Goal: Task Accomplishment & Management: Manage account settings

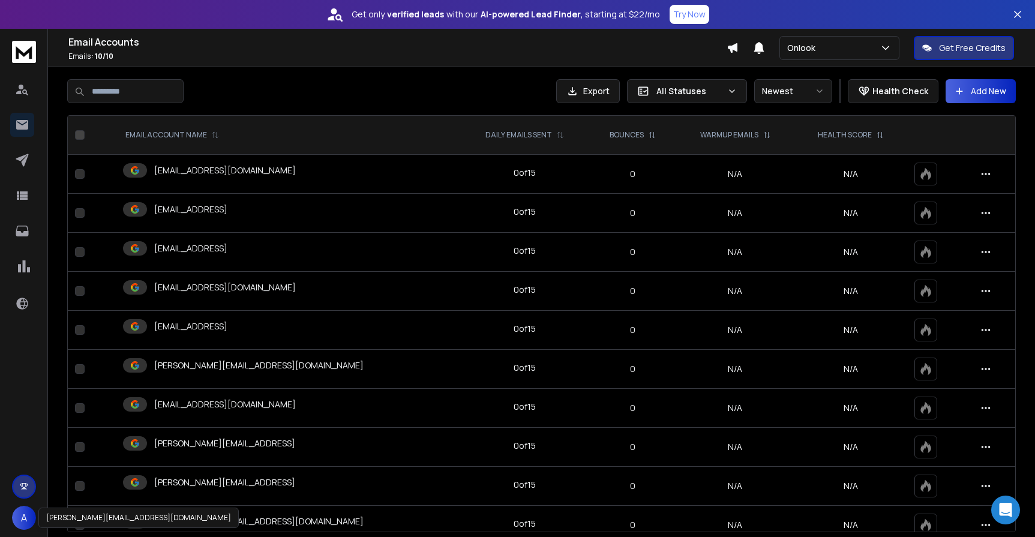
click at [25, 521] on span "A" at bounding box center [24, 518] width 24 height 24
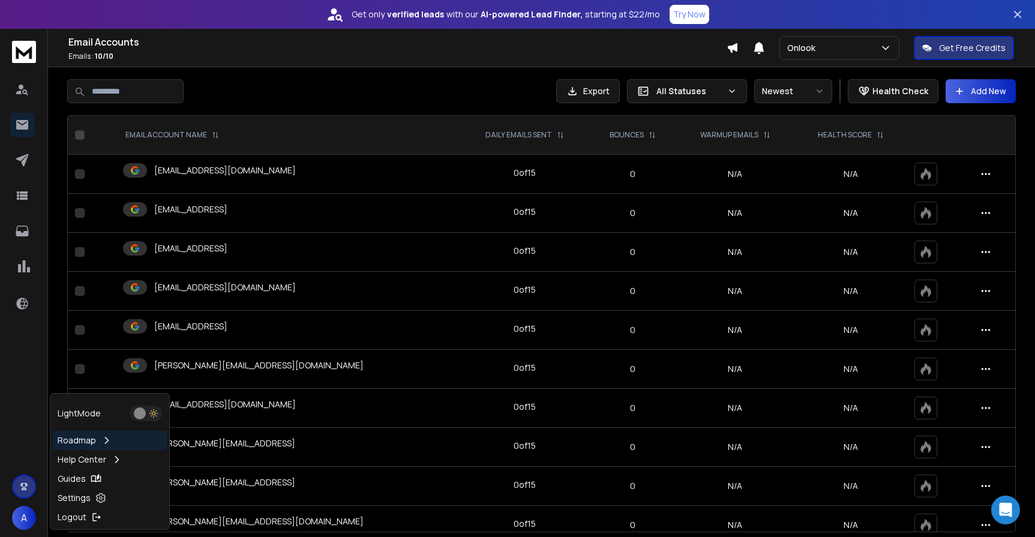
click at [25, 521] on span "A" at bounding box center [24, 518] width 24 height 24
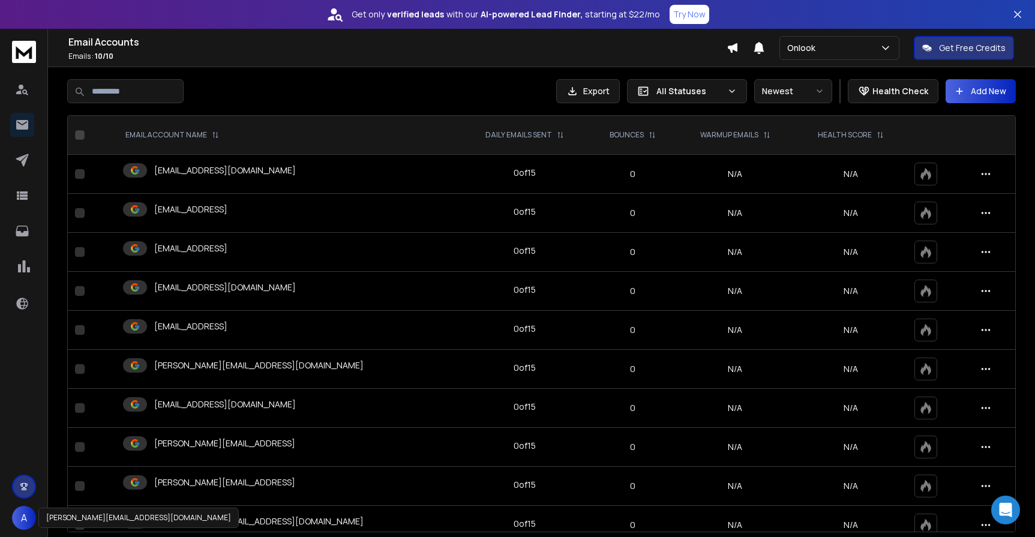
click at [27, 519] on span "A" at bounding box center [24, 518] width 24 height 24
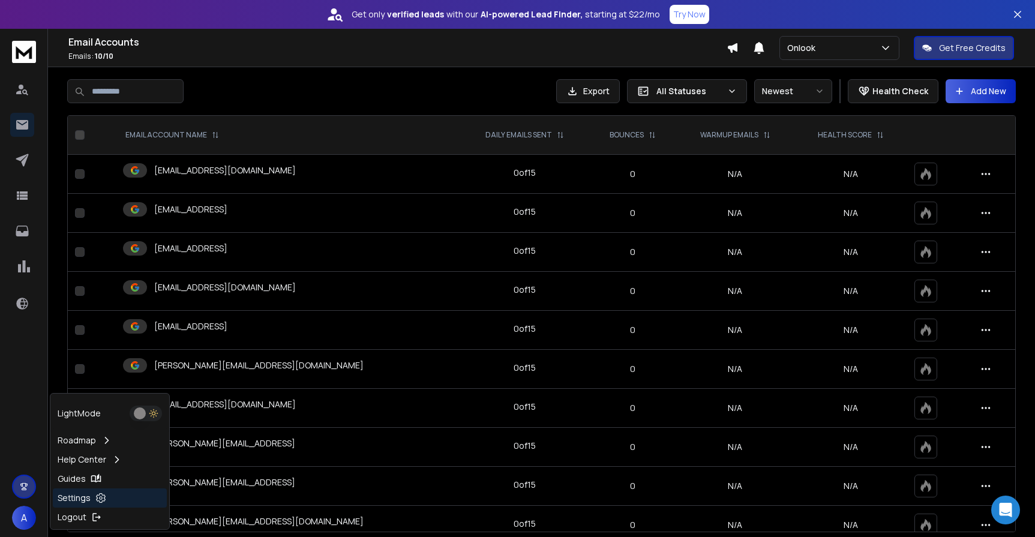
click at [88, 500] on p "Settings" at bounding box center [74, 498] width 33 height 12
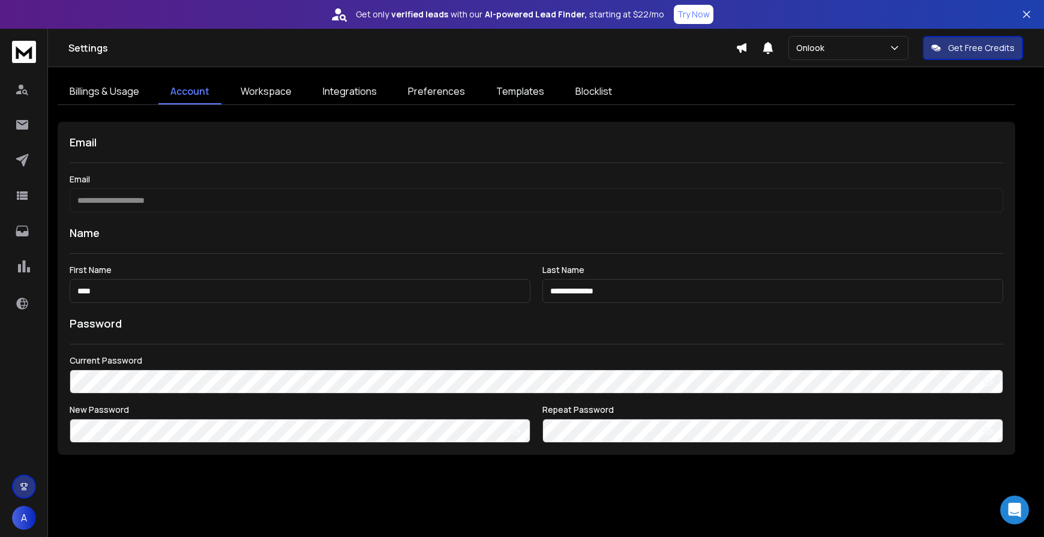
click at [265, 91] on link "Workspace" at bounding box center [266, 91] width 75 height 25
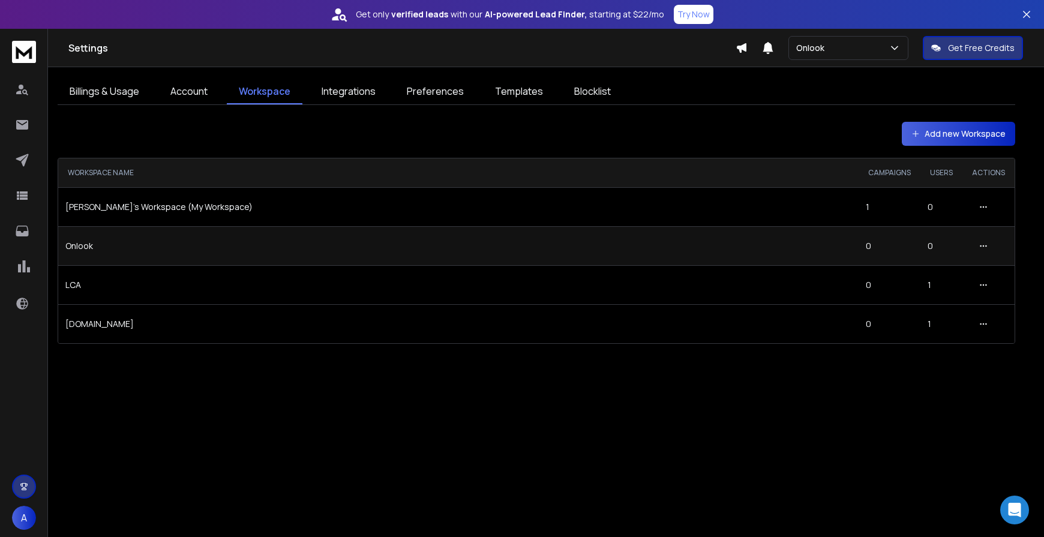
click at [127, 245] on td "Onlook" at bounding box center [458, 245] width 800 height 39
click at [990, 246] on button "button" at bounding box center [983, 246] width 28 height 24
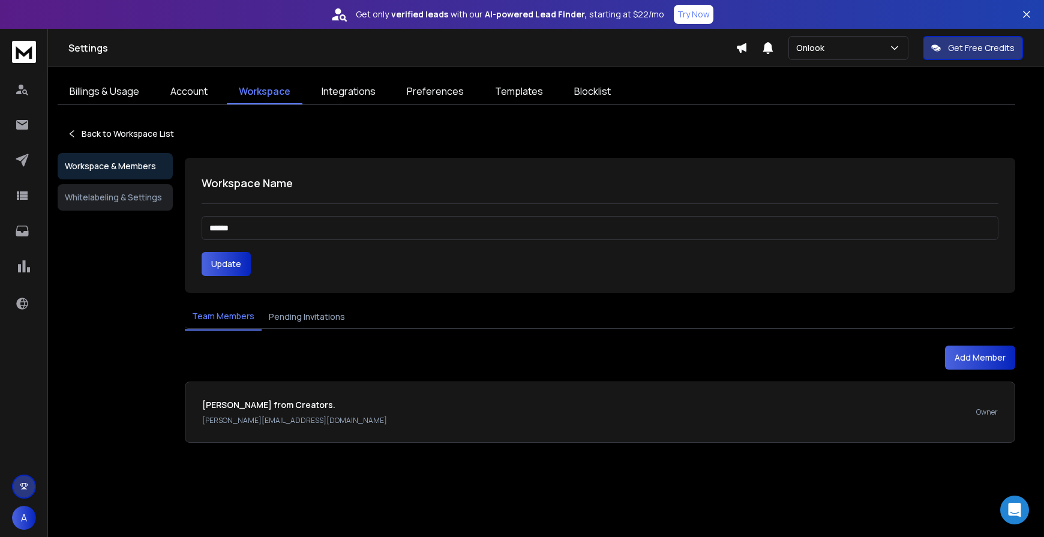
click at [987, 360] on button "Add Member" at bounding box center [980, 357] width 70 height 24
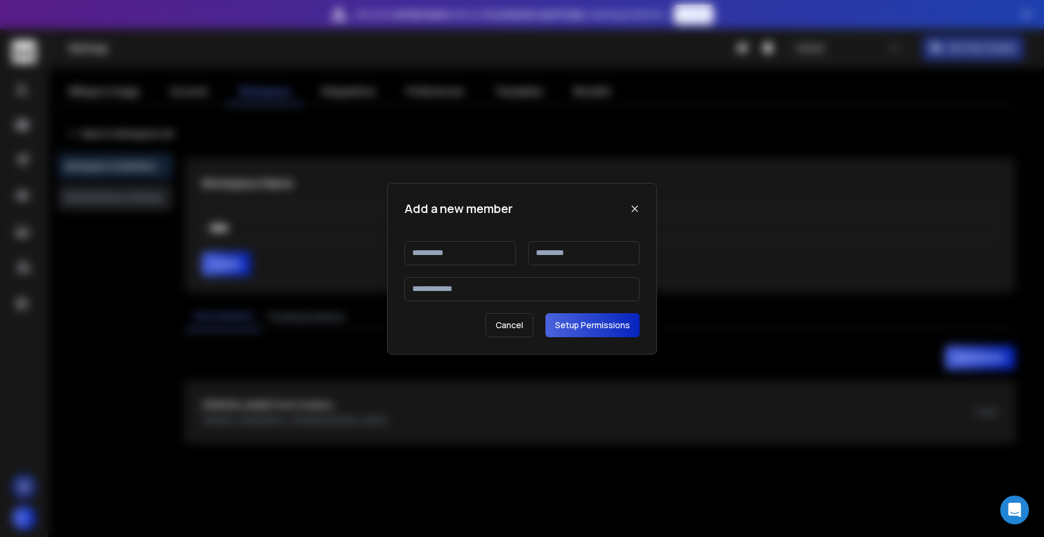
click at [453, 249] on input at bounding box center [460, 253] width 112 height 24
type input "****"
type input "**********"
click at [596, 320] on button "Setup Permissions" at bounding box center [592, 325] width 94 height 24
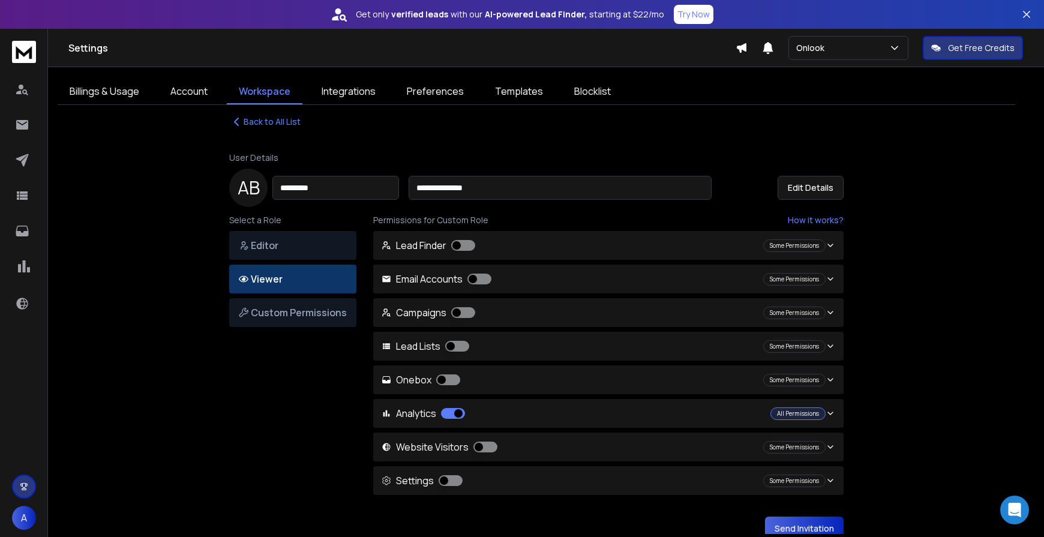
scroll to position [60, 0]
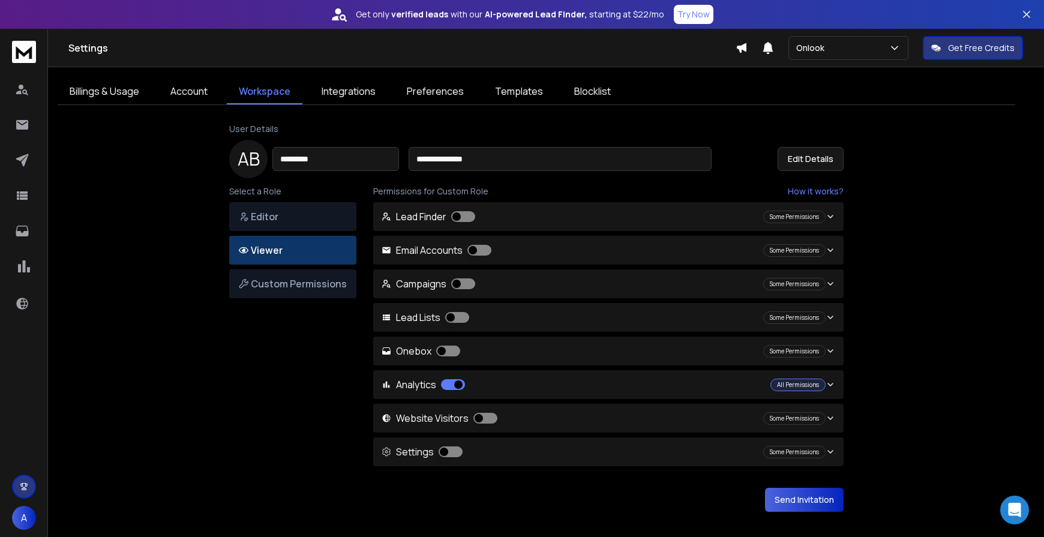
click at [464, 213] on button "button" at bounding box center [463, 216] width 24 height 11
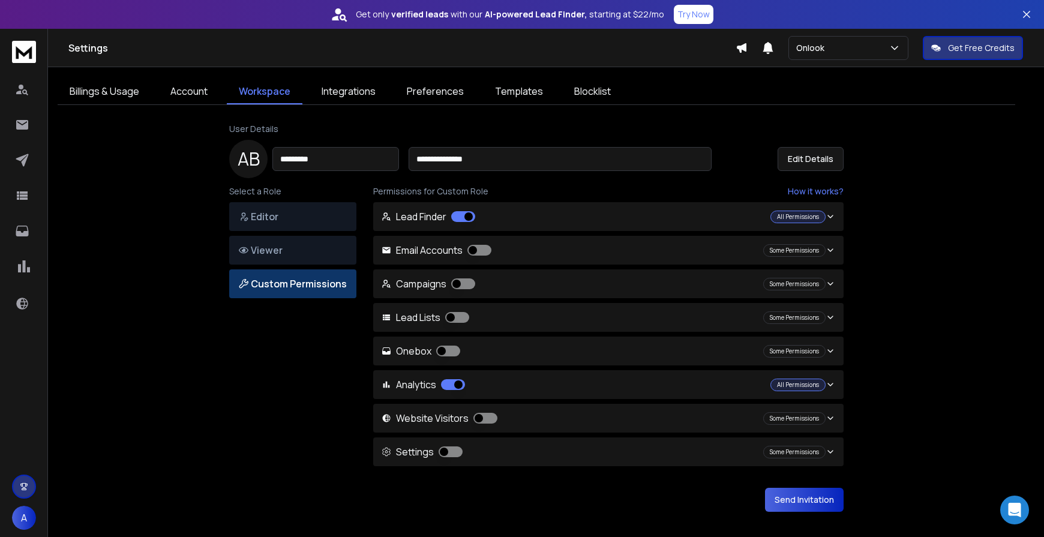
click at [477, 246] on button "button" at bounding box center [479, 250] width 24 height 11
click at [461, 279] on button "button" at bounding box center [463, 283] width 24 height 11
click at [453, 314] on button "button" at bounding box center [457, 317] width 24 height 11
click at [441, 347] on button "button" at bounding box center [448, 350] width 24 height 11
click at [479, 420] on button "button" at bounding box center [485, 418] width 24 height 11
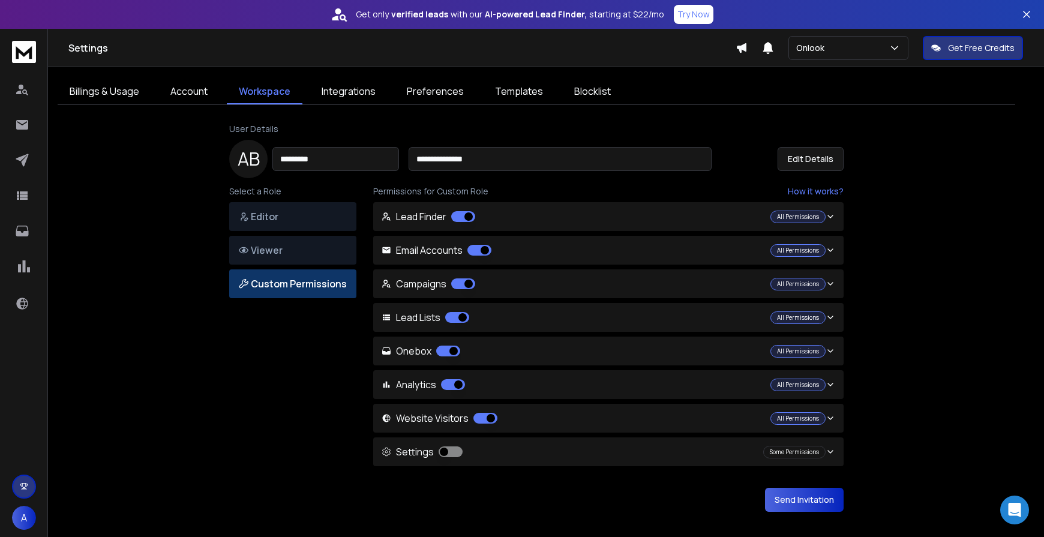
click at [439, 448] on button "button" at bounding box center [450, 451] width 24 height 11
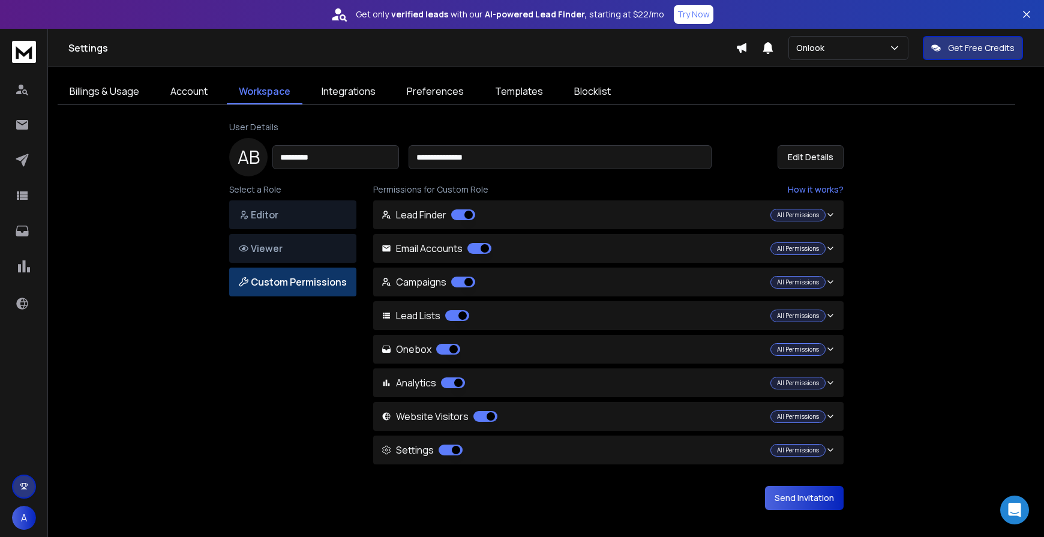
click at [784, 503] on button "Send Invitation" at bounding box center [804, 498] width 79 height 24
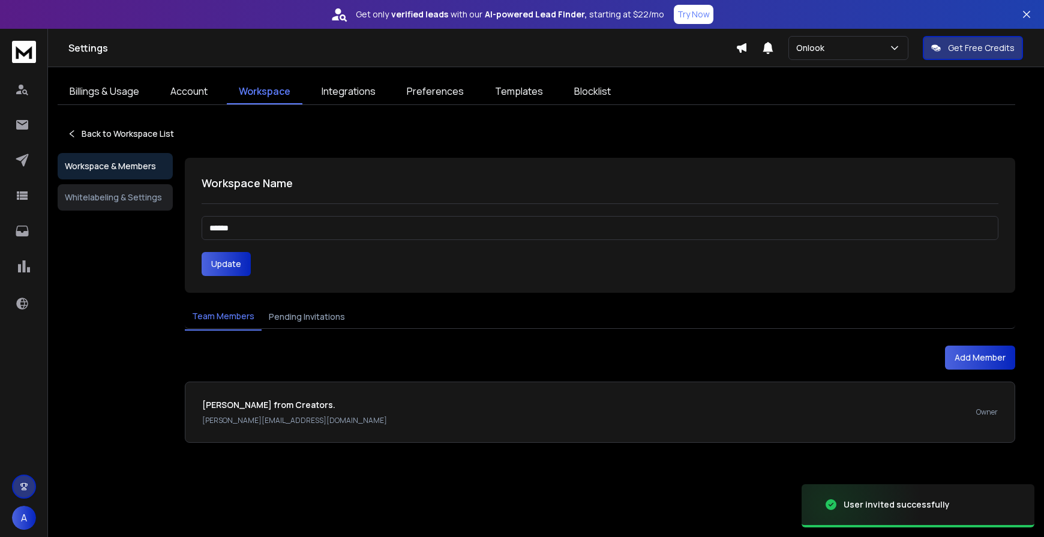
click at [970, 363] on button "Add Member" at bounding box center [980, 357] width 70 height 24
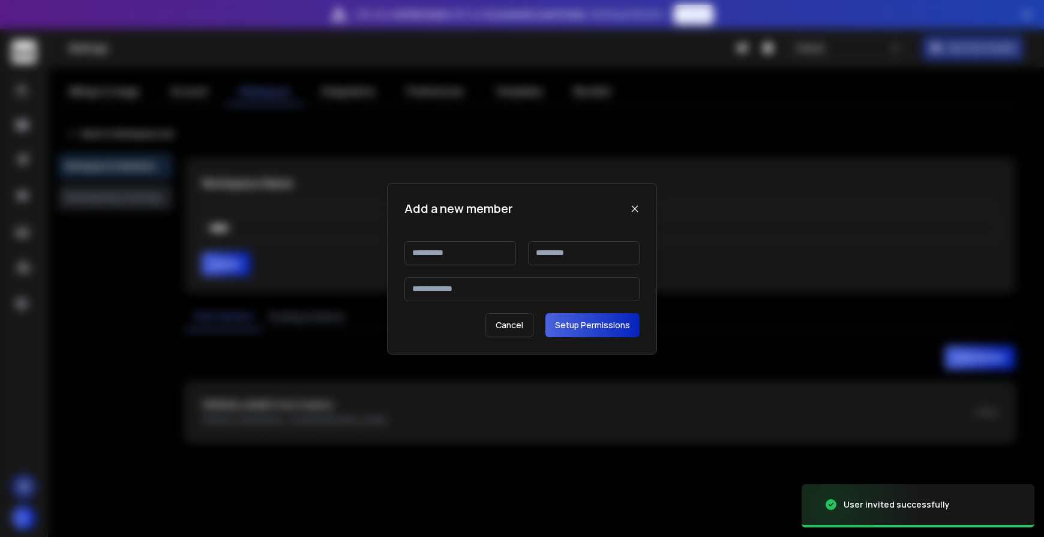
click at [460, 252] on input at bounding box center [460, 253] width 112 height 24
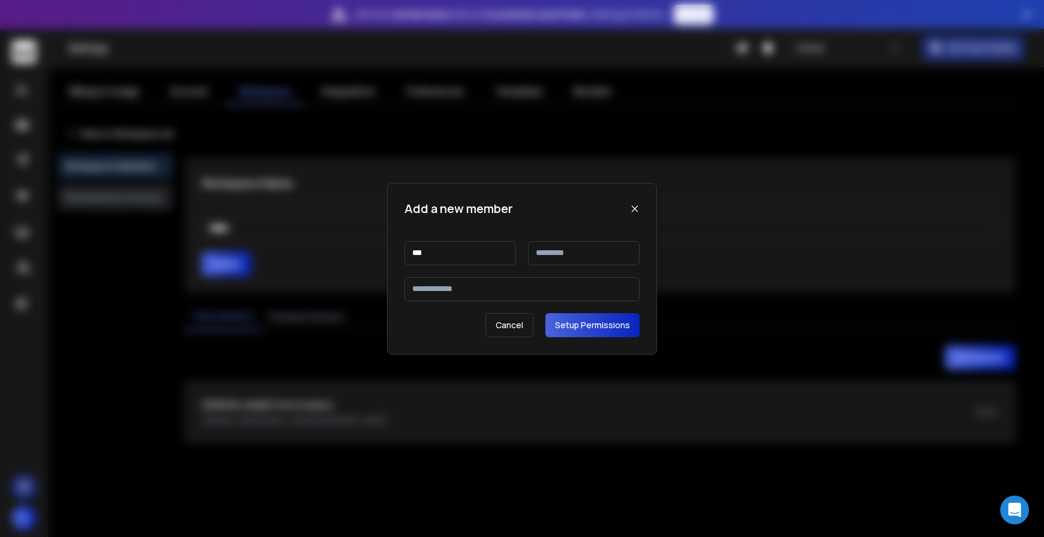
type input "******"
type input "*******"
click at [478, 291] on input at bounding box center [521, 289] width 235 height 24
type input "**********"
click at [569, 335] on button "Setup Permissions" at bounding box center [592, 325] width 94 height 24
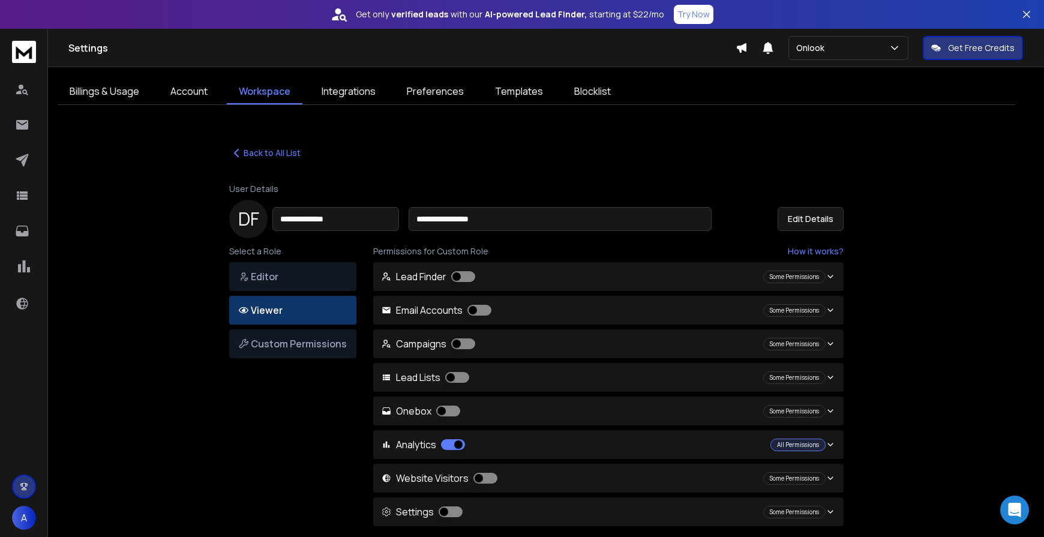
click at [468, 271] on button "button" at bounding box center [463, 276] width 24 height 11
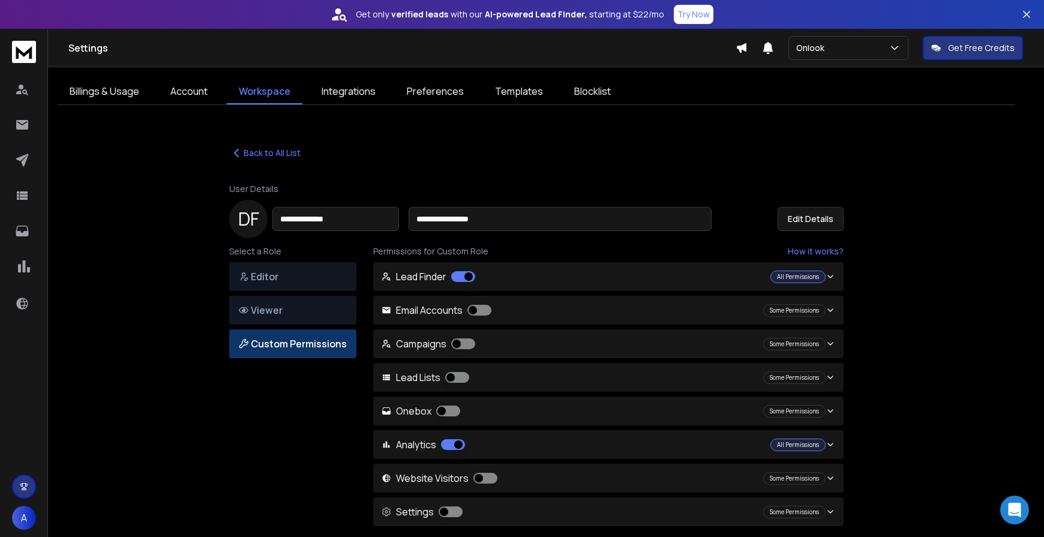
click at [483, 306] on button "button" at bounding box center [479, 310] width 24 height 11
click at [466, 341] on button "button" at bounding box center [463, 343] width 24 height 11
click at [458, 378] on button "button" at bounding box center [457, 377] width 24 height 11
click at [447, 410] on button "button" at bounding box center [448, 410] width 24 height 11
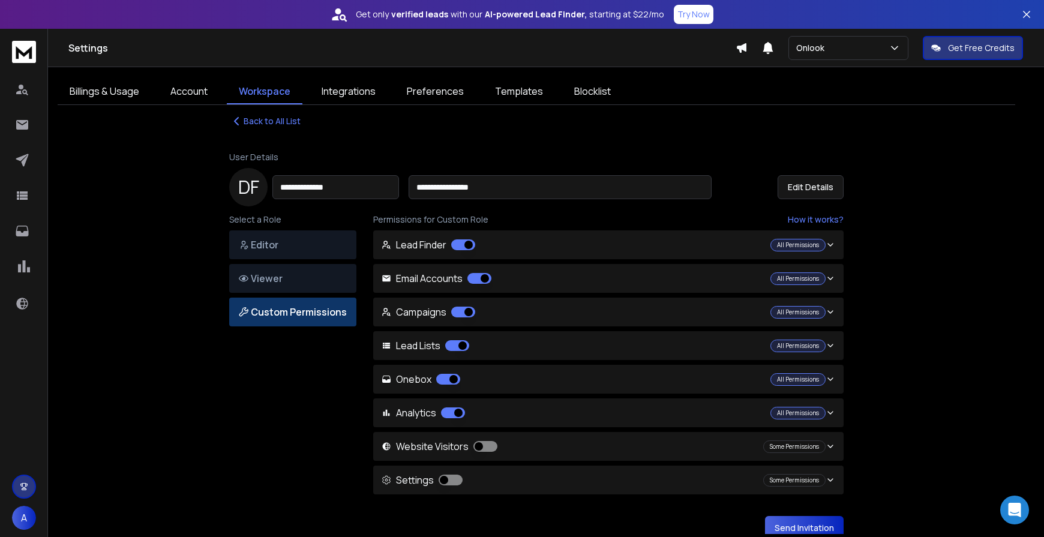
scroll to position [62, 0]
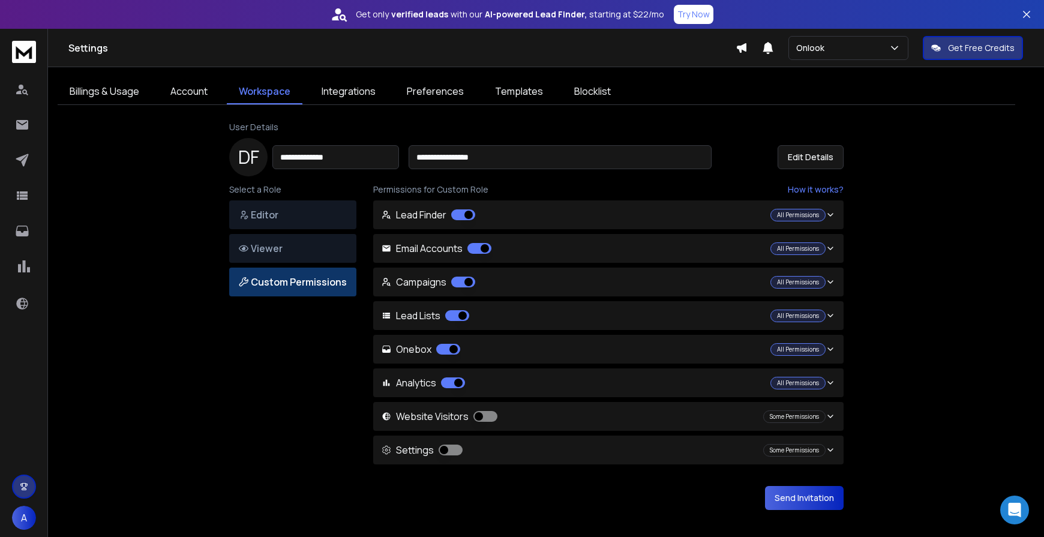
click at [475, 417] on button "button" at bounding box center [485, 416] width 24 height 11
click at [446, 452] on button "button" at bounding box center [450, 449] width 24 height 11
click at [826, 498] on button "Send Invitation" at bounding box center [804, 498] width 79 height 24
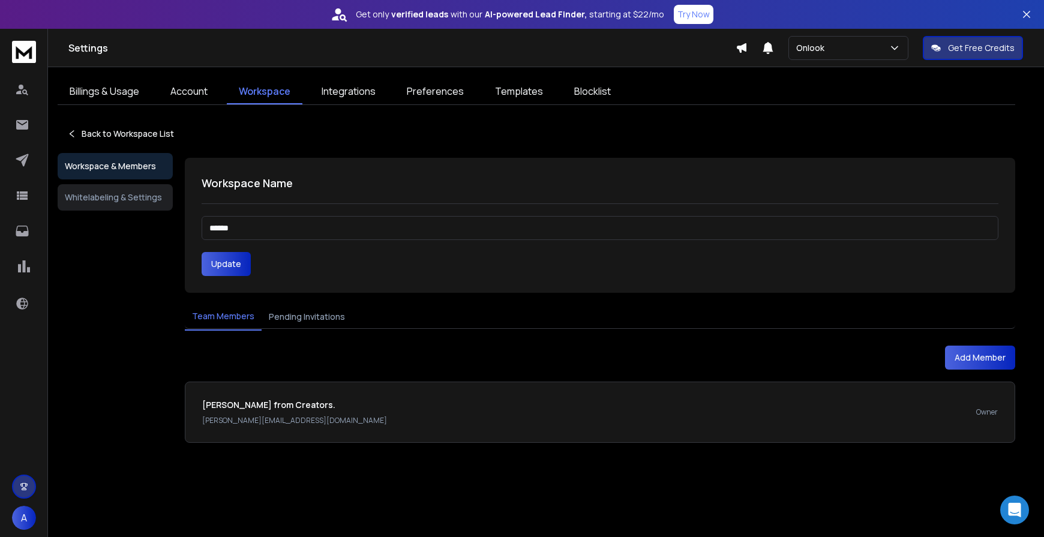
click at [348, 91] on link "Integrations" at bounding box center [348, 91] width 78 height 25
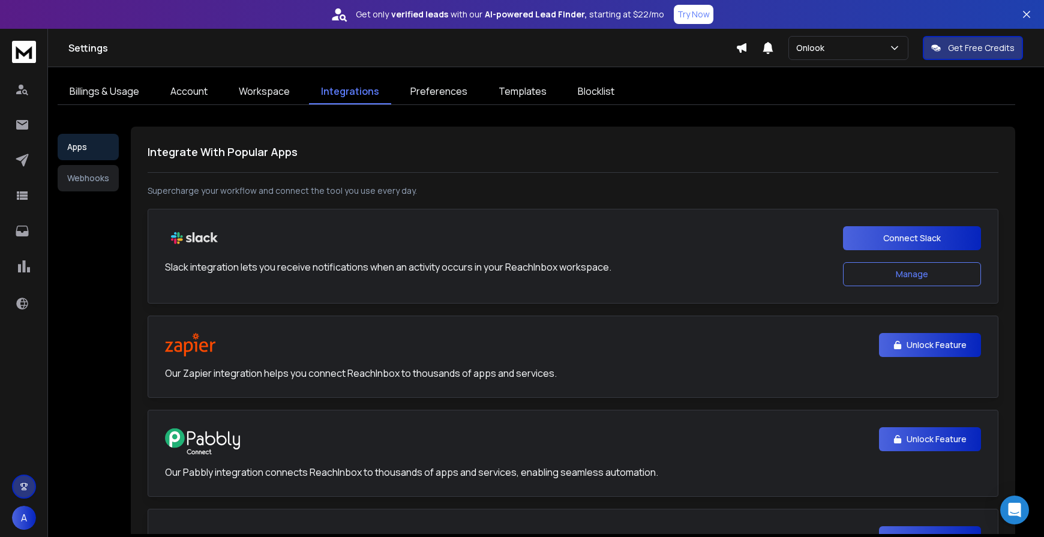
click at [86, 173] on button "Webhooks" at bounding box center [88, 178] width 61 height 26
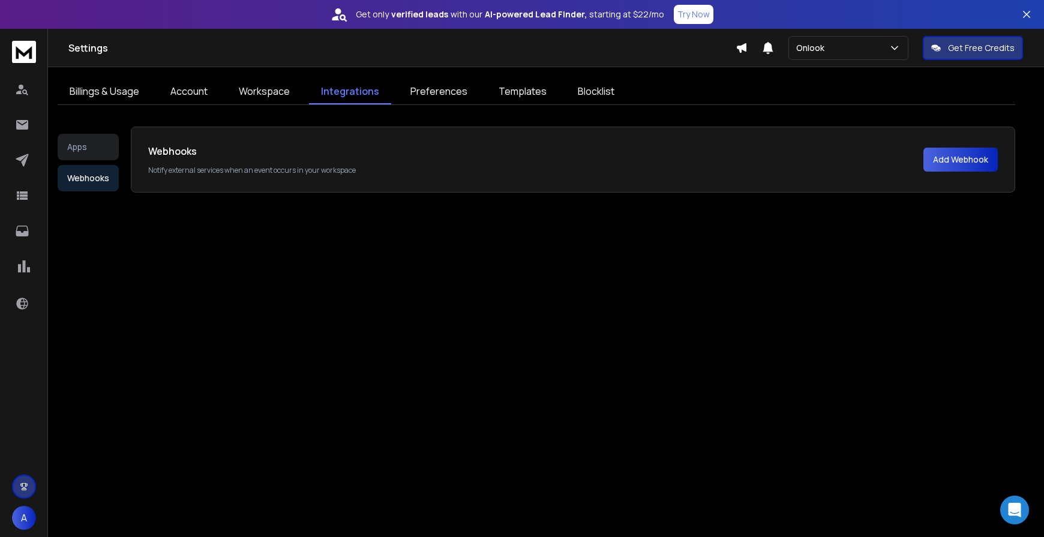
click at [962, 159] on button "Add Webhook" at bounding box center [960, 160] width 74 height 24
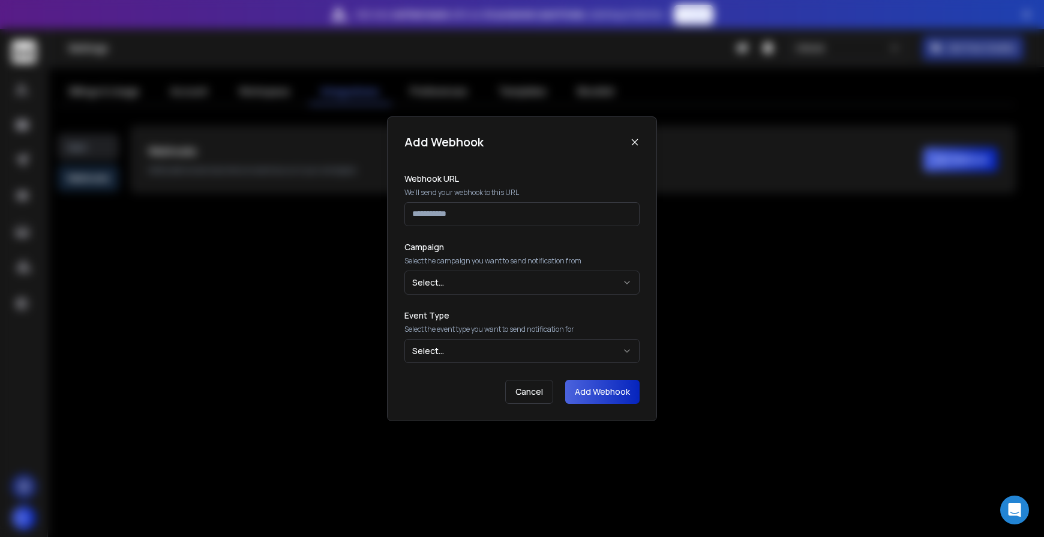
click at [474, 214] on input at bounding box center [521, 214] width 235 height 24
paste input "**********"
type input "**********"
click at [470, 246] on label "Campaign" at bounding box center [521, 247] width 235 height 8
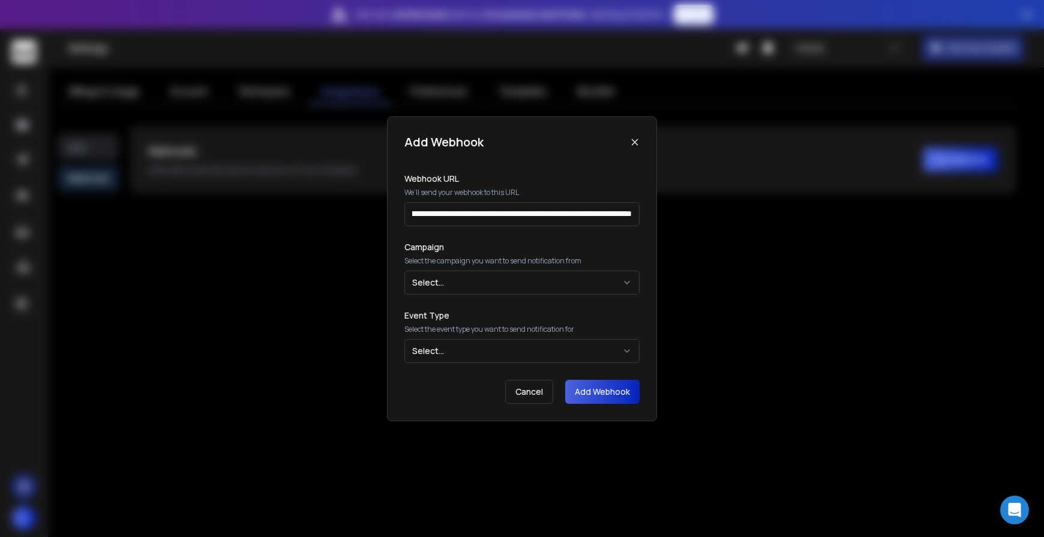
scroll to position [0, 0]
click at [479, 296] on div "**********" at bounding box center [521, 289] width 235 height 229
click at [483, 278] on button "Select..." at bounding box center [521, 282] width 235 height 24
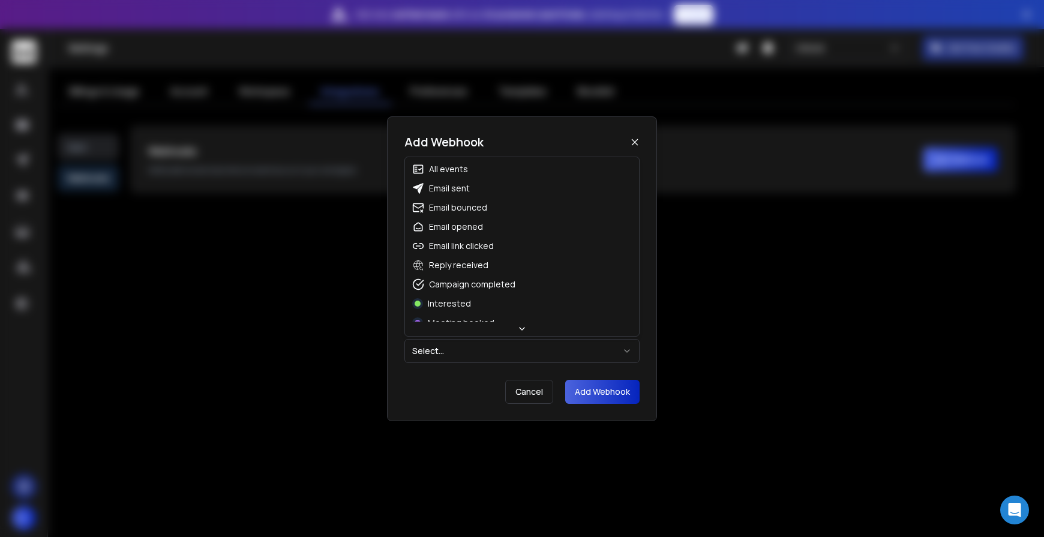
click at [488, 339] on button "Select..." at bounding box center [521, 351] width 235 height 24
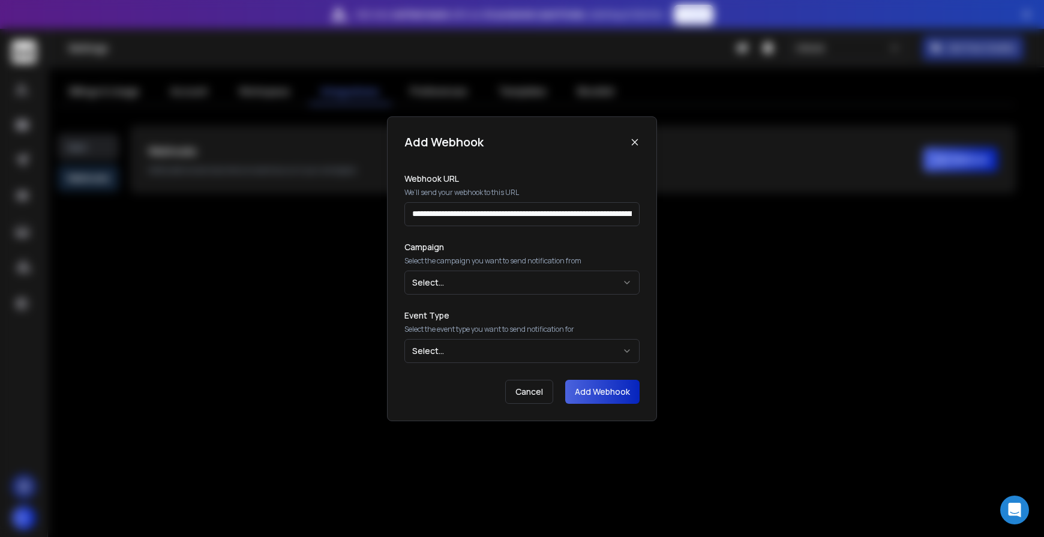
click at [631, 143] on icon at bounding box center [635, 142] width 10 height 10
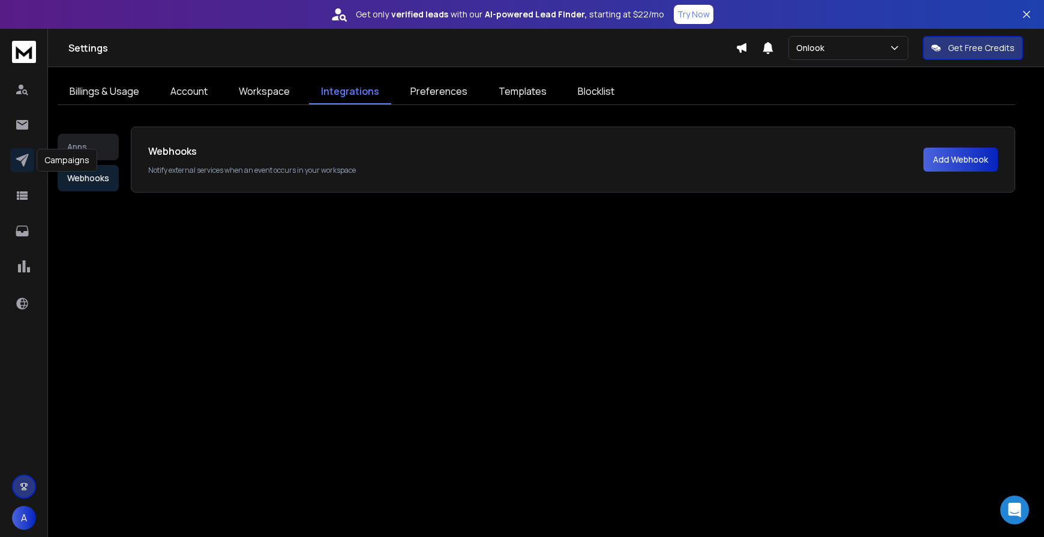
click at [19, 155] on icon at bounding box center [22, 160] width 14 height 14
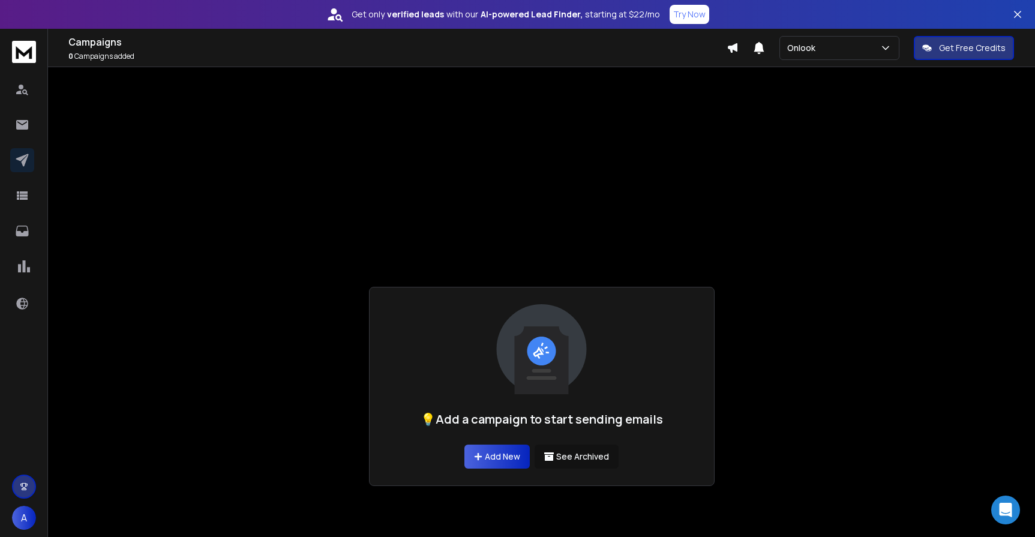
click at [497, 449] on link "Add New" at bounding box center [496, 456] width 65 height 24
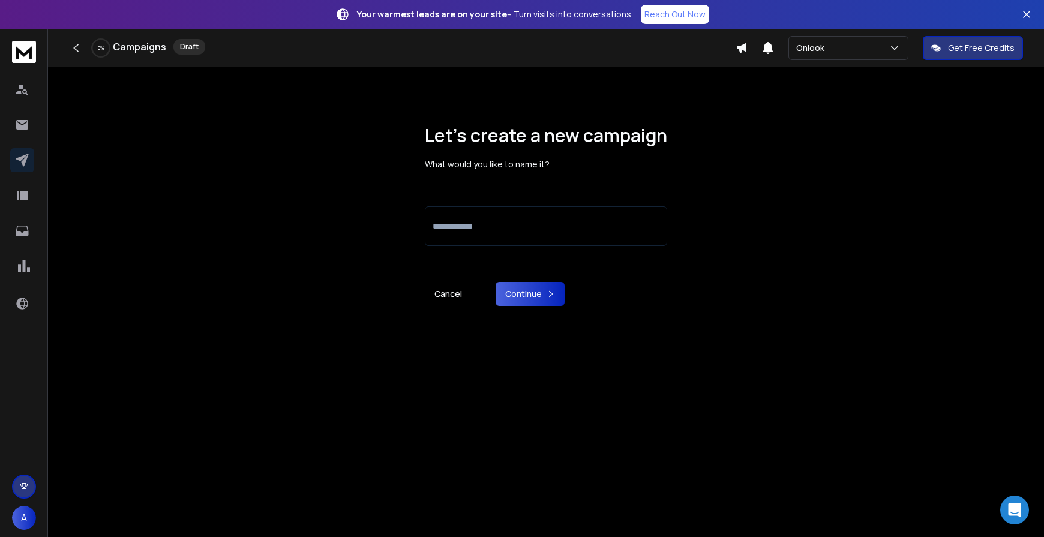
click at [506, 228] on input at bounding box center [546, 226] width 242 height 40
type input "*"
type input "**********"
click at [538, 294] on button "Continue" at bounding box center [529, 294] width 69 height 24
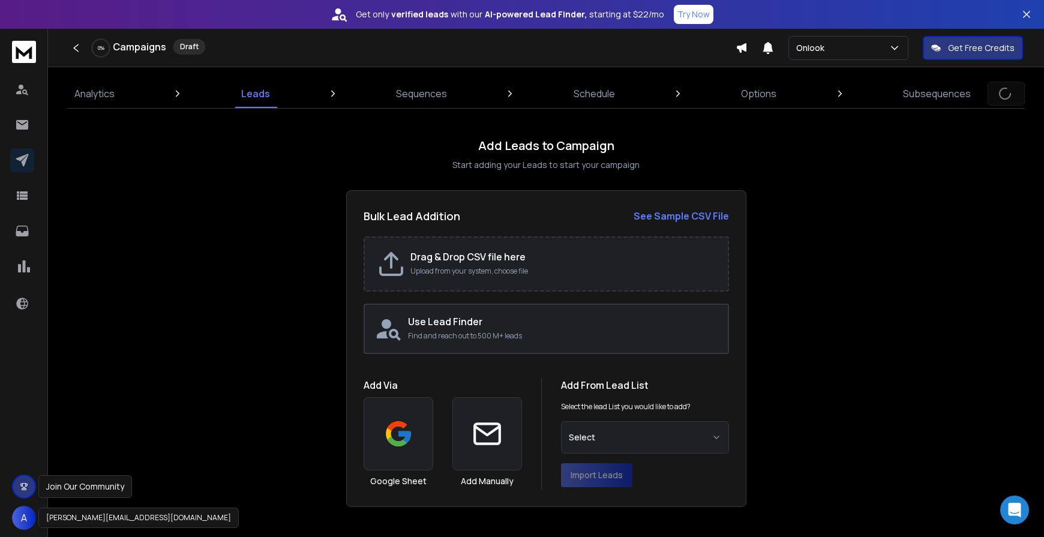
click at [26, 518] on span "A" at bounding box center [24, 518] width 24 height 24
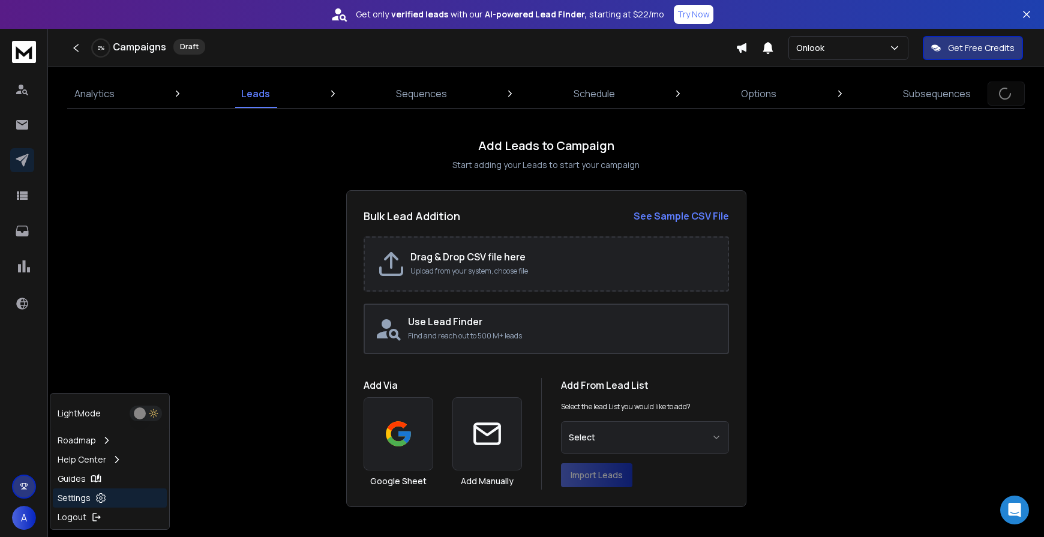
click at [115, 494] on div "Settings" at bounding box center [110, 497] width 114 height 19
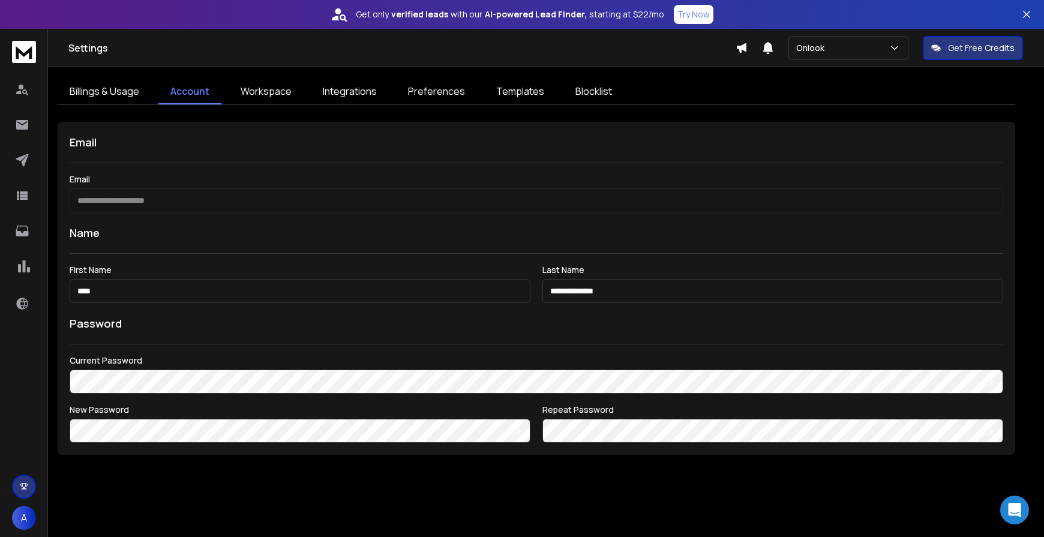
click at [354, 100] on link "Integrations" at bounding box center [350, 91] width 78 height 25
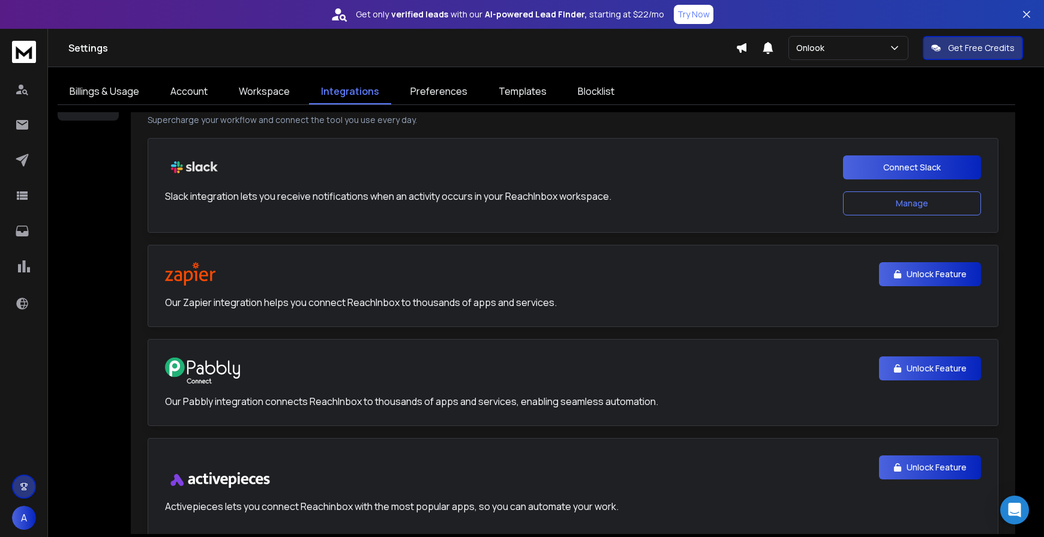
scroll to position [194, 0]
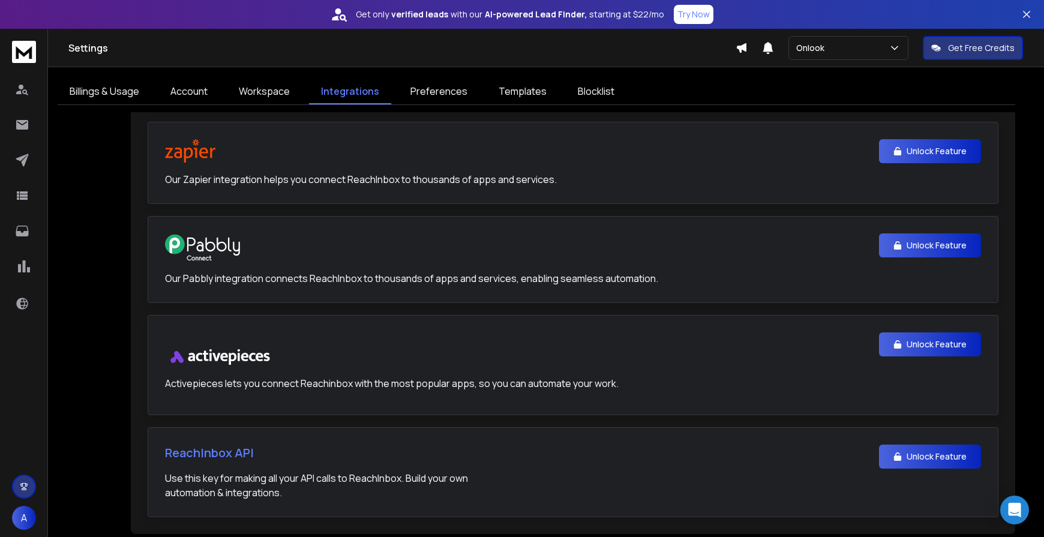
click at [906, 453] on p "Unlock Feature" at bounding box center [936, 456] width 60 height 12
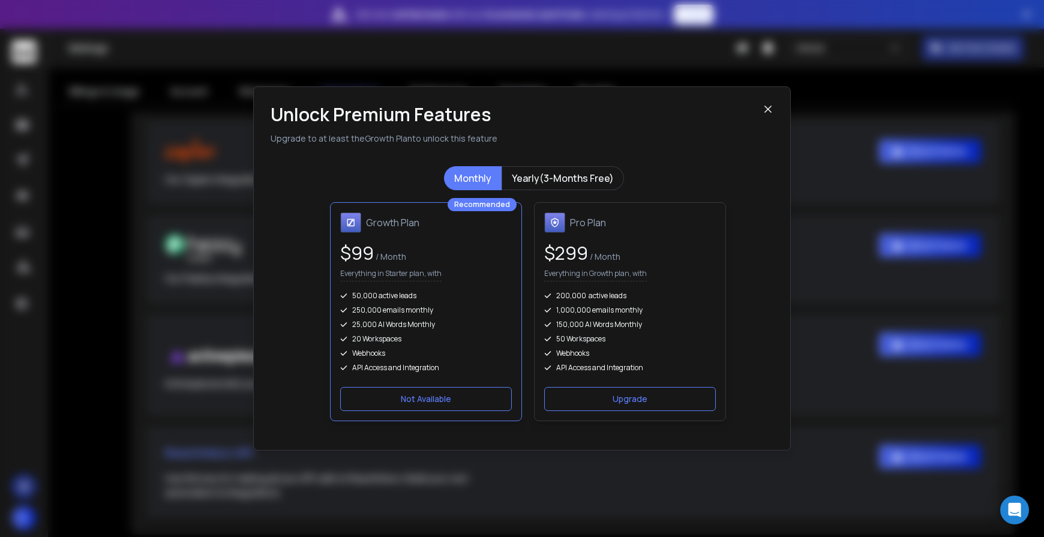
click at [771, 109] on icon at bounding box center [767, 109] width 11 height 11
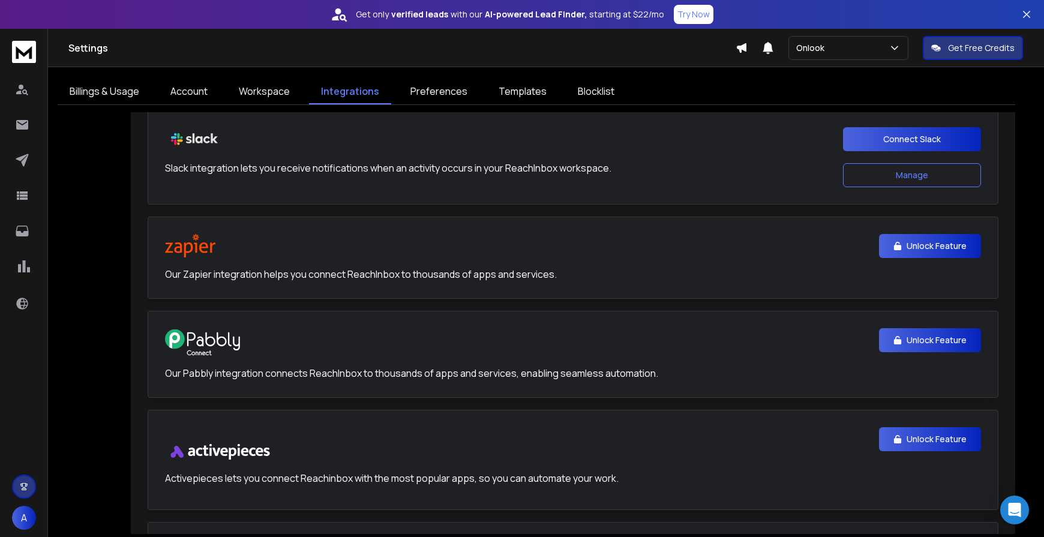
scroll to position [0, 0]
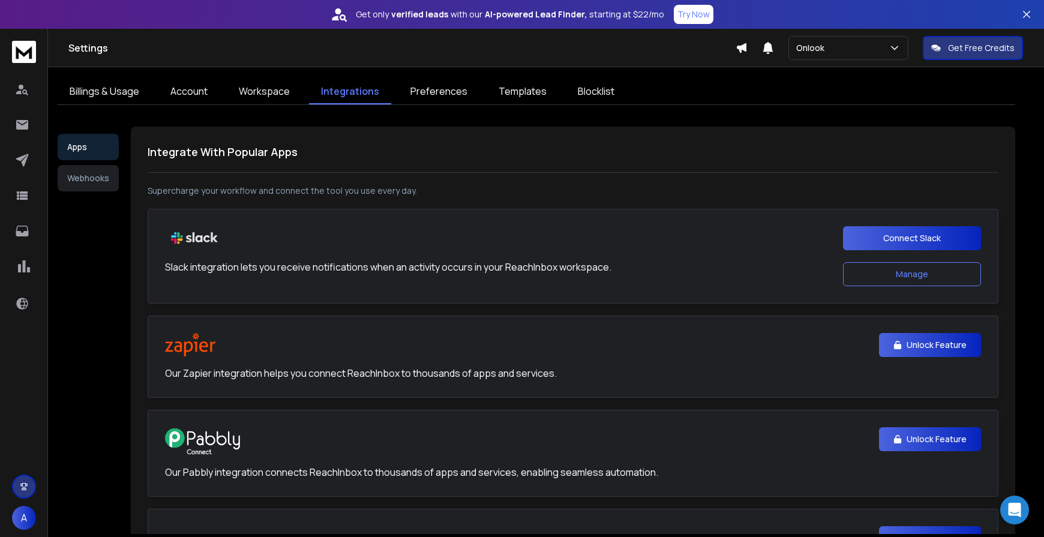
click at [88, 191] on div "Apps Webhooks Integrate With Popular Apps Supercharge your workflow and connect…" at bounding box center [536, 425] width 957 height 606
click at [89, 185] on button "Webhooks" at bounding box center [88, 178] width 61 height 26
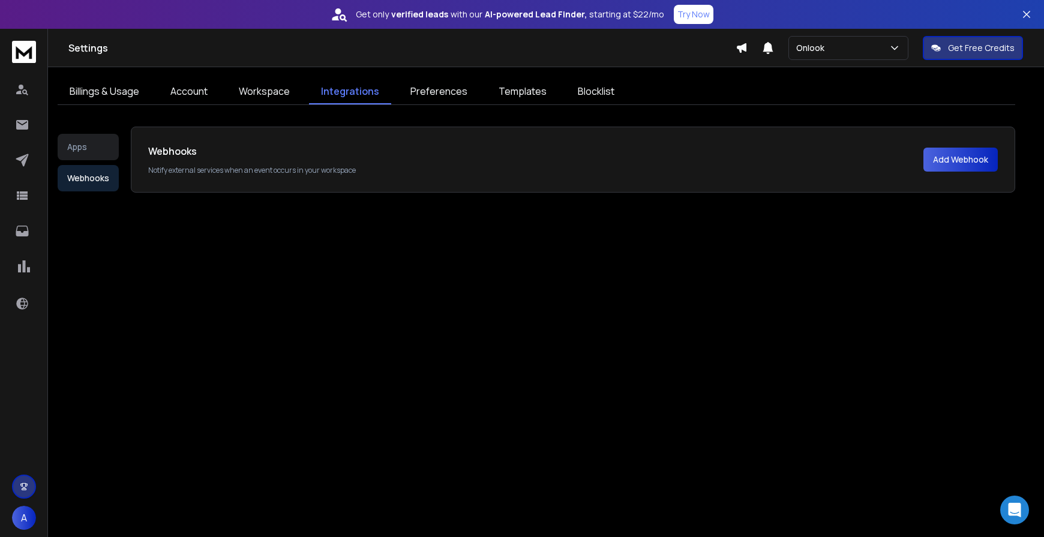
click at [961, 161] on button "Add Webhook" at bounding box center [960, 160] width 74 height 24
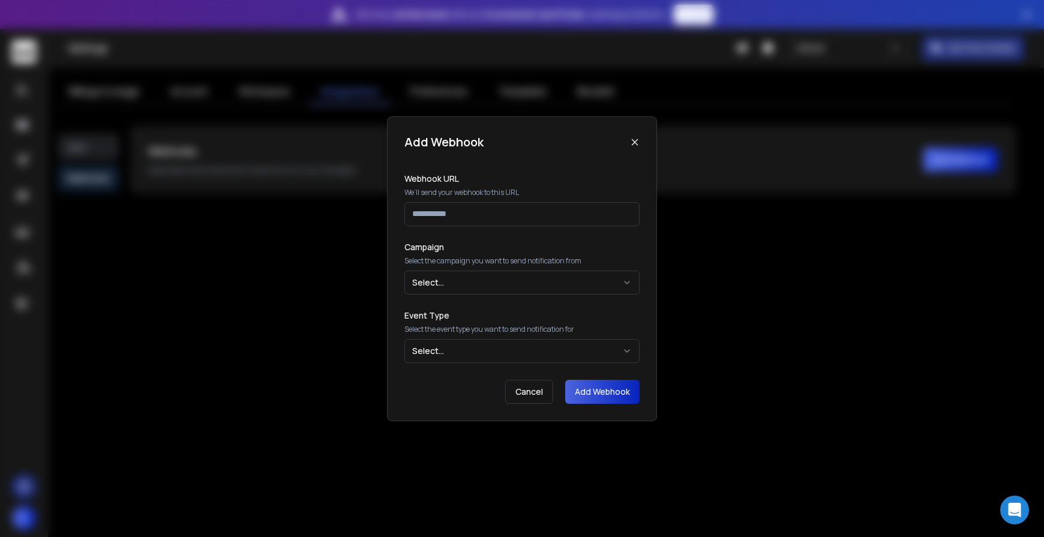
click at [535, 197] on p "We’ll send your webhook to this URL" at bounding box center [521, 193] width 235 height 10
click at [537, 205] on input at bounding box center [521, 214] width 235 height 24
paste input "**********"
type input "**********"
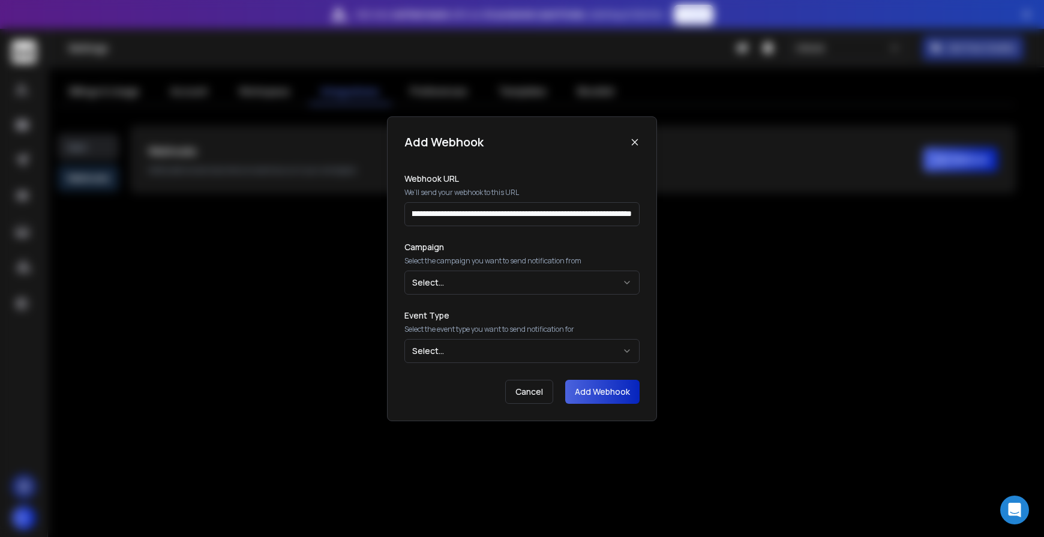
click at [558, 187] on div "**********" at bounding box center [521, 201] width 235 height 52
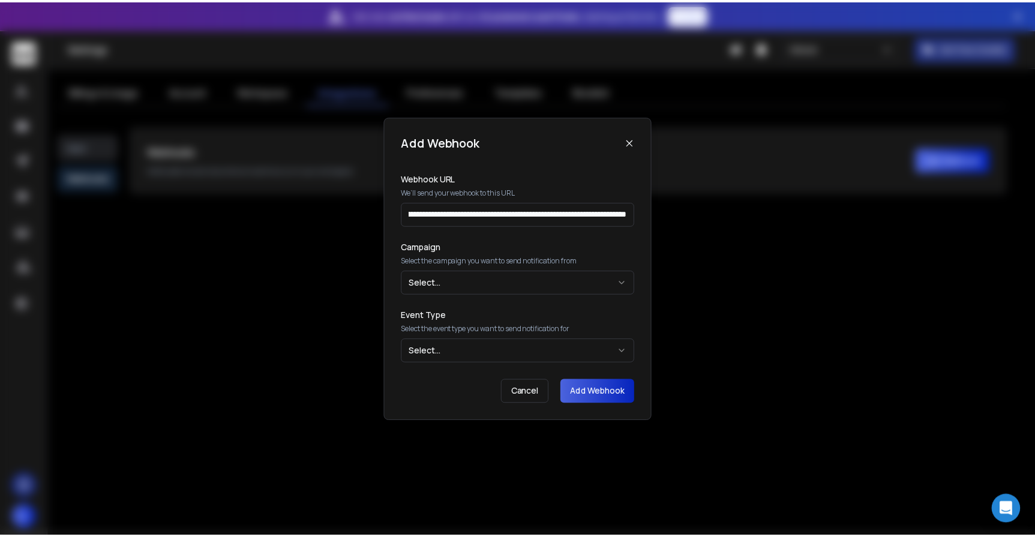
scroll to position [0, 0]
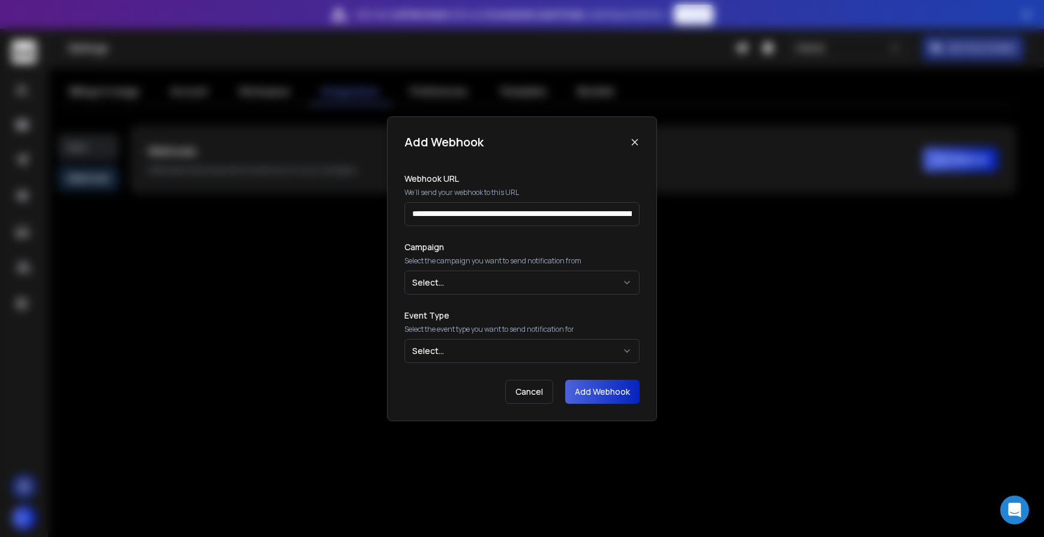
click at [456, 278] on button "Select..." at bounding box center [521, 282] width 235 height 24
click at [495, 284] on button "Onlook SLG flow v01" at bounding box center [521, 282] width 235 height 24
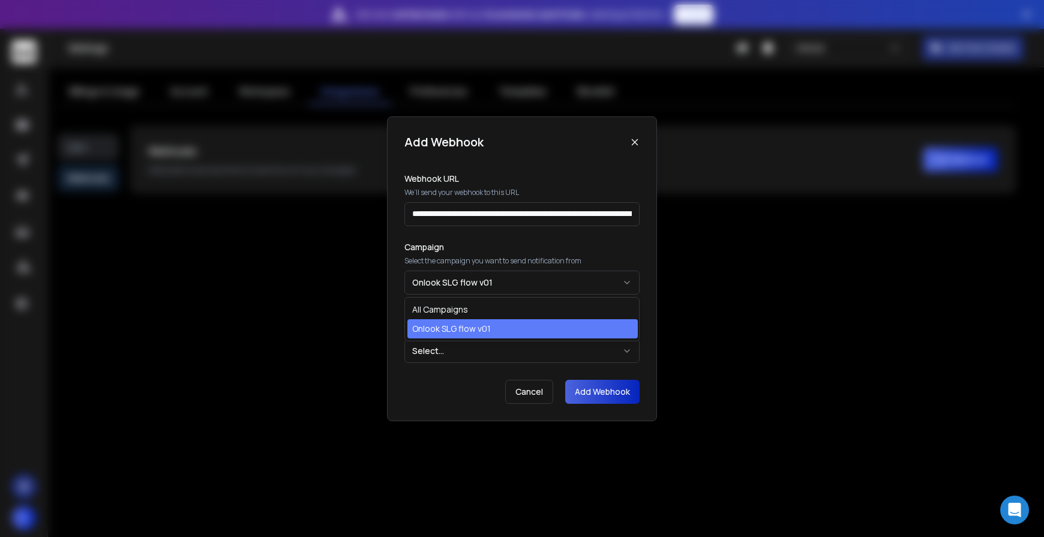
select select "**"
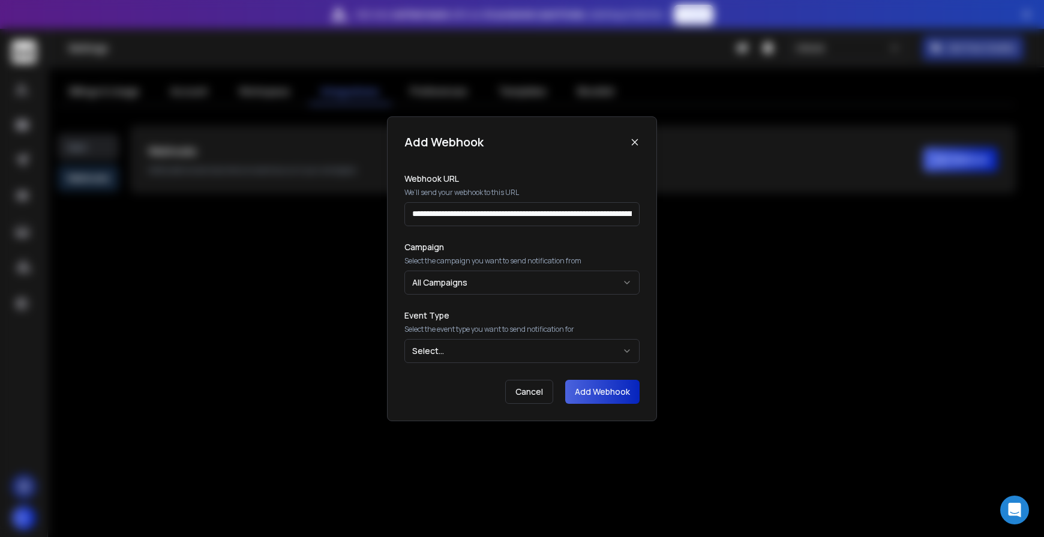
click at [472, 350] on button "Select..." at bounding box center [521, 351] width 235 height 24
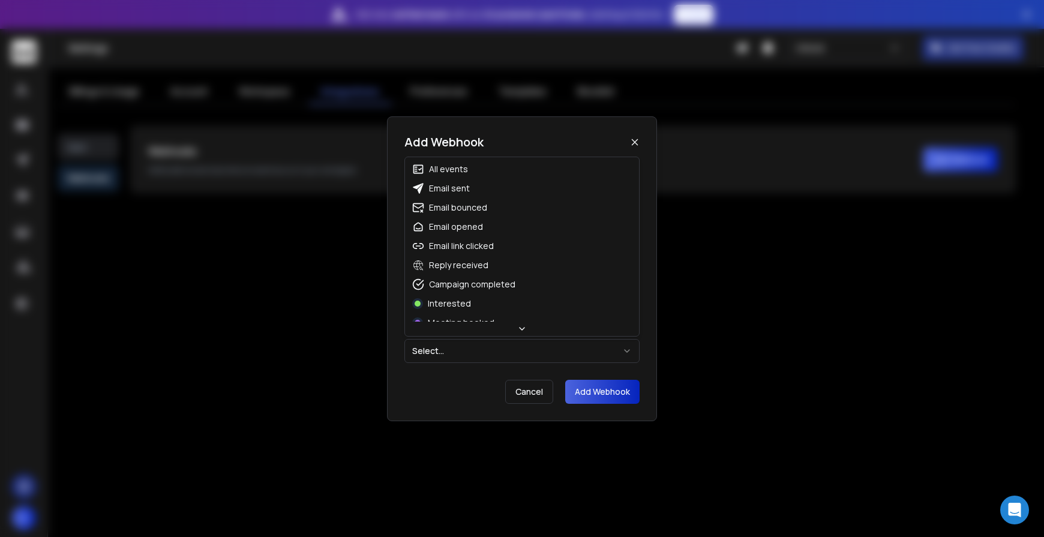
select select "**********"
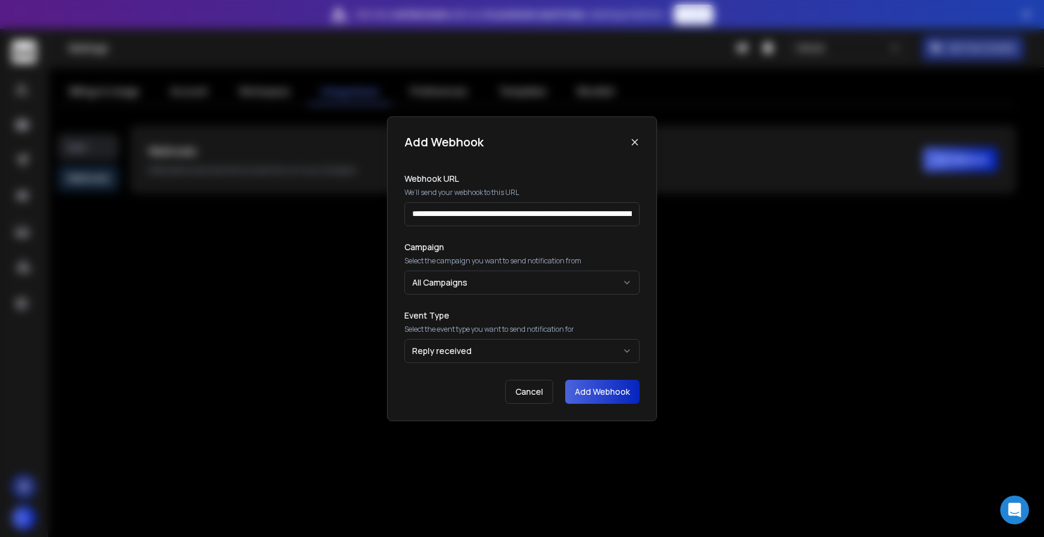
click at [487, 354] on button "Reply received" at bounding box center [521, 351] width 235 height 24
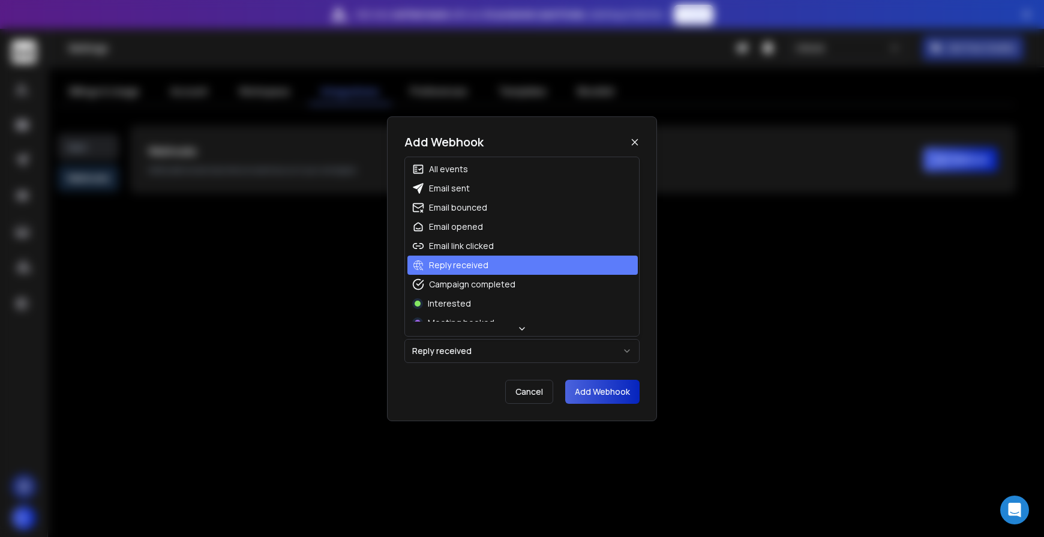
click at [487, 354] on button "Reply received" at bounding box center [521, 351] width 235 height 24
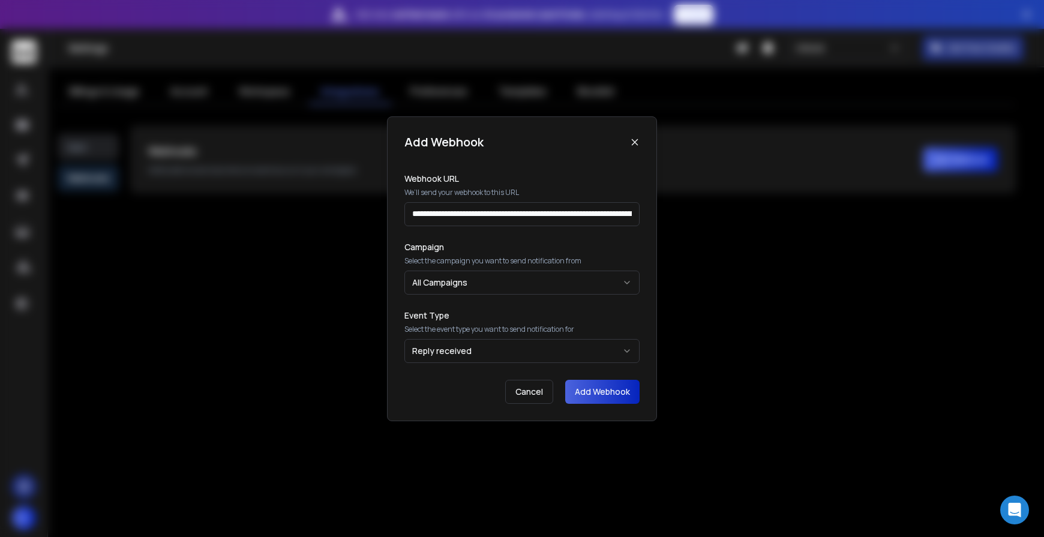
click at [600, 393] on button "Add Webhook" at bounding box center [602, 392] width 74 height 24
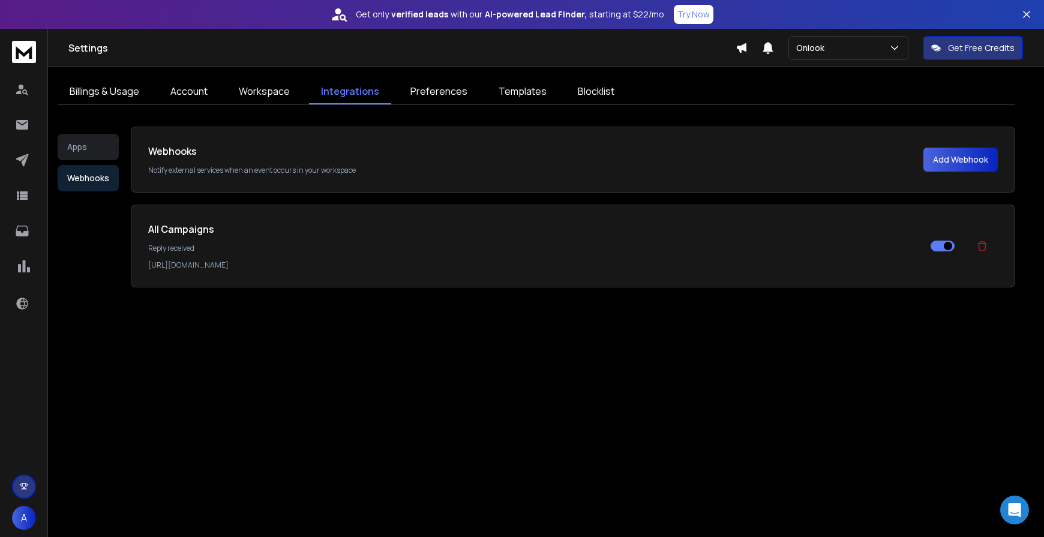
click at [973, 169] on button "Add Webhook" at bounding box center [960, 160] width 74 height 24
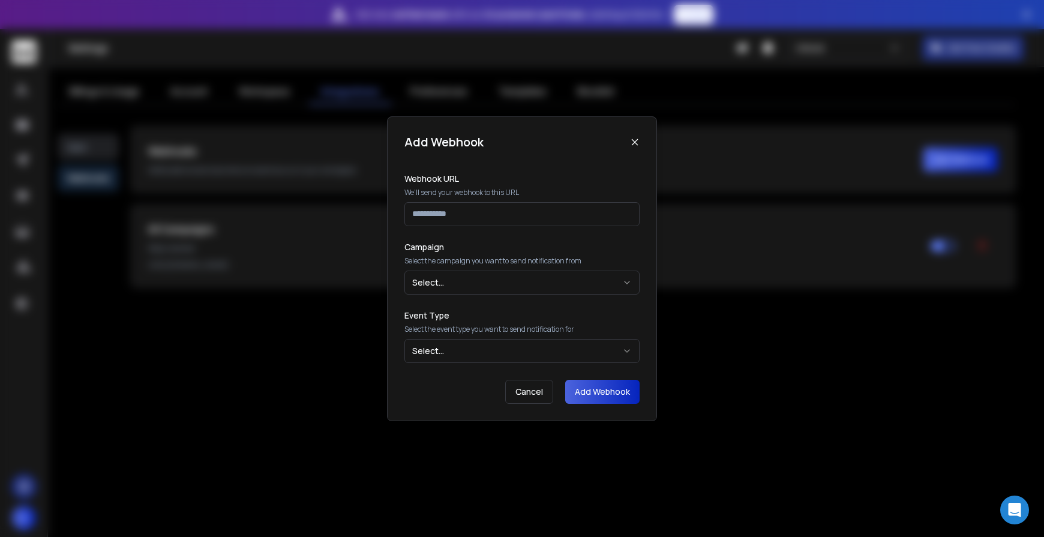
click at [632, 143] on icon at bounding box center [635, 142] width 10 height 10
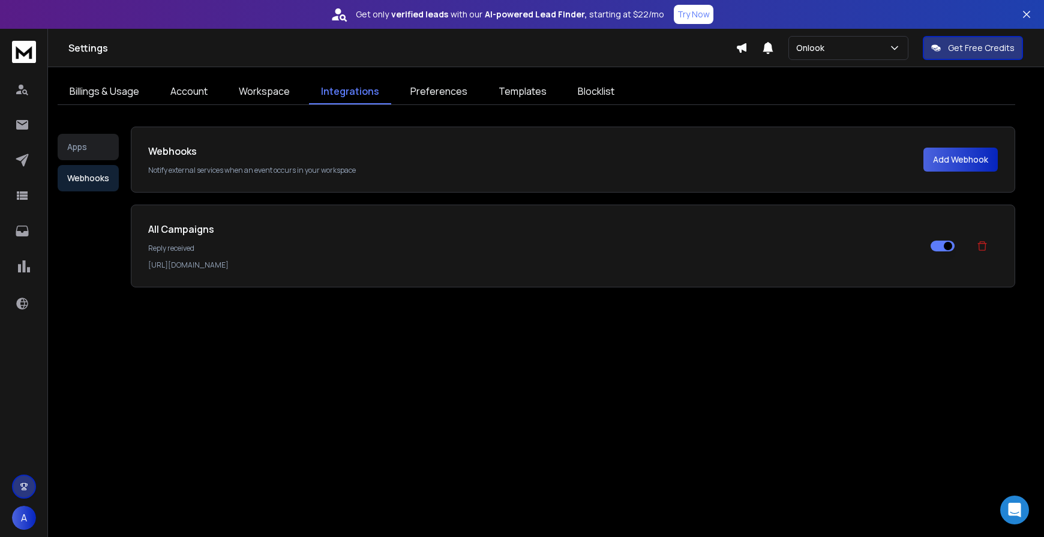
click at [191, 267] on p "https://services.leadconnectorhq.com/hooks/uLczTUgHk63bDBBkRf72/webhook-trigger…" at bounding box center [534, 265] width 772 height 10
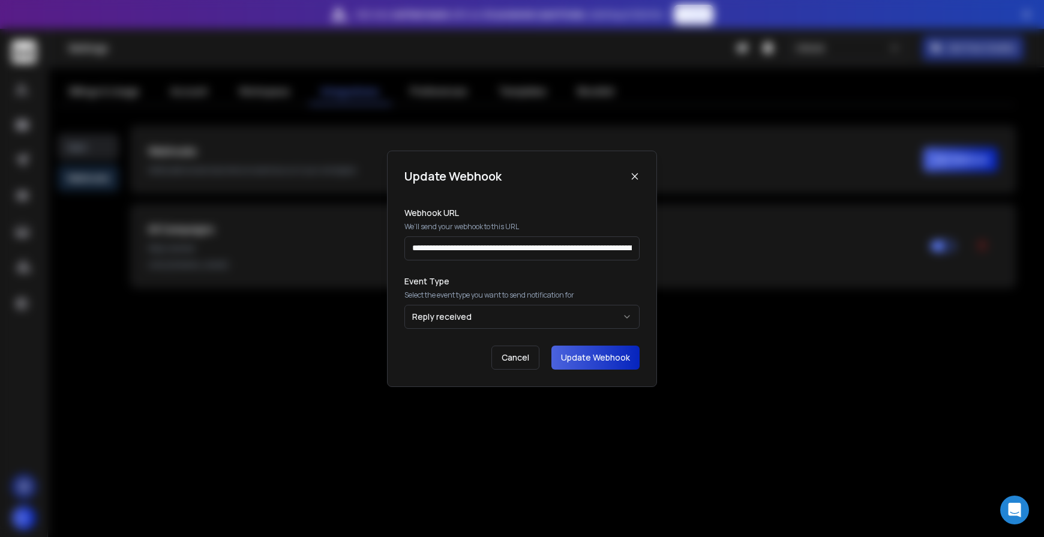
click at [635, 178] on icon at bounding box center [635, 177] width 10 height 10
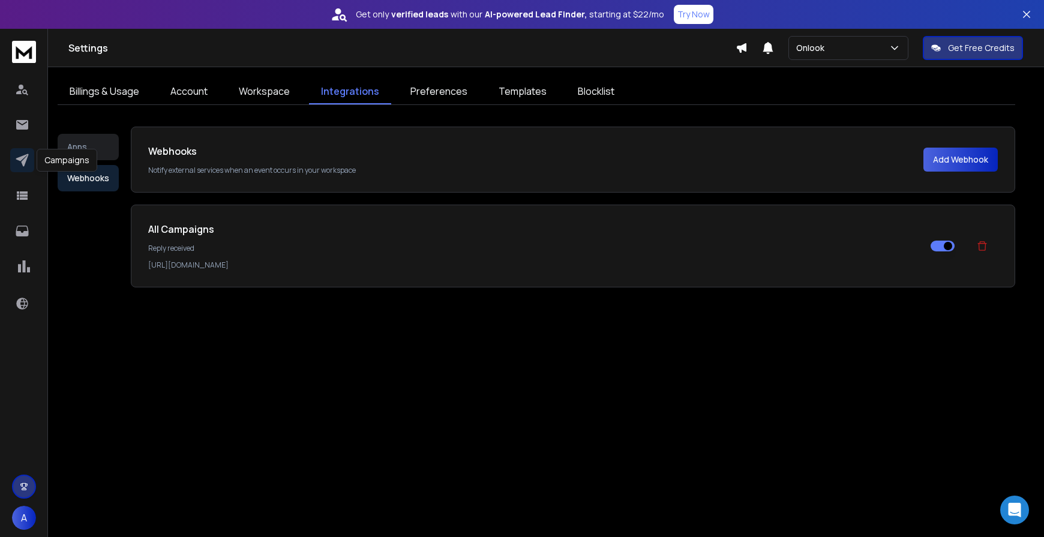
click at [17, 158] on icon at bounding box center [22, 160] width 14 height 14
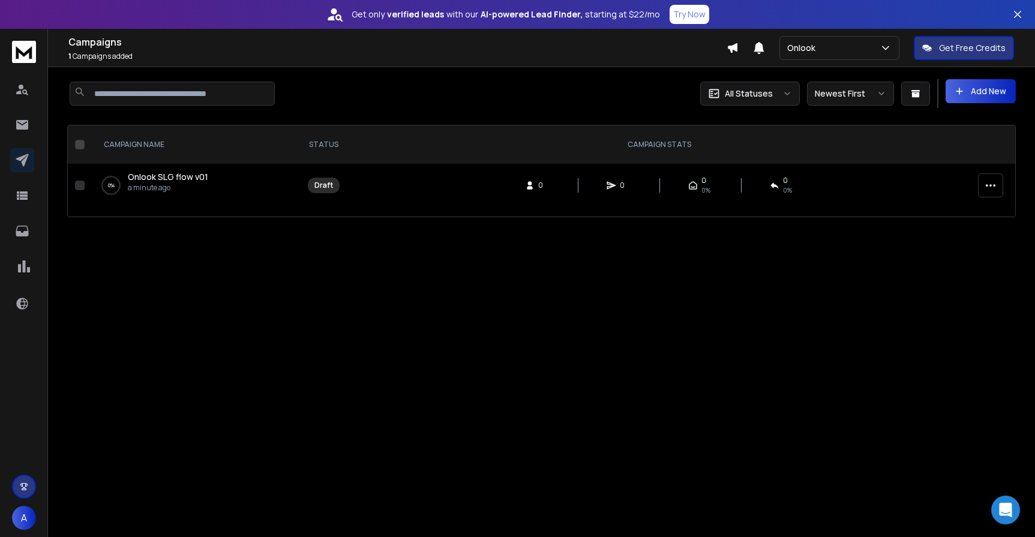
click at [997, 190] on button "button" at bounding box center [990, 185] width 25 height 24
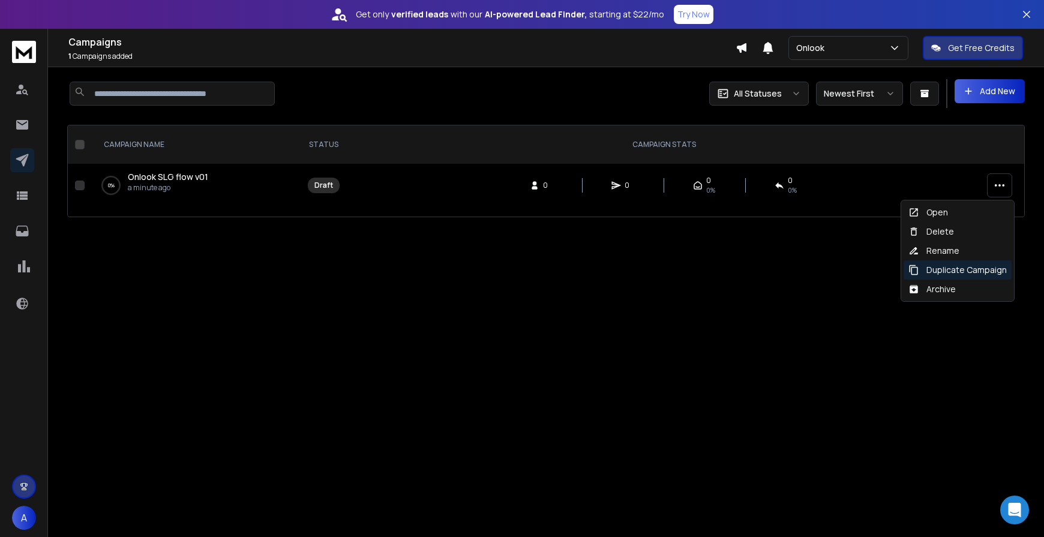
click at [969, 276] on div "Duplicate Campaign" at bounding box center [957, 269] width 108 height 19
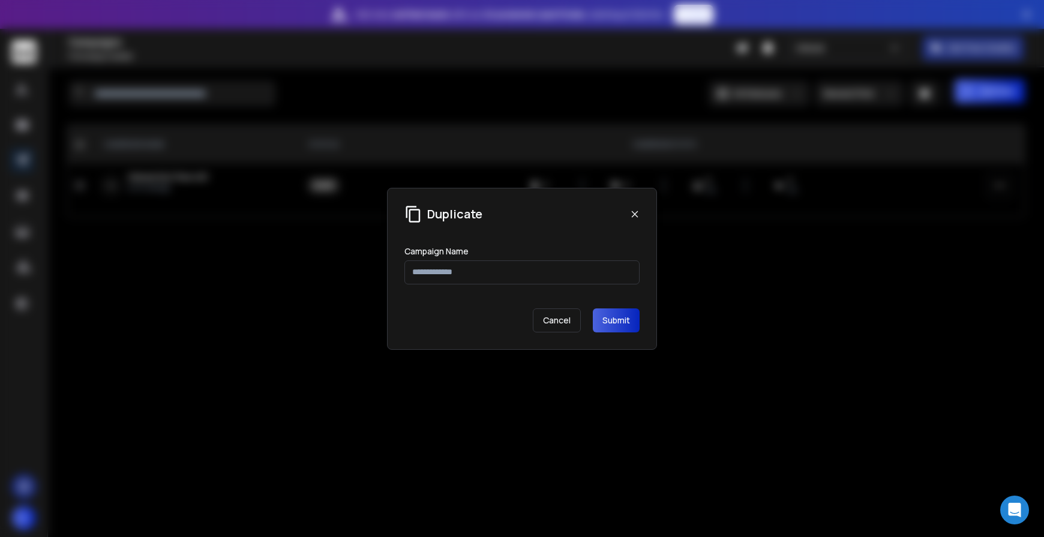
click at [557, 271] on input "text" at bounding box center [521, 272] width 235 height 24
type input "******"
click at [619, 327] on button "Submit" at bounding box center [616, 320] width 47 height 24
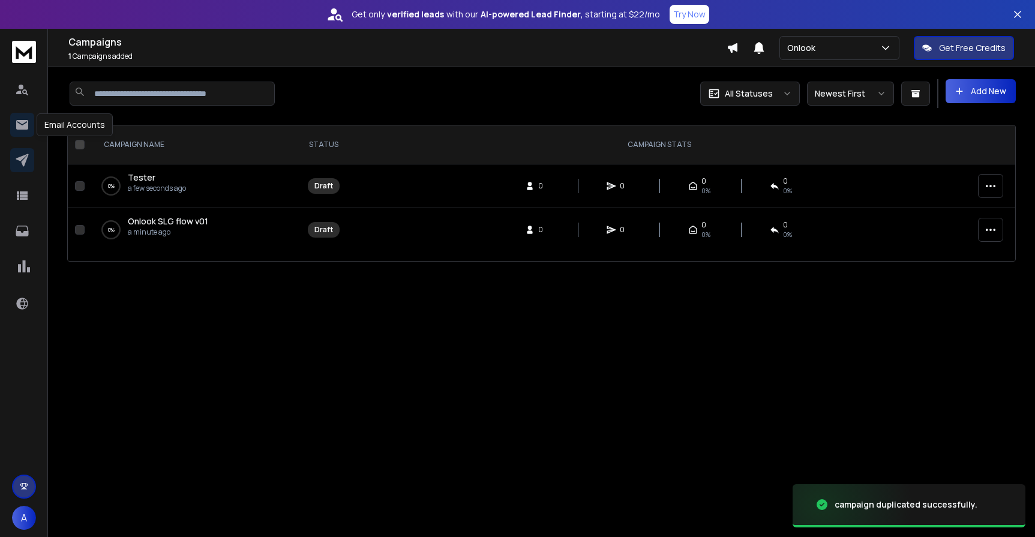
click at [18, 127] on icon at bounding box center [22, 125] width 12 height 10
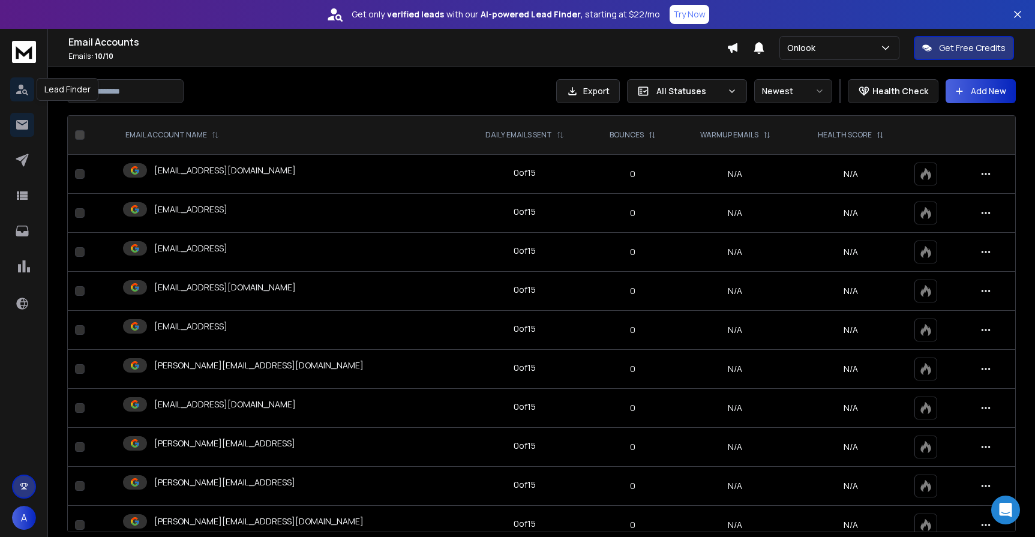
click at [13, 90] on link at bounding box center [22, 89] width 24 height 24
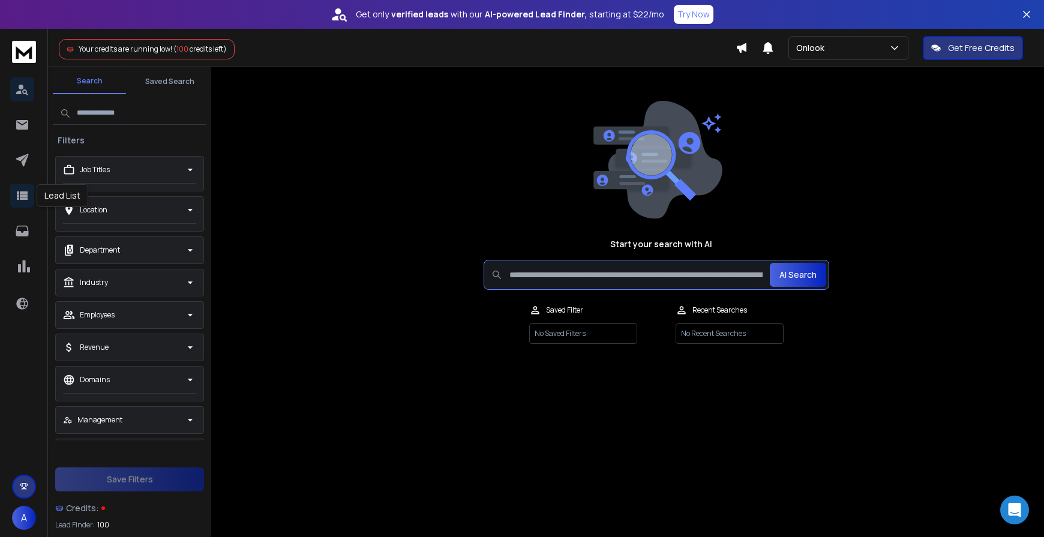
click at [22, 197] on icon at bounding box center [22, 195] width 14 height 14
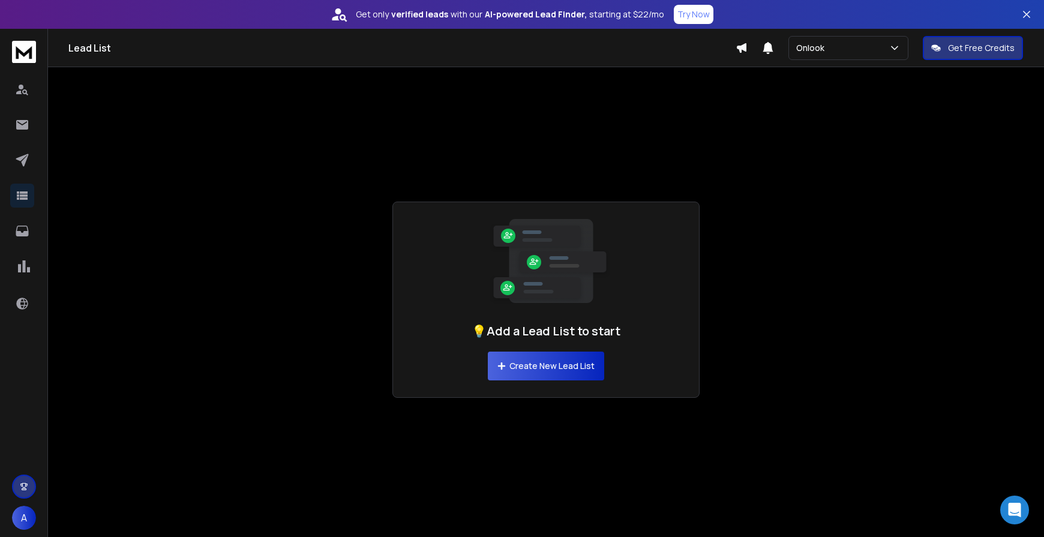
click at [550, 375] on button "Create New Lead List" at bounding box center [546, 365] width 116 height 29
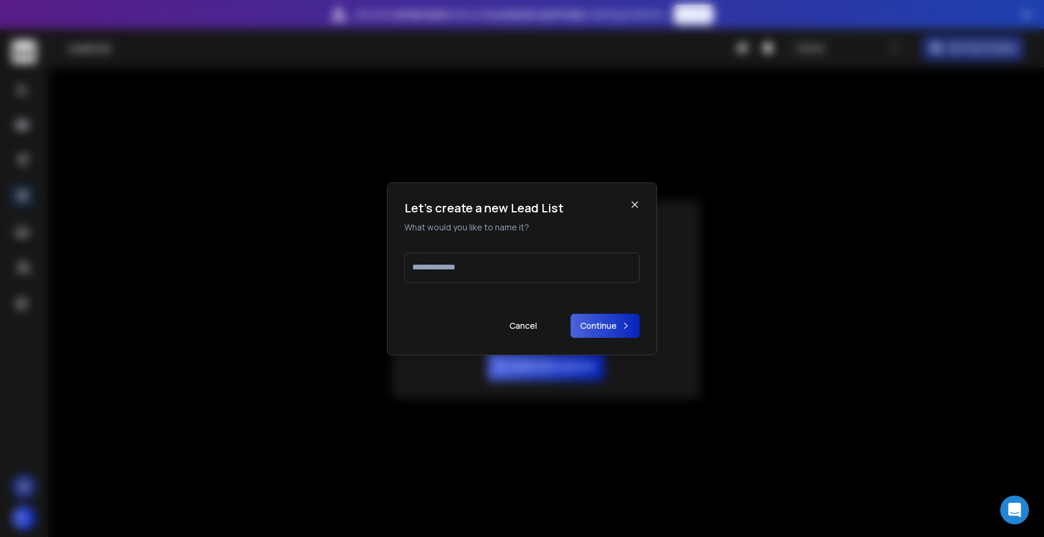
click at [199, 221] on div "Let's create a new Lead List What would you like to name it? Cancel Continue" at bounding box center [522, 268] width 1044 height 197
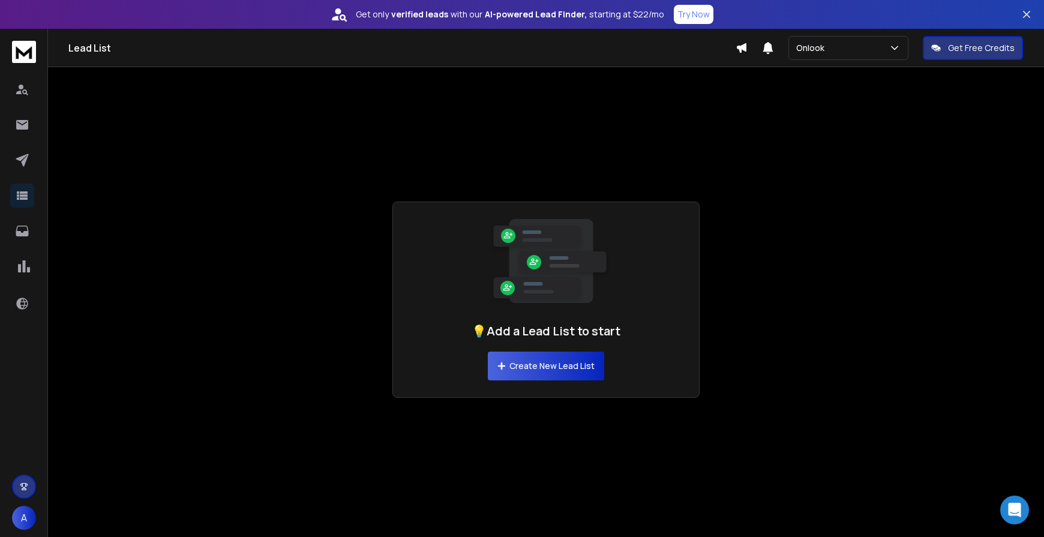
click at [543, 368] on button "Create New Lead List" at bounding box center [546, 365] width 116 height 29
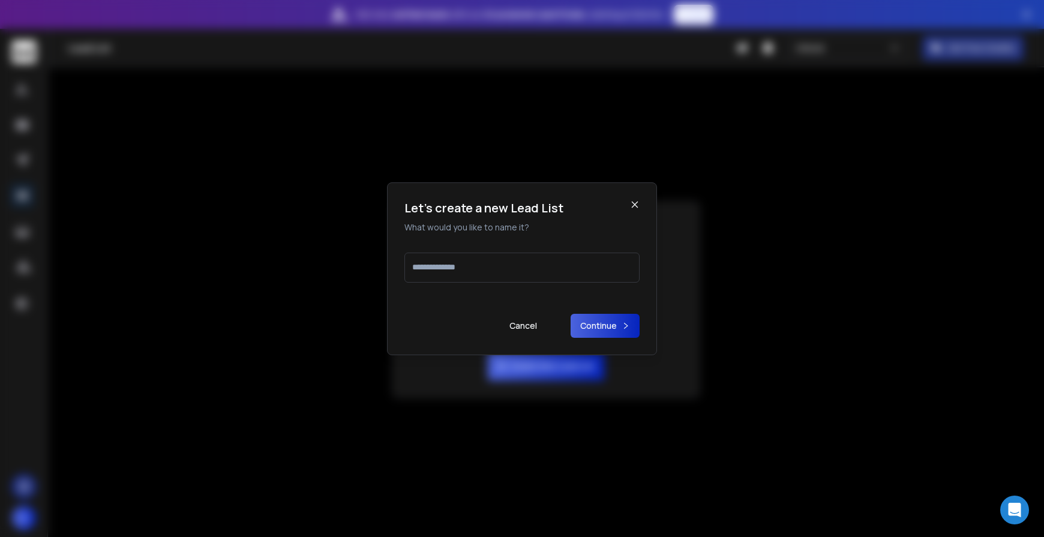
click at [494, 270] on input at bounding box center [521, 267] width 235 height 30
type input "******"
click at [610, 327] on button "Continue" at bounding box center [604, 326] width 69 height 24
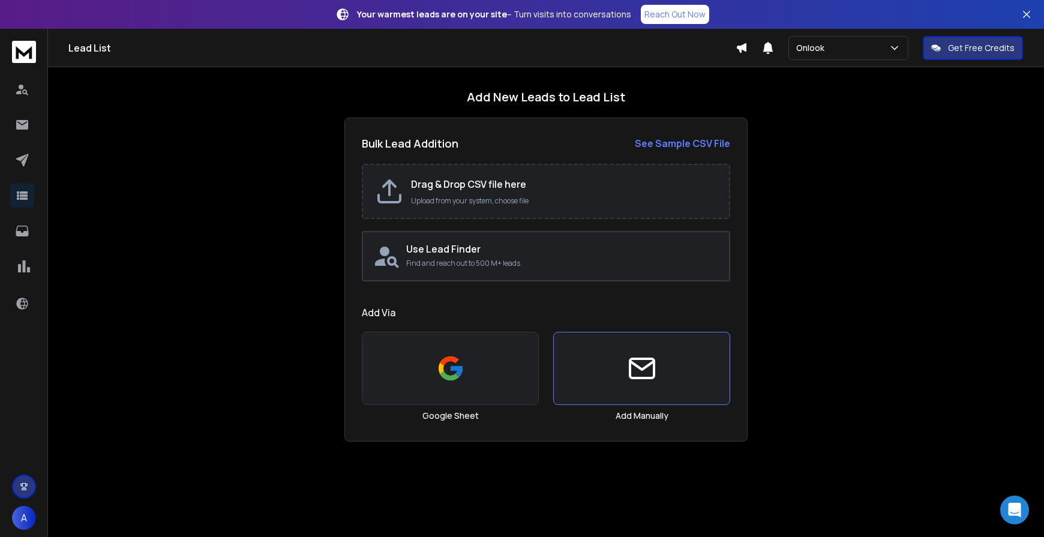
click at [633, 371] on icon at bounding box center [641, 368] width 29 height 29
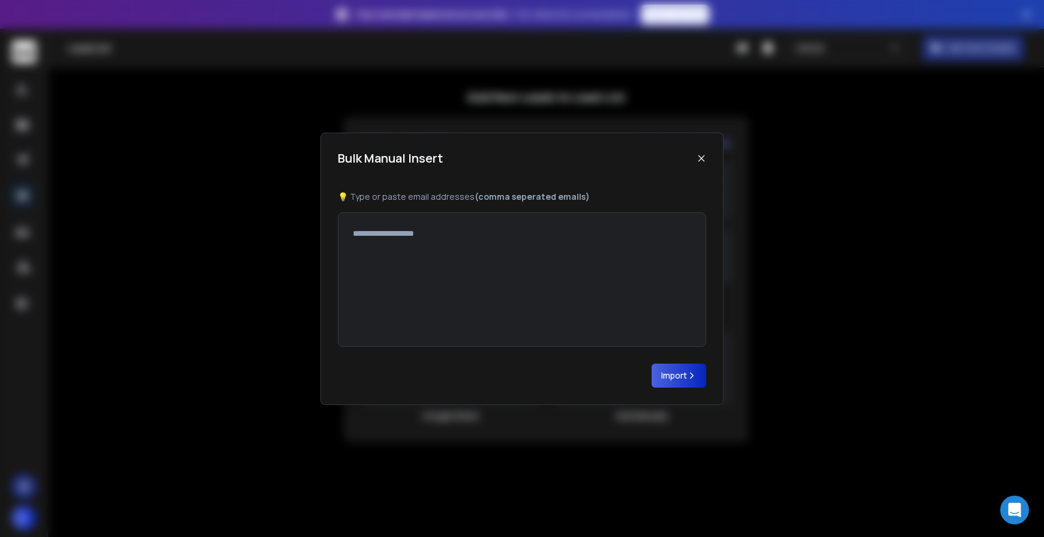
click at [429, 246] on textarea at bounding box center [522, 279] width 368 height 134
click at [672, 369] on button "Import" at bounding box center [678, 375] width 55 height 24
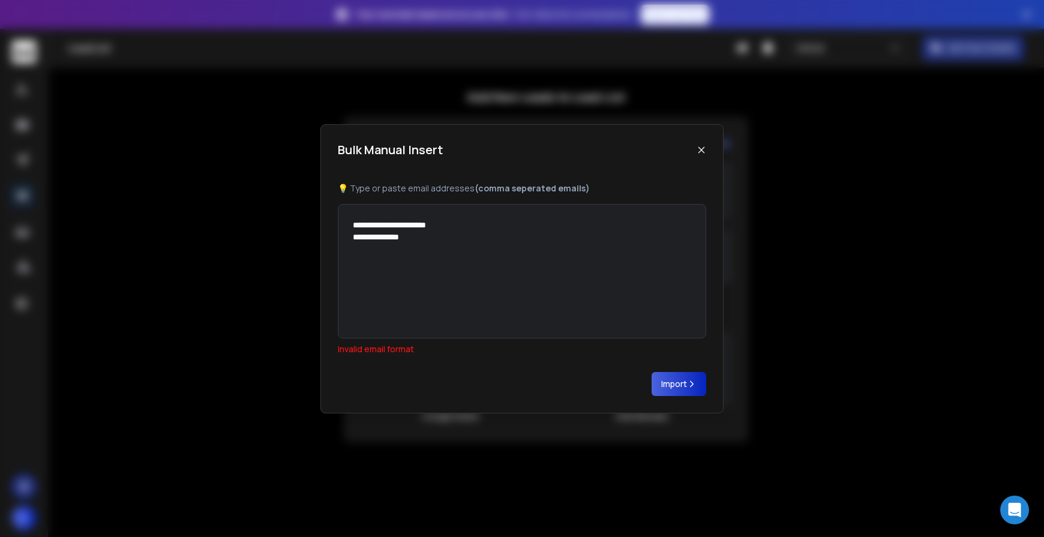
click at [474, 228] on textarea "**********" at bounding box center [522, 271] width 368 height 134
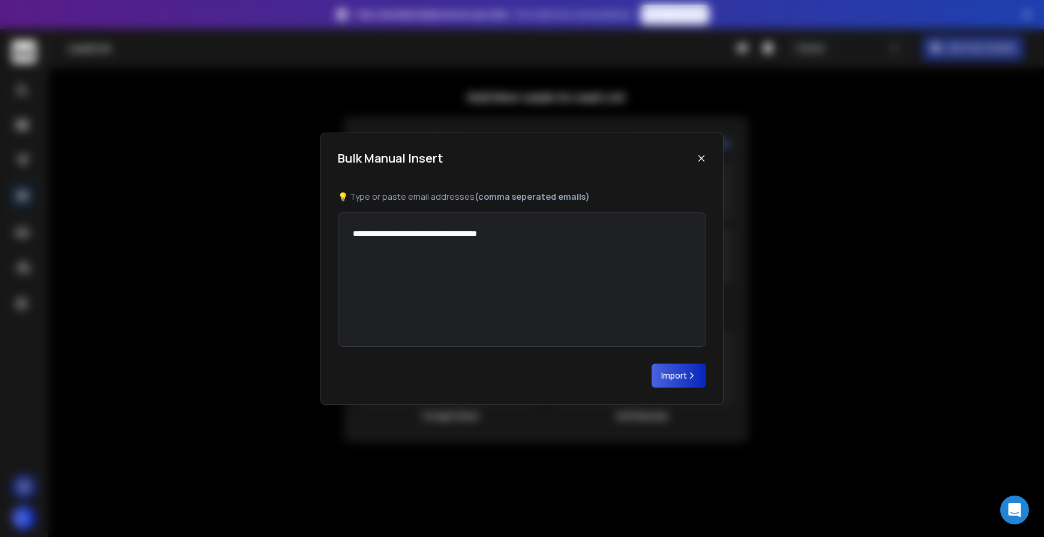
type textarea "**********"
click at [683, 365] on button "Import" at bounding box center [678, 375] width 55 height 24
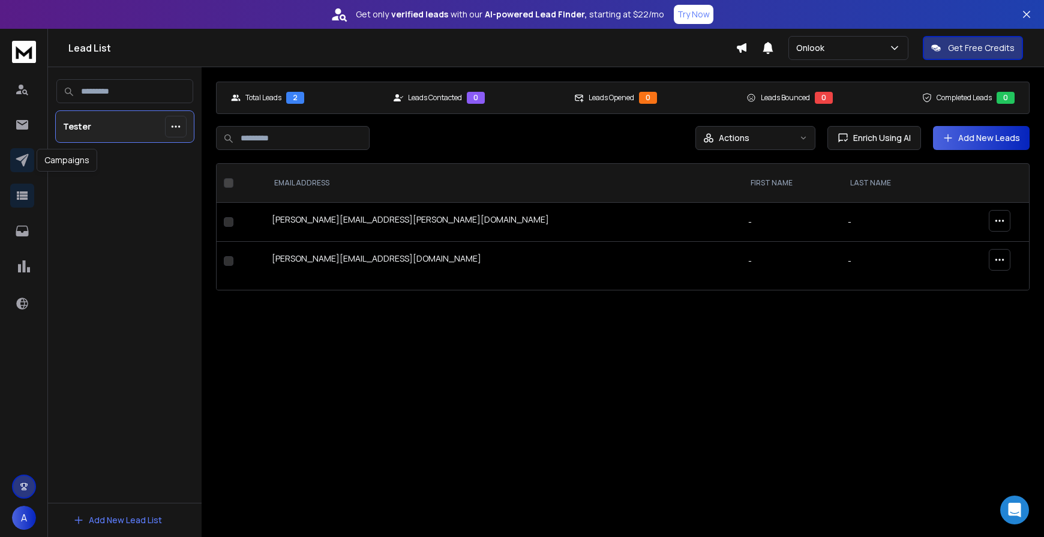
click at [28, 170] on link at bounding box center [22, 160] width 24 height 24
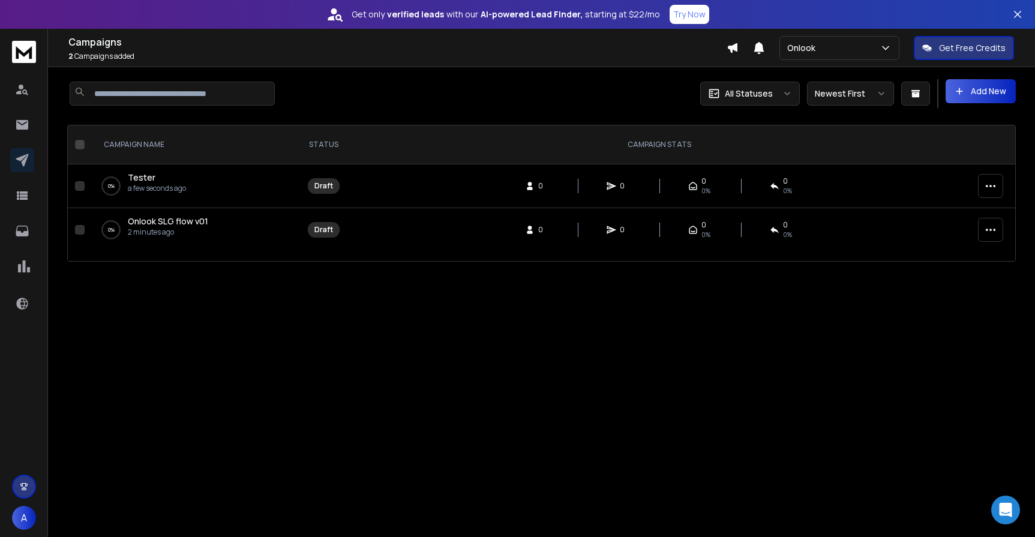
click at [136, 172] on span "Tester" at bounding box center [142, 177] width 28 height 11
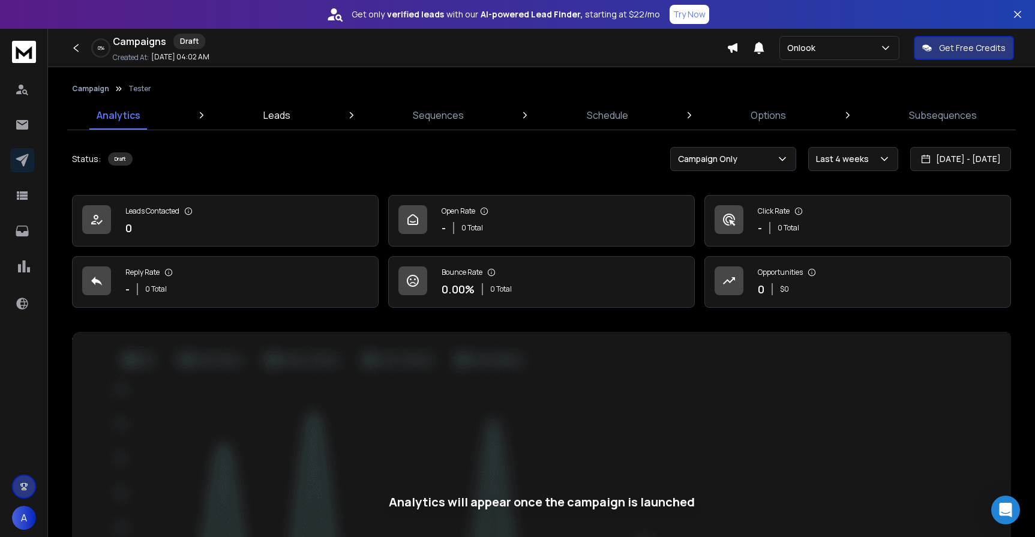
click at [225, 116] on div "Analytics Leads Sequences Schedule Options Subsequences" at bounding box center [536, 115] width 939 height 29
click at [281, 114] on p "Leads" at bounding box center [276, 115] width 27 height 14
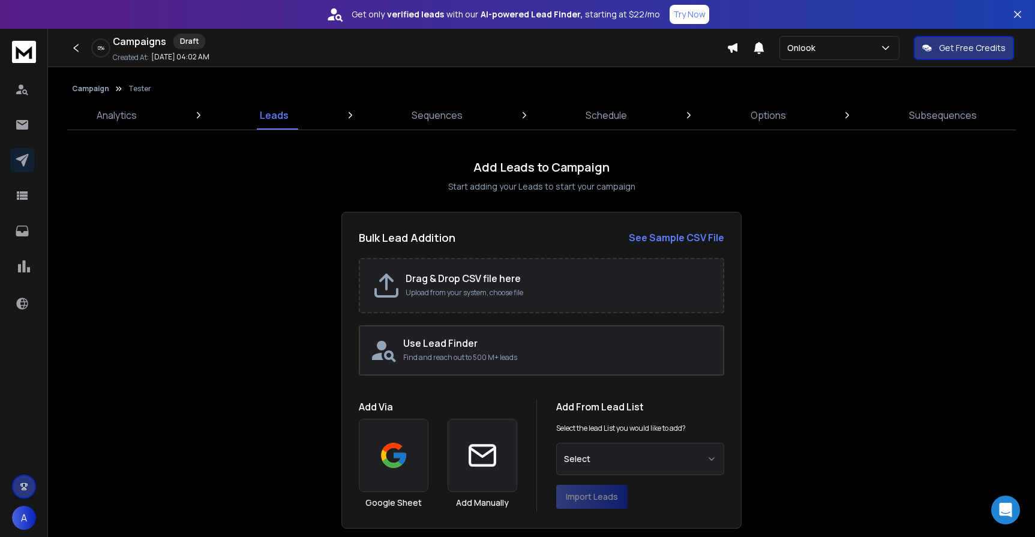
scroll to position [8, 0]
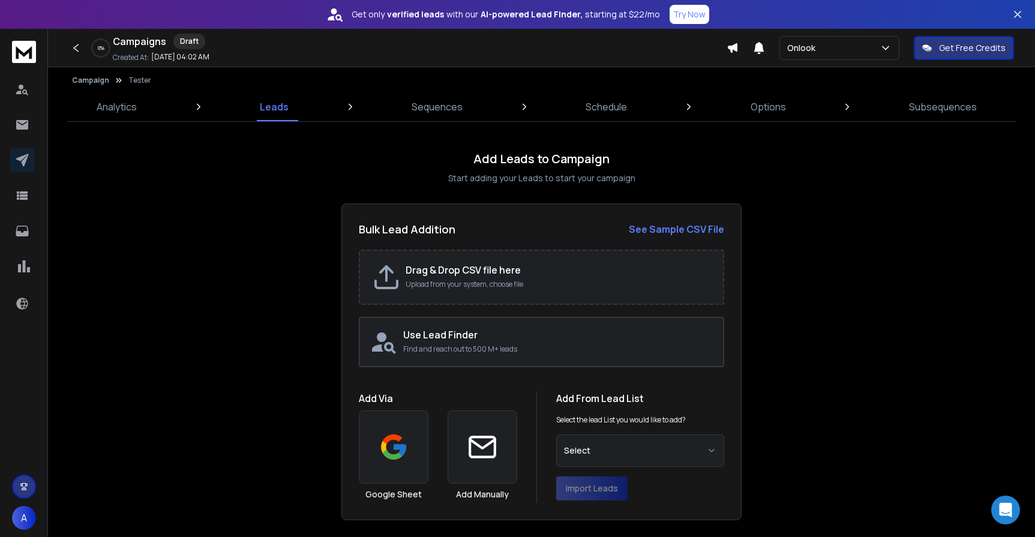
click at [617, 443] on button "Select" at bounding box center [640, 450] width 168 height 32
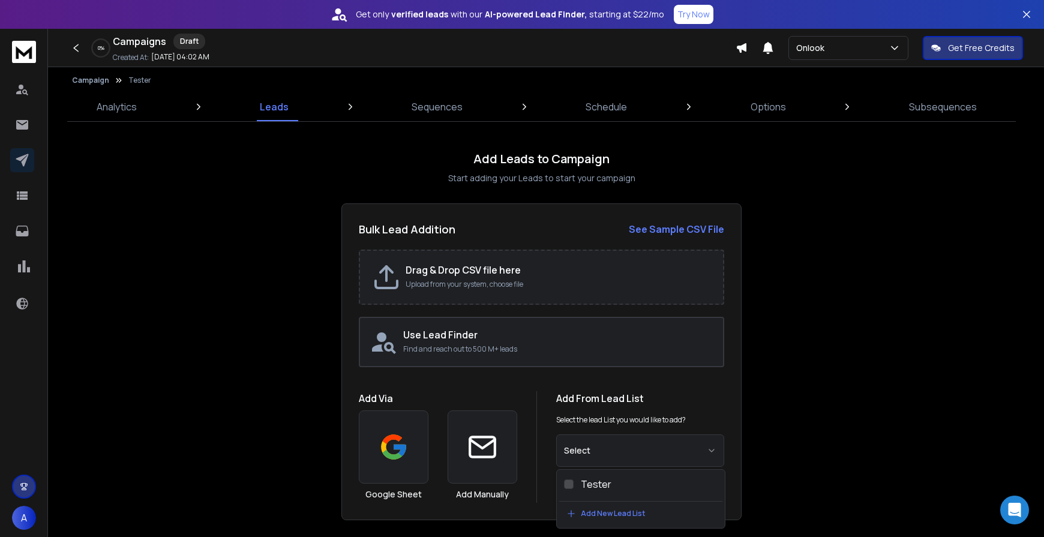
click at [615, 485] on div "Tester" at bounding box center [637, 484] width 156 height 24
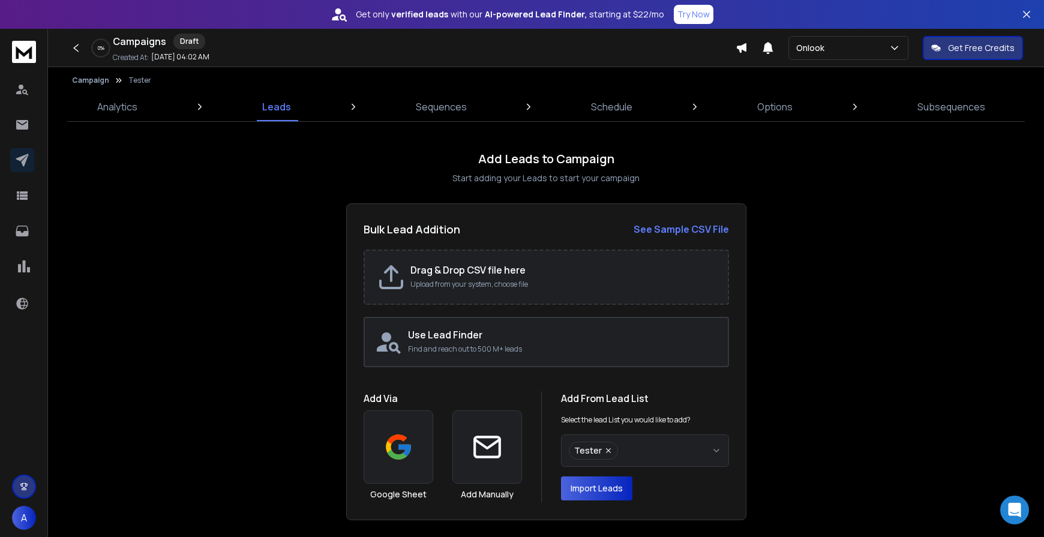
click at [819, 375] on div "Add Leads to Campaign Start adding your Leads to start your campaign Bulk Lead …" at bounding box center [546, 329] width 948 height 381
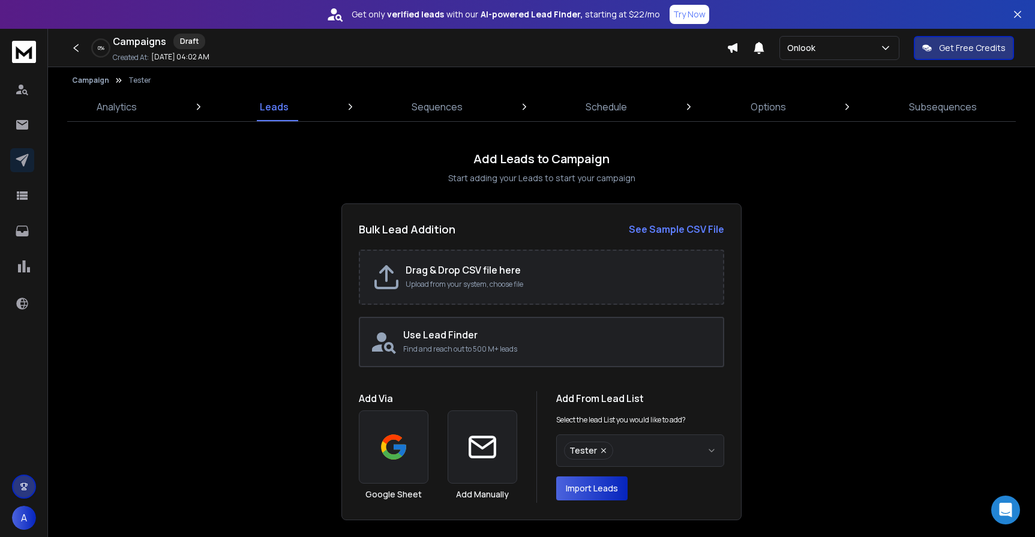
click at [620, 482] on button "Import Leads" at bounding box center [591, 488] width 71 height 24
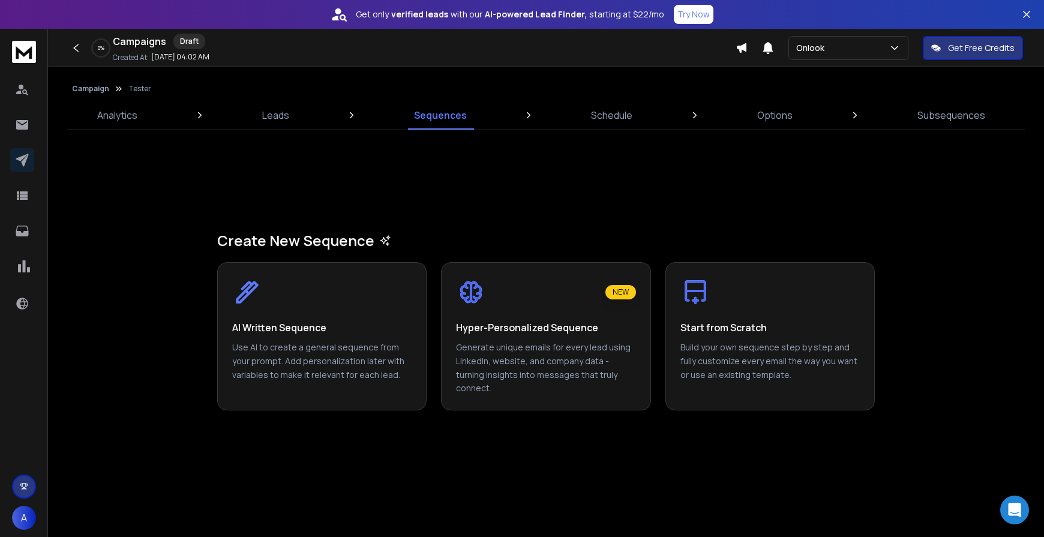
click at [279, 336] on div "AI Written Sequence Use AI to create a general sequence from your prompt. Add p…" at bounding box center [322, 336] width 208 height 147
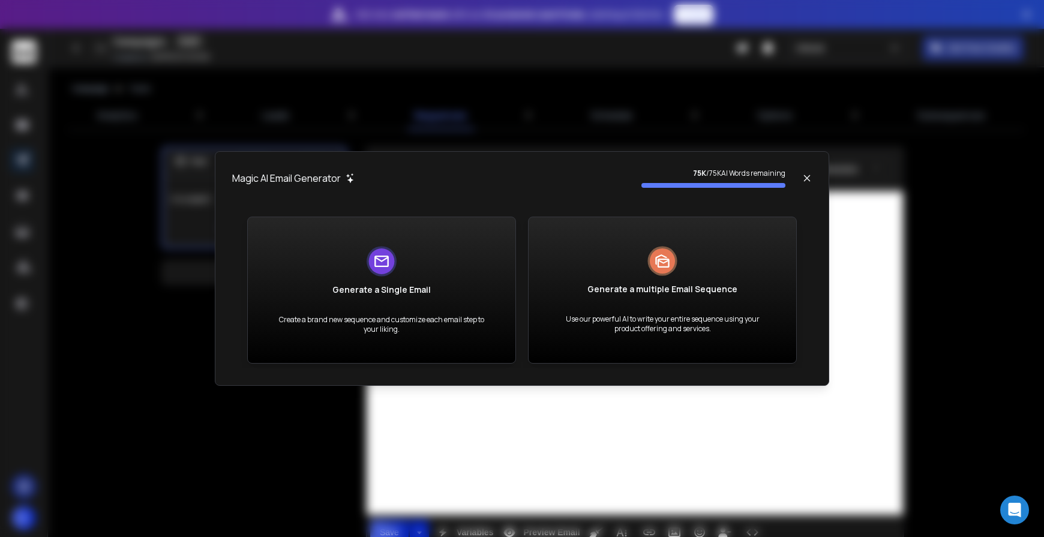
click at [400, 285] on h1 "Generate a Single Email" at bounding box center [381, 290] width 98 height 12
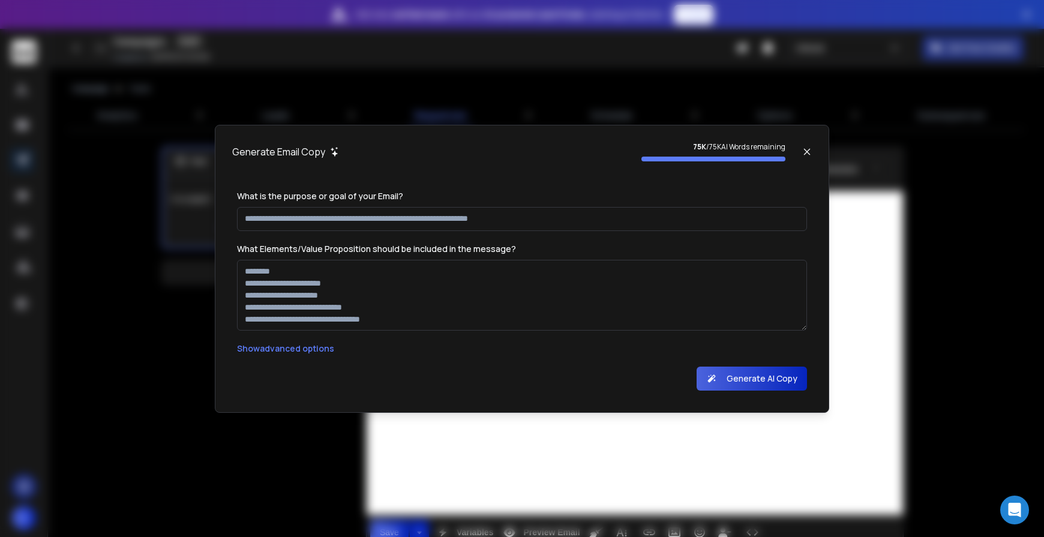
click at [307, 218] on input at bounding box center [522, 219] width 570 height 24
click at [806, 153] on icon at bounding box center [807, 152] width 10 height 10
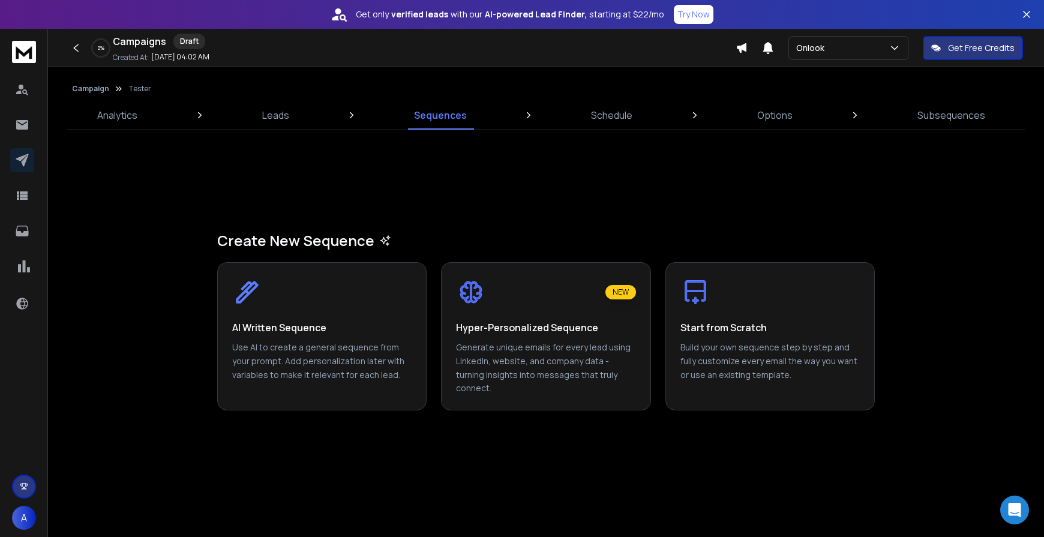
click at [770, 333] on div "Start from Scratch Build your own sequence step by step and fully customize eve…" at bounding box center [770, 336] width 208 height 147
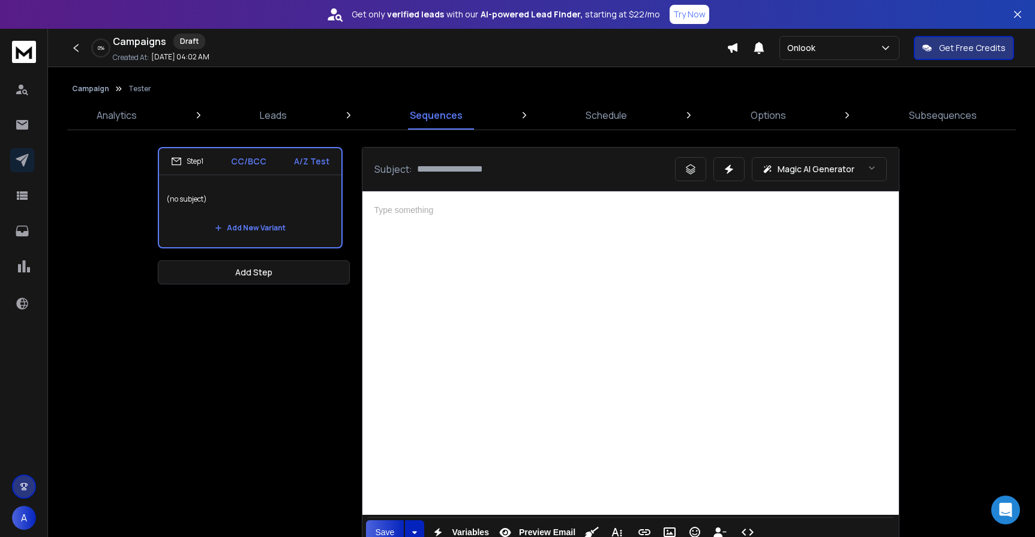
click at [424, 205] on div at bounding box center [630, 209] width 512 height 13
click at [493, 188] on div "Subject: Magic AI Generator Get Content Score Beta" at bounding box center [630, 170] width 536 height 44
click at [488, 172] on input at bounding box center [534, 169] width 234 height 14
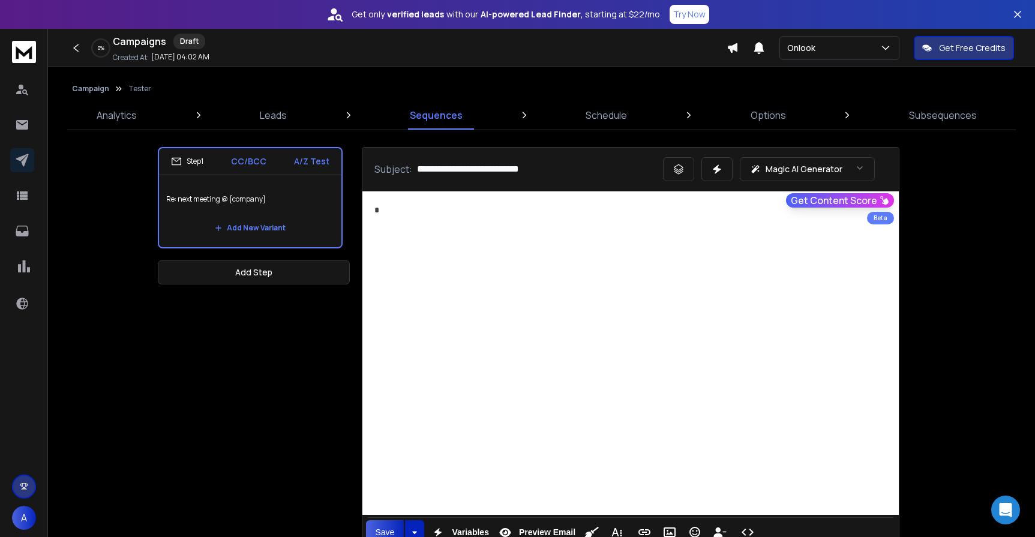
type input "**********"
click at [443, 206] on div "*" at bounding box center [630, 209] width 512 height 13
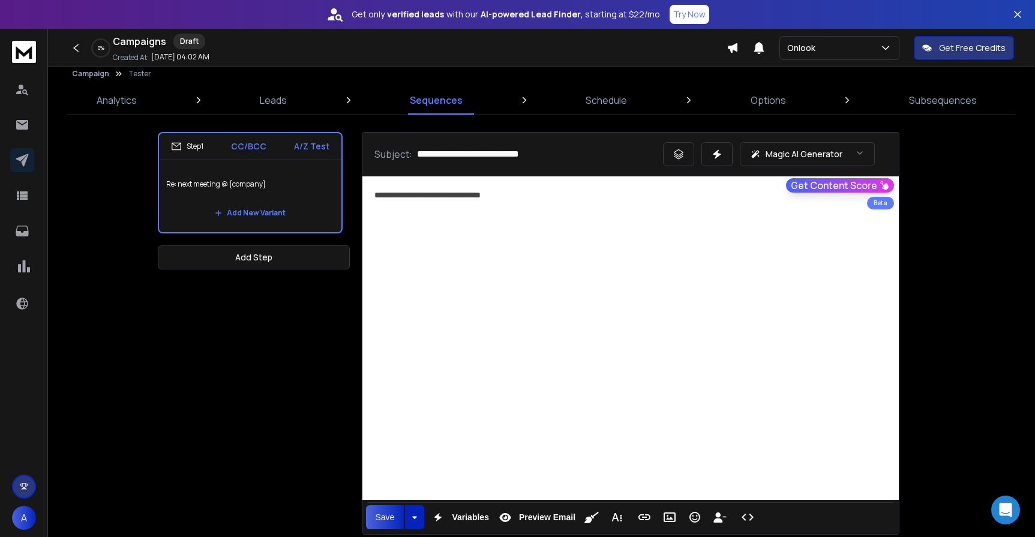
scroll to position [29, 0]
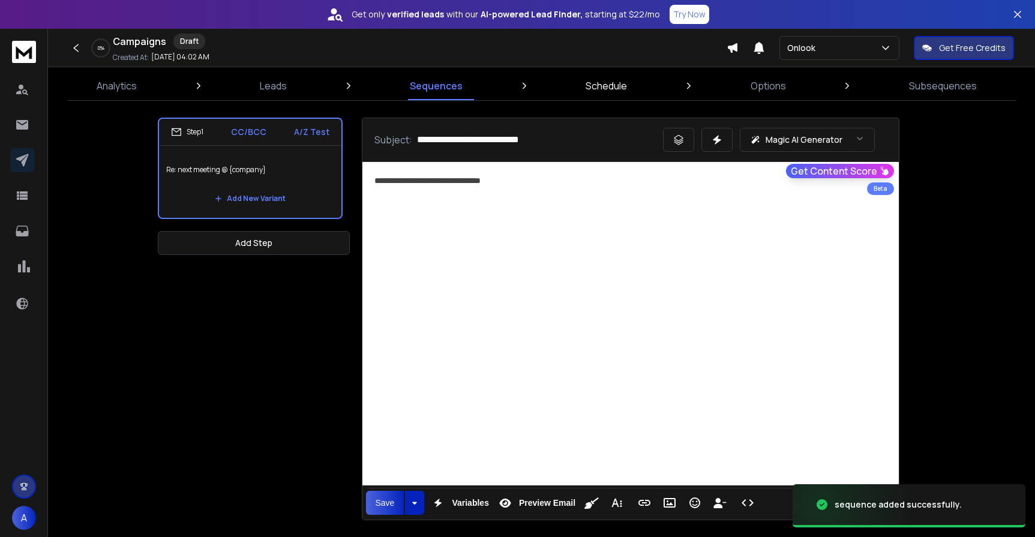
click at [614, 83] on p "Schedule" at bounding box center [605, 86] width 41 height 14
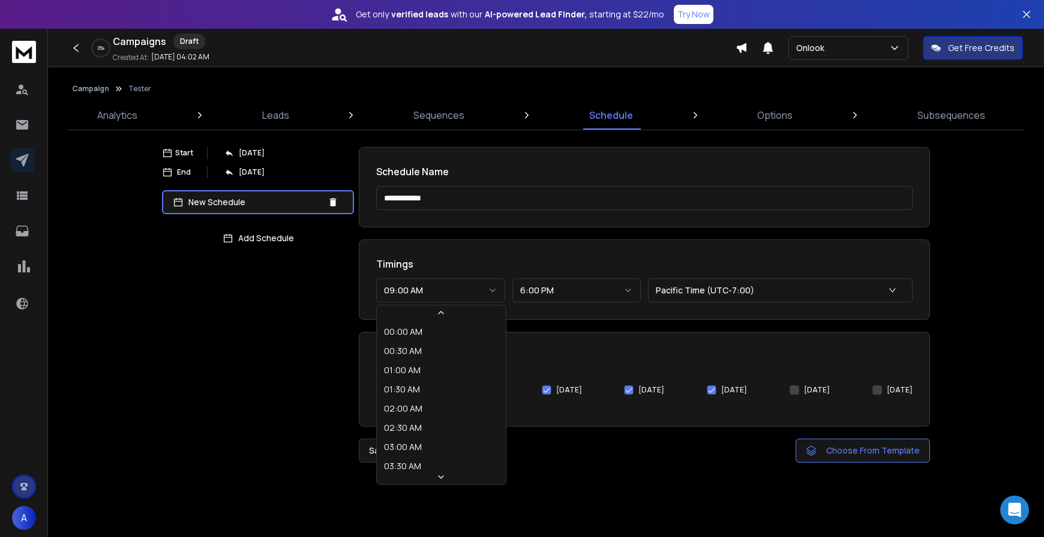
click at [475, 287] on button "09:00 AM" at bounding box center [440, 290] width 129 height 24
select select "********"
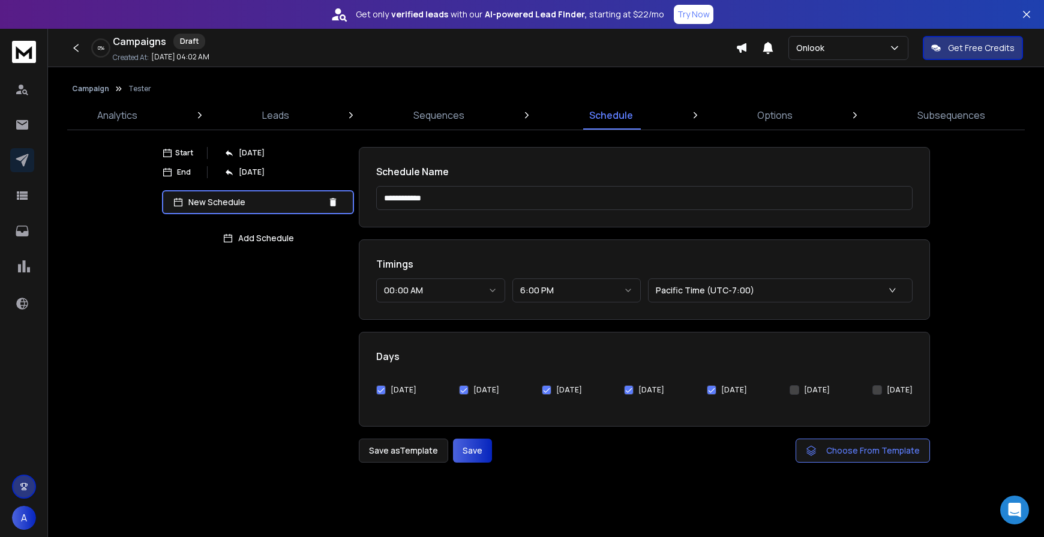
click at [588, 284] on button "6:00 PM" at bounding box center [576, 290] width 129 height 24
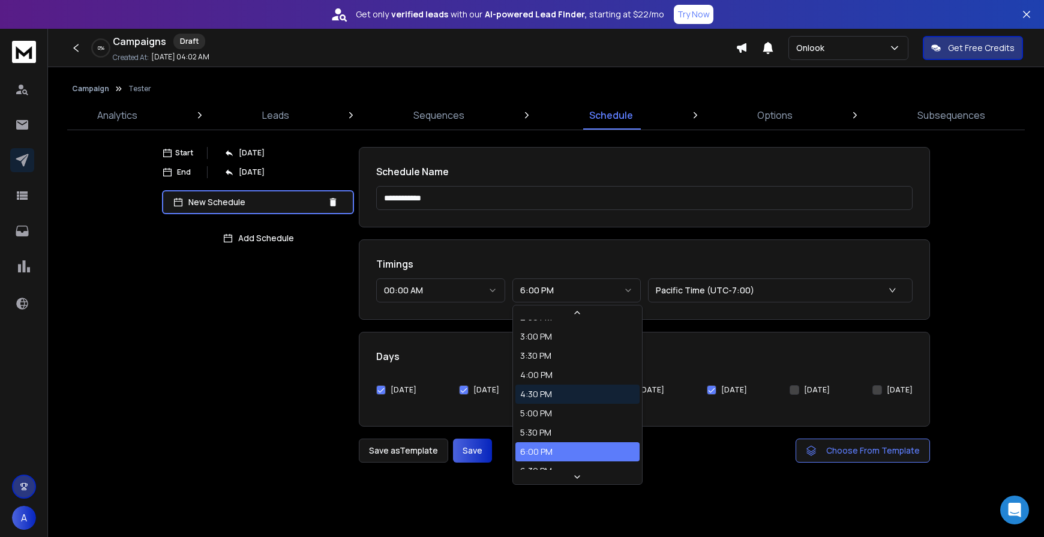
scroll to position [762, 0]
select select "********"
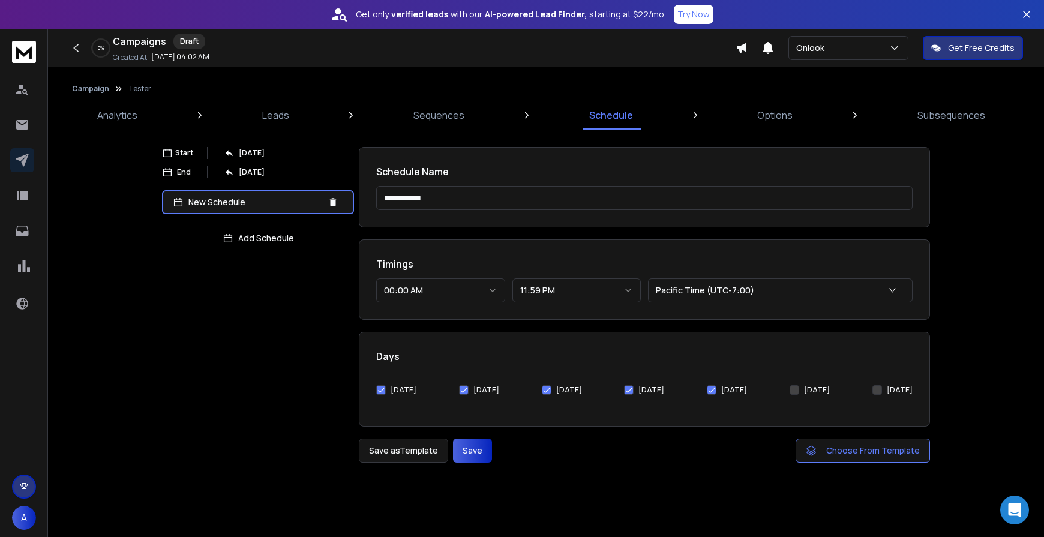
click at [829, 393] on label "Saturday" at bounding box center [817, 390] width 26 height 10
click at [799, 393] on button "Saturday" at bounding box center [794, 390] width 10 height 10
click at [904, 387] on label "Sunday" at bounding box center [899, 390] width 26 height 10
click at [882, 387] on button "Sunday" at bounding box center [877, 390] width 10 height 10
click at [466, 452] on button "Save" at bounding box center [472, 450] width 39 height 24
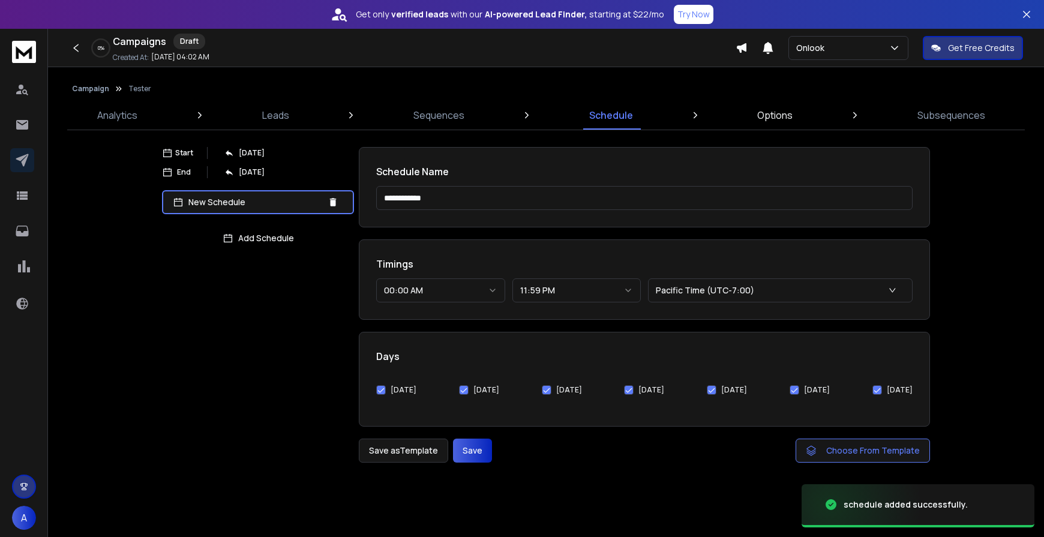
click at [775, 113] on p "Options" at bounding box center [774, 115] width 35 height 14
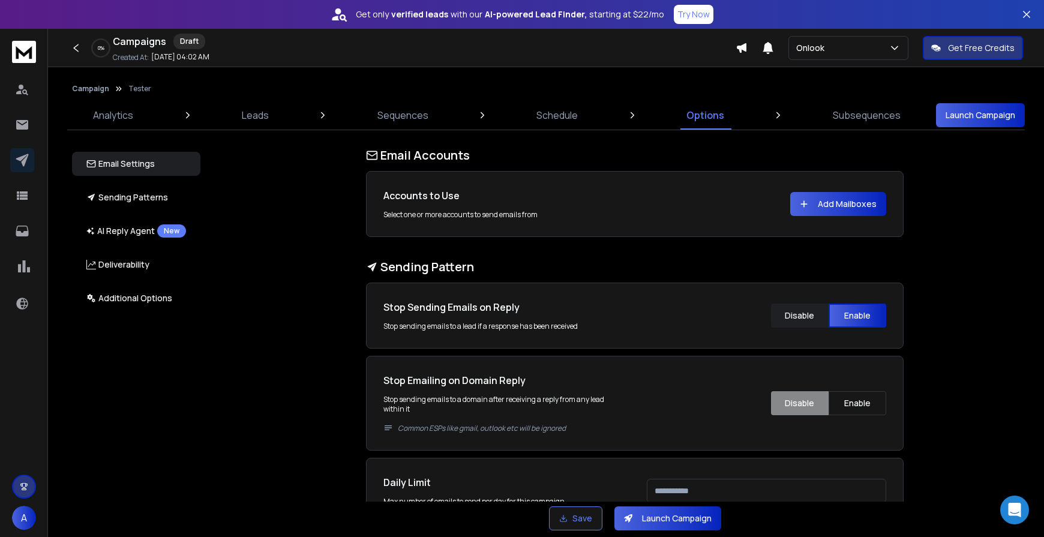
click at [834, 211] on button "Add Mailboxes" at bounding box center [838, 204] width 96 height 24
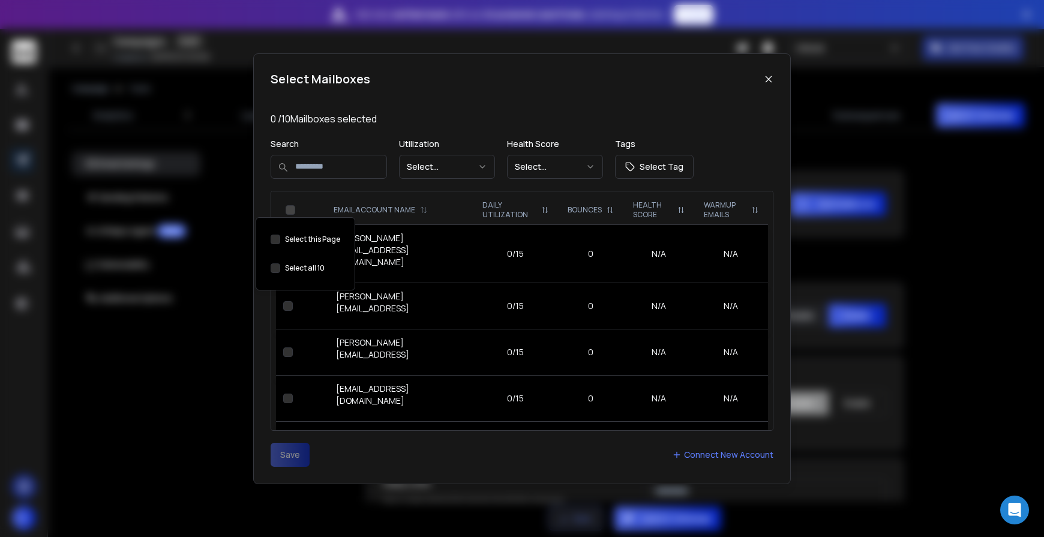
click at [290, 208] on button "Select this Page" at bounding box center [290, 210] width 10 height 10
click at [300, 264] on label "Select all 10" at bounding box center [305, 268] width 40 height 10
click at [284, 453] on button "Save" at bounding box center [289, 455] width 39 height 24
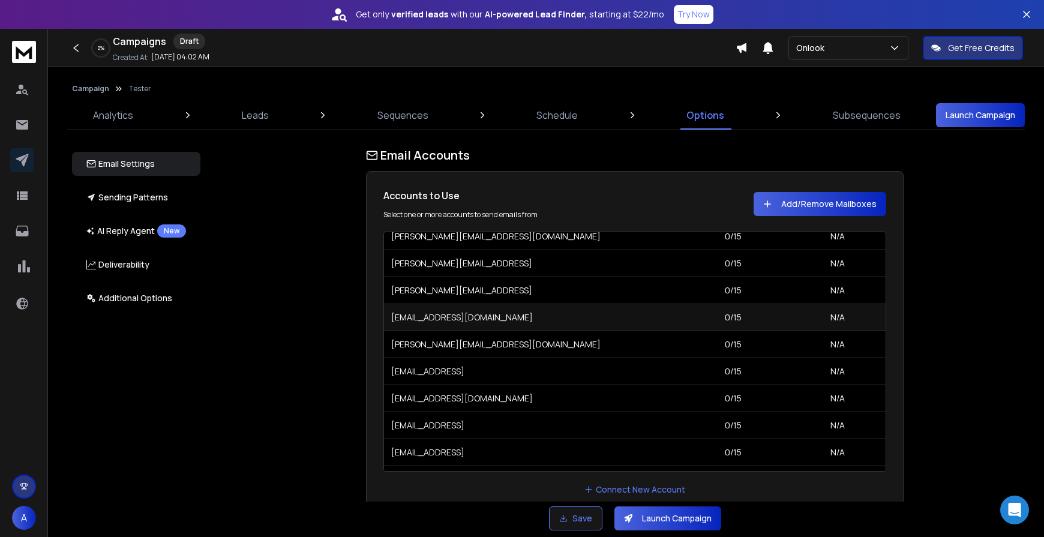
scroll to position [60, 0]
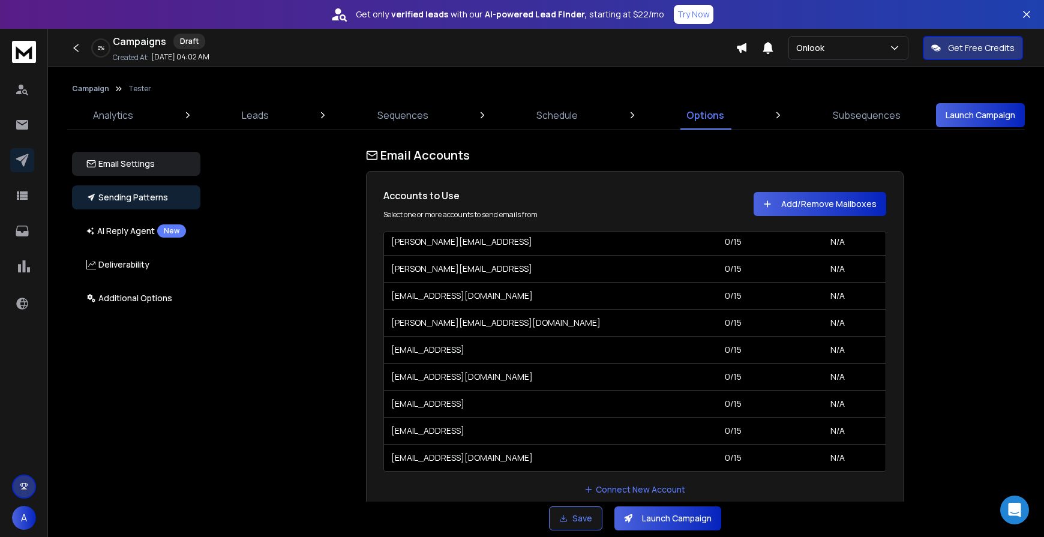
click at [133, 203] on p "Sending Patterns" at bounding box center [127, 197] width 82 height 12
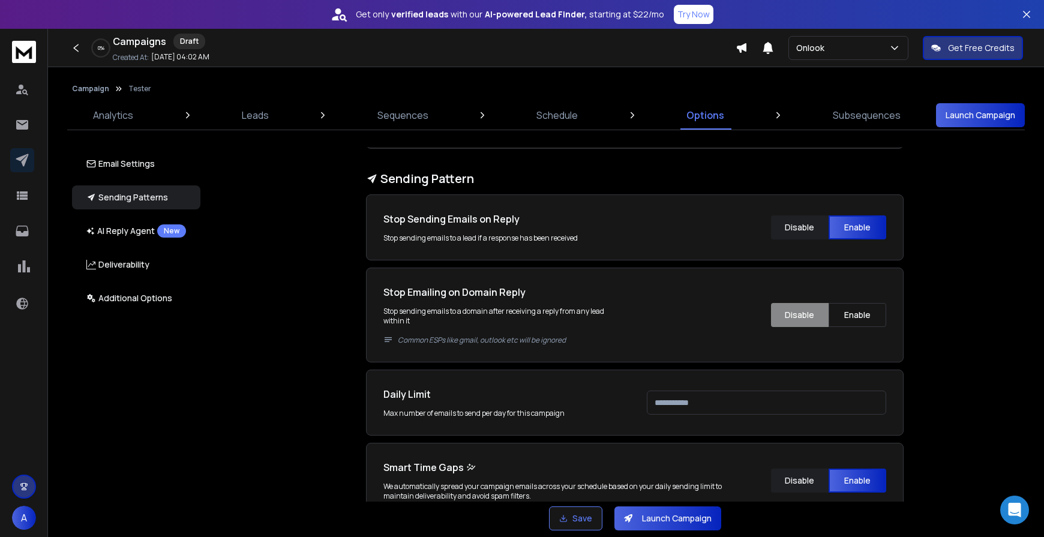
scroll to position [387, 0]
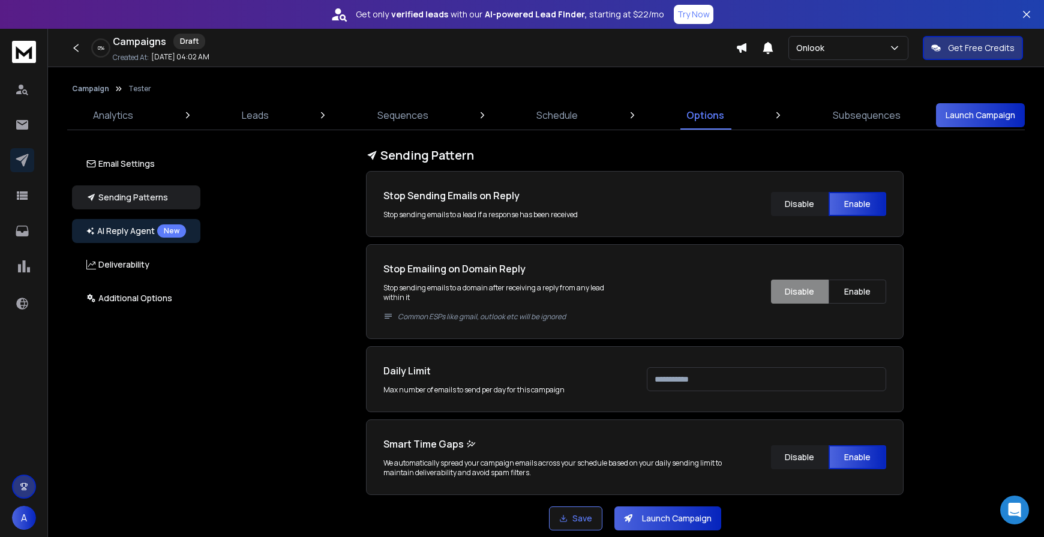
click at [137, 236] on p "AI Reply Agent New" at bounding box center [136, 230] width 100 height 13
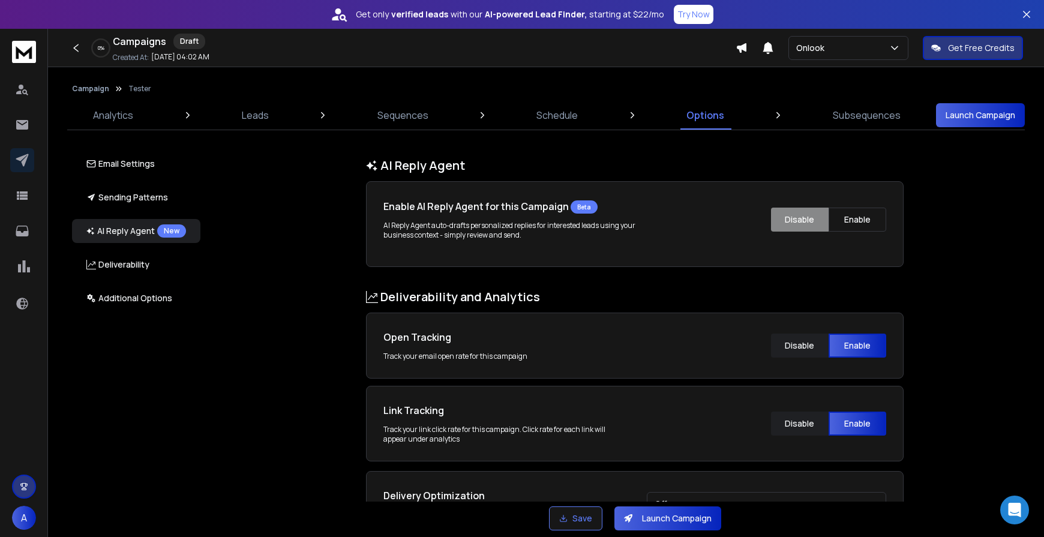
scroll to position [1205, 0]
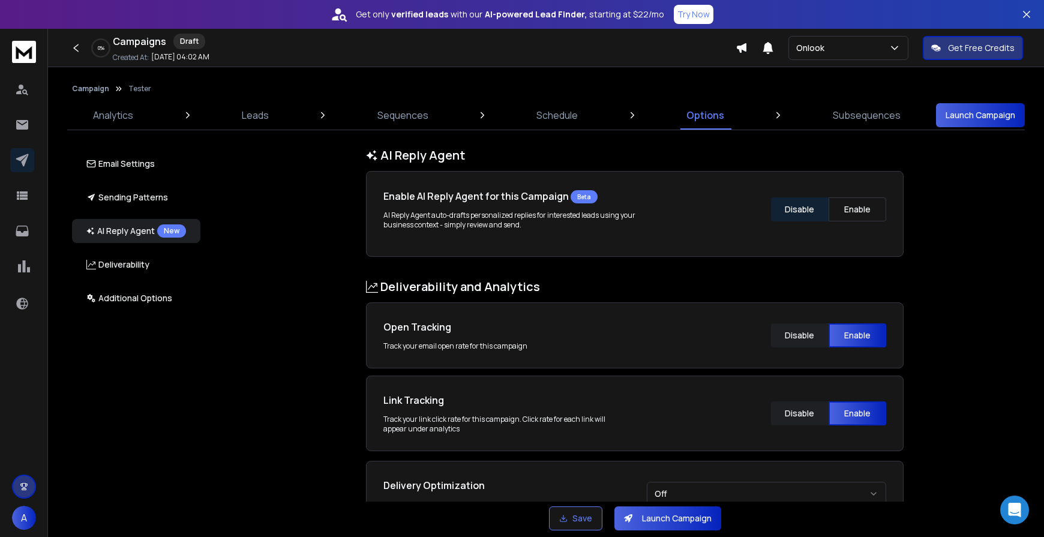
click at [806, 207] on button "Disable" at bounding box center [800, 209] width 58 height 24
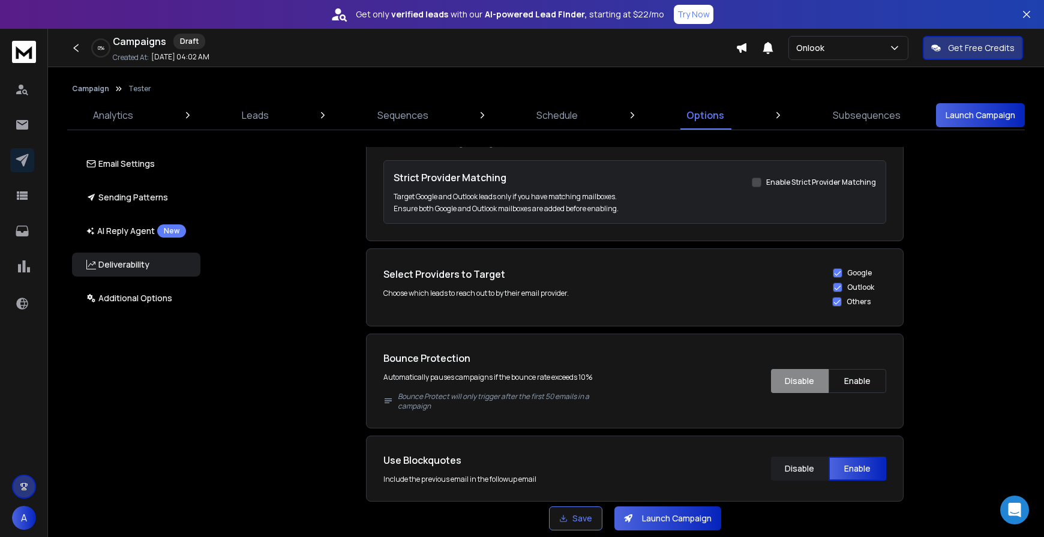
scroll to position [1745, 0]
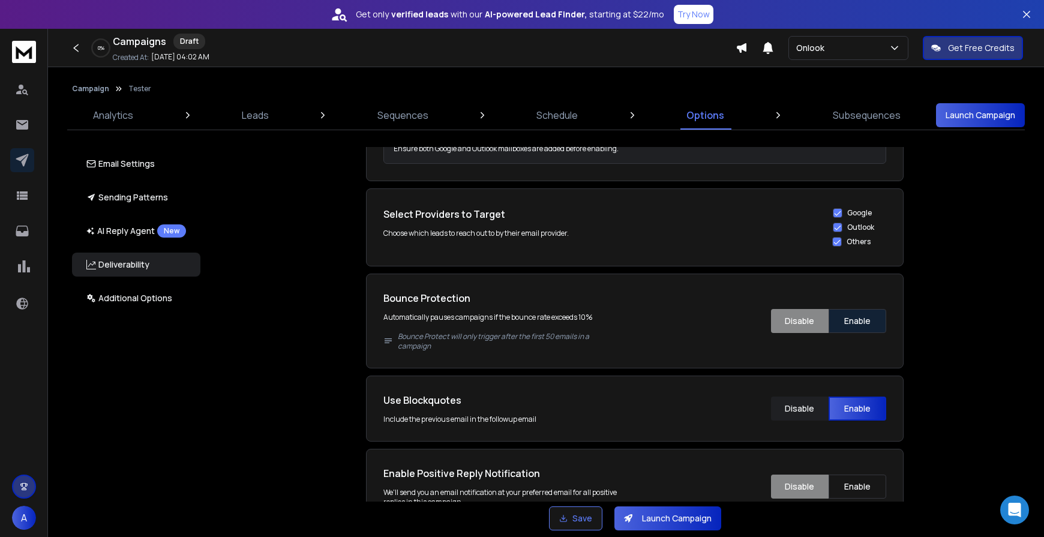
click at [849, 320] on button "Enable" at bounding box center [857, 321] width 58 height 24
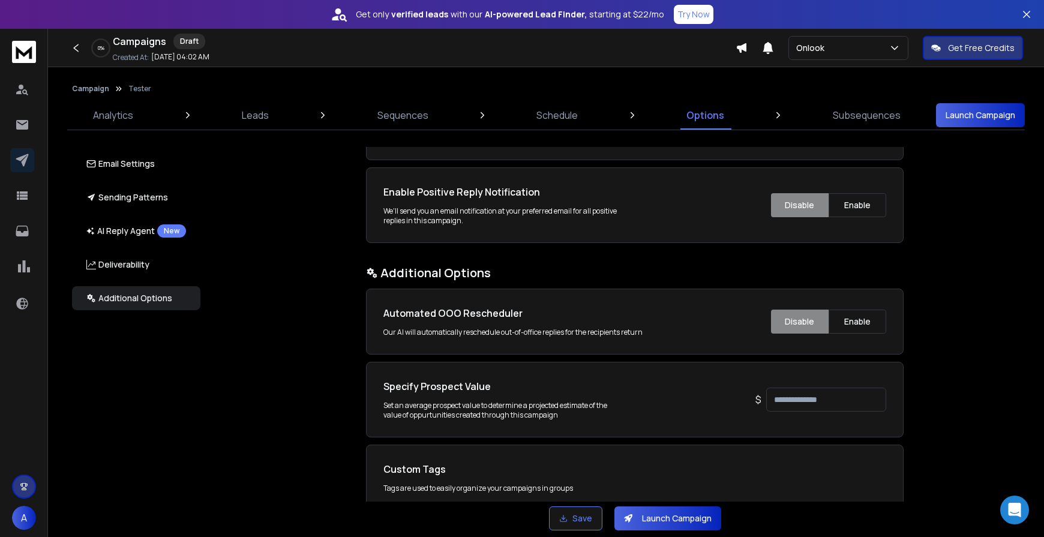
scroll to position [2045, 0]
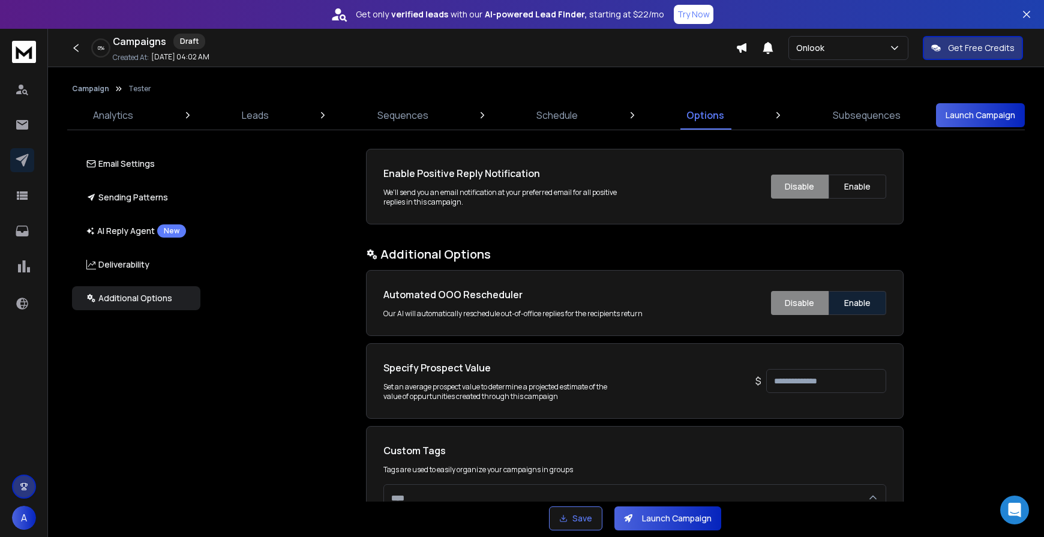
click at [851, 299] on button "Enable" at bounding box center [857, 303] width 58 height 24
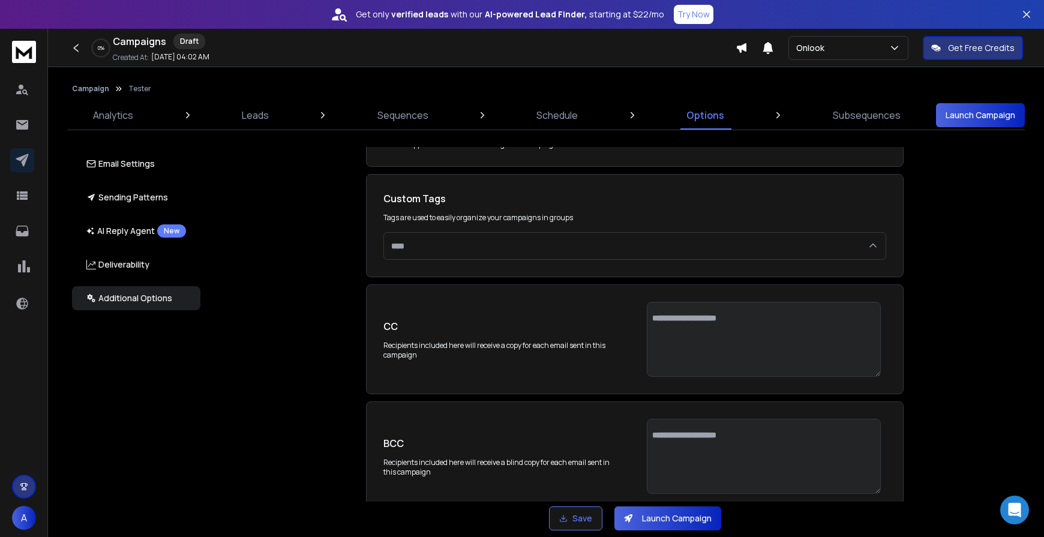
scroll to position [2428, 0]
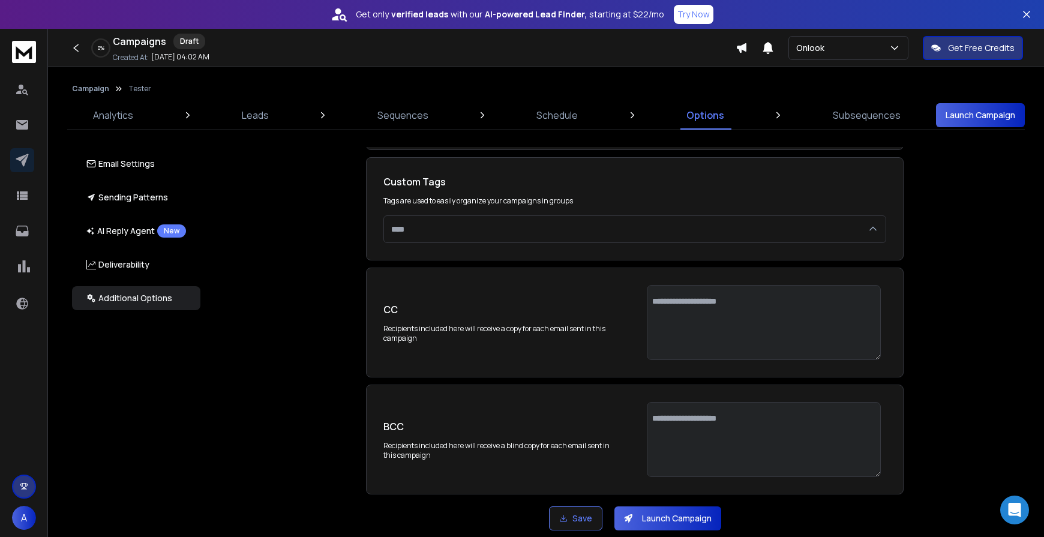
drag, startPoint x: 663, startPoint y: 515, endPoint x: 190, endPoint y: 284, distance: 526.8
click at [190, 283] on div "Email Settings Sending Patterns AI Reply Agent New Deliverability Additional Op…" at bounding box center [567, 324] width 991 height 354
click at [169, 308] on button "Additional Options" at bounding box center [136, 298] width 128 height 24
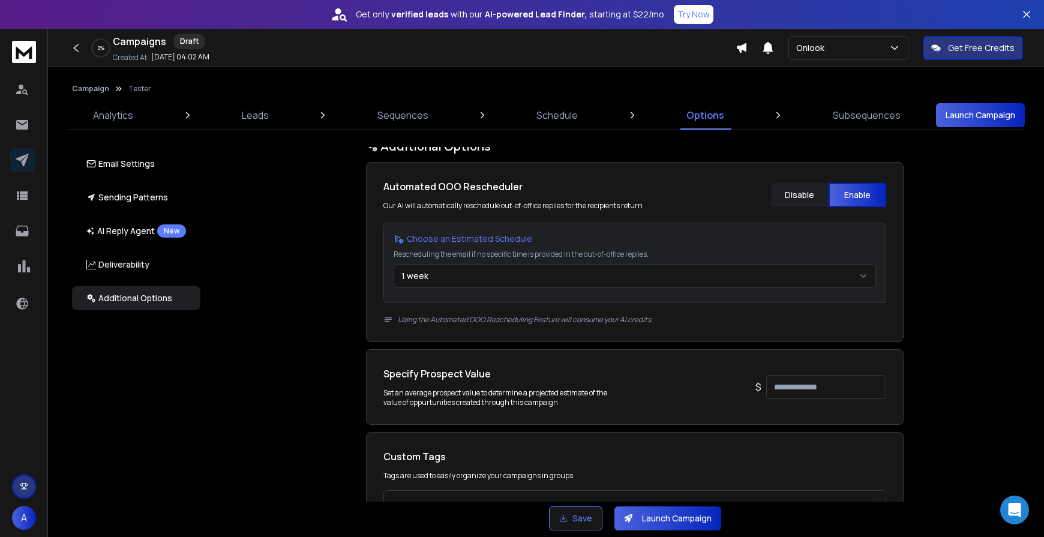
scroll to position [2144, 0]
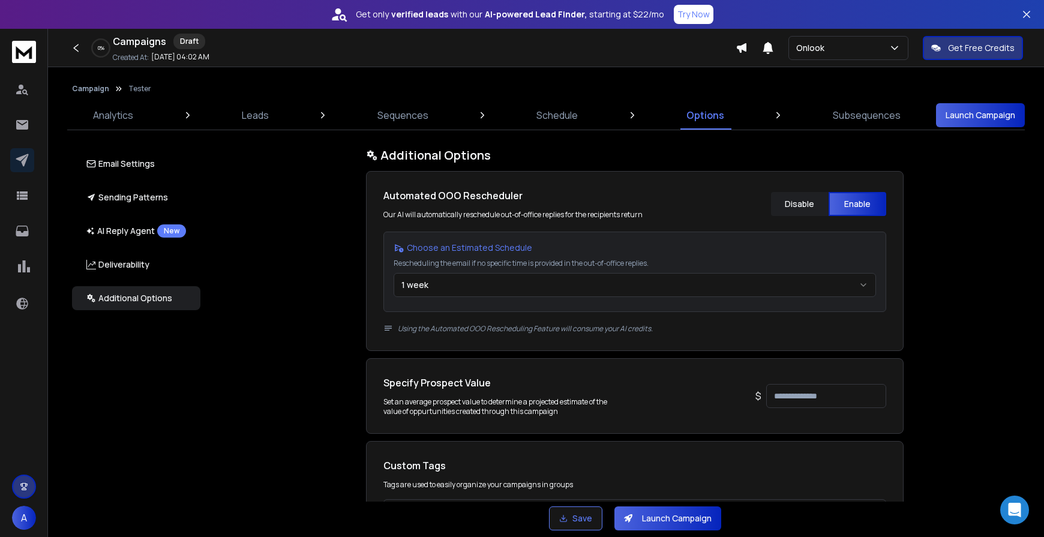
click at [670, 531] on div "Get only verified leads with our AI-powered Lead Finder, starting at $22/mo Try…" at bounding box center [522, 268] width 1044 height 537
click at [672, 518] on button "Launch Campaign" at bounding box center [667, 518] width 107 height 24
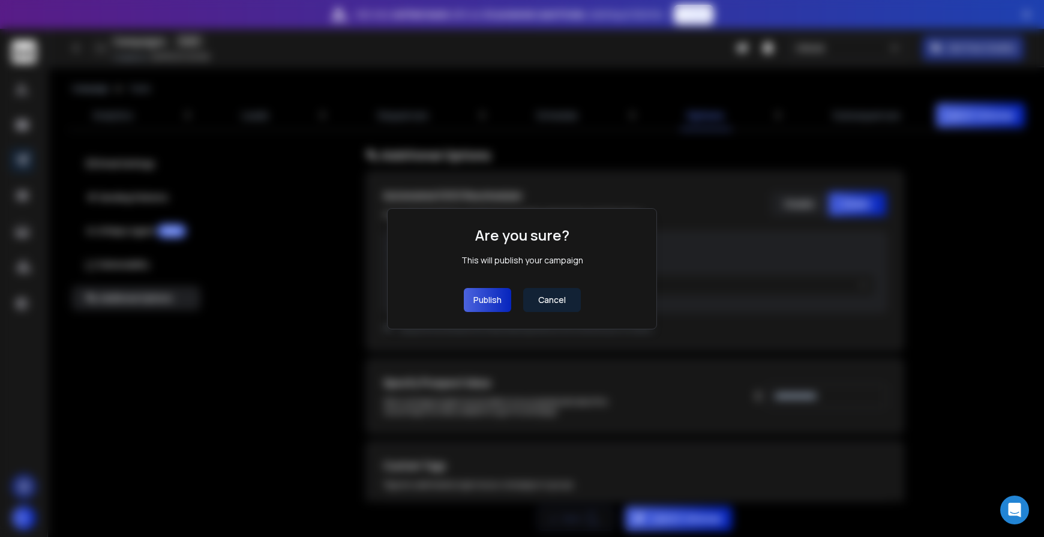
click at [502, 296] on button "Publish" at bounding box center [487, 300] width 47 height 24
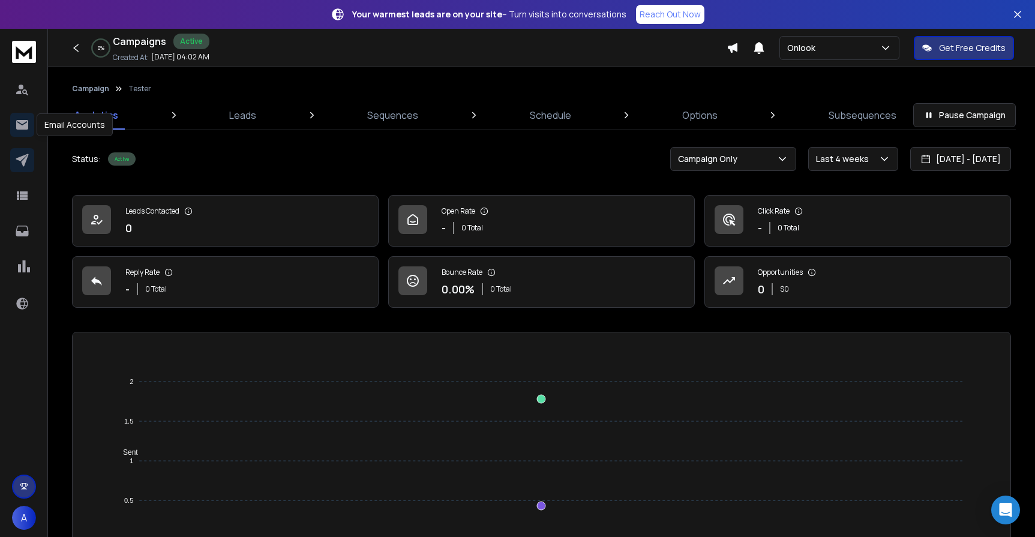
click at [23, 130] on icon at bounding box center [22, 125] width 14 height 14
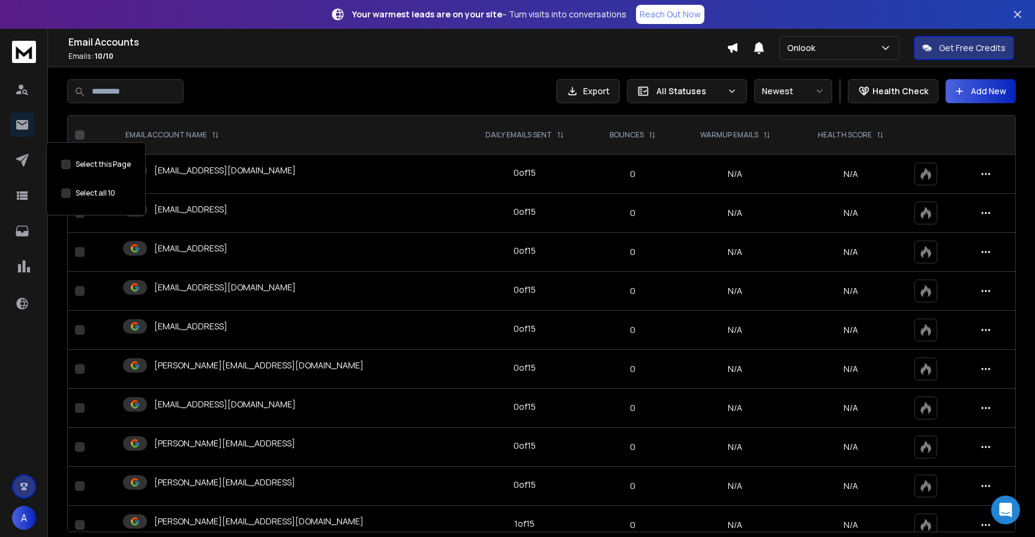
click at [80, 132] on button "Select this Page" at bounding box center [80, 135] width 10 height 10
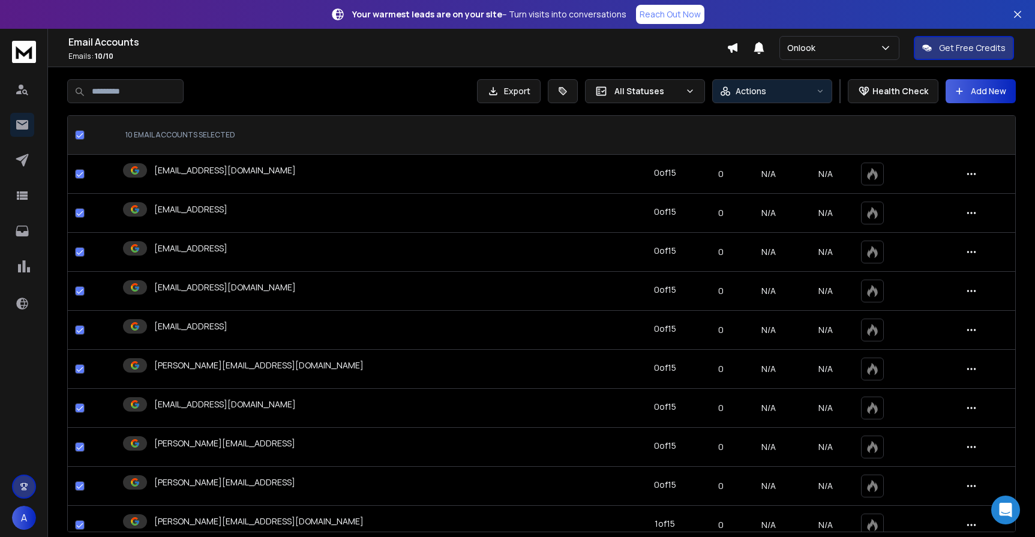
click at [807, 91] on div "Actions" at bounding box center [765, 91] width 91 height 12
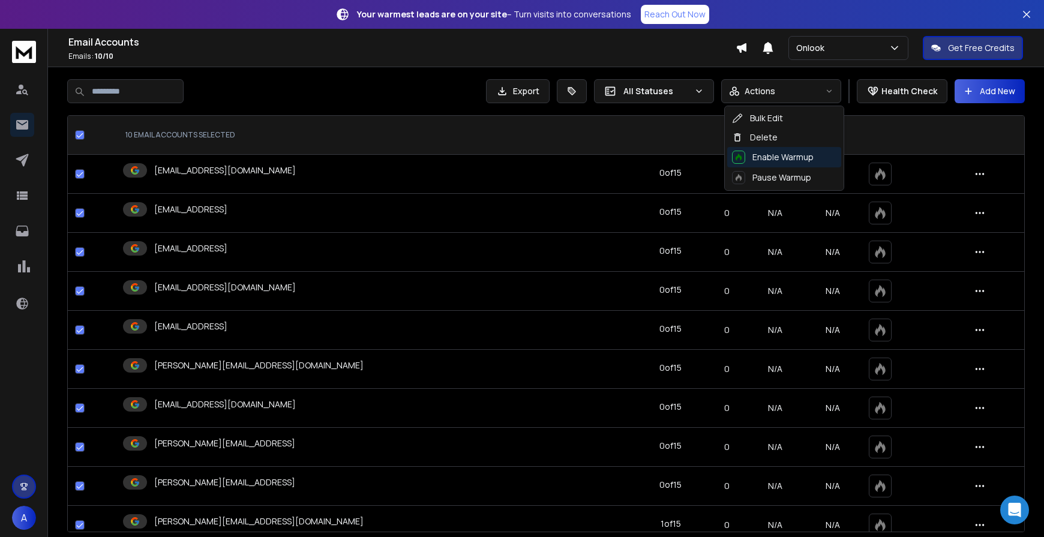
click at [787, 154] on div "Enable Warmup" at bounding box center [773, 157] width 82 height 13
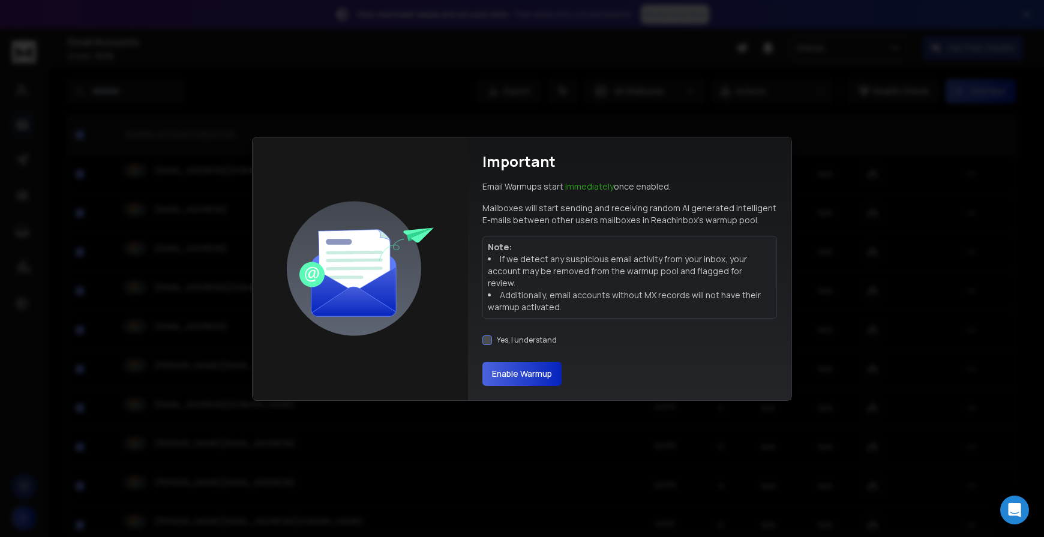
click at [520, 335] on label "Yes, I understand" at bounding box center [527, 340] width 60 height 10
click at [490, 335] on button "Yes, I understand" at bounding box center [487, 340] width 10 height 10
click at [526, 379] on button "Enable Warmup" at bounding box center [521, 374] width 79 height 24
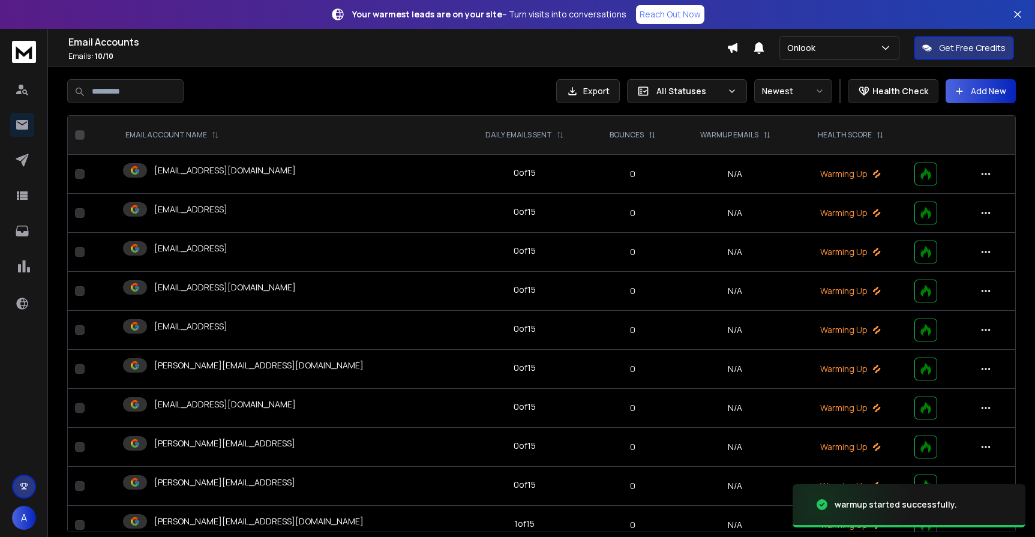
click at [980, 171] on icon at bounding box center [985, 174] width 11 height 11
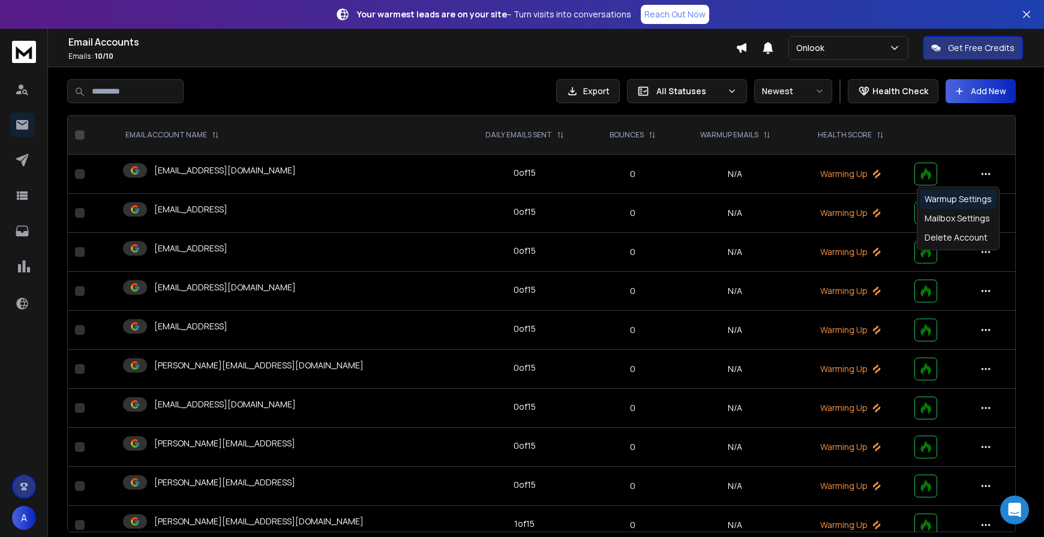
click at [978, 200] on div "Warmup Settings" at bounding box center [957, 199] width 77 height 19
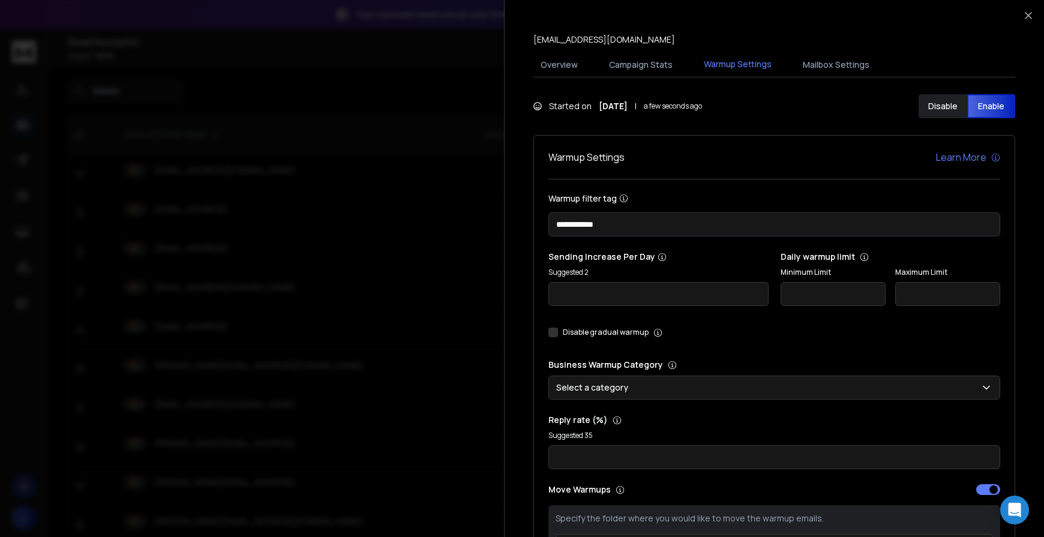
click at [832, 65] on button "Mailbox Settings" at bounding box center [835, 65] width 81 height 26
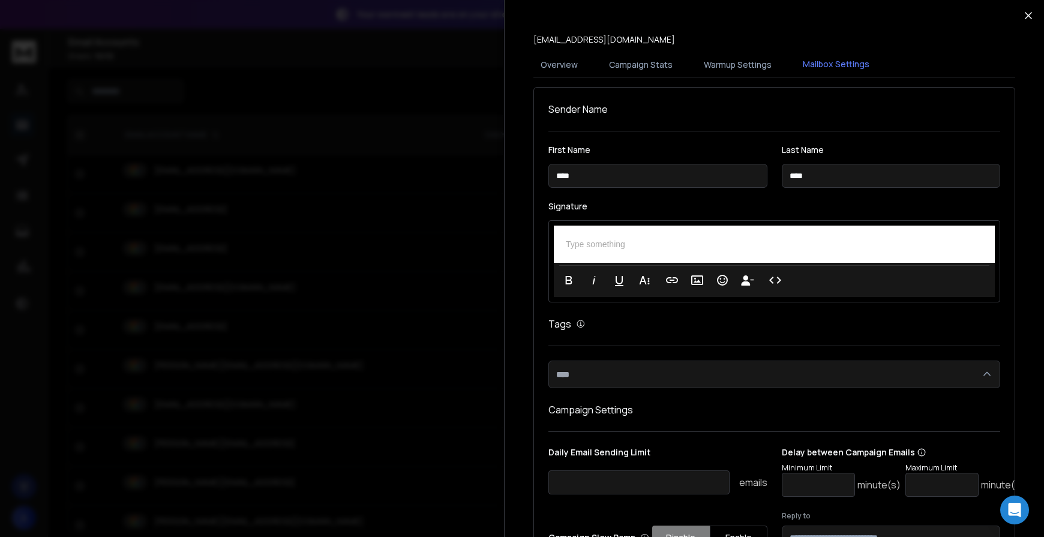
click at [1022, 14] on icon "button" at bounding box center [1028, 16] width 12 height 12
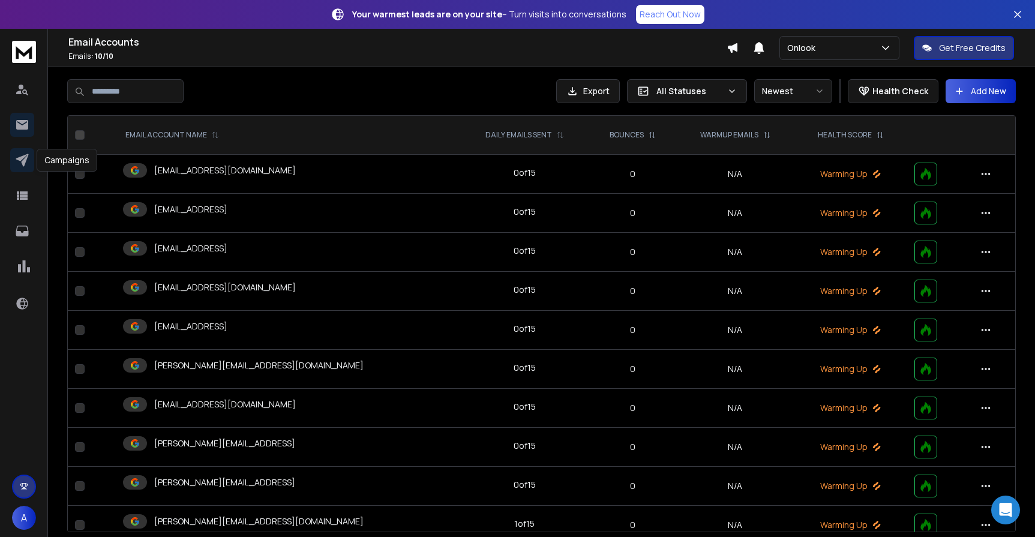
click at [25, 161] on icon at bounding box center [22, 160] width 13 height 13
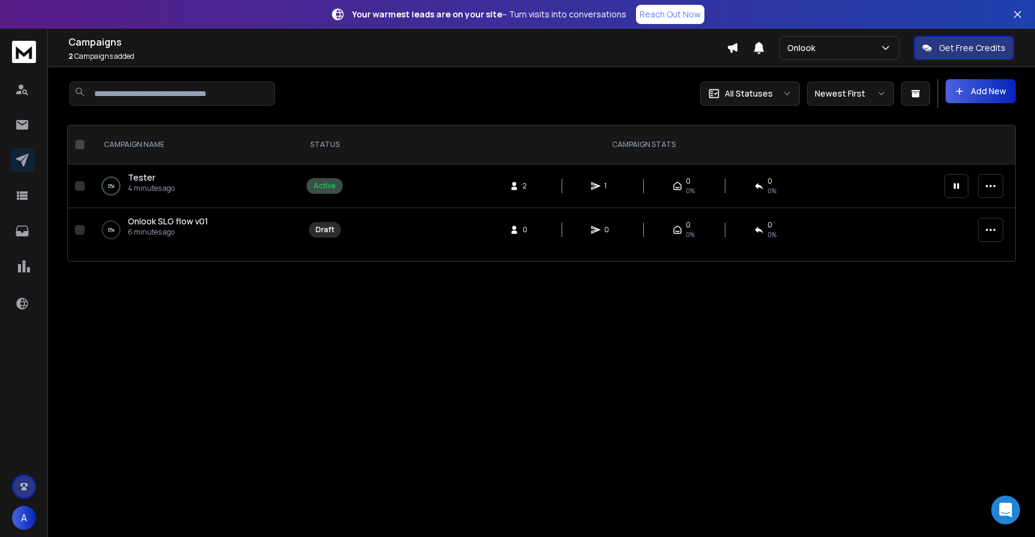
click at [231, 50] on div "Campaigns 2 Campaigns added" at bounding box center [397, 48] width 658 height 26
click at [32, 225] on link "1" at bounding box center [22, 231] width 24 height 24
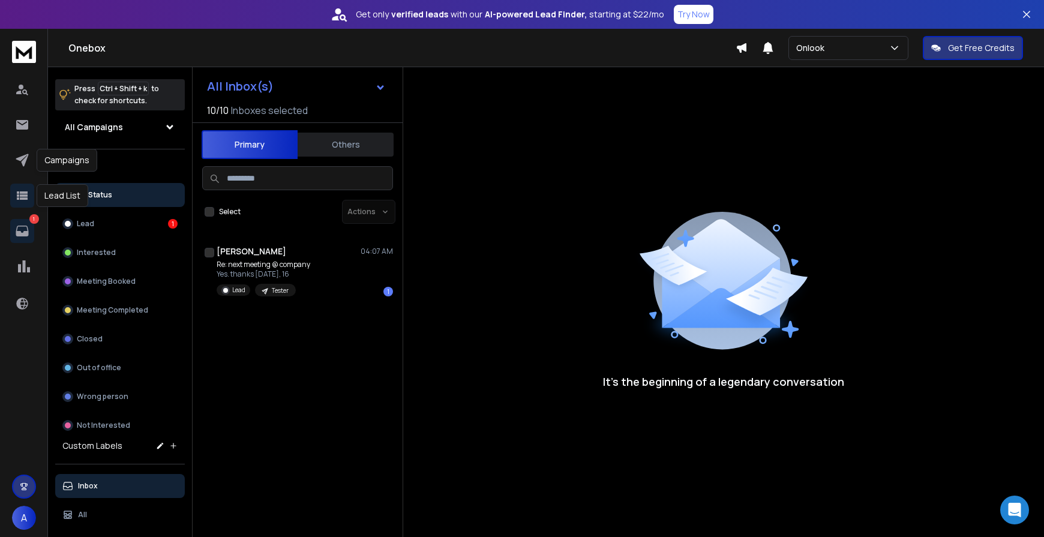
click at [23, 193] on icon at bounding box center [22, 195] width 11 height 8
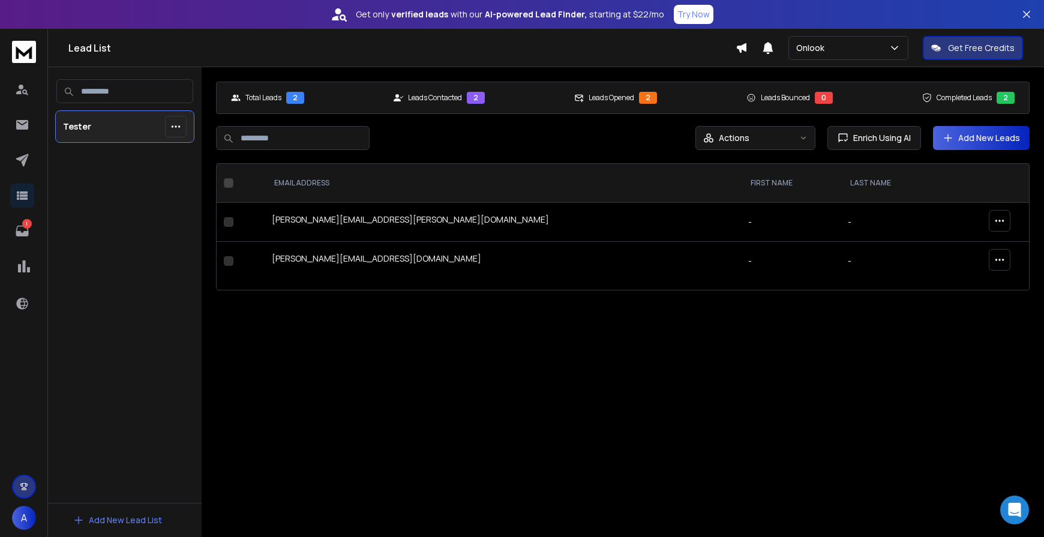
click at [995, 221] on icon "button" at bounding box center [999, 221] width 9 height 2
click at [630, 351] on div "Get only verified leads with our AI-powered Lead Finder, starting at $22/mo Try…" at bounding box center [522, 268] width 1044 height 537
click at [994, 225] on icon "button" at bounding box center [999, 220] width 11 height 11
click at [955, 242] on p "Edit Lead Details" at bounding box center [952, 246] width 67 height 12
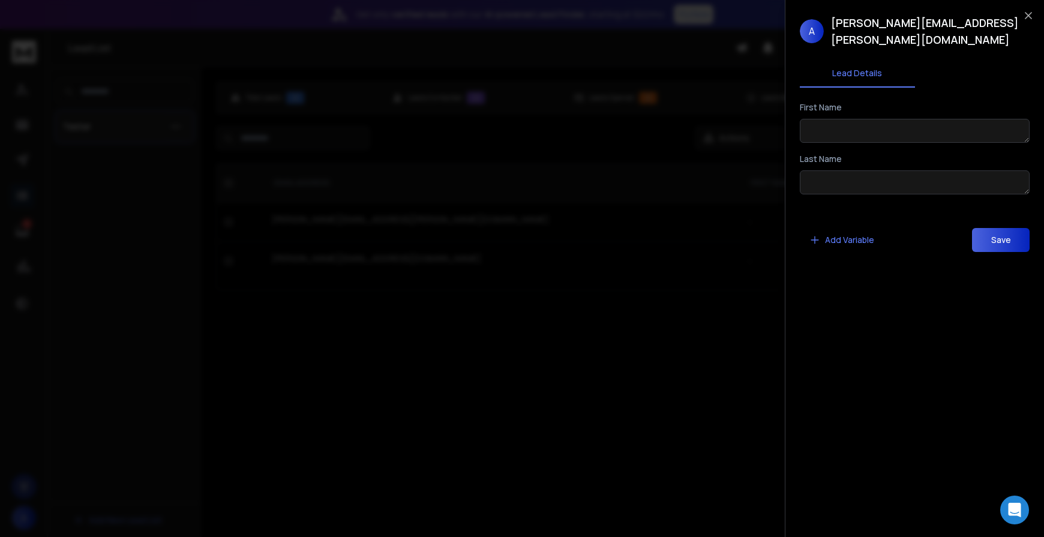
click at [934, 119] on textarea at bounding box center [914, 131] width 230 height 24
type textarea "****"
click at [852, 228] on button "Add Variable" at bounding box center [841, 240] width 84 height 24
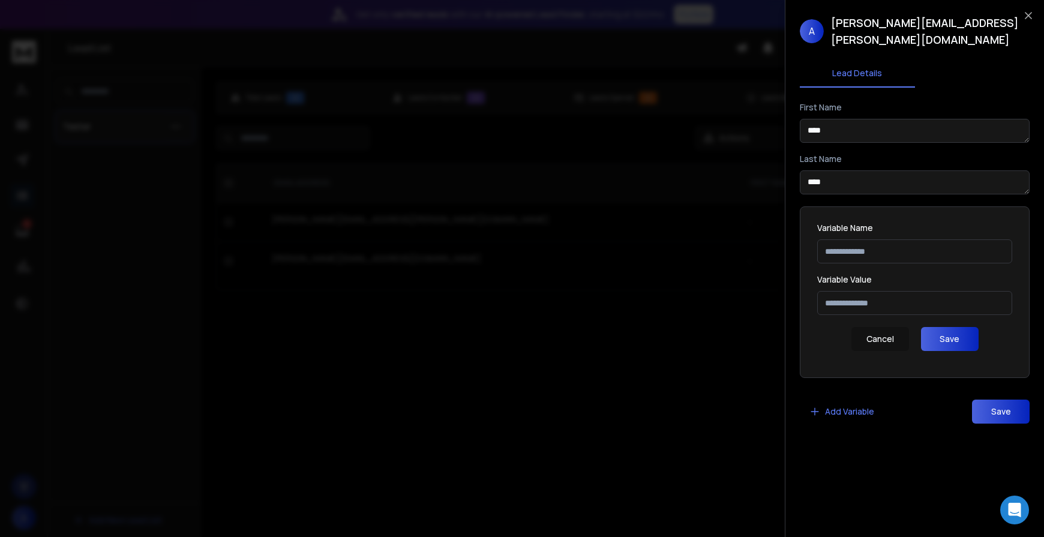
click at [900, 242] on input at bounding box center [914, 251] width 195 height 24
type input "*******"
click at [868, 298] on input at bounding box center [914, 303] width 195 height 24
type input "***"
click at [938, 331] on button "Save" at bounding box center [950, 339] width 58 height 24
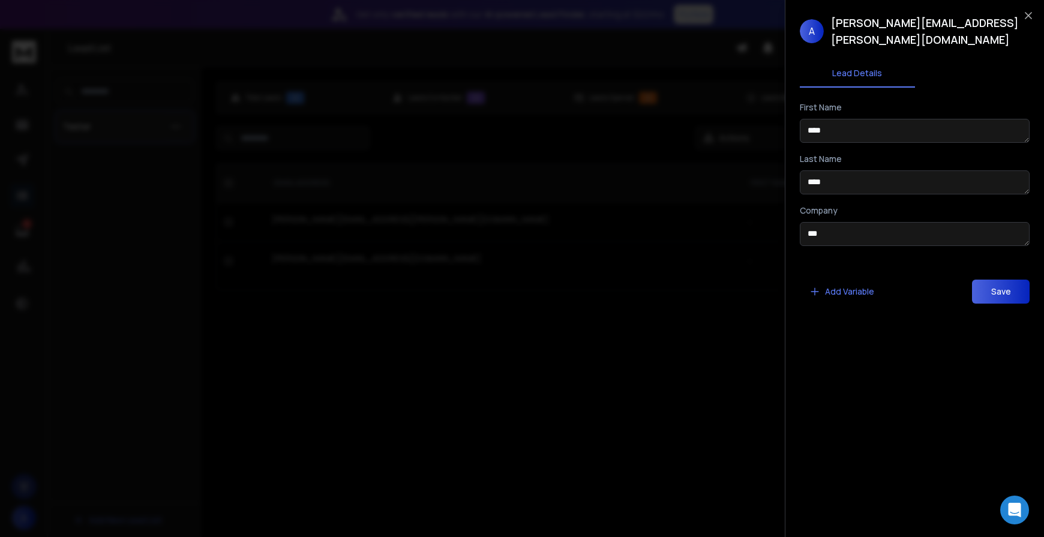
click at [870, 282] on button "Add Variable" at bounding box center [841, 291] width 84 height 24
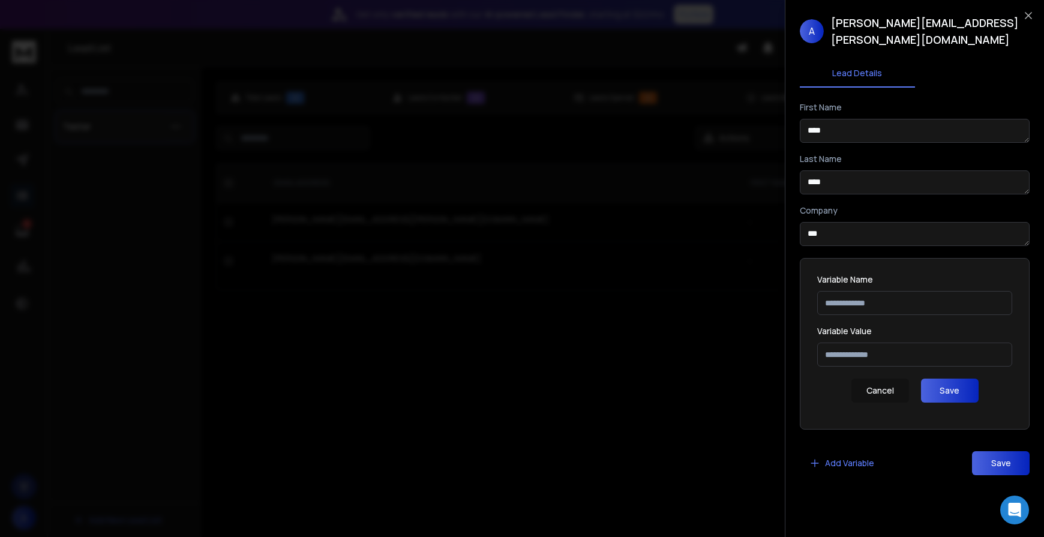
click at [870, 291] on input at bounding box center [914, 303] width 195 height 24
type input "****"
click at [901, 348] on input at bounding box center [914, 354] width 195 height 24
type input "**********"
click at [959, 382] on button "Save" at bounding box center [950, 390] width 58 height 24
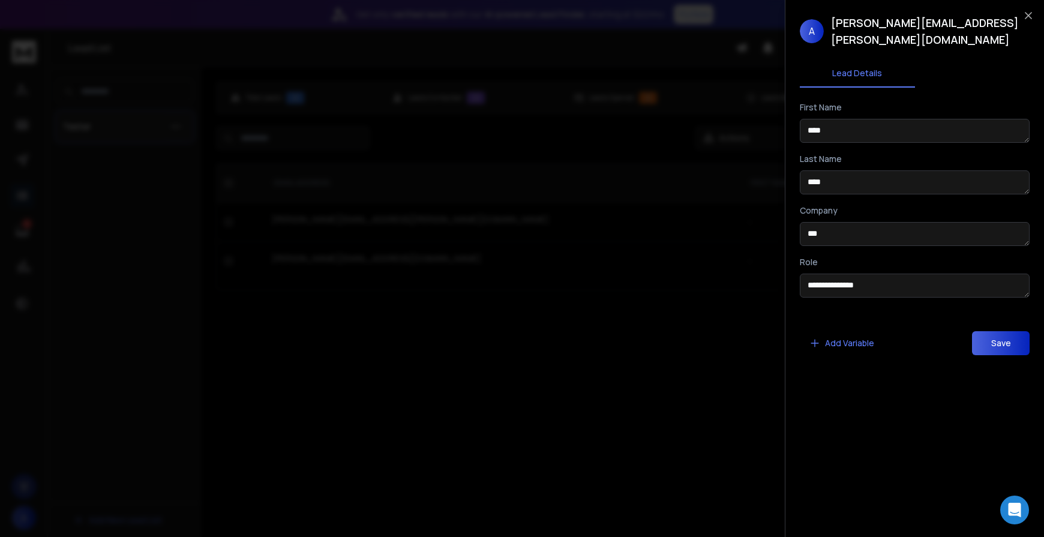
drag, startPoint x: 994, startPoint y: 329, endPoint x: 891, endPoint y: 399, distance: 123.9
click at [891, 399] on div "**********" at bounding box center [913, 268] width 259 height 537
click at [838, 337] on button "Add Variable" at bounding box center [841, 343] width 84 height 24
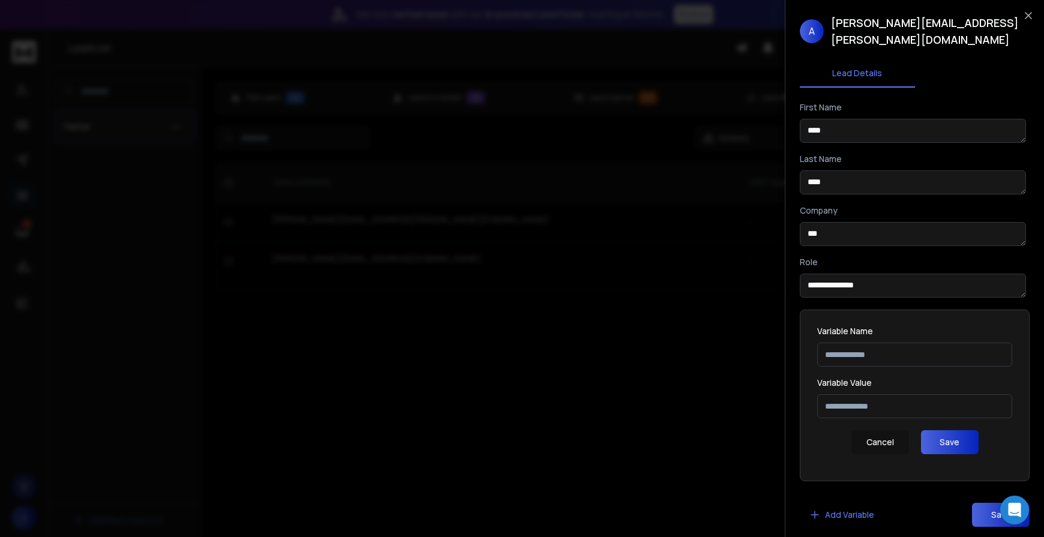
click at [870, 354] on input at bounding box center [914, 354] width 195 height 24
type input "**********"
click at [897, 402] on input at bounding box center [914, 406] width 195 height 24
type input "*"
type input "****"
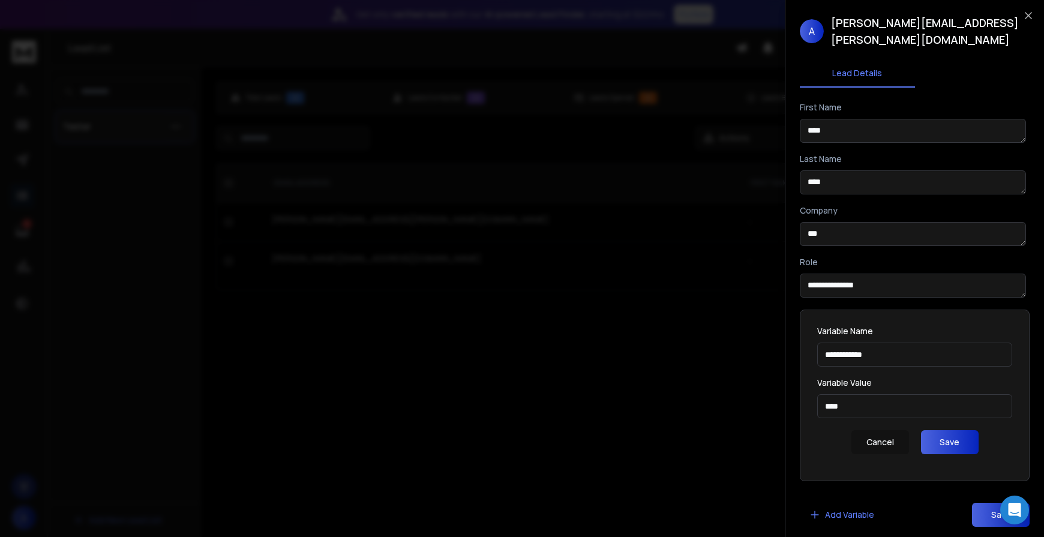
click at [965, 438] on button "Save" at bounding box center [950, 442] width 58 height 24
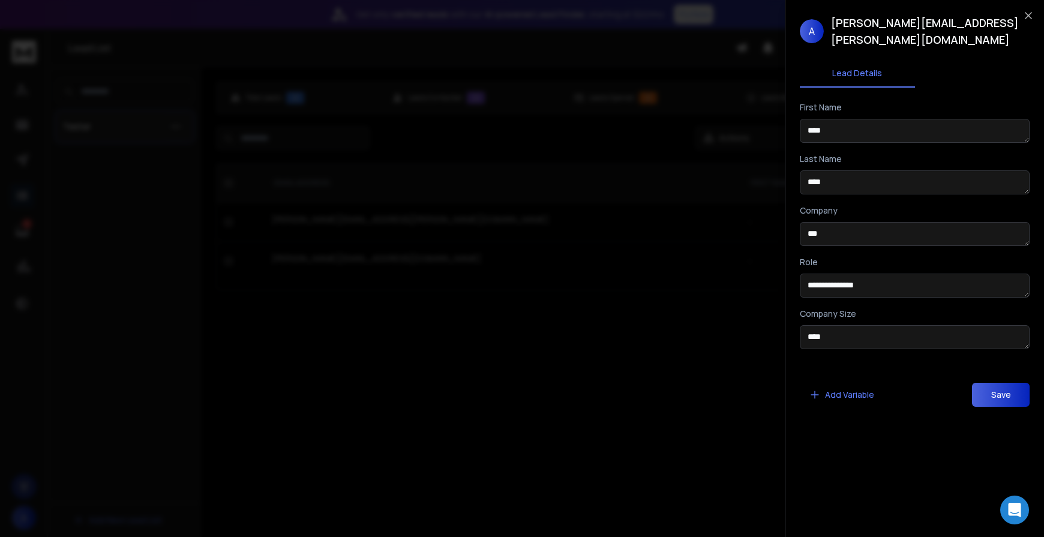
click at [1011, 383] on button "Save" at bounding box center [1001, 395] width 58 height 24
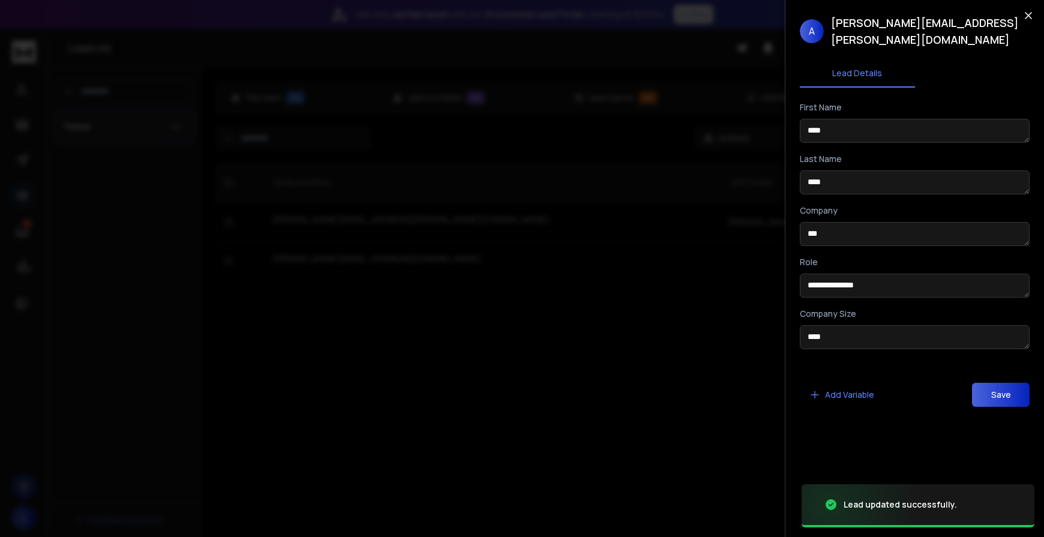
click at [1027, 16] on icon "button" at bounding box center [1028, 16] width 12 height 12
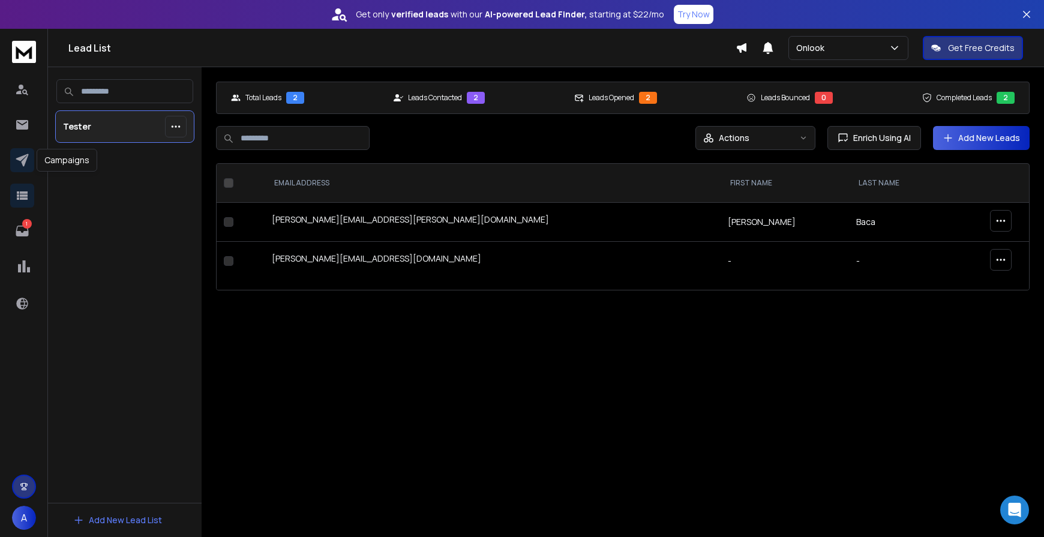
click at [24, 164] on icon at bounding box center [22, 160] width 13 height 13
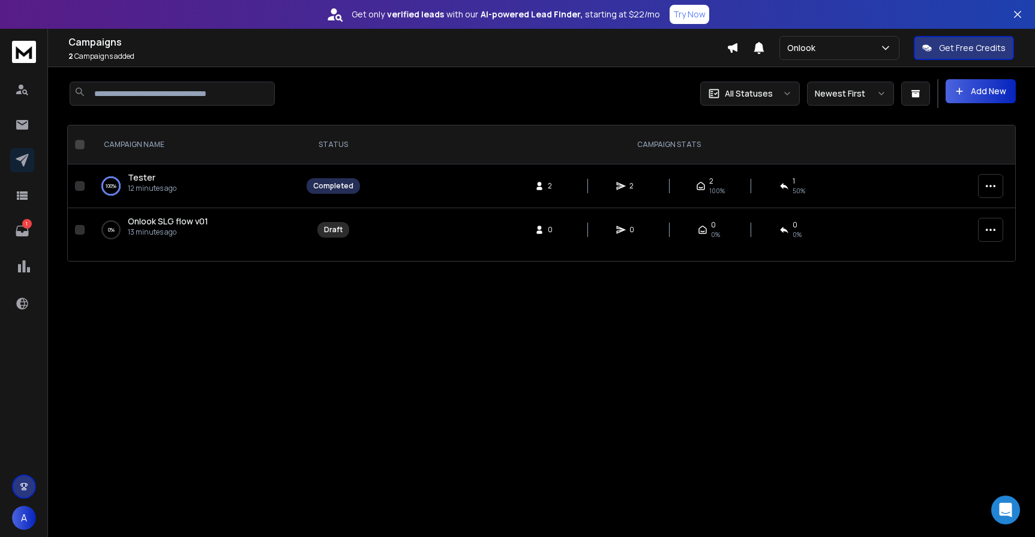
click at [991, 190] on icon "button" at bounding box center [990, 186] width 12 height 12
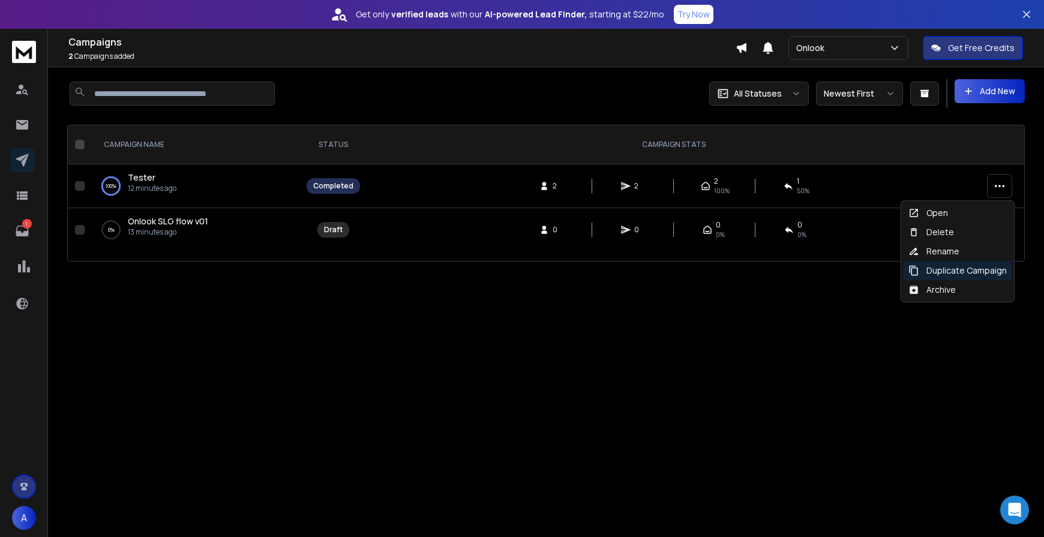
click at [966, 269] on div "Duplicate Campaign" at bounding box center [957, 270] width 98 height 12
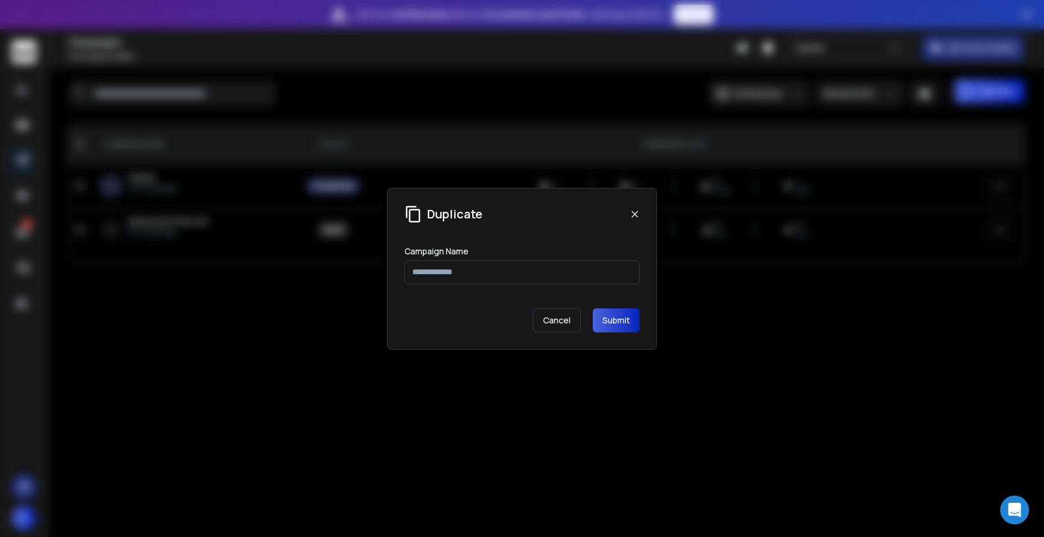
click at [562, 267] on input "text" at bounding box center [521, 272] width 235 height 24
type input "*******"
click at [607, 315] on button "Submit" at bounding box center [616, 320] width 47 height 24
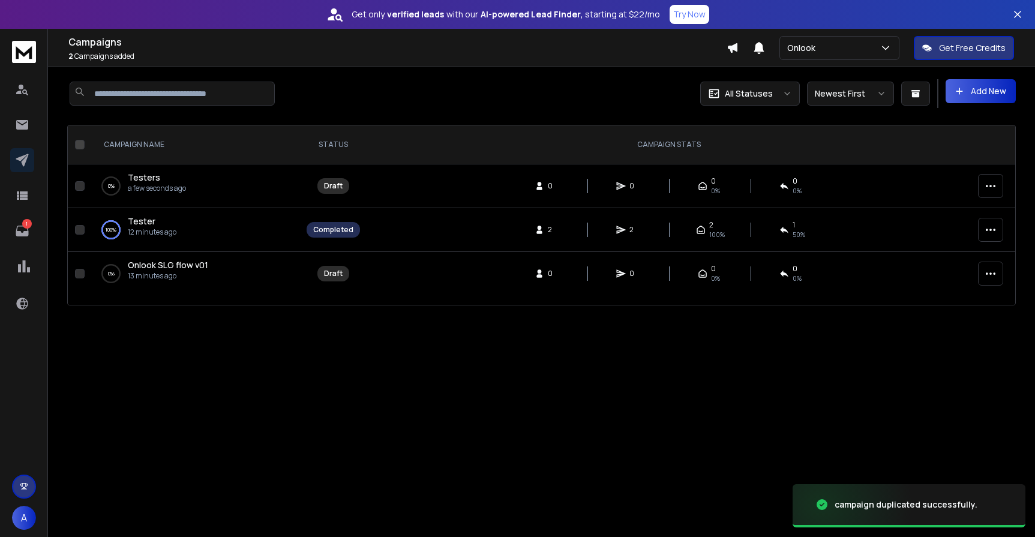
click at [1002, 223] on td at bounding box center [992, 230] width 44 height 44
click at [985, 231] on icon "button" at bounding box center [990, 230] width 12 height 12
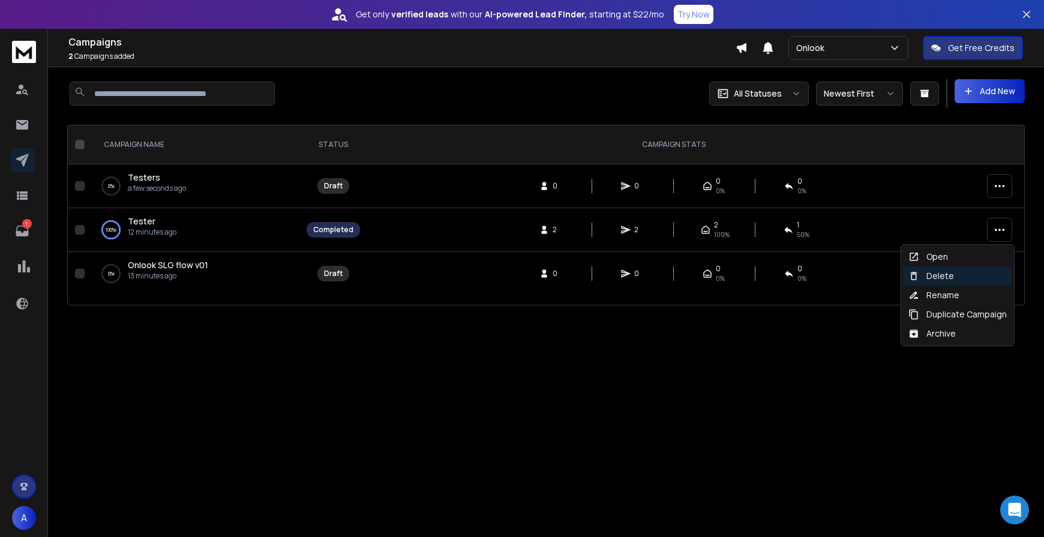
click at [951, 282] on div "Delete" at bounding box center [957, 275] width 108 height 19
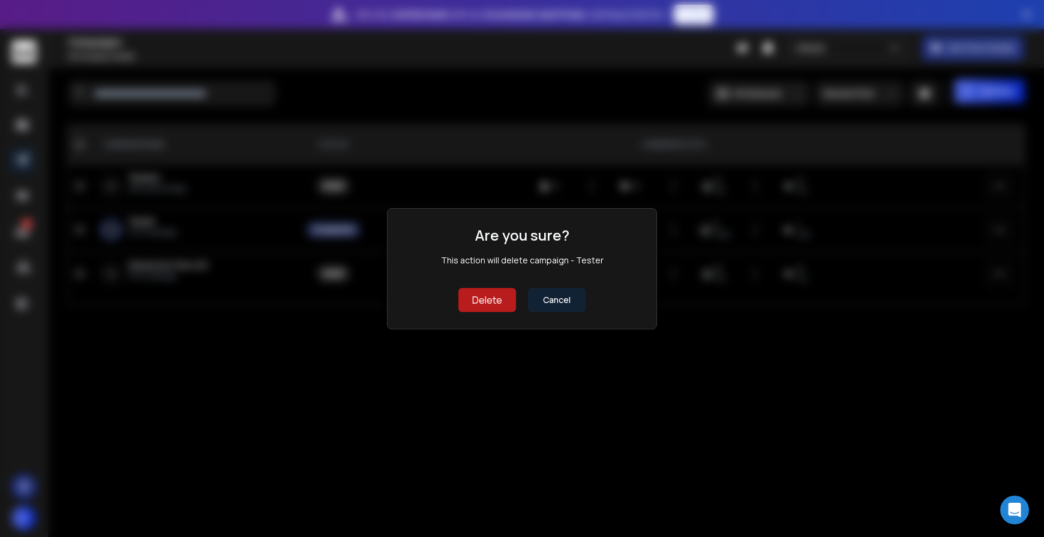
click at [461, 297] on button "Delete" at bounding box center [487, 300] width 58 height 24
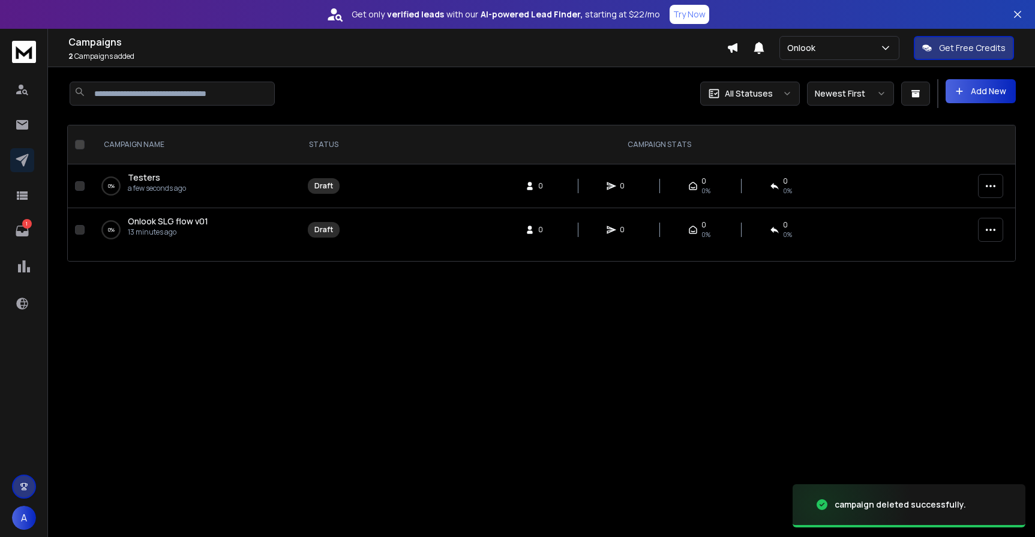
click at [149, 179] on span "Testers" at bounding box center [144, 177] width 32 height 11
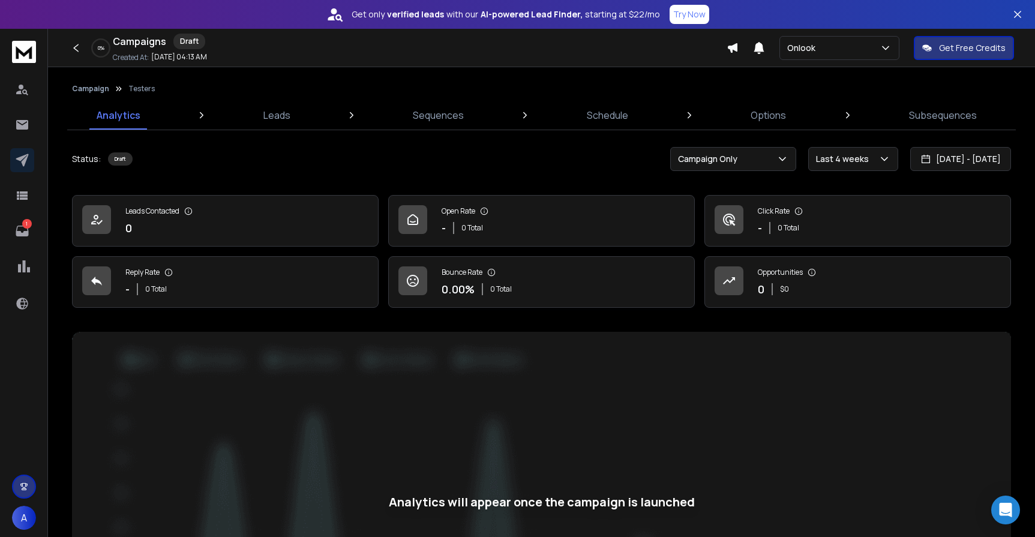
click at [254, 110] on div "Analytics Leads Sequences Schedule Options Subsequences" at bounding box center [536, 115] width 939 height 29
click at [258, 111] on link "Leads" at bounding box center [276, 115] width 41 height 29
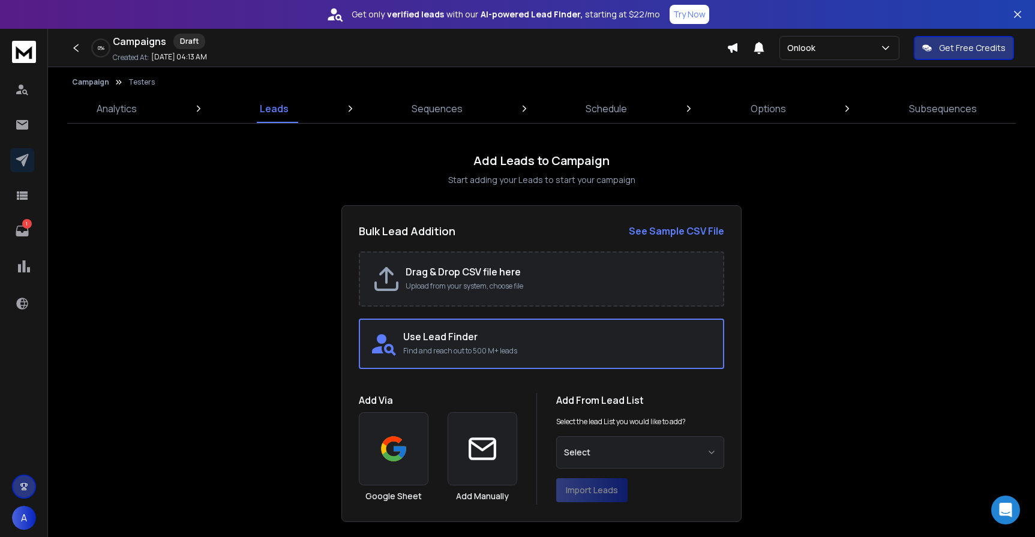
scroll to position [8, 0]
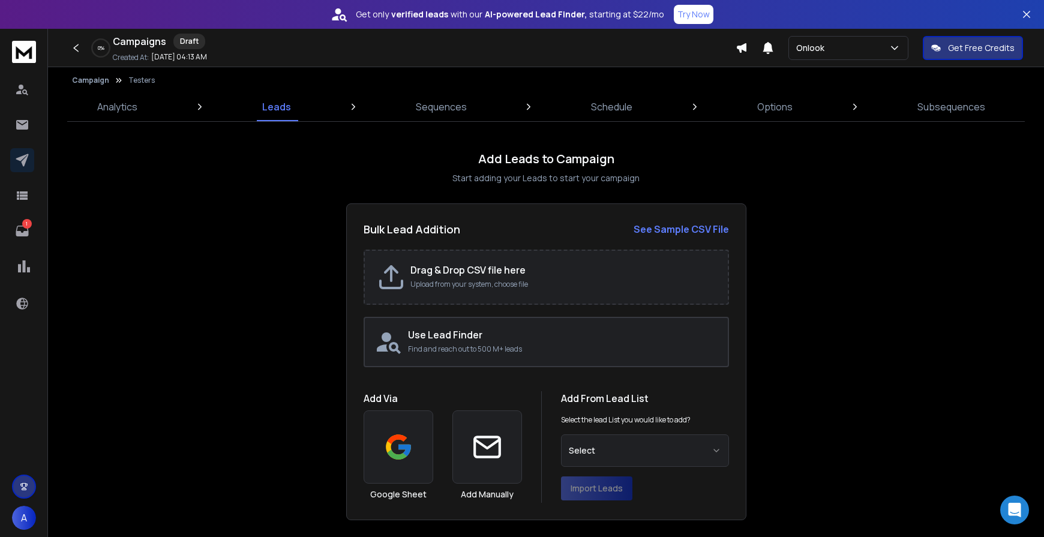
click at [636, 448] on button "Select" at bounding box center [645, 450] width 168 height 32
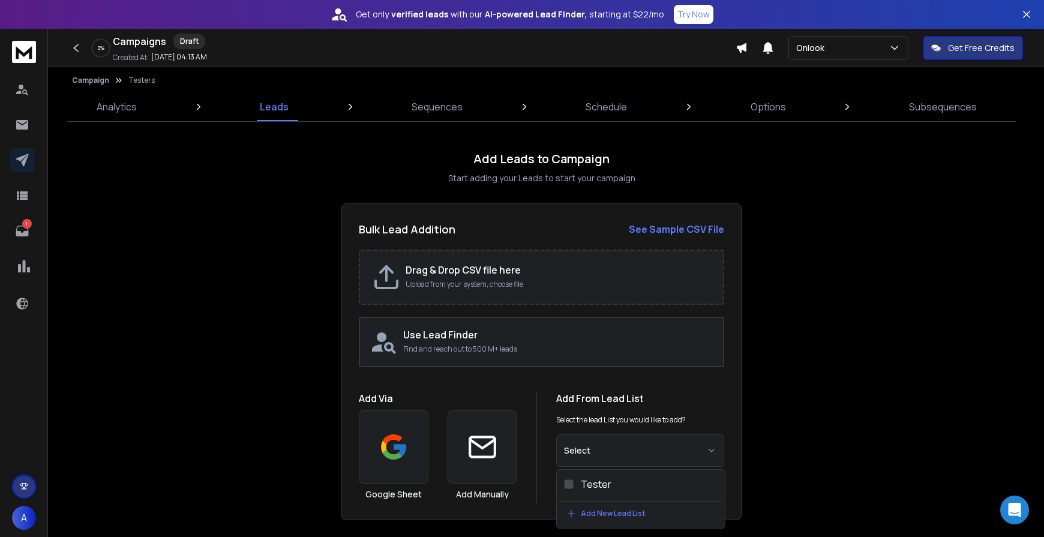
click at [610, 487] on div "Tester" at bounding box center [637, 484] width 156 height 24
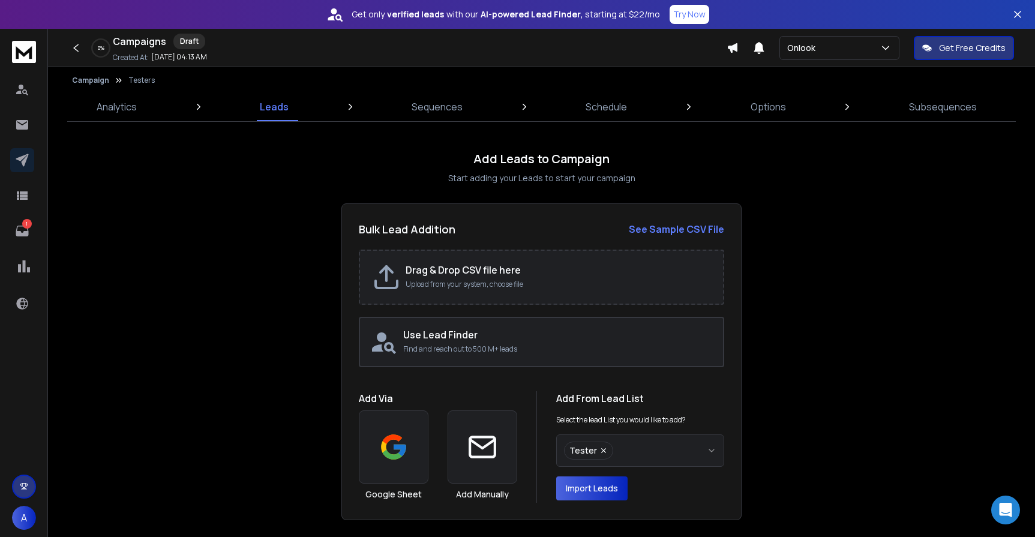
click at [224, 308] on div "Add Leads to Campaign Start adding your Leads to start your campaign Bulk Lead …" at bounding box center [541, 329] width 939 height 381
click at [588, 485] on button "Import Leads" at bounding box center [591, 488] width 71 height 24
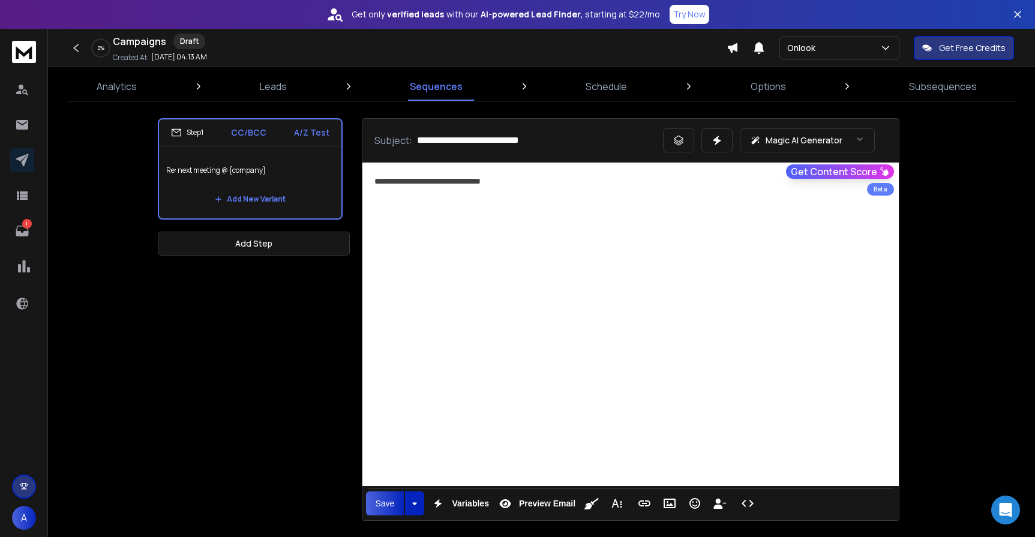
scroll to position [29, 0]
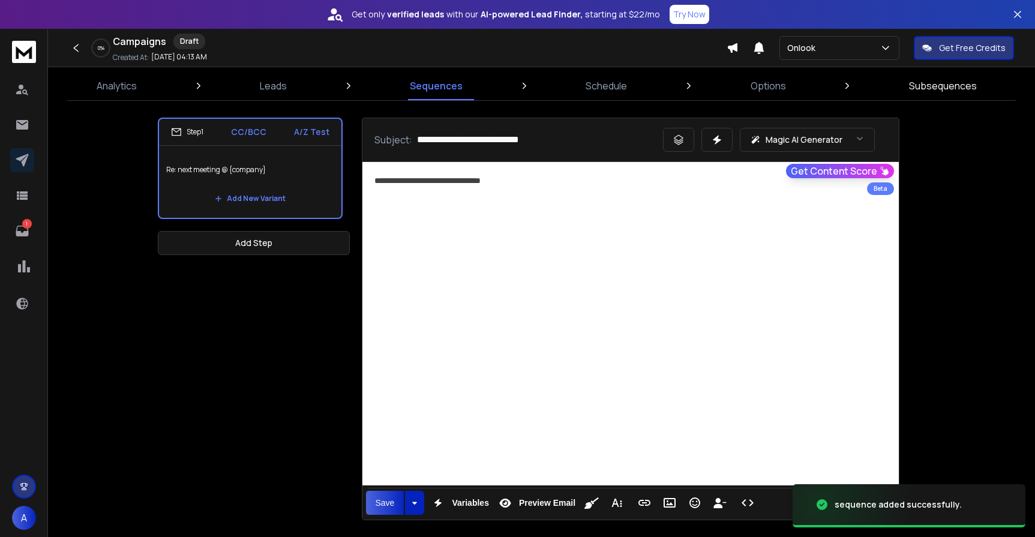
click at [952, 88] on p "Subsequences" at bounding box center [943, 86] width 68 height 14
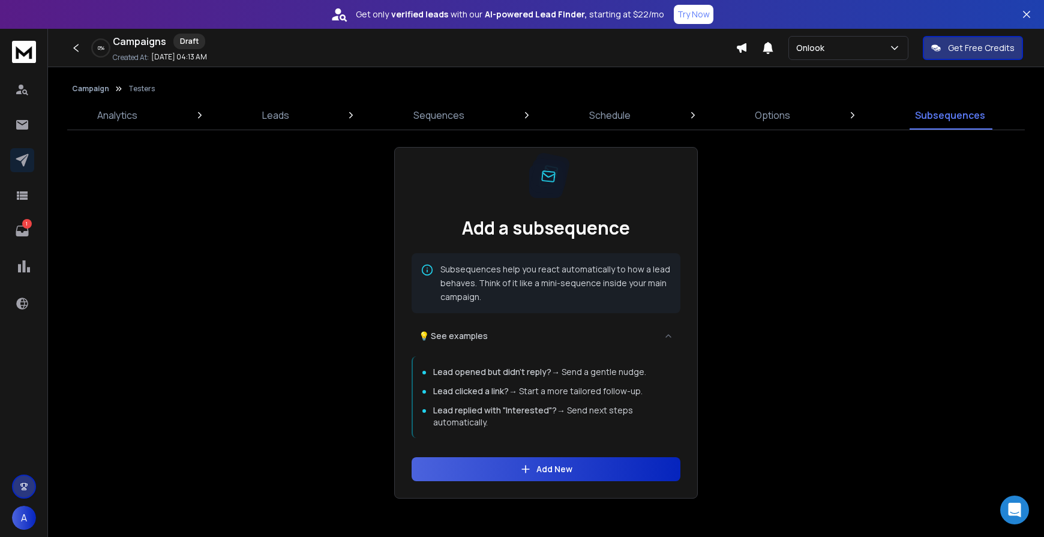
click at [806, 115] on div "Analytics Leads Sequences Schedule Options Subsequences" at bounding box center [541, 115] width 948 height 29
click at [786, 115] on p "Options" at bounding box center [771, 115] width 35 height 14
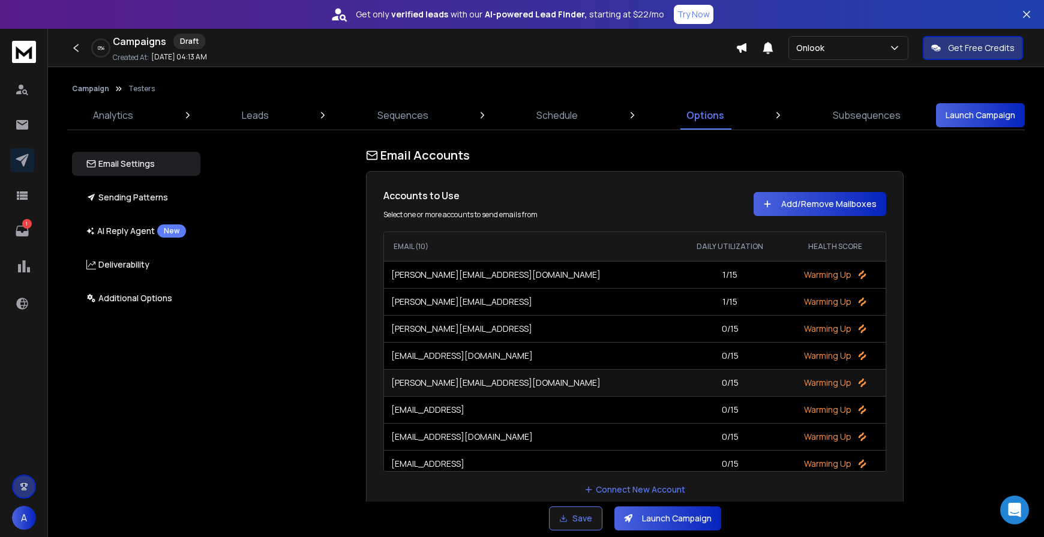
scroll to position [60, 0]
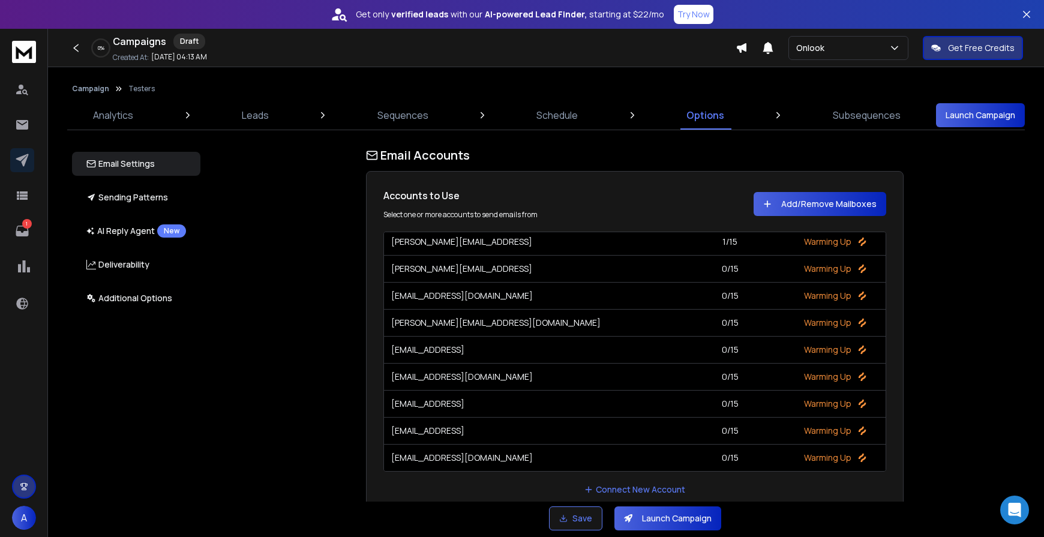
click at [680, 522] on button "Launch Campaign" at bounding box center [667, 518] width 107 height 24
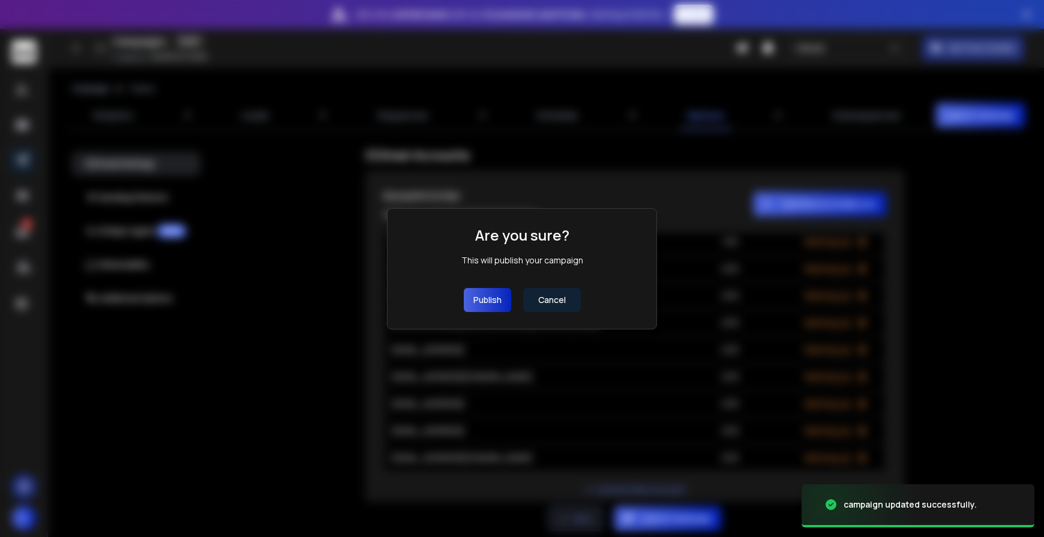
click at [495, 291] on button "Publish" at bounding box center [487, 300] width 47 height 24
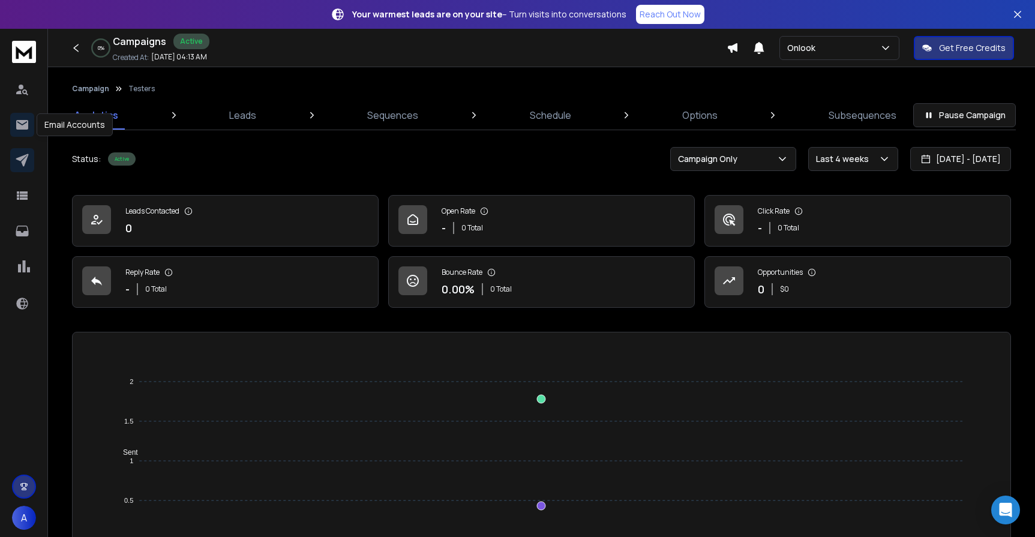
click at [25, 121] on icon at bounding box center [22, 125] width 12 height 10
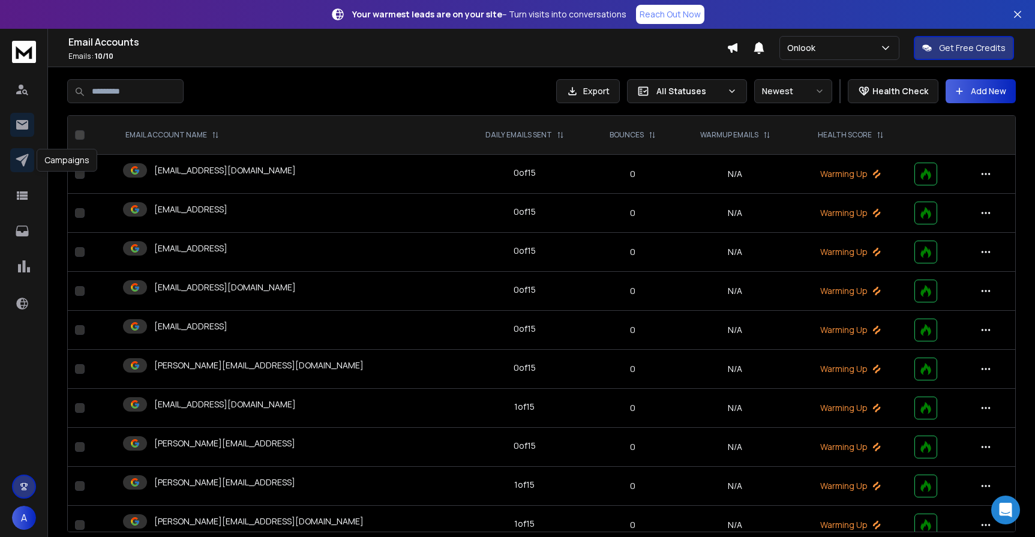
click at [15, 158] on icon at bounding box center [22, 160] width 14 height 14
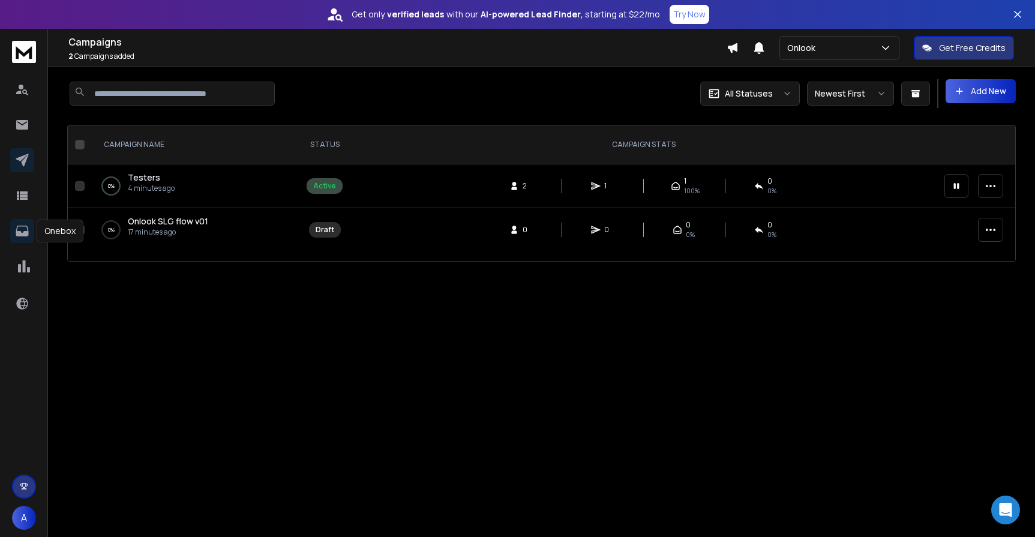
click at [24, 232] on icon at bounding box center [22, 231] width 13 height 11
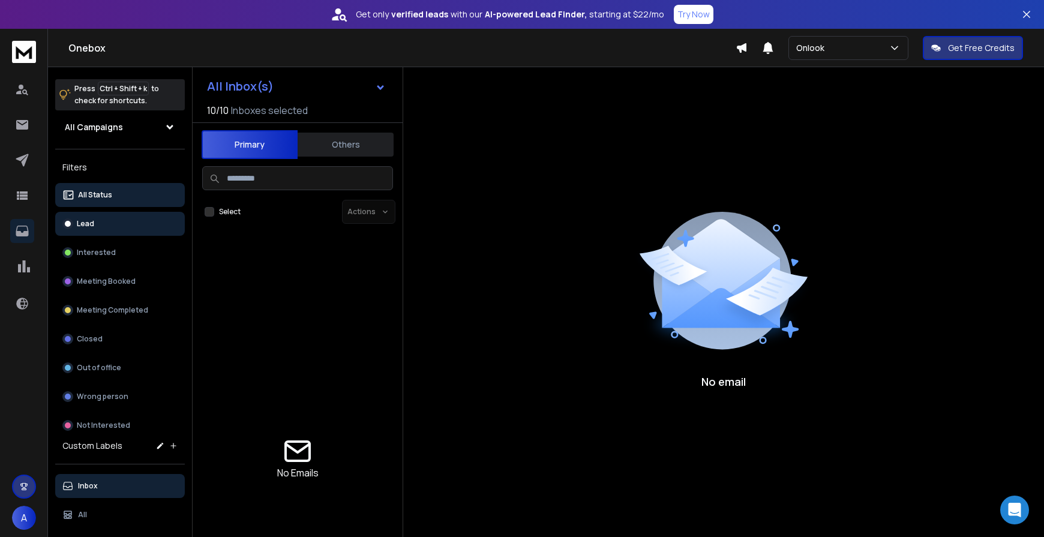
click at [118, 229] on button "Lead" at bounding box center [120, 224] width 130 height 24
click at [19, 93] on icon at bounding box center [22, 92] width 12 height 6
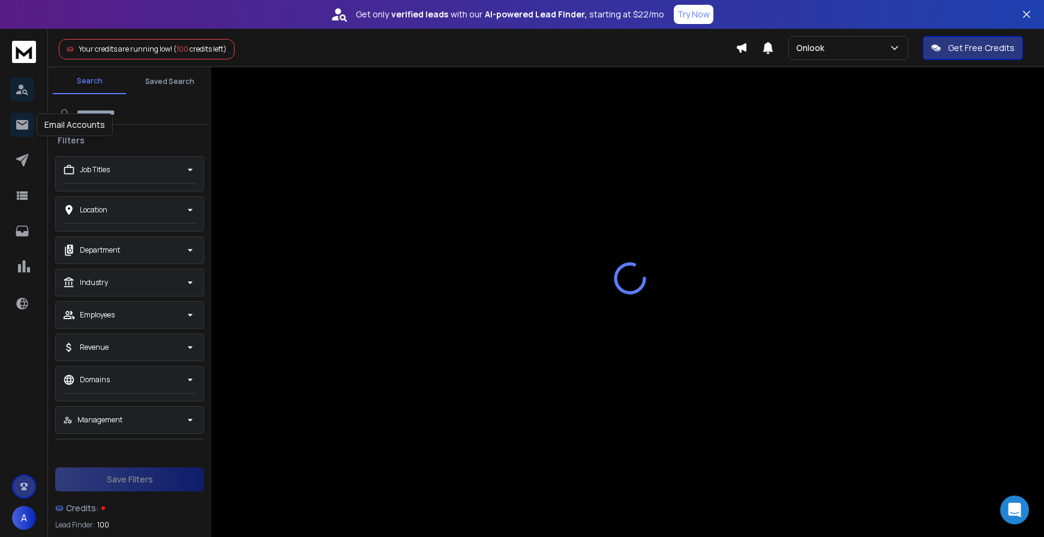
click at [19, 136] on link at bounding box center [22, 125] width 24 height 24
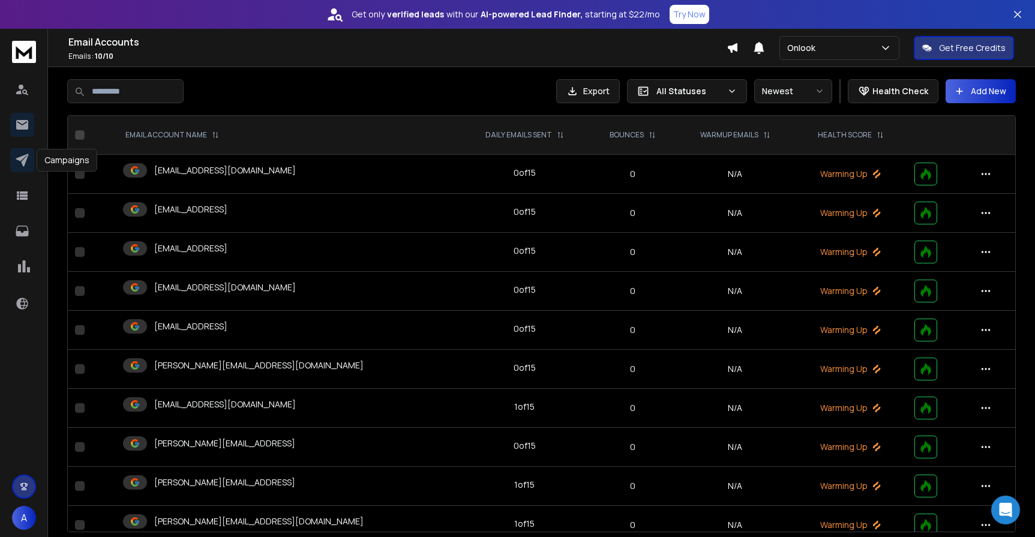
click at [17, 158] on icon at bounding box center [22, 160] width 13 height 13
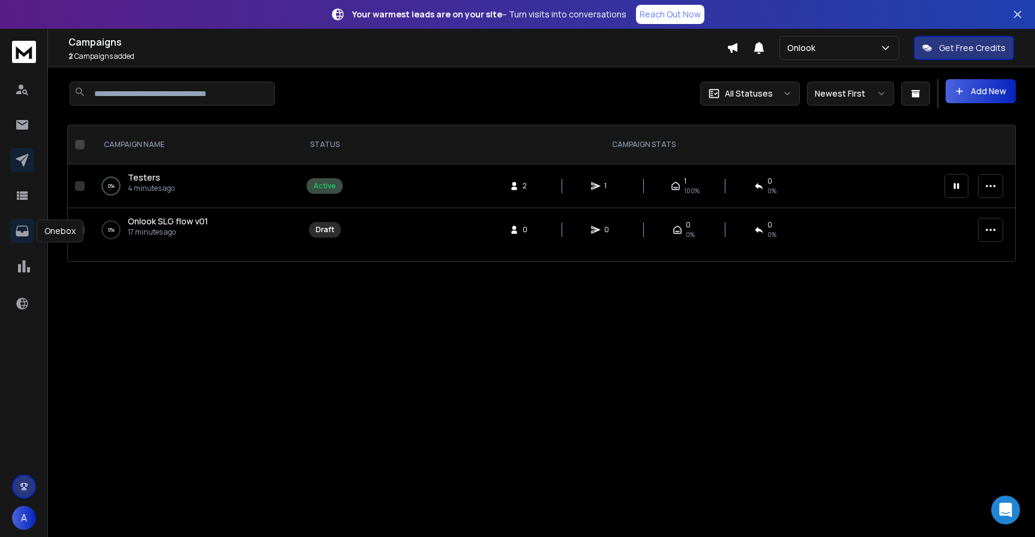
click at [25, 229] on icon at bounding box center [22, 231] width 14 height 14
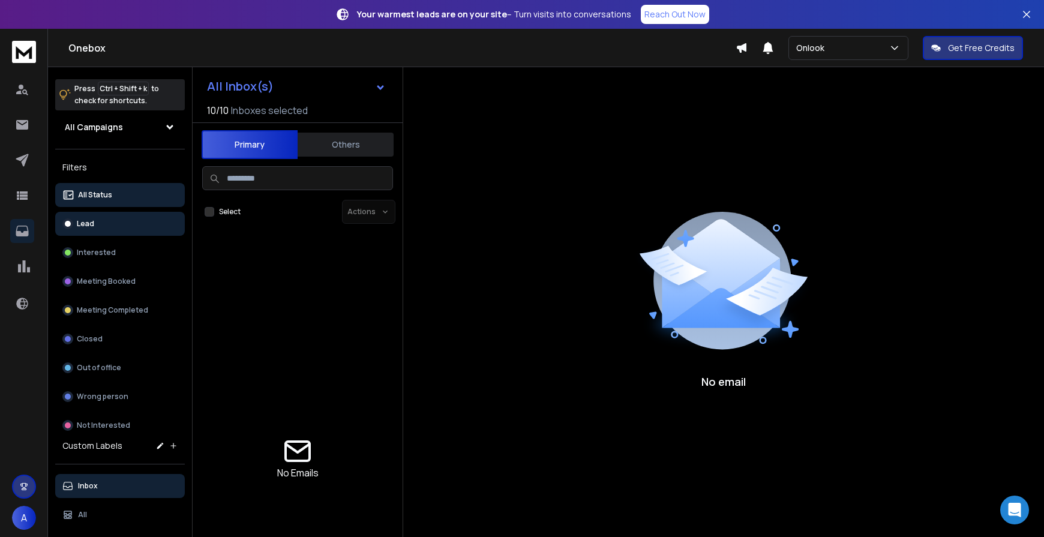
click at [132, 223] on button "Lead" at bounding box center [120, 224] width 130 height 24
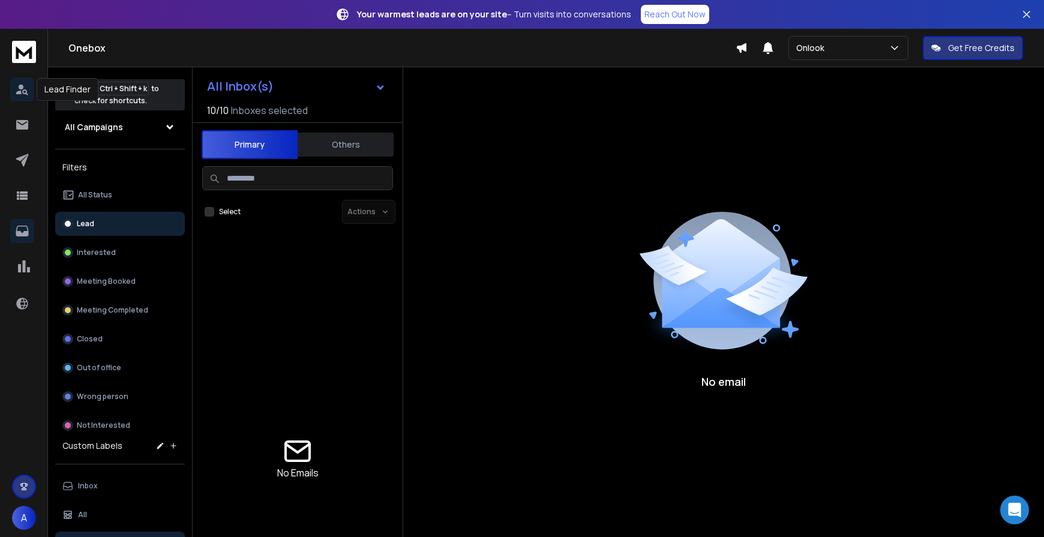
click at [26, 89] on icon at bounding box center [22, 89] width 14 height 14
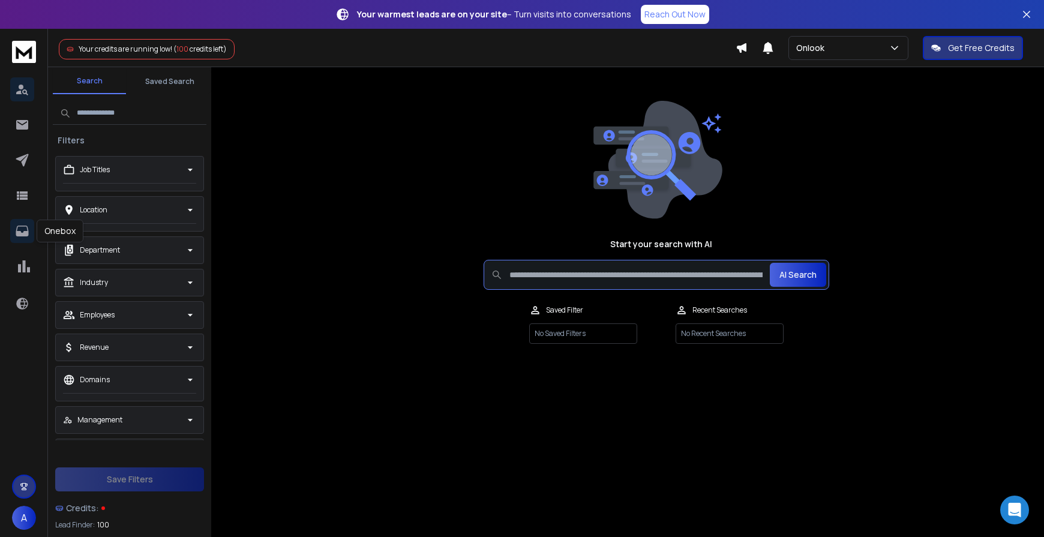
click at [21, 232] on icon at bounding box center [22, 231] width 14 height 14
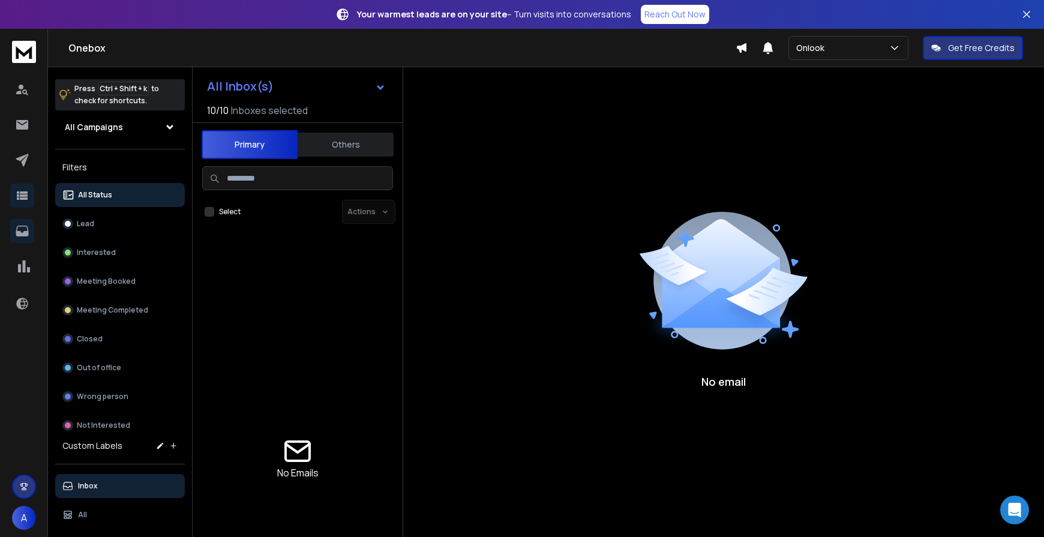
click at [27, 190] on icon at bounding box center [22, 195] width 14 height 14
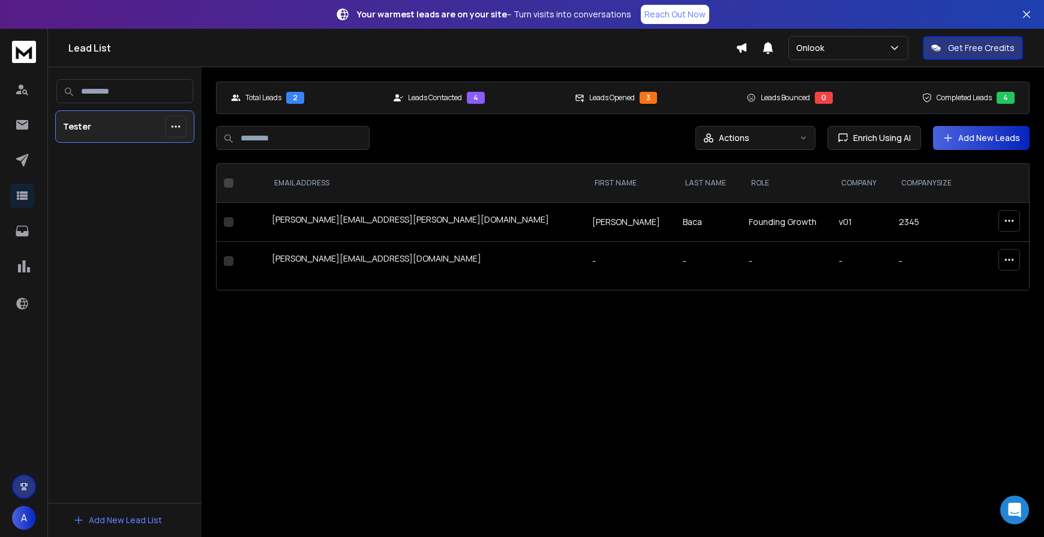
click at [346, 221] on div "[PERSON_NAME][EMAIL_ADDRESS][PERSON_NAME][DOMAIN_NAME]" at bounding box center [425, 222] width 306 height 17
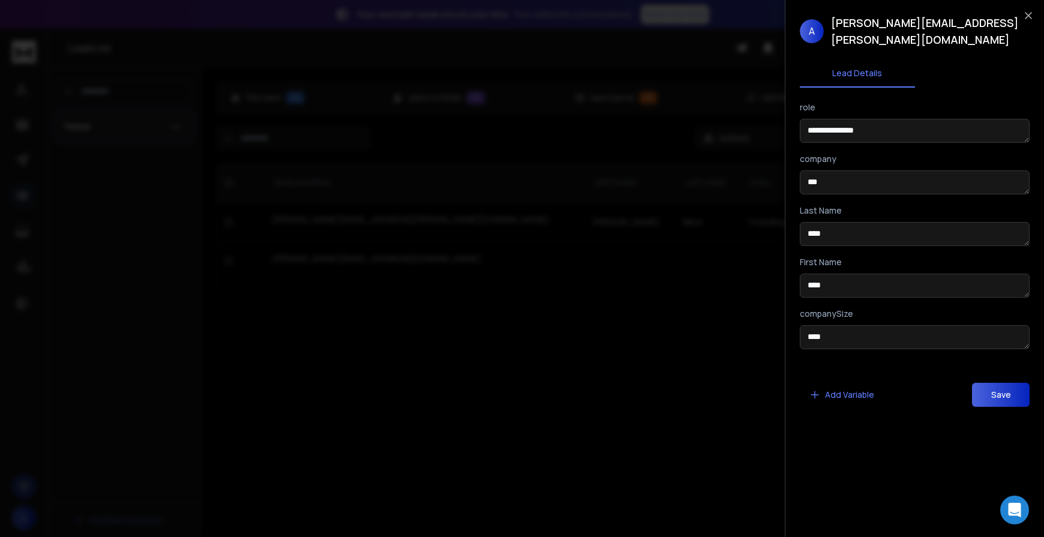
click at [704, 408] on div at bounding box center [522, 268] width 1044 height 537
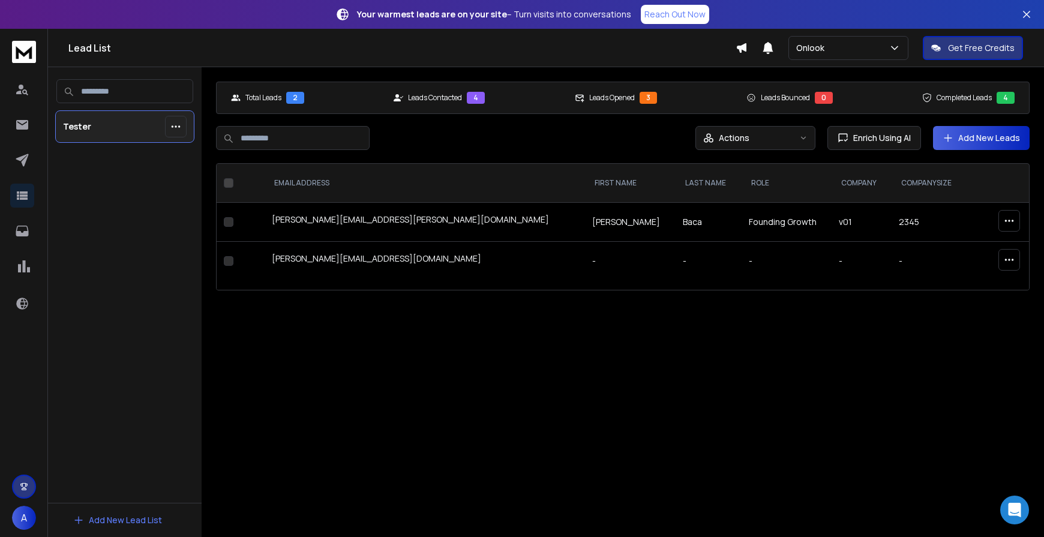
click at [973, 97] on p "Completed Leads" at bounding box center [963, 98] width 55 height 10
click at [29, 156] on icon at bounding box center [22, 160] width 14 height 14
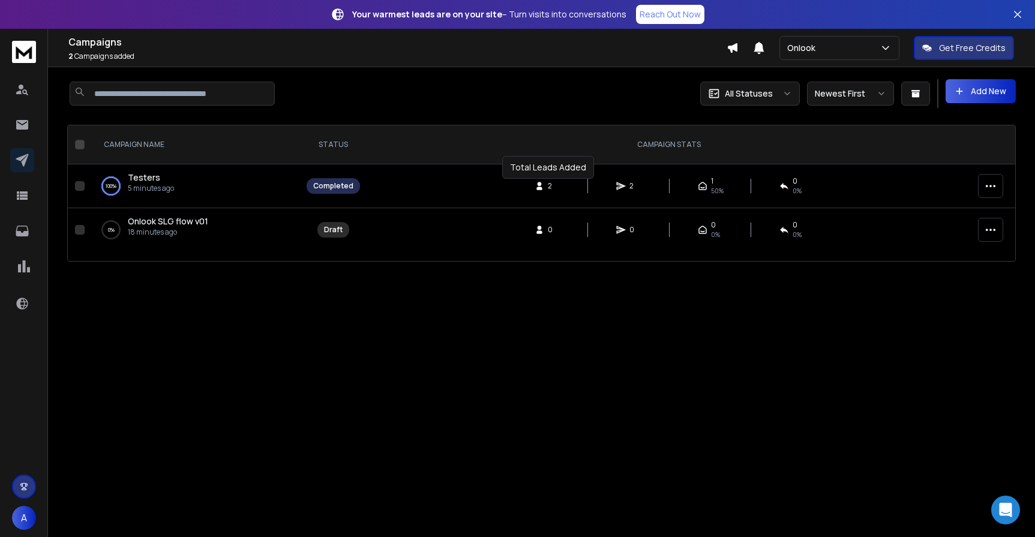
click at [552, 189] on span "2" at bounding box center [554, 186] width 12 height 10
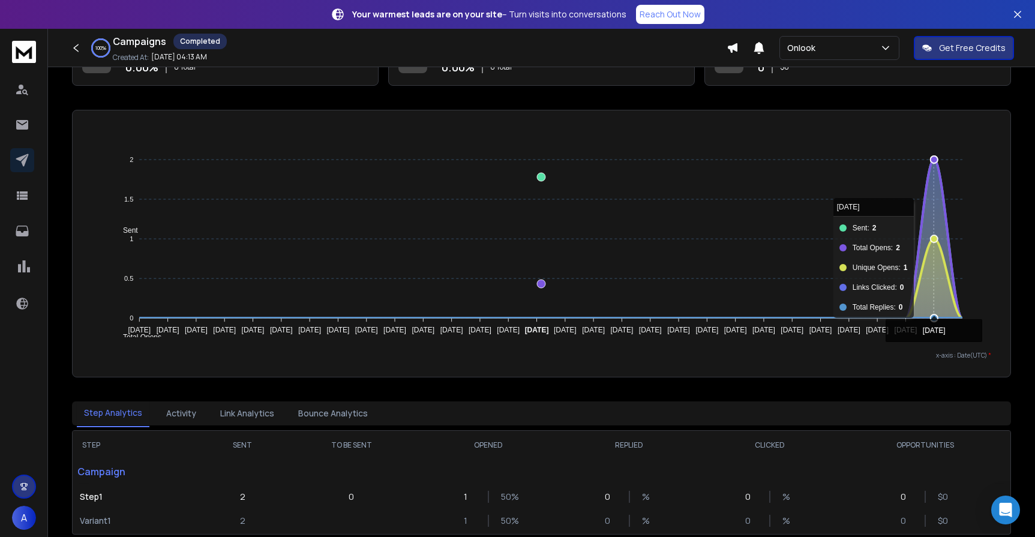
scroll to position [241, 0]
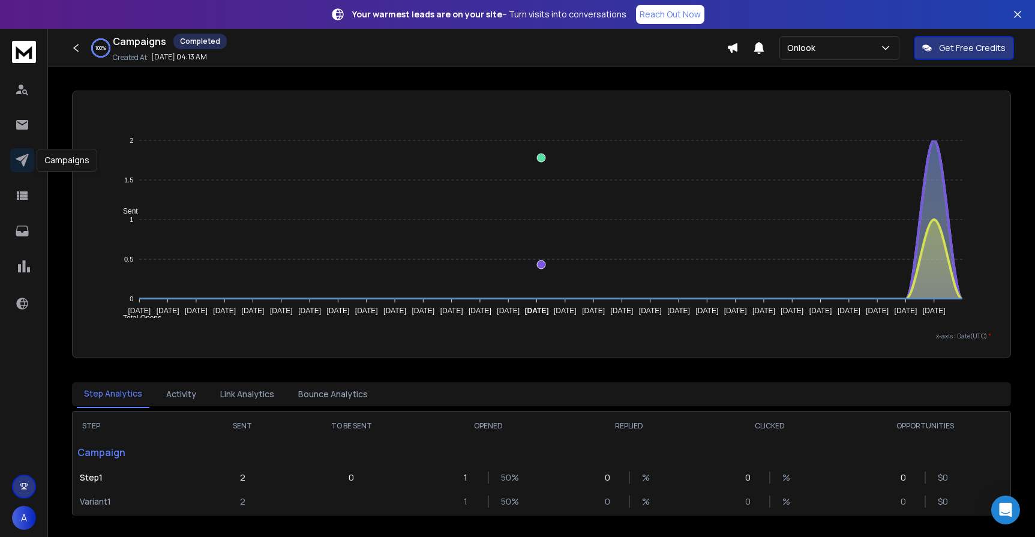
click at [21, 157] on icon at bounding box center [22, 160] width 13 height 13
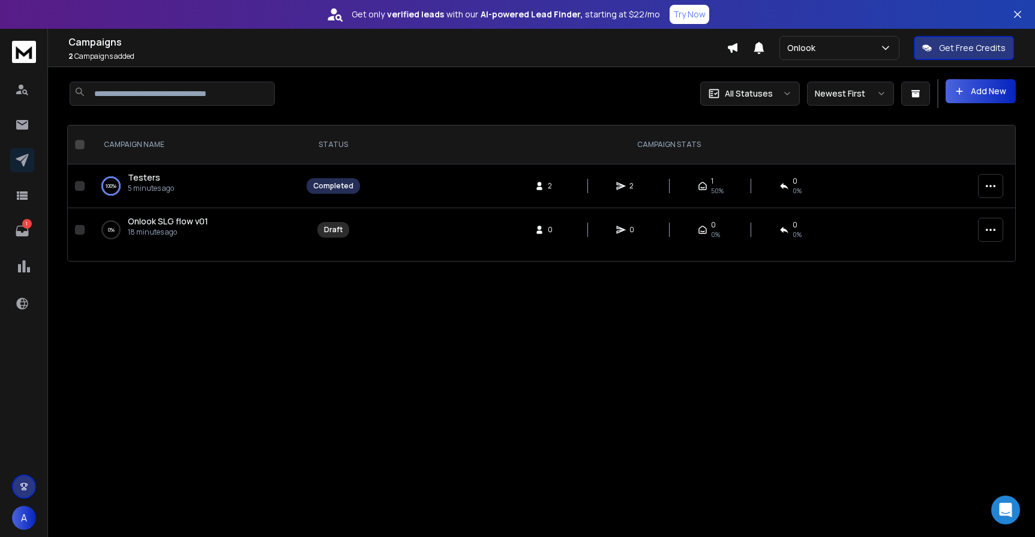
click at [988, 191] on icon "button" at bounding box center [990, 186] width 12 height 12
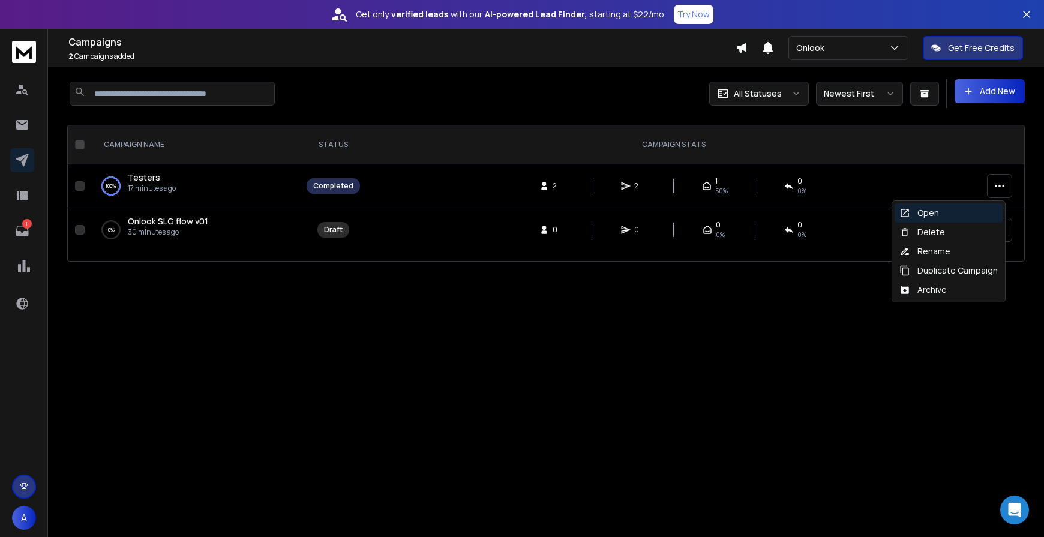
click at [462, 357] on div "Campaigns 2 Campaigns Added All Statuses Newest First Add New CAMPAIGN NAME STA…" at bounding box center [545, 347] width 957 height 537
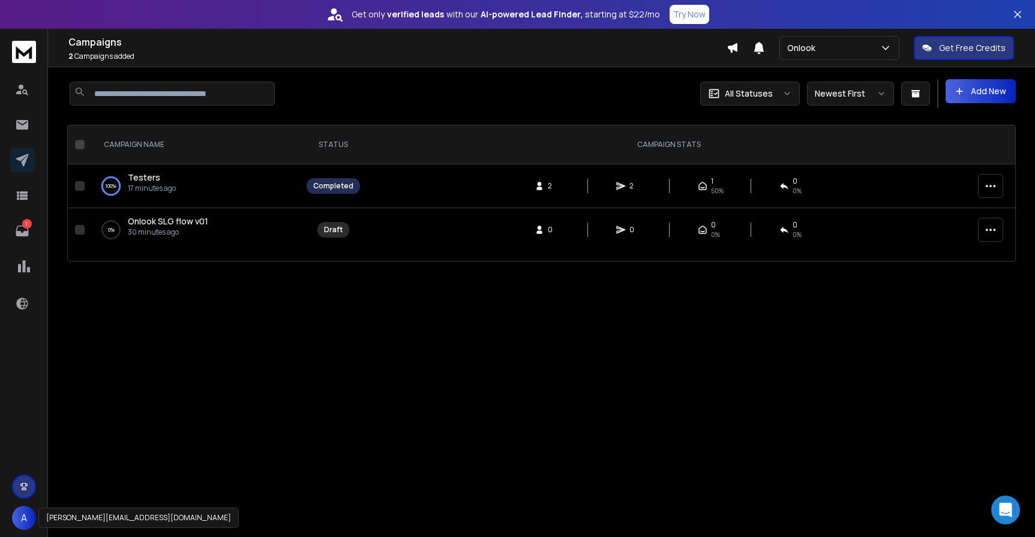
click at [22, 518] on span "A" at bounding box center [24, 518] width 24 height 24
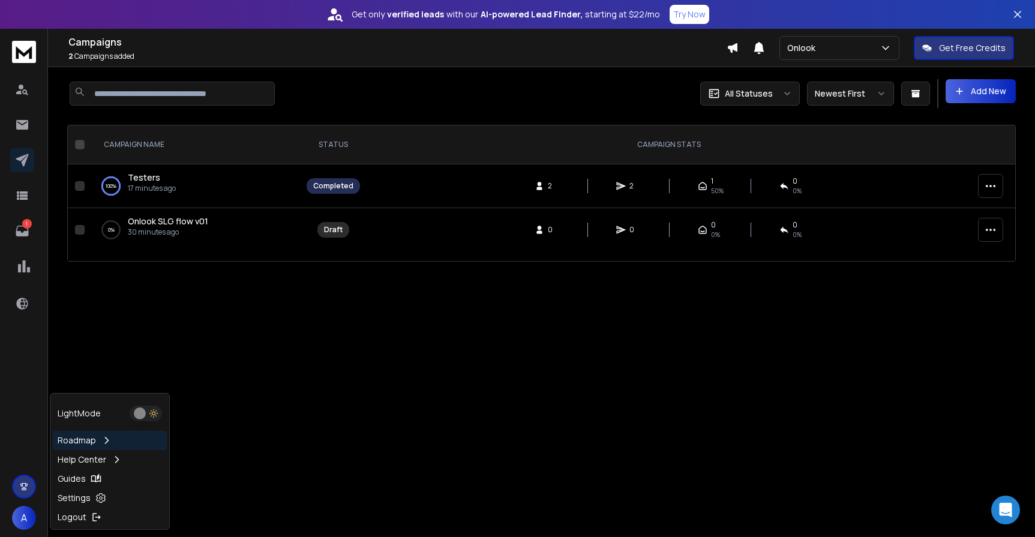
click at [22, 518] on span "A" at bounding box center [24, 518] width 24 height 24
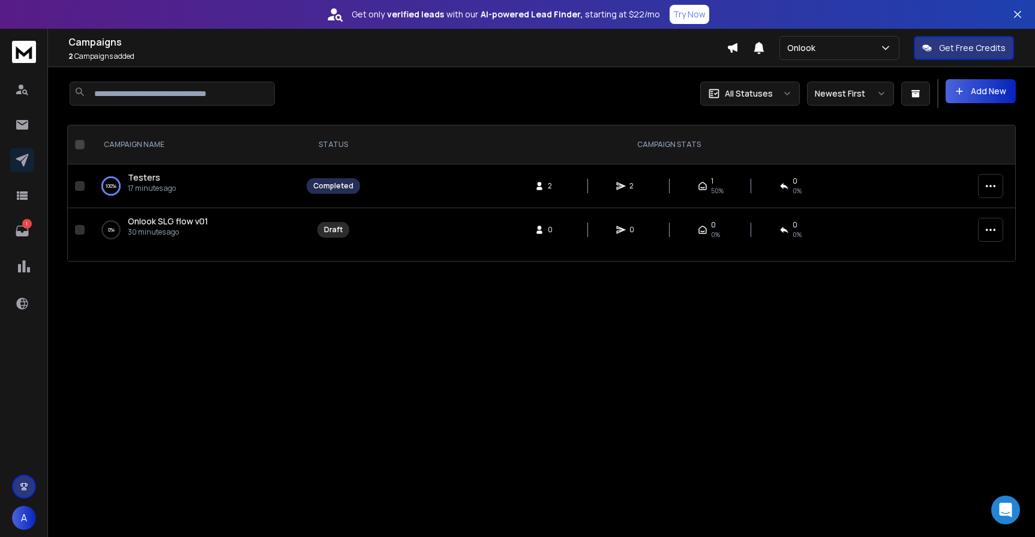
click at [177, 185] on div "100 % Testers 17 minutes ago" at bounding box center [194, 186] width 186 height 29
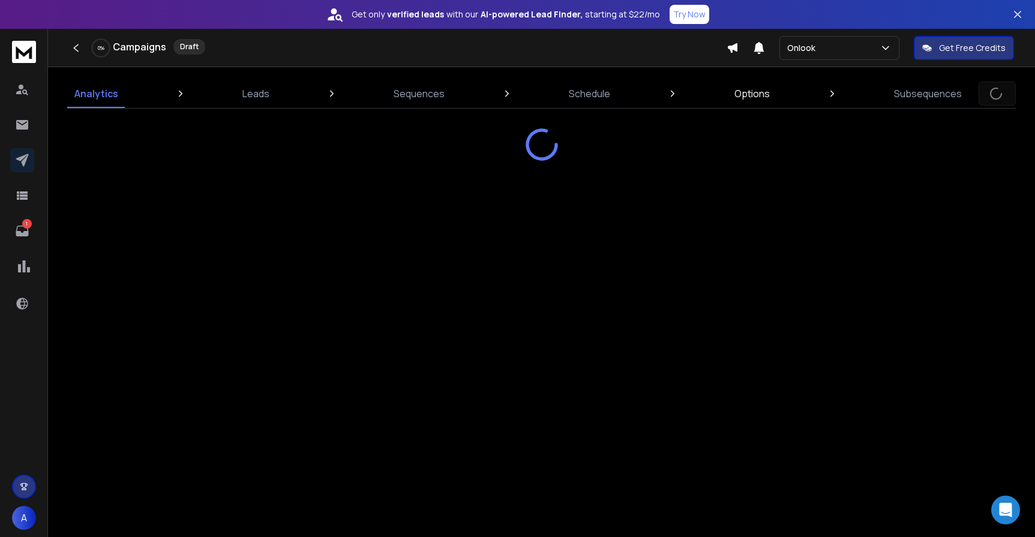
click at [771, 94] on link "Options" at bounding box center [752, 93] width 50 height 29
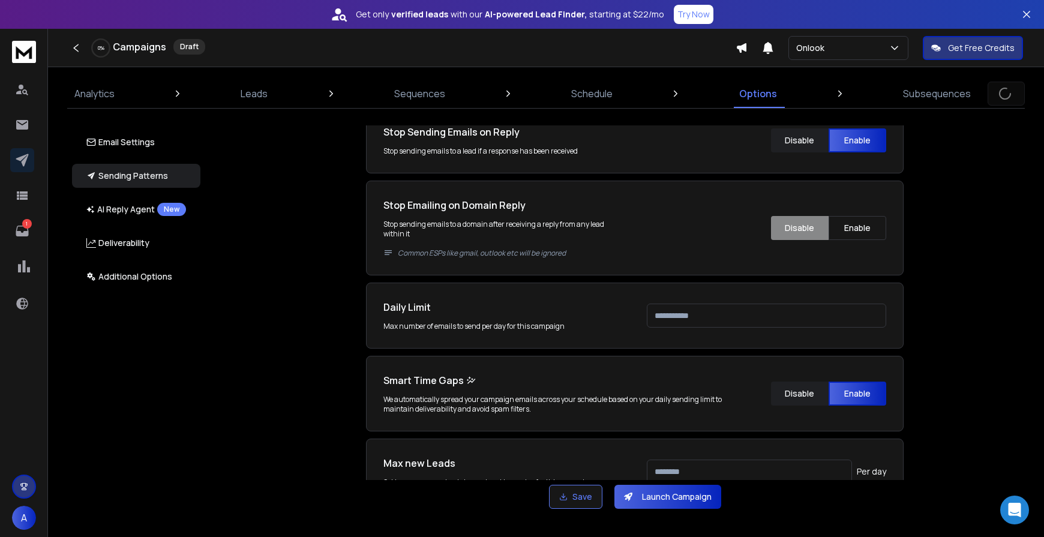
scroll to position [300, 0]
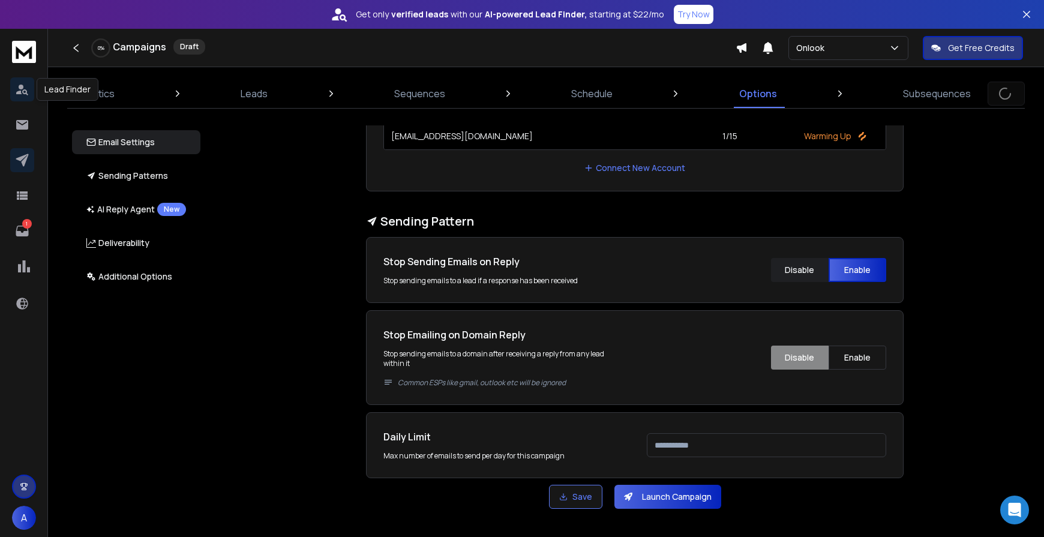
click at [25, 89] on icon at bounding box center [22, 92] width 12 height 6
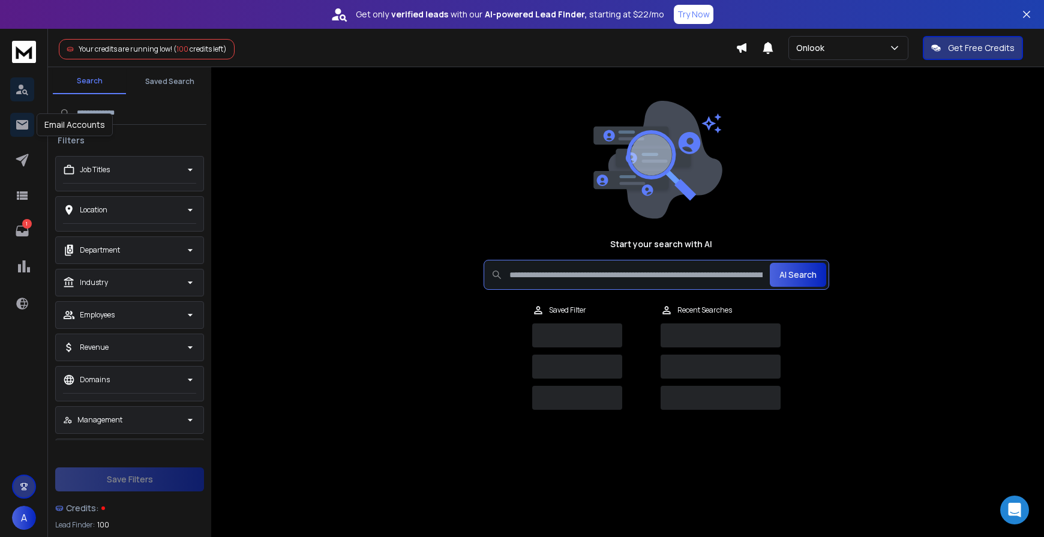
click at [25, 131] on icon at bounding box center [22, 125] width 14 height 14
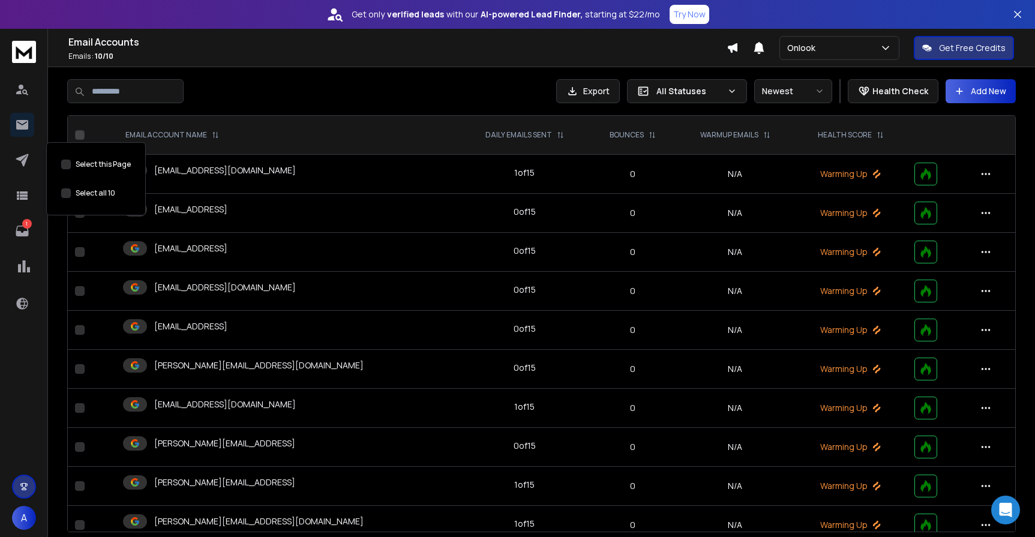
click at [77, 134] on button "Select this Page" at bounding box center [80, 135] width 10 height 10
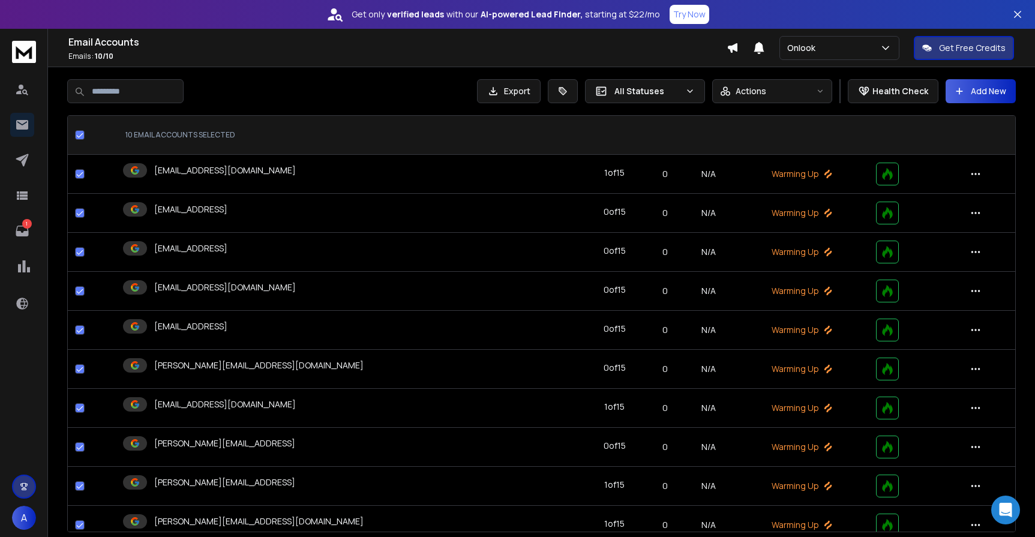
click at [970, 173] on icon at bounding box center [975, 174] width 11 height 11
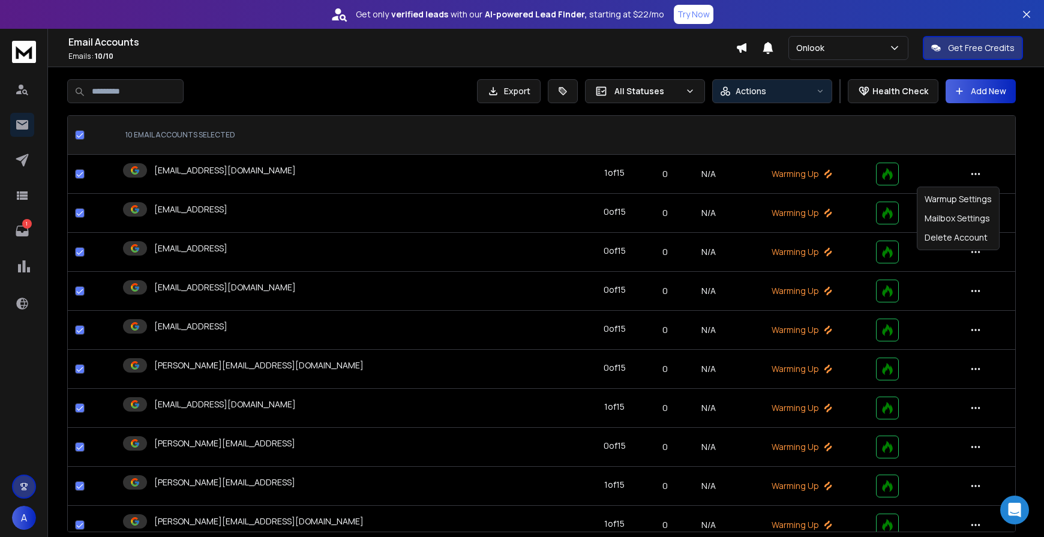
click at [754, 91] on p "Actions" at bounding box center [750, 91] width 31 height 12
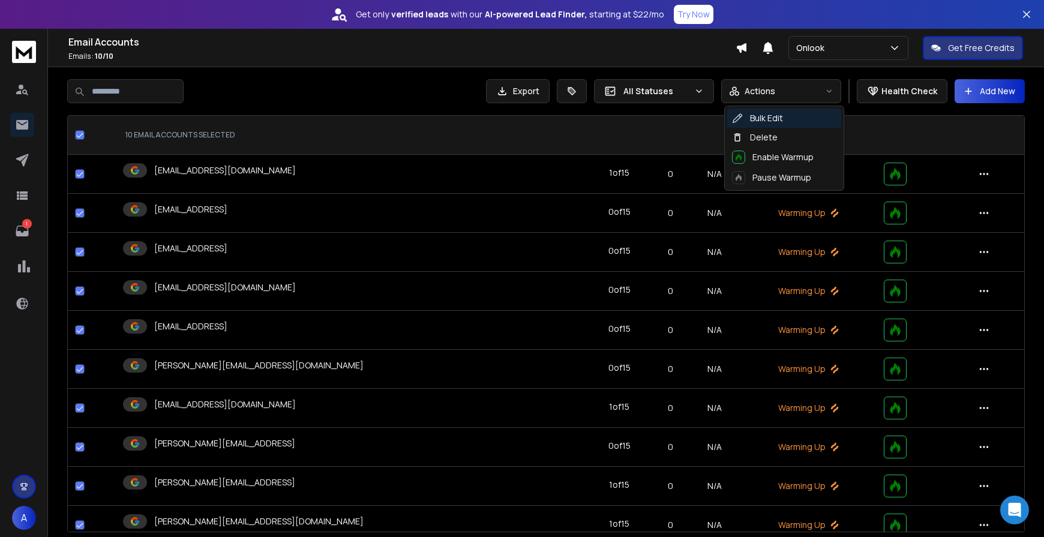
click at [789, 116] on div "Bulk Edit" at bounding box center [784, 118] width 114 height 19
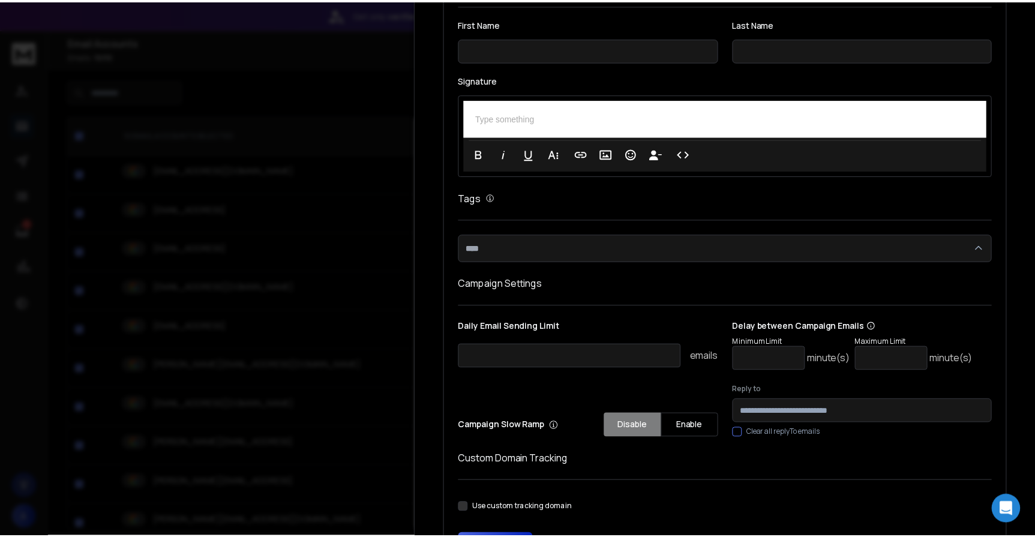
scroll to position [120, 0]
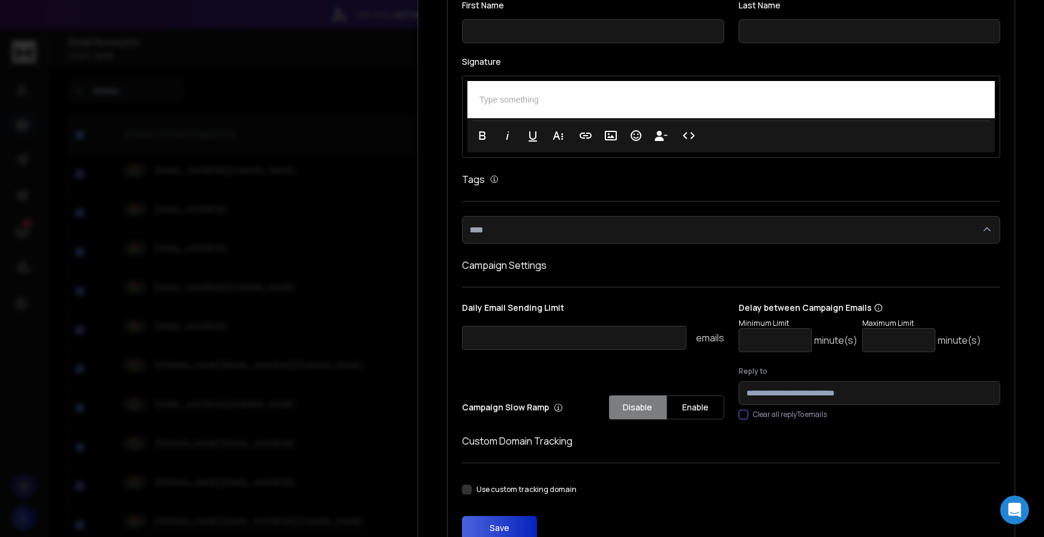
click at [855, 387] on input "text" at bounding box center [869, 393] width 262 height 24
click at [832, 400] on input "text" at bounding box center [869, 393] width 262 height 24
click at [835, 446] on h1 "Custom Domain Tracking" at bounding box center [731, 441] width 538 height 14
click at [787, 393] on input "text" at bounding box center [869, 393] width 262 height 24
paste input "**********"
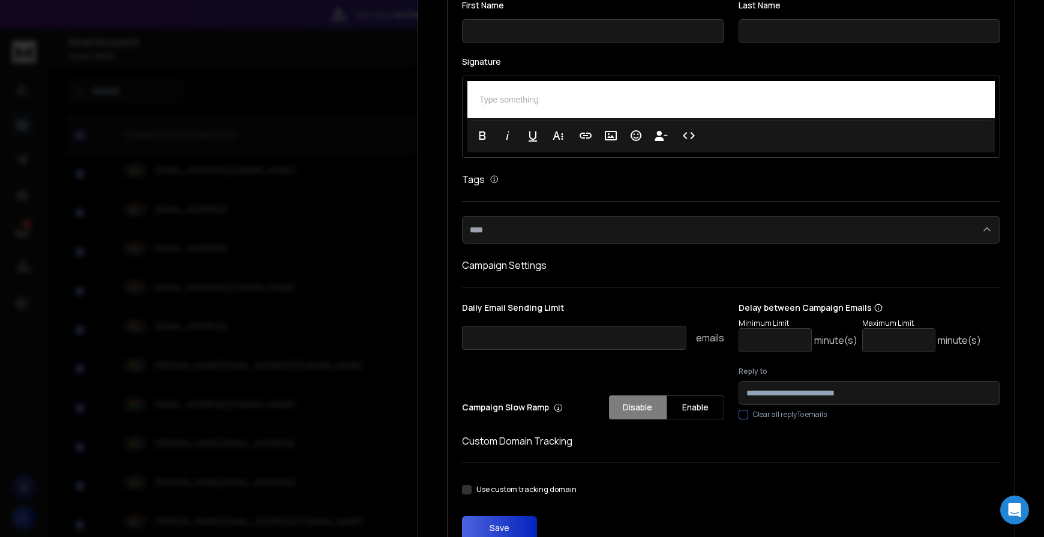
type input "**********"
click at [318, 231] on div at bounding box center [522, 268] width 1044 height 537
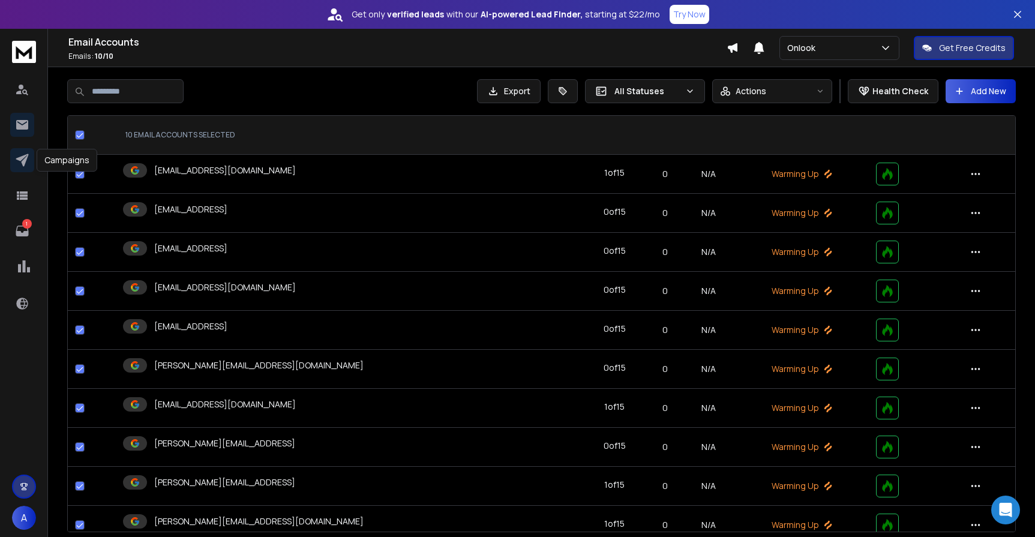
click at [20, 166] on icon at bounding box center [22, 160] width 14 height 14
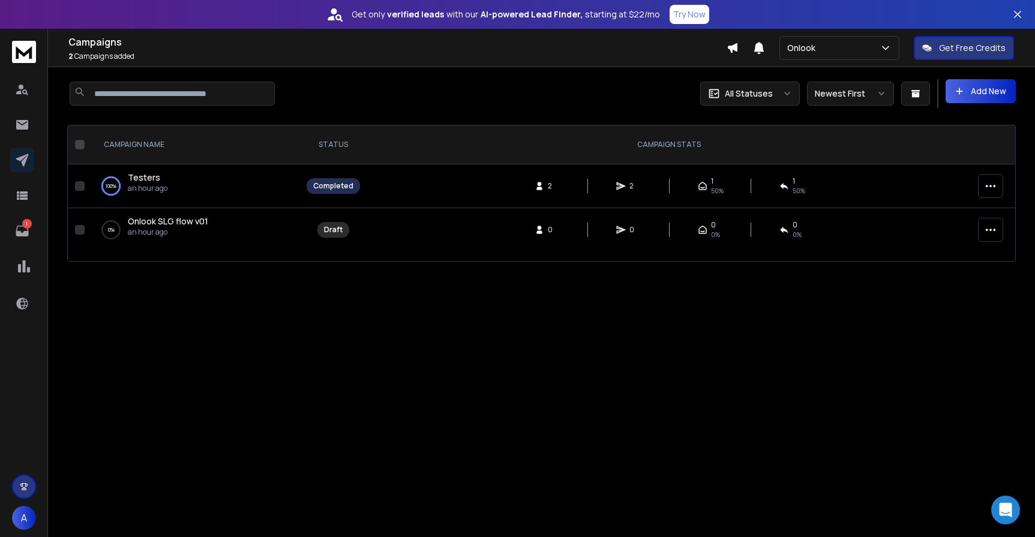
click at [988, 184] on icon "button" at bounding box center [990, 186] width 12 height 12
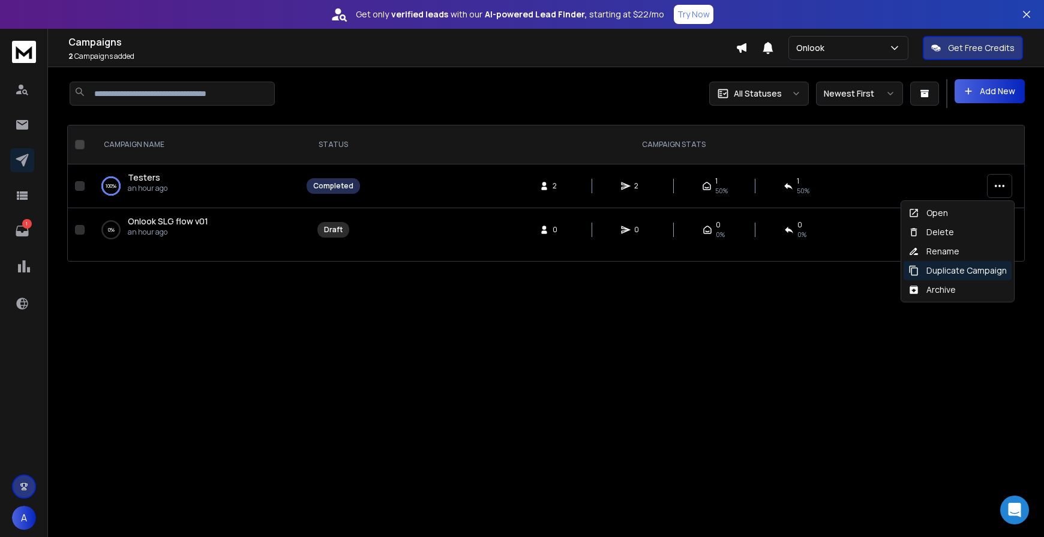
click at [960, 264] on div "Duplicate Campaign" at bounding box center [957, 270] width 108 height 19
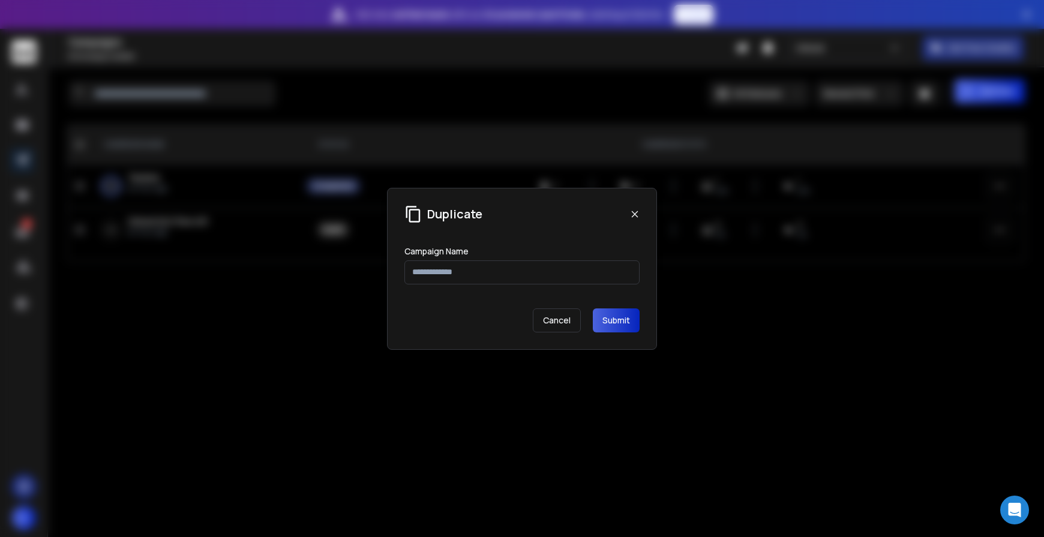
click at [563, 271] on input "text" at bounding box center [521, 272] width 235 height 24
type input "****"
click at [578, 218] on div "Duplicate" at bounding box center [521, 214] width 235 height 18
click at [618, 314] on button "Submit" at bounding box center [616, 320] width 47 height 24
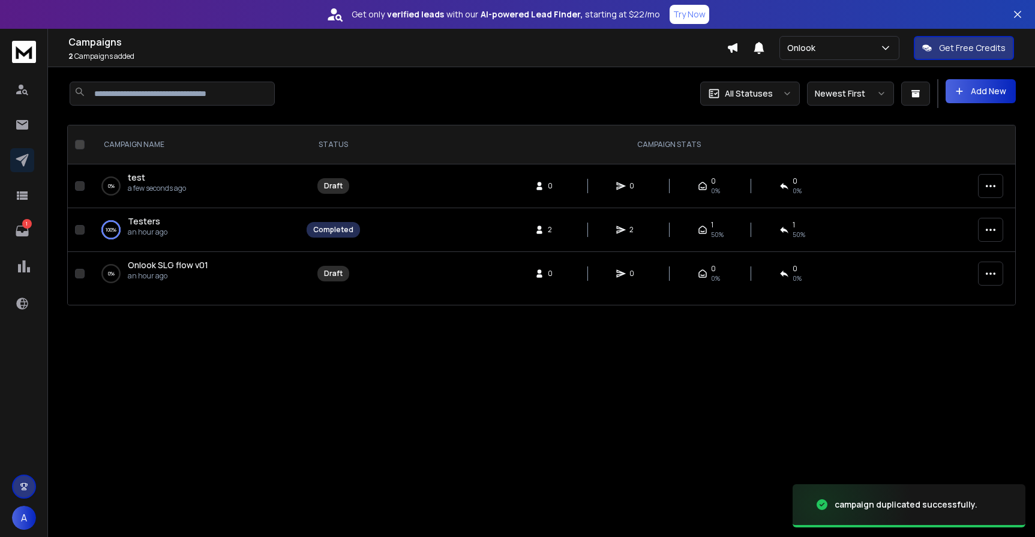
click at [155, 181] on h1 "test" at bounding box center [157, 178] width 58 height 12
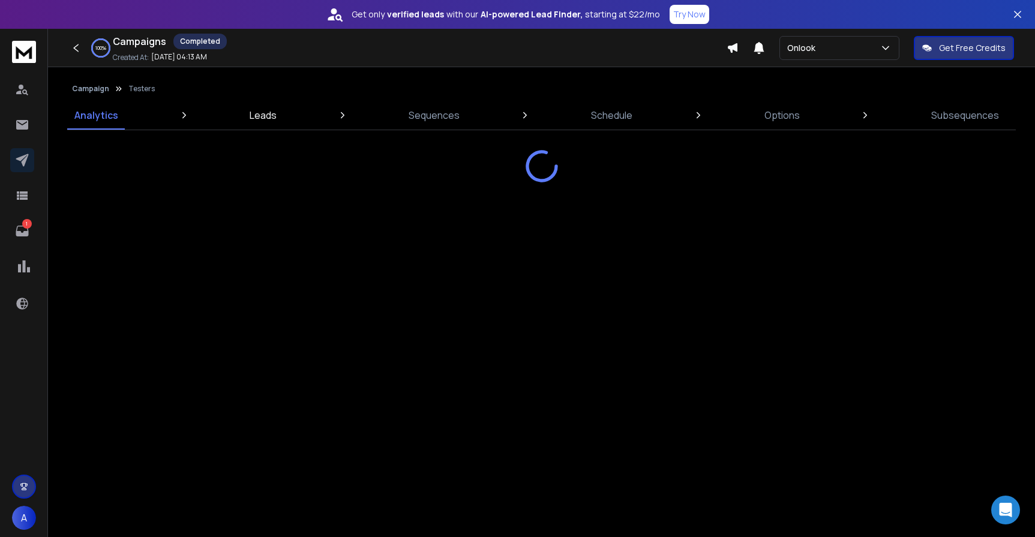
click at [261, 121] on p "Leads" at bounding box center [262, 115] width 27 height 14
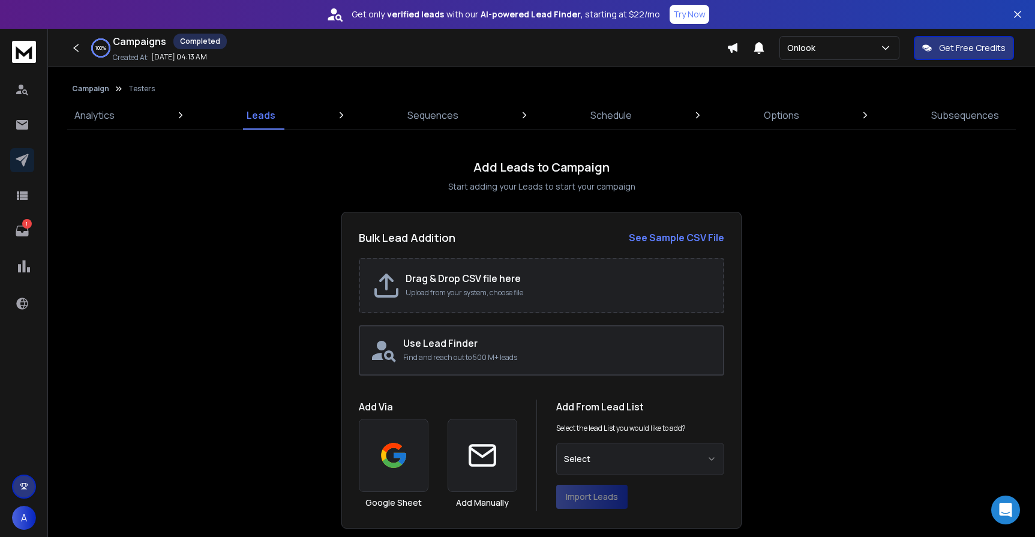
click at [621, 446] on button "Select" at bounding box center [640, 459] width 168 height 32
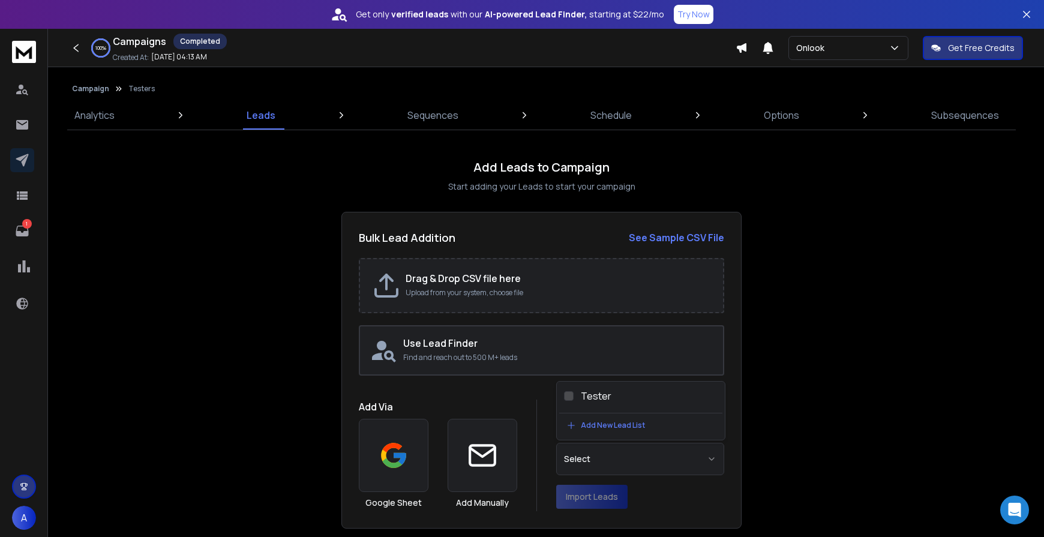
click at [618, 397] on div "Tester" at bounding box center [637, 396] width 156 height 24
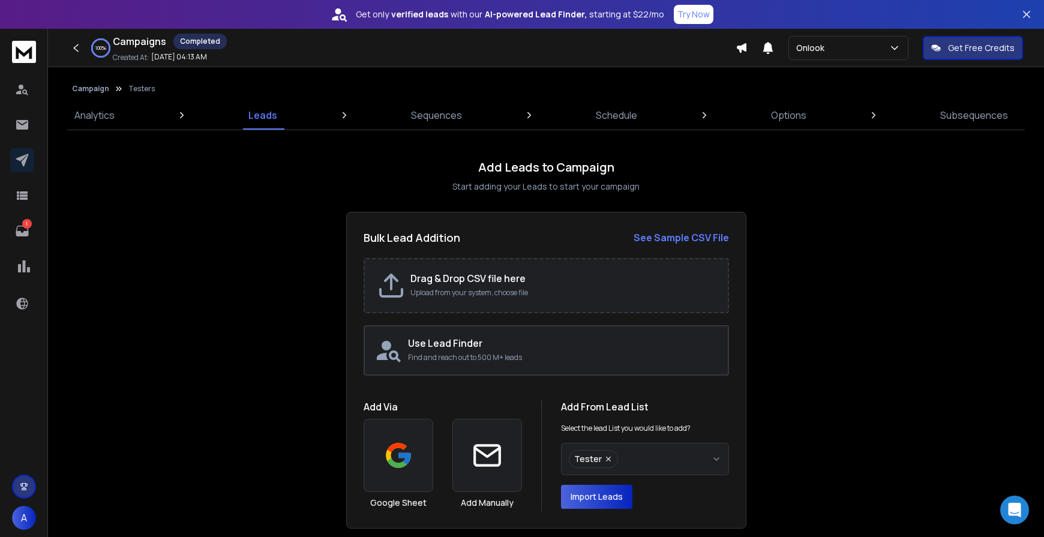
click at [605, 496] on button "Import Leads" at bounding box center [596, 497] width 71 height 24
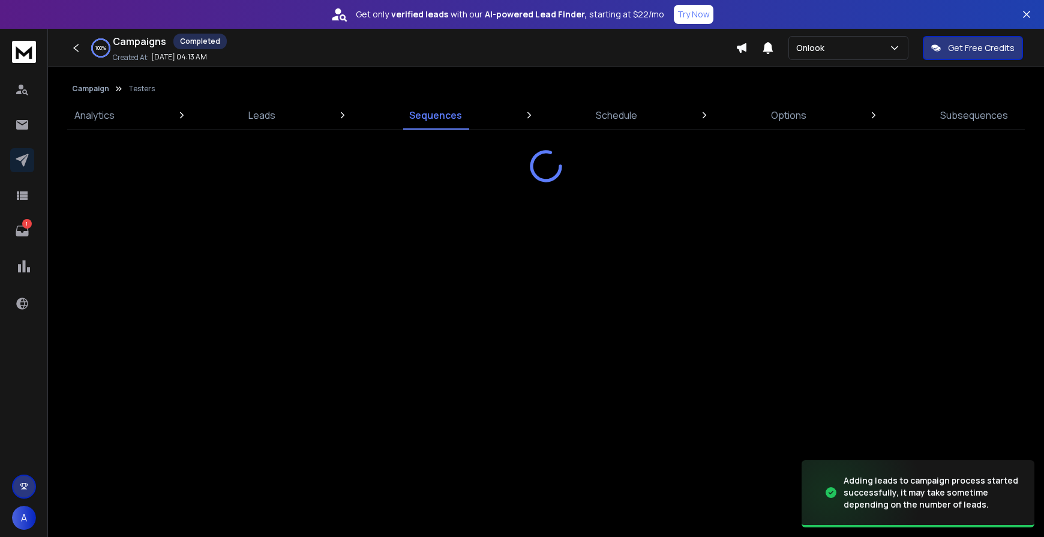
click at [428, 117] on p "Sequences" at bounding box center [435, 115] width 53 height 14
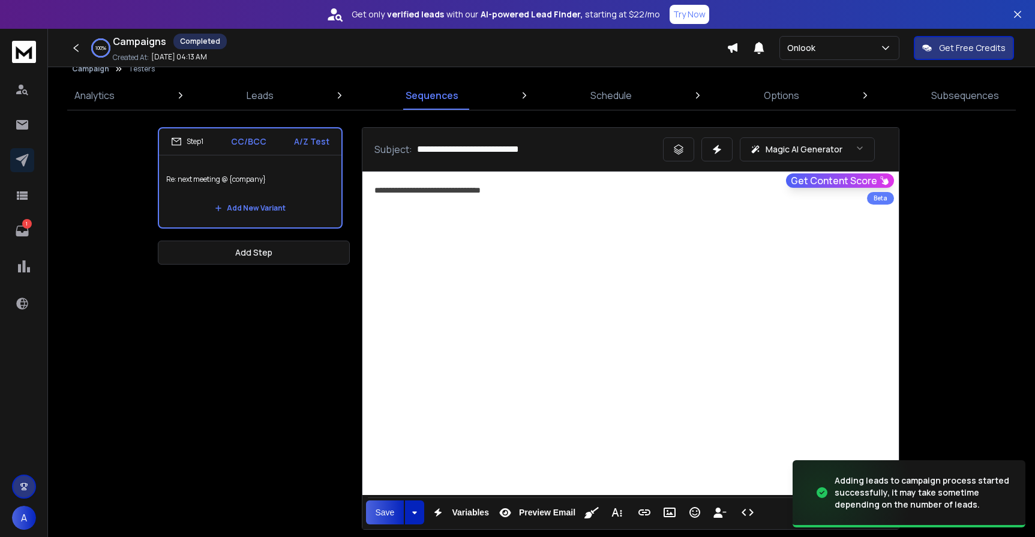
scroll to position [29, 0]
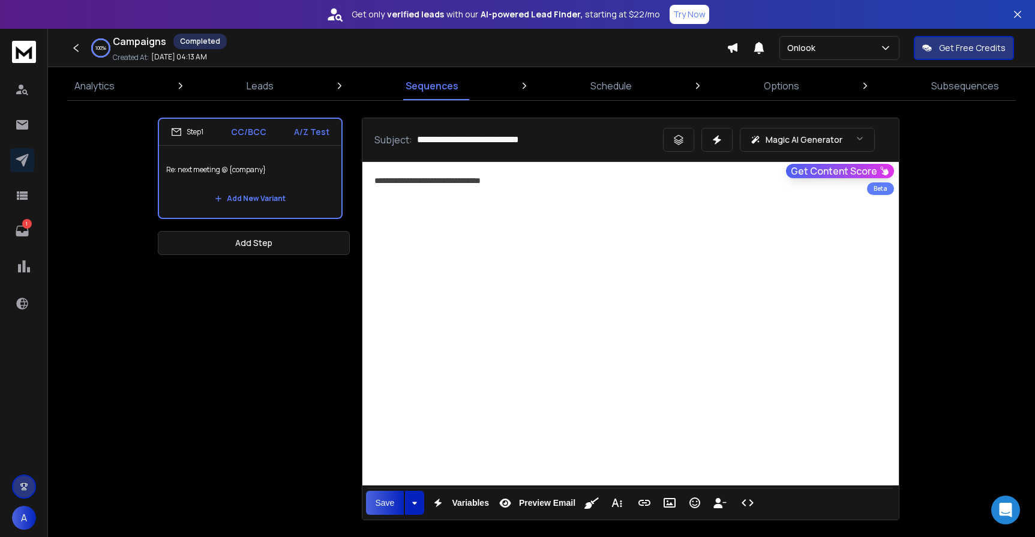
click at [245, 136] on p "CC/BCC" at bounding box center [248, 132] width 35 height 12
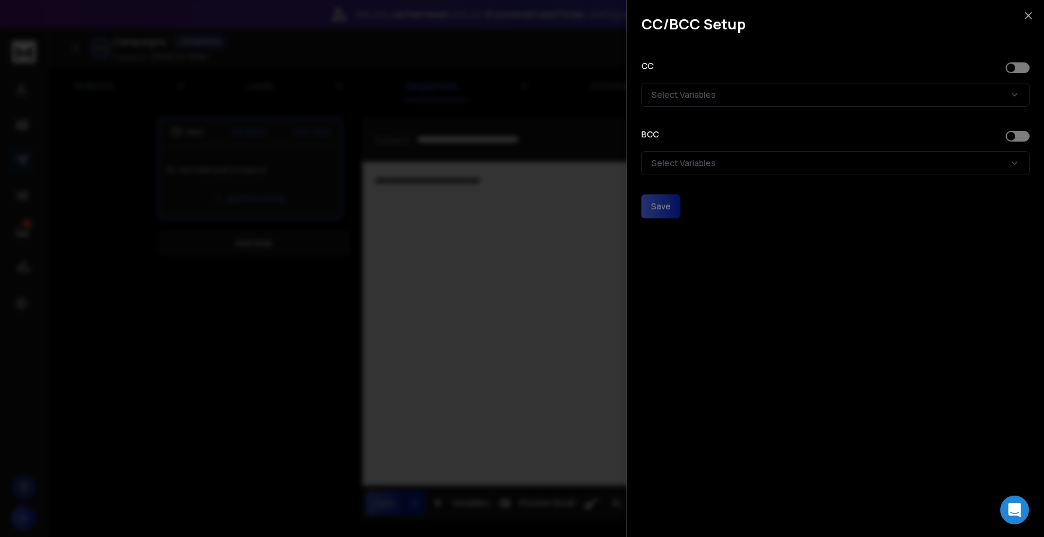
click at [712, 152] on div "Select Variables" at bounding box center [835, 163] width 388 height 24
click at [718, 164] on div "Select Variables" at bounding box center [835, 163] width 388 height 24
click at [1015, 136] on button "BCC" at bounding box center [1017, 136] width 24 height 11
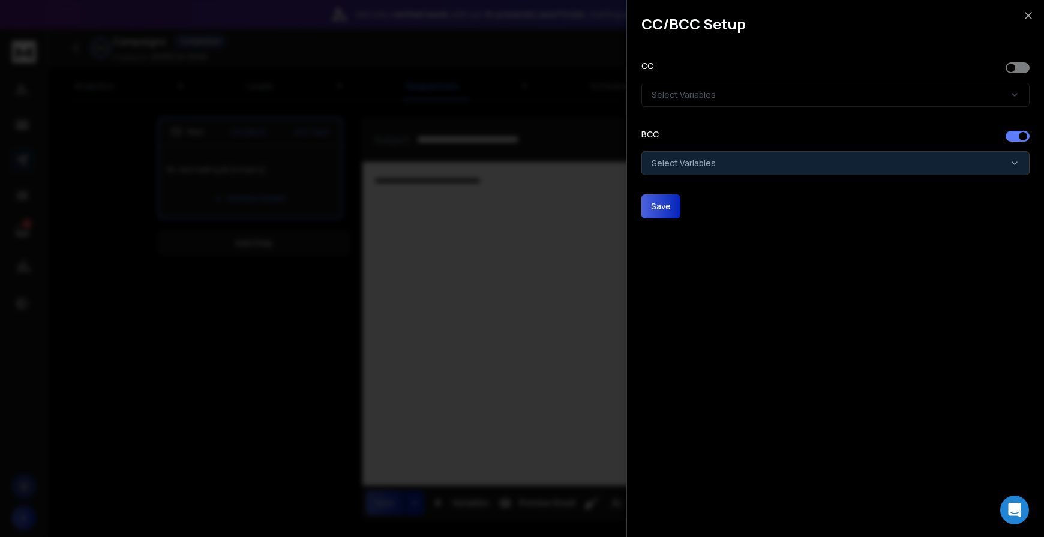
click at [807, 167] on div "Select Variables" at bounding box center [835, 163] width 382 height 12
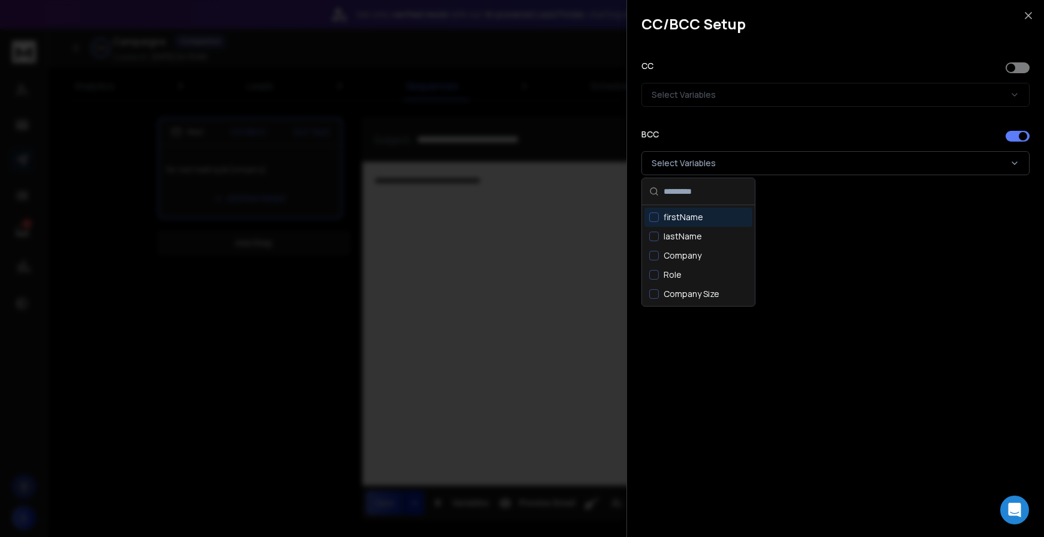
click at [964, 168] on div at bounding box center [522, 268] width 1044 height 537
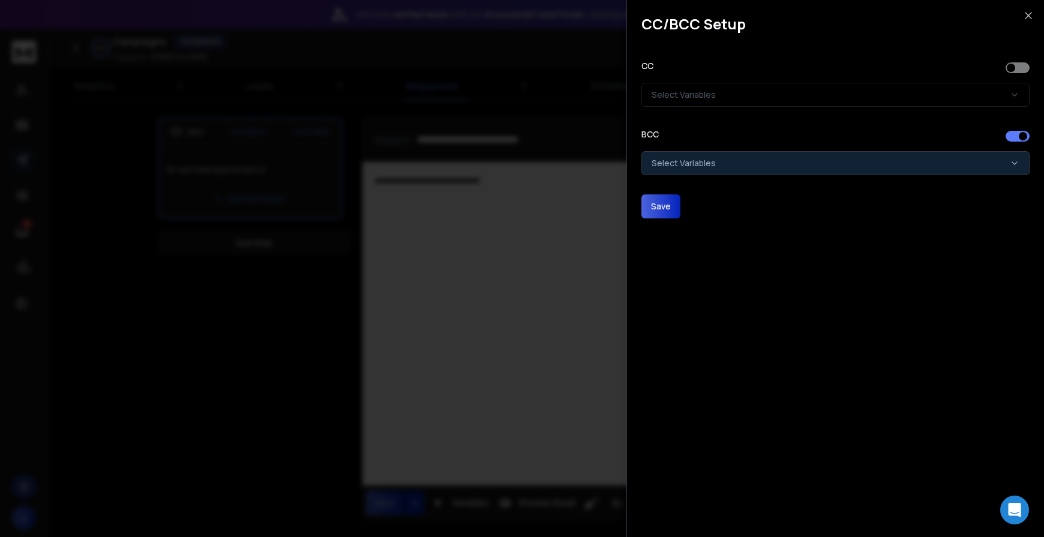
click at [952, 159] on div "Select Variables" at bounding box center [835, 163] width 382 height 12
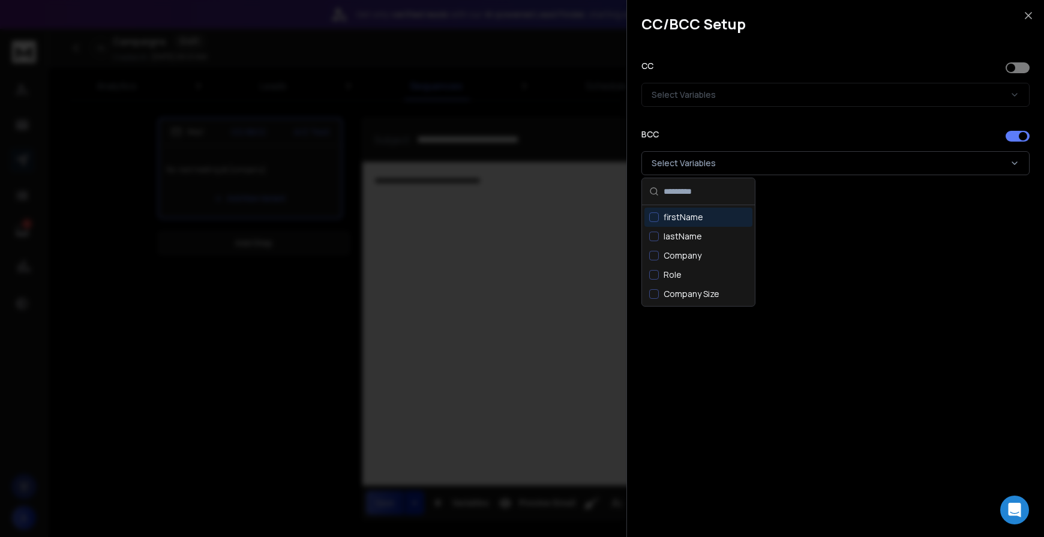
click at [766, 157] on div at bounding box center [522, 268] width 1044 height 537
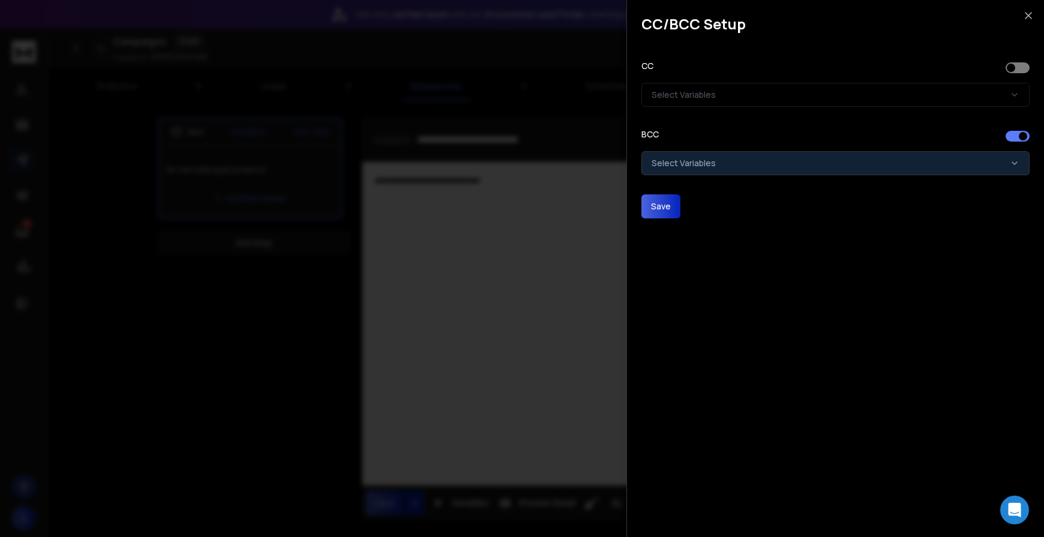
click at [771, 171] on button "Select Variables" at bounding box center [835, 163] width 388 height 24
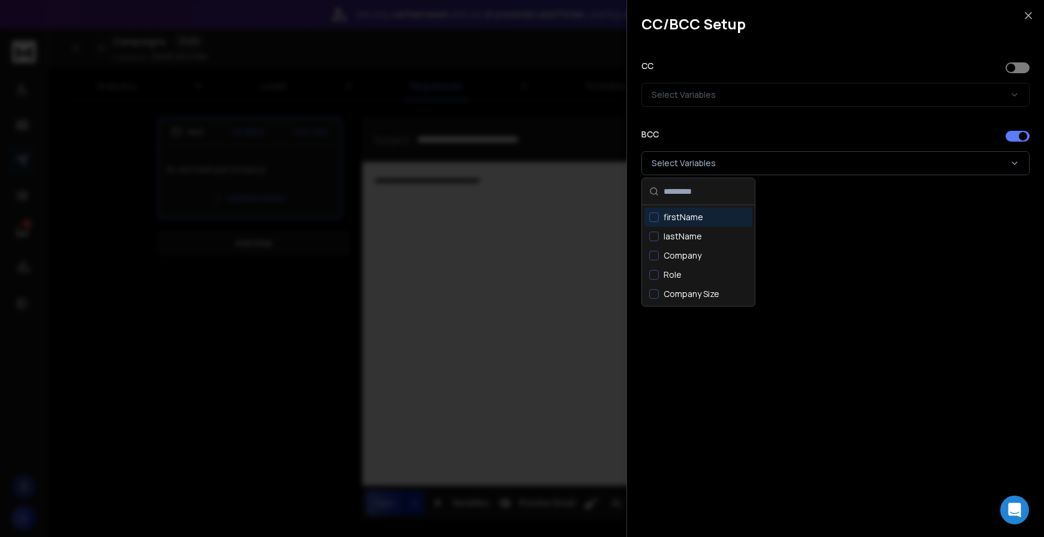
click at [925, 170] on div at bounding box center [522, 268] width 1044 height 537
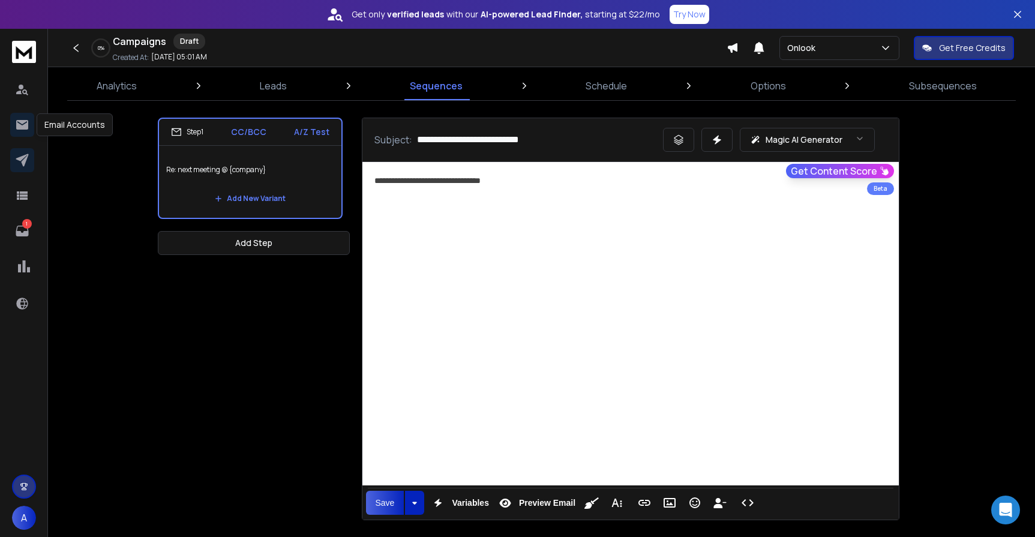
click at [23, 123] on icon at bounding box center [22, 125] width 12 height 10
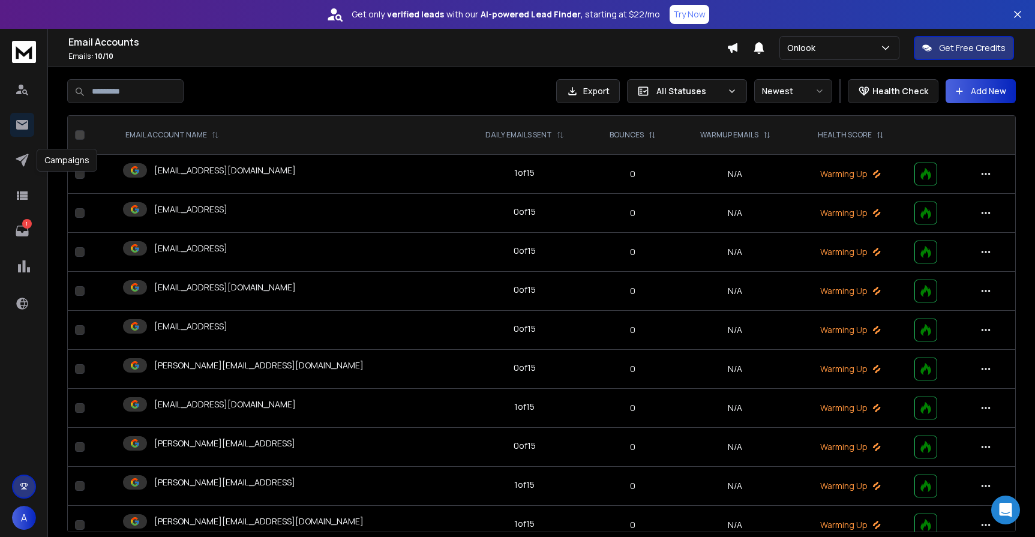
click at [25, 136] on link at bounding box center [22, 125] width 24 height 24
click at [22, 175] on div at bounding box center [24, 162] width 28 height 28
click at [24, 200] on icon at bounding box center [22, 195] width 14 height 14
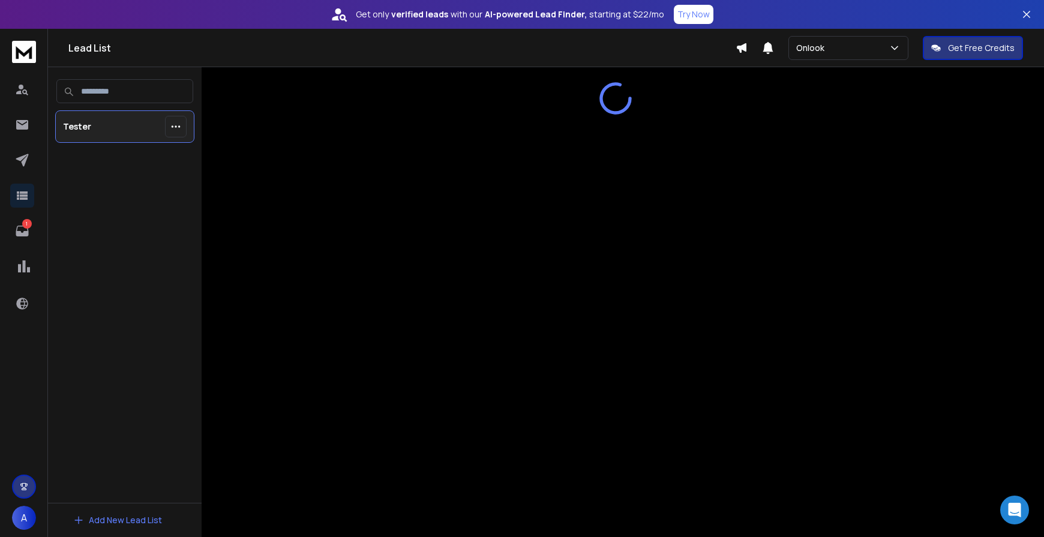
click at [149, 137] on div "Tester" at bounding box center [124, 126] width 139 height 32
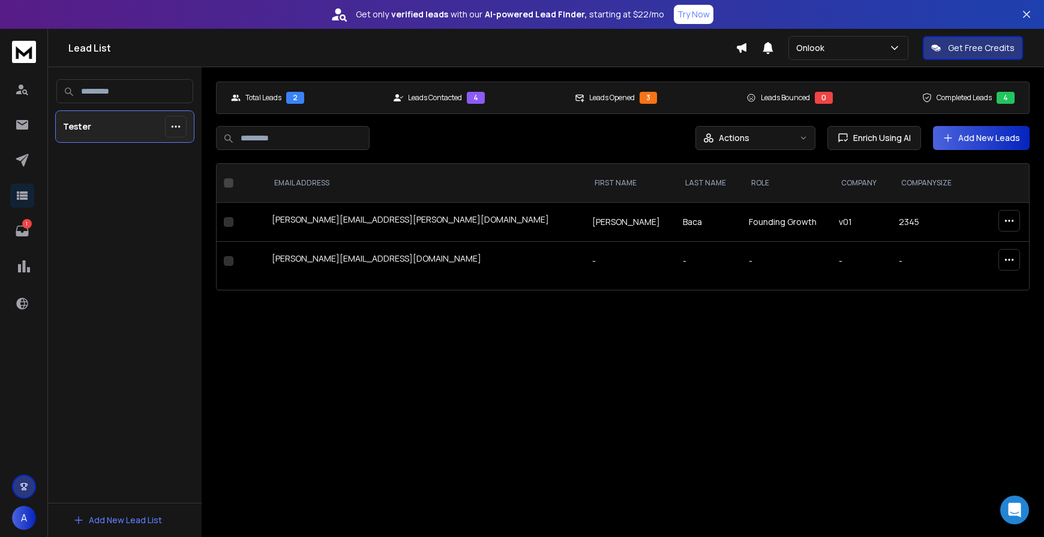
click at [353, 221] on div "[PERSON_NAME][EMAIL_ADDRESS][PERSON_NAME][DOMAIN_NAME]" at bounding box center [425, 222] width 306 height 17
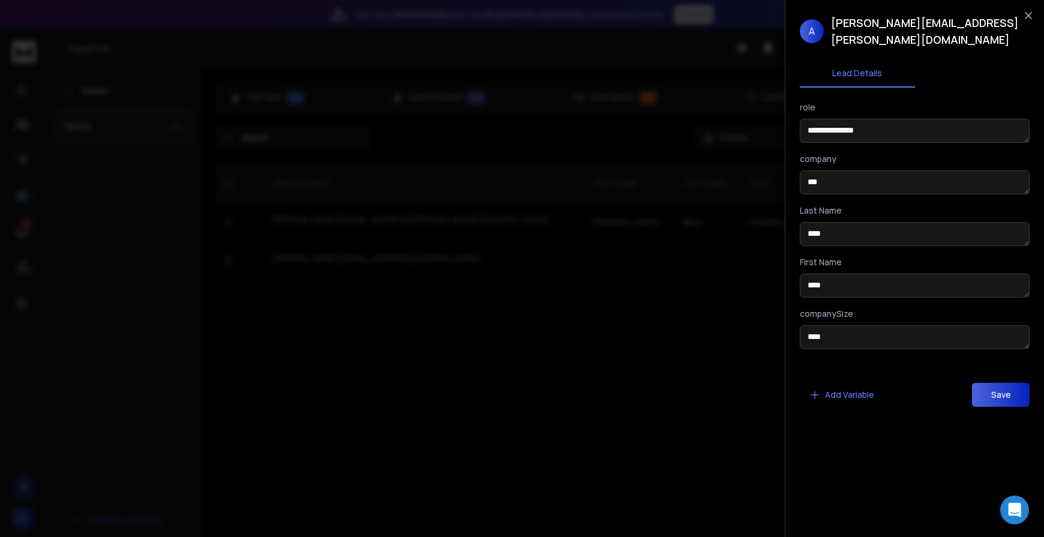
drag, startPoint x: 556, startPoint y: 412, endPoint x: 548, endPoint y: 370, distance: 42.8
click at [556, 411] on div at bounding box center [522, 268] width 1044 height 537
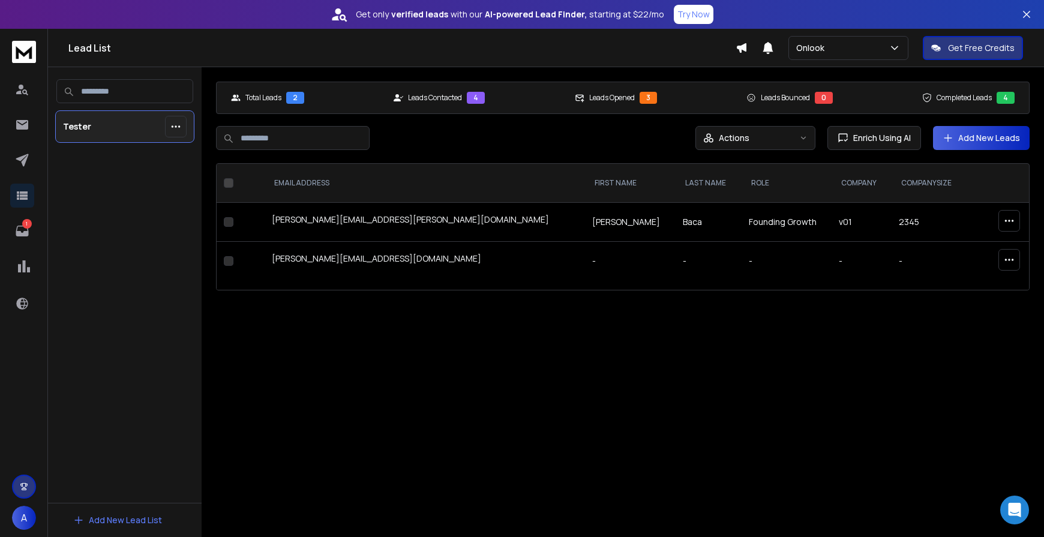
click at [1003, 223] on icon "button" at bounding box center [1008, 220] width 11 height 11
click at [989, 251] on p "Edit Lead Details" at bounding box center [972, 246] width 67 height 12
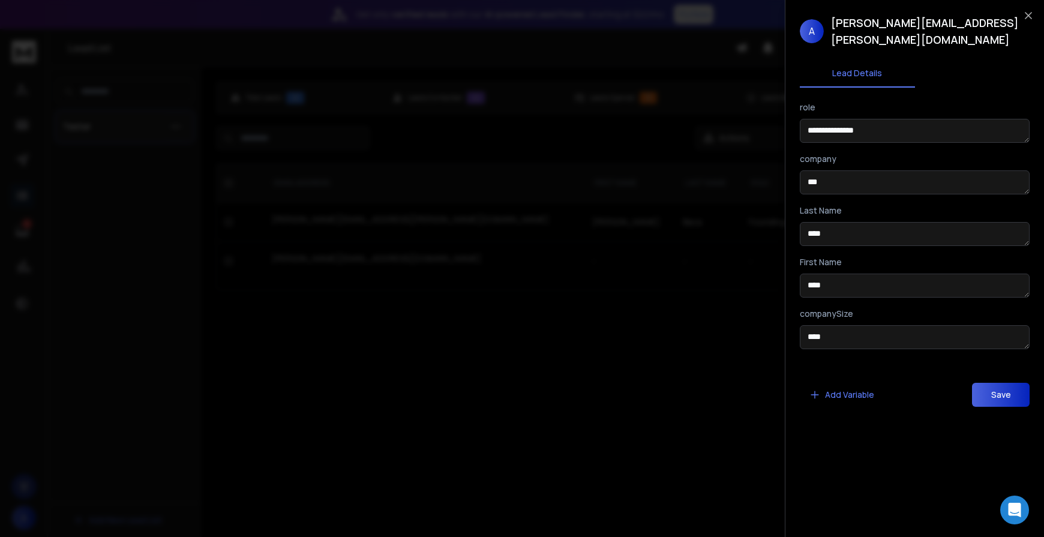
click at [850, 386] on button "Add Variable" at bounding box center [841, 395] width 84 height 24
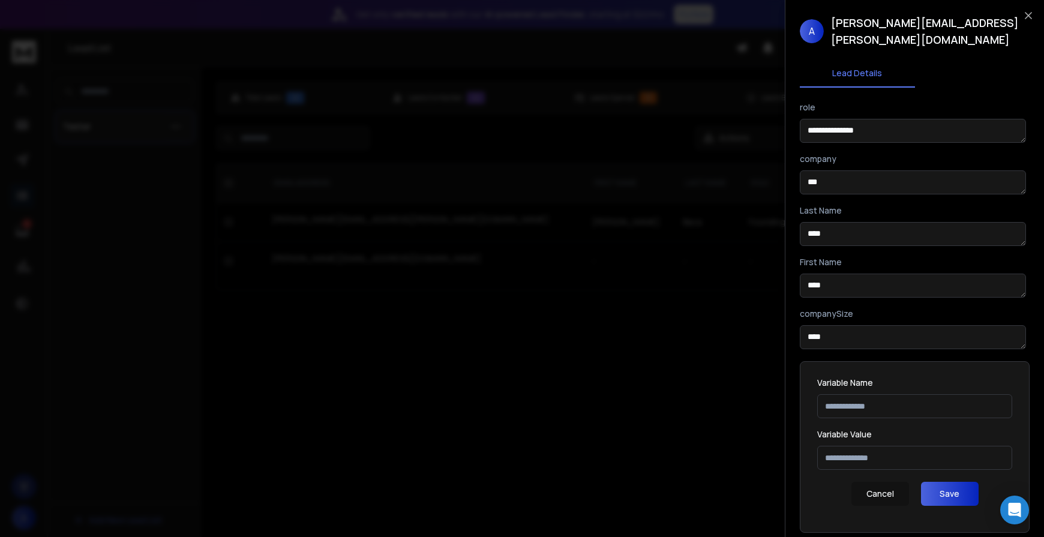
click at [883, 394] on input at bounding box center [914, 406] width 195 height 24
type input "***"
click at [882, 450] on input at bounding box center [914, 458] width 195 height 24
paste input "**********"
type input "**********"
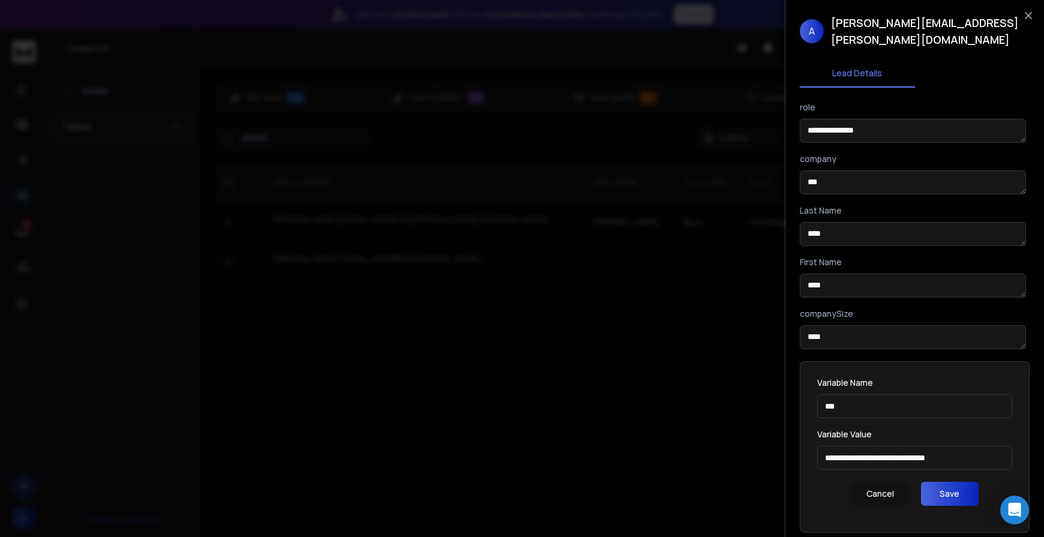
click at [958, 482] on button "Save" at bounding box center [950, 494] width 58 height 24
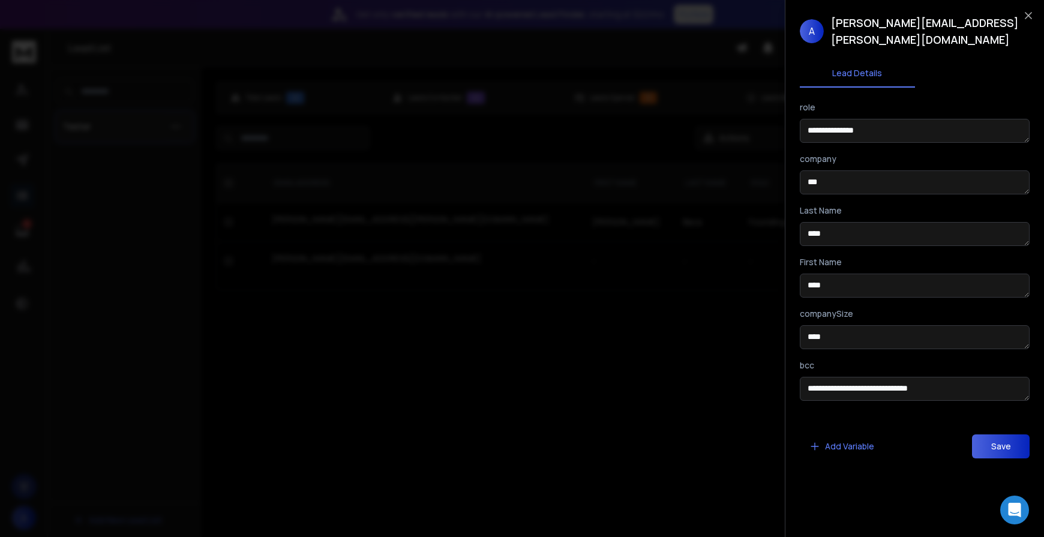
click at [1014, 436] on button "Save" at bounding box center [1001, 446] width 58 height 24
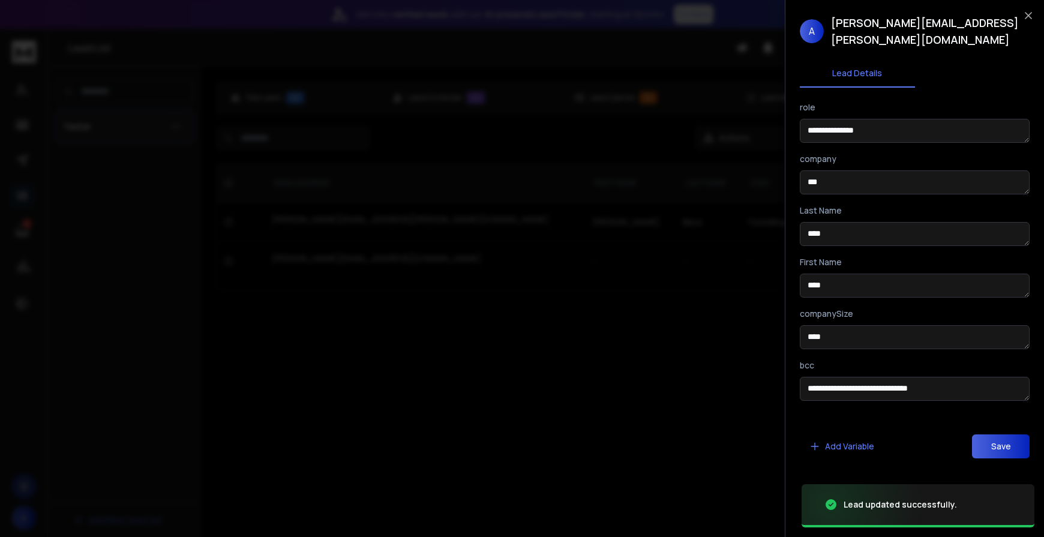
click at [614, 369] on div at bounding box center [522, 268] width 1044 height 537
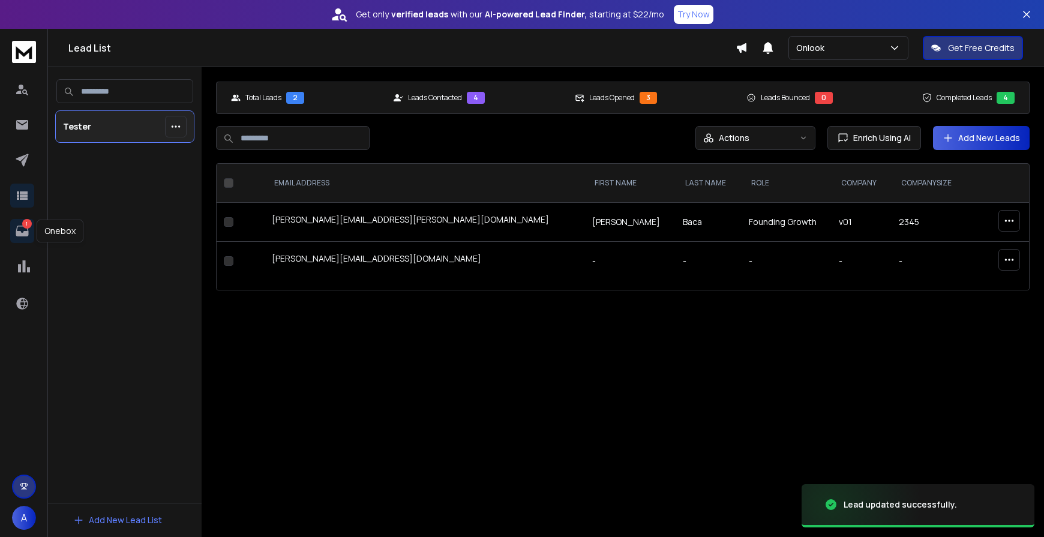
click at [21, 220] on link "1" at bounding box center [22, 231] width 24 height 24
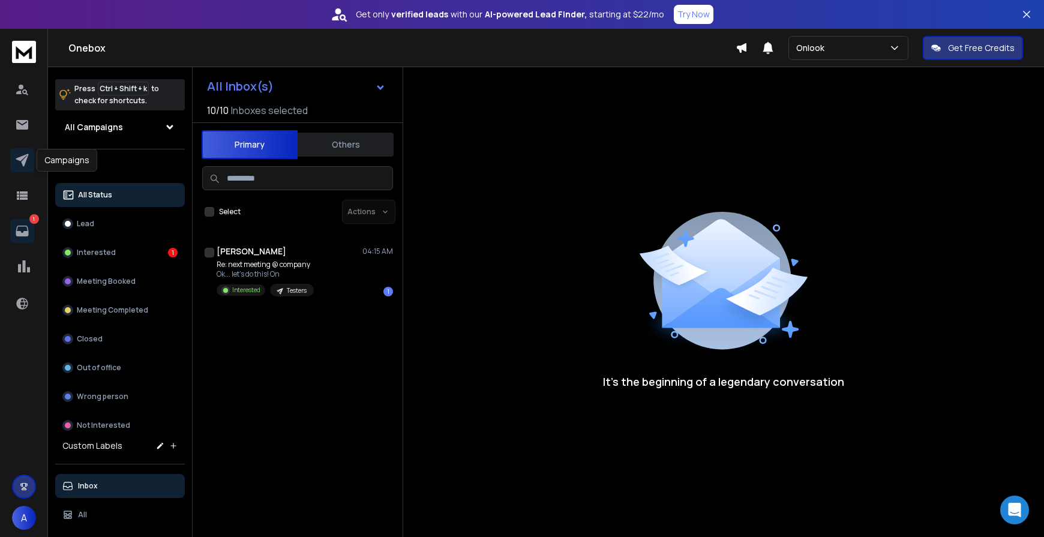
click at [24, 160] on icon at bounding box center [22, 160] width 13 height 13
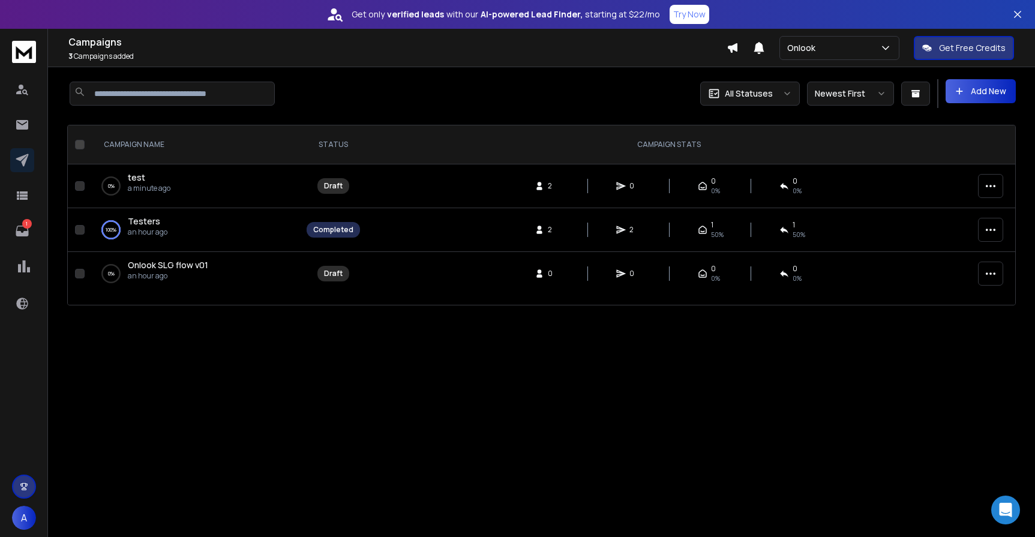
click at [211, 175] on div "0 % test a minute ago" at bounding box center [194, 186] width 186 height 29
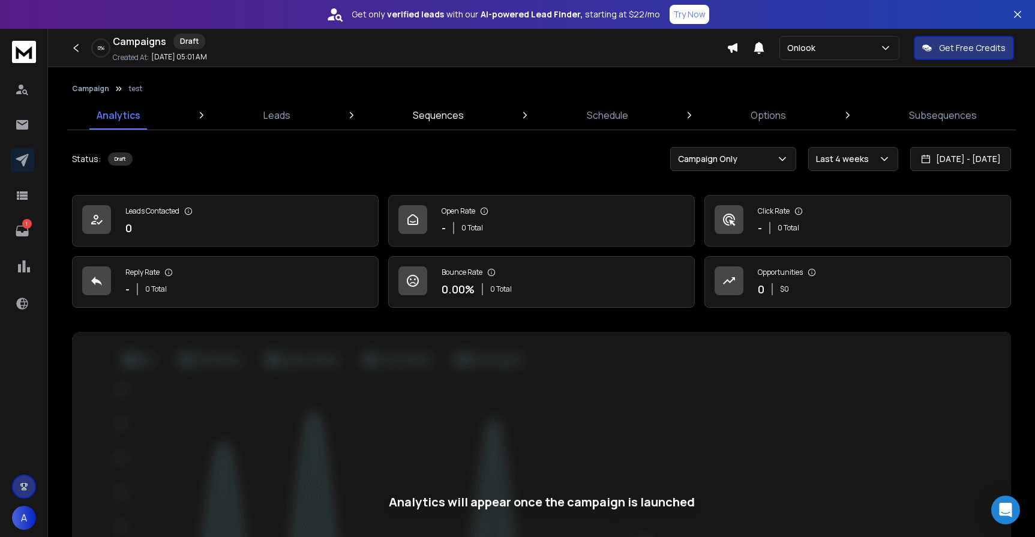
click at [440, 112] on p "Sequences" at bounding box center [438, 115] width 51 height 14
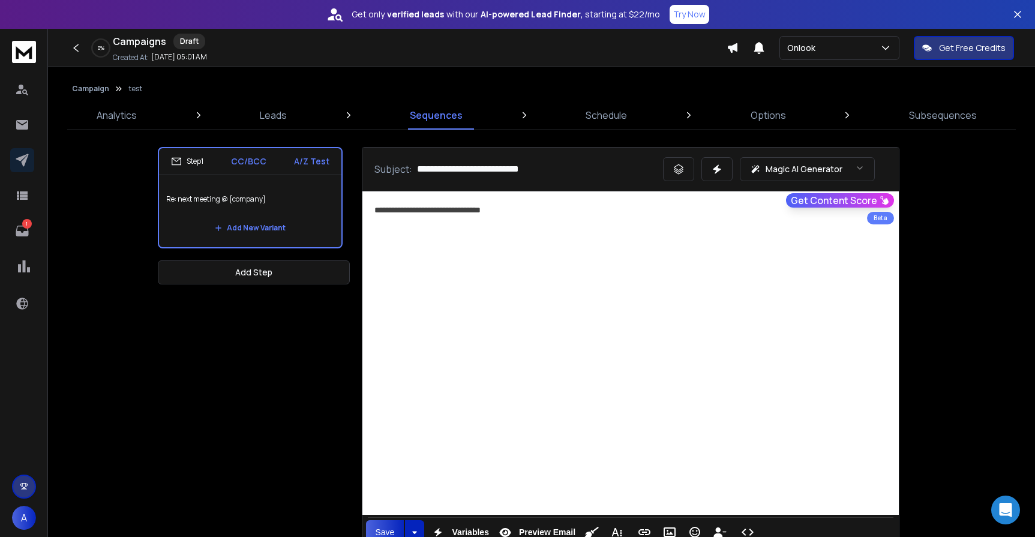
click at [245, 158] on p "CC/BCC" at bounding box center [248, 161] width 35 height 12
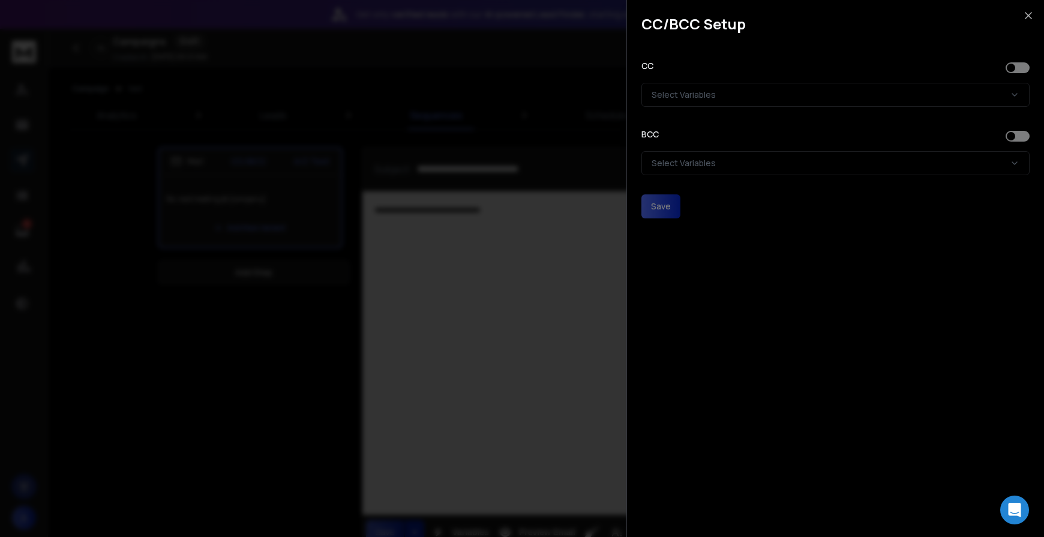
click at [772, 151] on div "Select Variables" at bounding box center [835, 163] width 388 height 24
click at [766, 166] on div "Select Variables" at bounding box center [835, 163] width 388 height 24
click at [1023, 142] on div "BCC Select Variables" at bounding box center [835, 150] width 388 height 49
click at [1020, 134] on button "BCC" at bounding box center [1017, 136] width 24 height 11
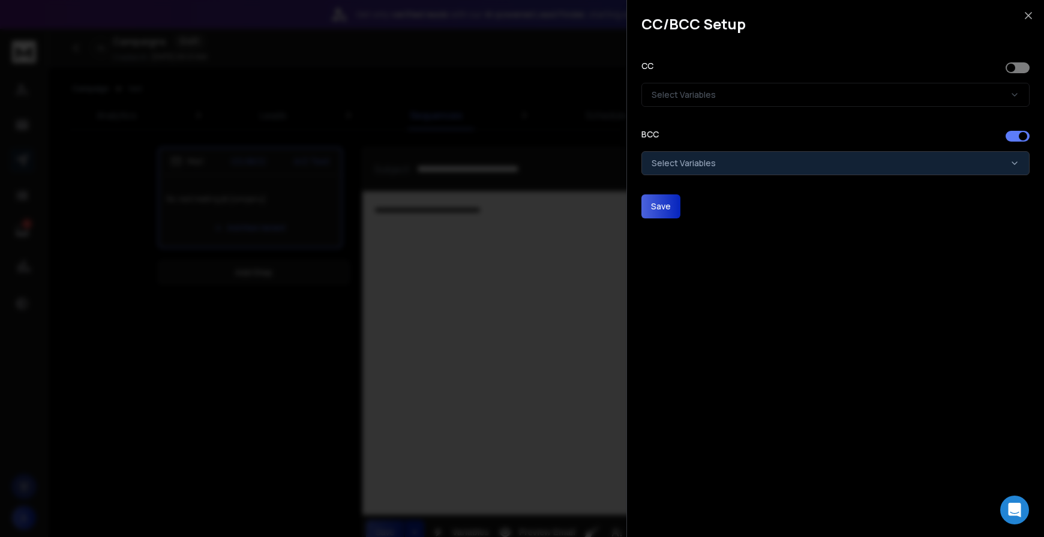
click at [799, 165] on div "Select Variables" at bounding box center [835, 163] width 382 height 12
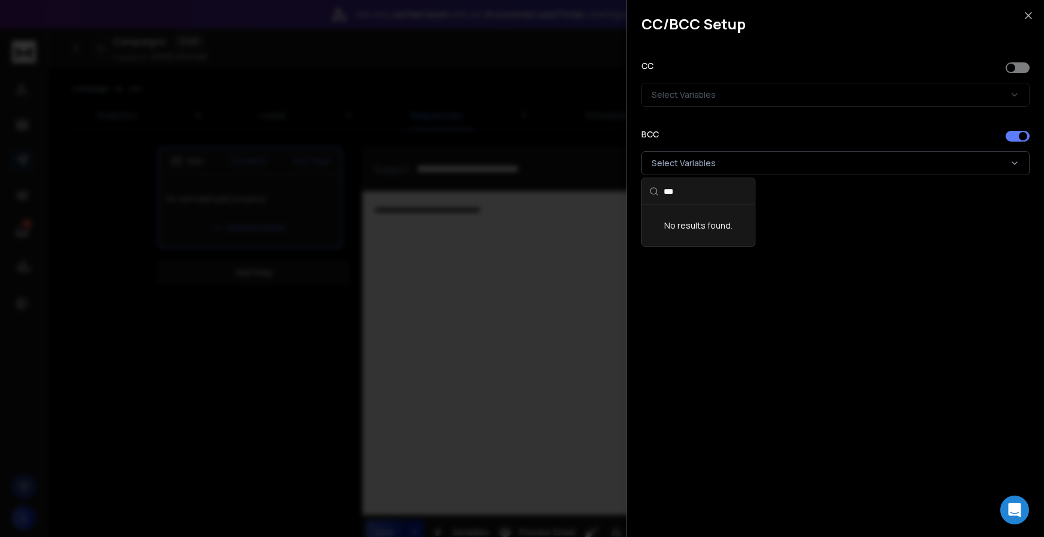
type input "***"
click at [928, 271] on div at bounding box center [522, 268] width 1044 height 537
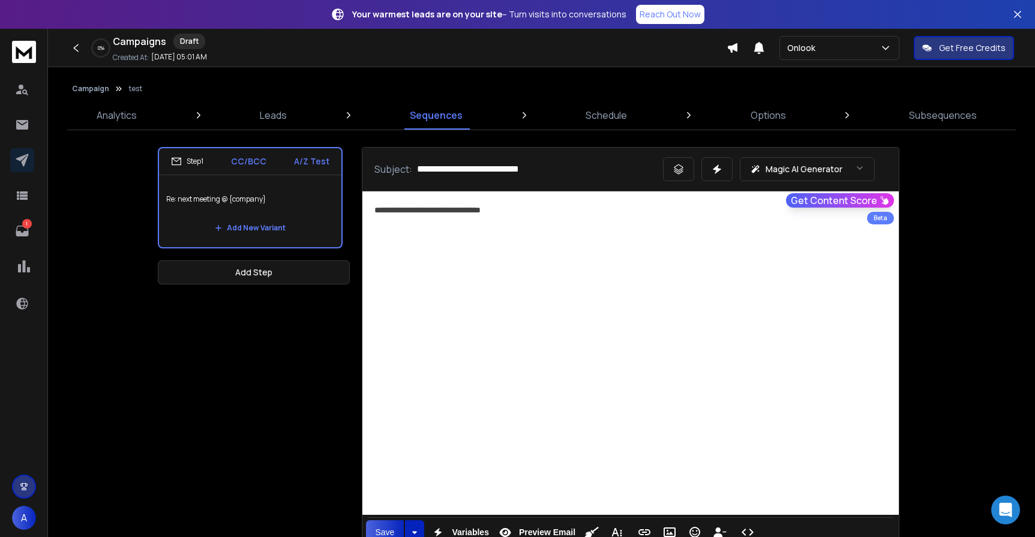
click at [254, 168] on div "Step 1 CC/BCC A/Z Test" at bounding box center [250, 161] width 182 height 27
click at [256, 160] on p "CC/BCC" at bounding box center [248, 161] width 35 height 12
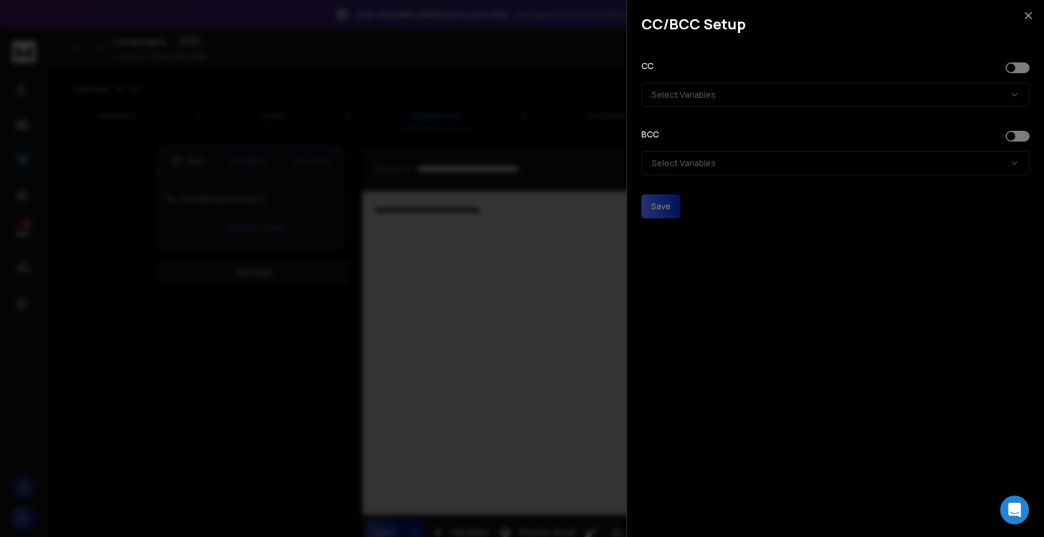
click at [780, 165] on div "Select Variables" at bounding box center [835, 163] width 388 height 24
drag, startPoint x: 987, startPoint y: 137, endPoint x: 1011, endPoint y: 133, distance: 24.4
click at [1009, 133] on div "BCC" at bounding box center [835, 134] width 388 height 16
drag, startPoint x: 1011, startPoint y: 133, endPoint x: 991, endPoint y: 135, distance: 20.5
click at [1012, 133] on button "BCC" at bounding box center [1017, 136] width 24 height 11
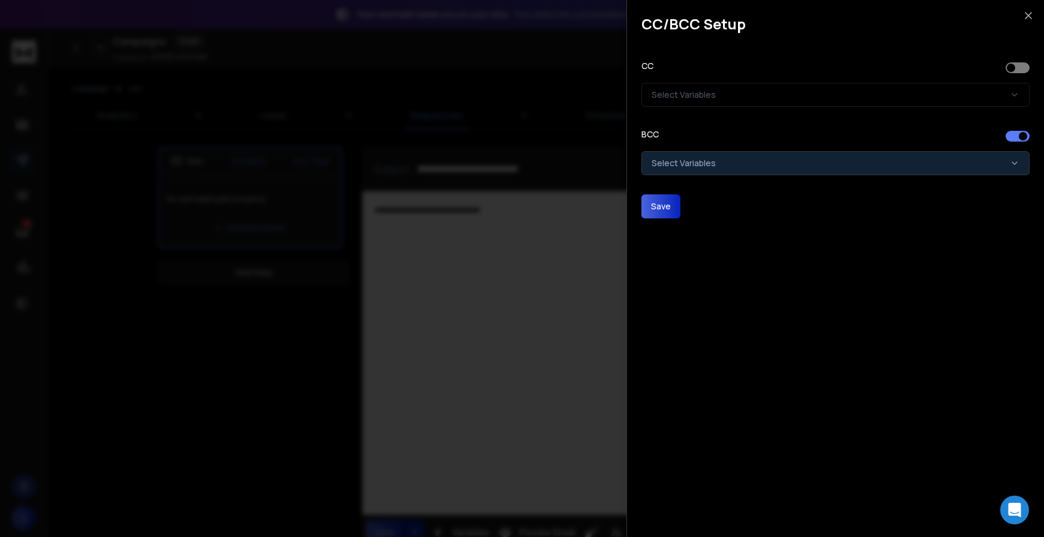
drag, startPoint x: 823, startPoint y: 182, endPoint x: 826, endPoint y: 157, distance: 25.4
click at [822, 182] on form "CC Select Variables BCC Select Variables Save" at bounding box center [835, 138] width 388 height 209
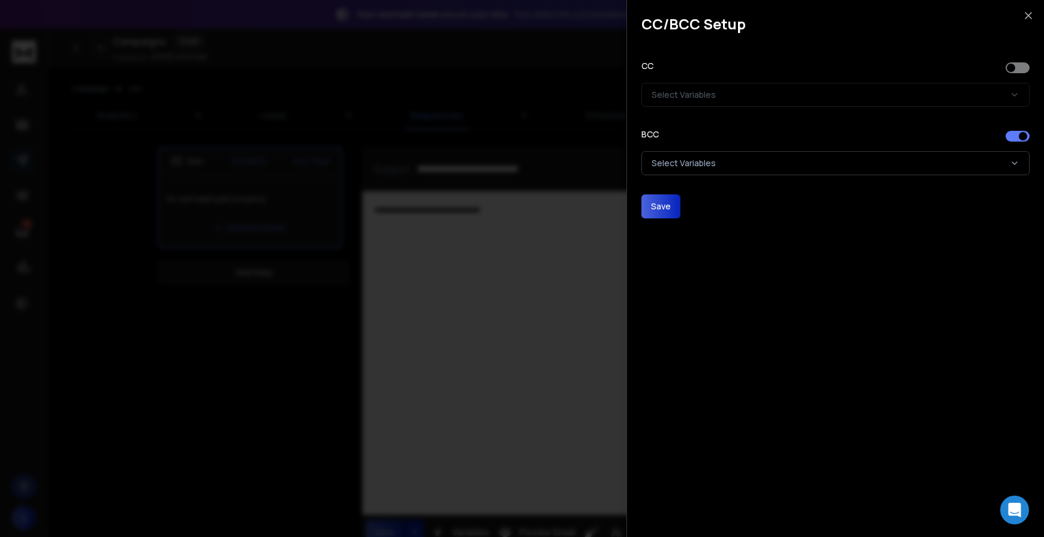
click at [826, 155] on button "Select Variables" at bounding box center [835, 163] width 388 height 24
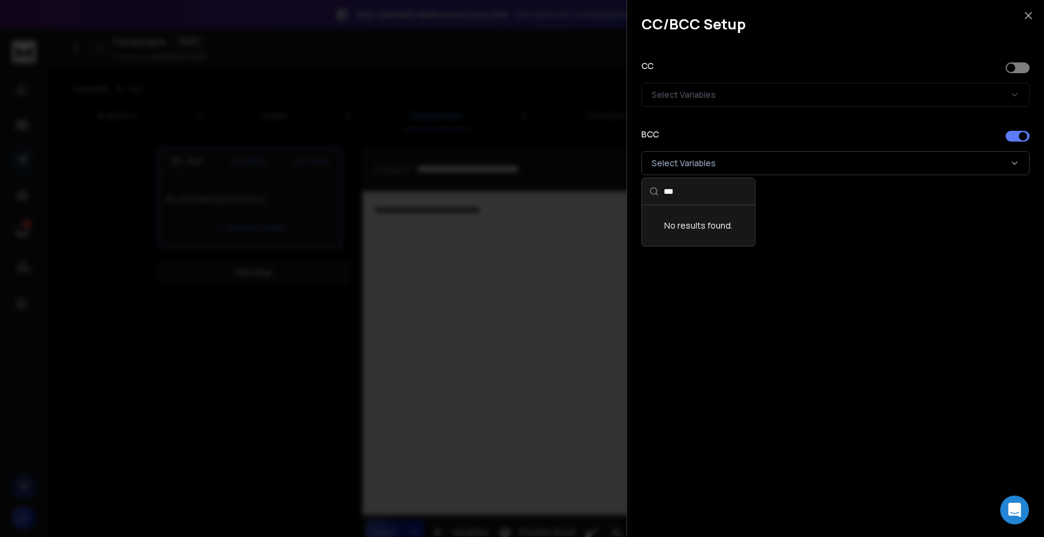
type input "***"
click at [912, 339] on div at bounding box center [522, 268] width 1044 height 537
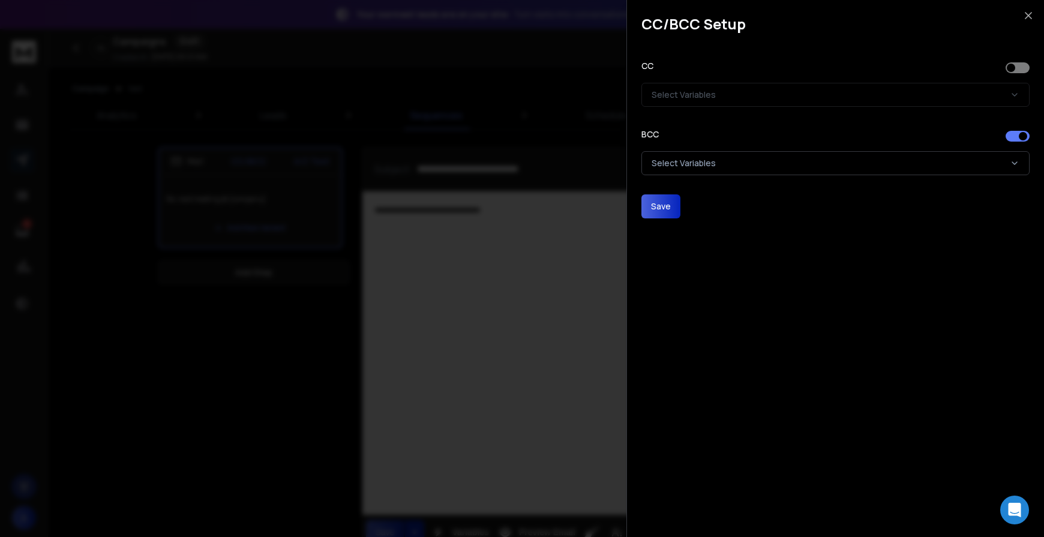
click at [757, 156] on button "Select Variables" at bounding box center [835, 163] width 388 height 24
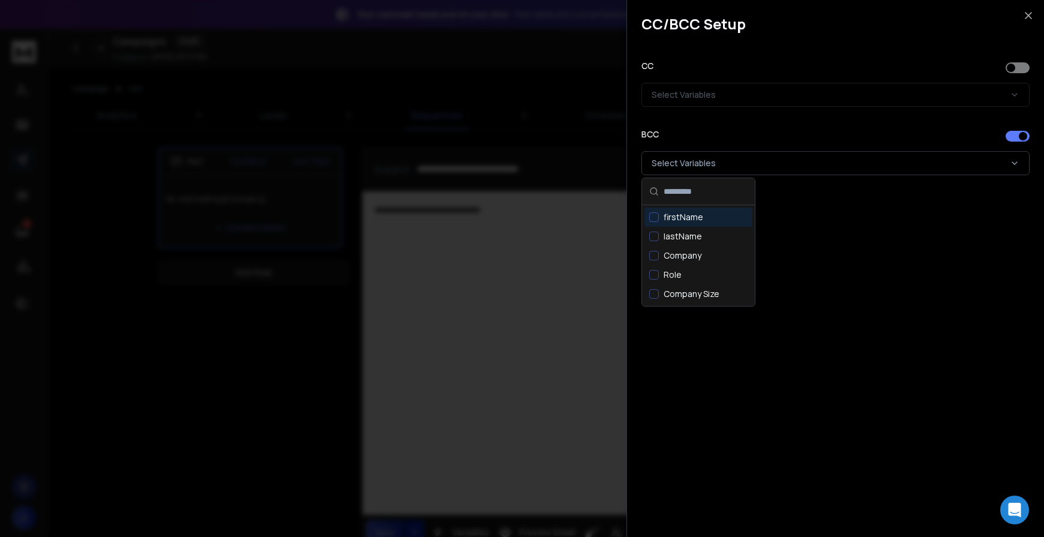
click at [756, 159] on div at bounding box center [522, 268] width 1044 height 537
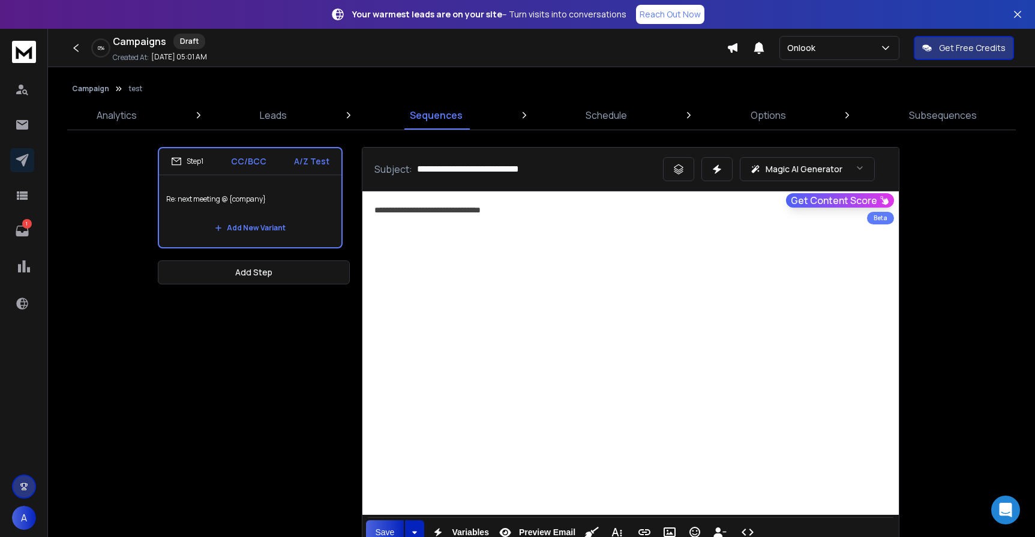
drag, startPoint x: 420, startPoint y: 67, endPoint x: 685, endPoint y: 48, distance: 265.7
click at [248, 160] on p "CC/BCC" at bounding box center [248, 161] width 35 height 12
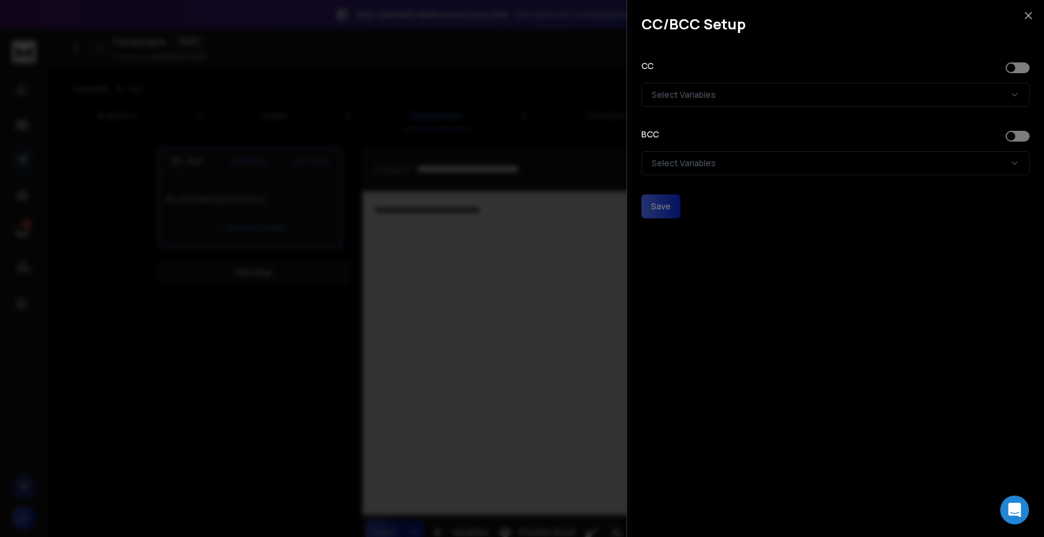
click at [908, 172] on div "Select Variables" at bounding box center [835, 163] width 388 height 24
click at [906, 164] on div "Select Variables" at bounding box center [835, 163] width 388 height 24
click at [1018, 64] on button "CC" at bounding box center [1017, 67] width 24 height 11
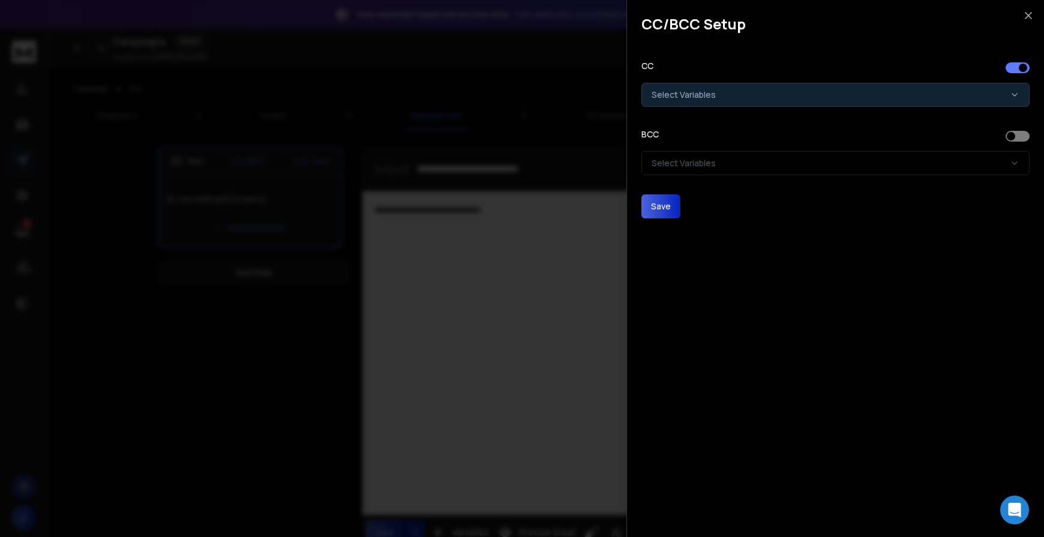
click at [938, 100] on div "Select Variables" at bounding box center [835, 95] width 382 height 12
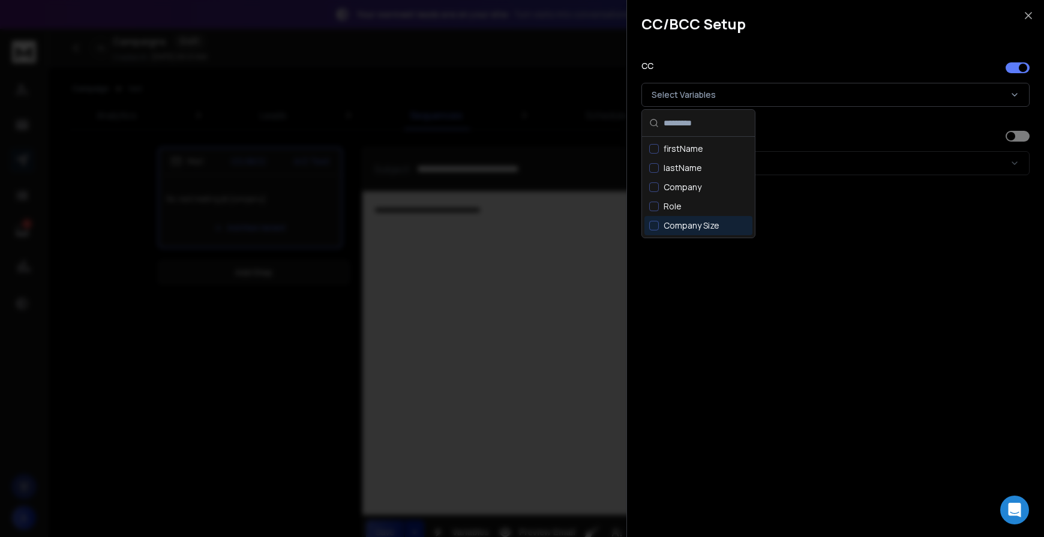
click at [808, 366] on div at bounding box center [522, 268] width 1044 height 537
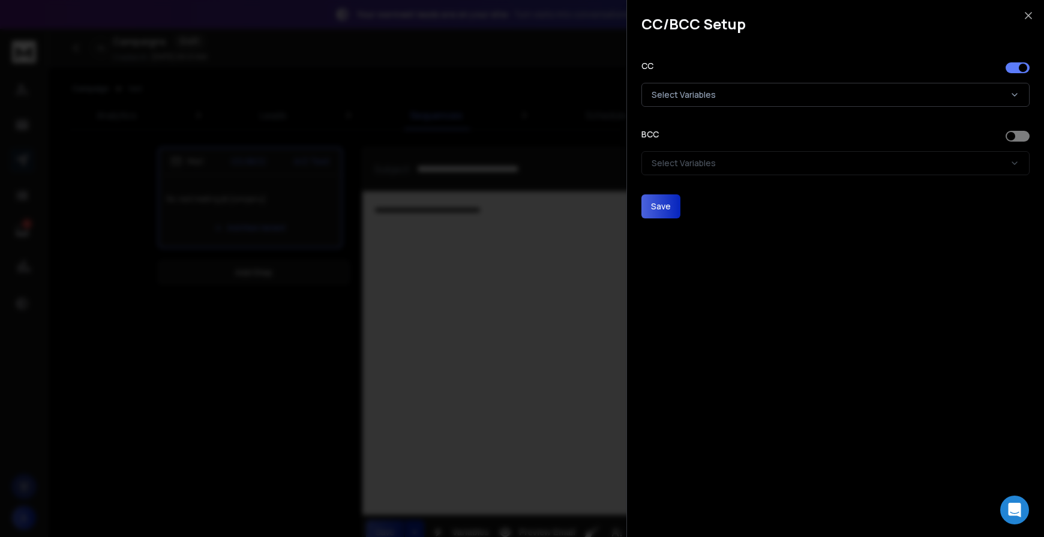
click at [1024, 1] on div "Shared Sheet Component CC/BCC Setup CC Select Variables BCC Select Variables Sa…" at bounding box center [834, 268] width 417 height 537
click at [1023, 13] on div "Shared Sheet Component CC/BCC Setup CC Select Variables BCC Select Variables Sa…" at bounding box center [834, 268] width 417 height 537
click at [1033, 19] on div "Shared Sheet Component CC/BCC Setup CC Select Variables BCC Select Variables Sa…" at bounding box center [834, 268] width 417 height 537
click at [1027, 22] on h1 "CC/BCC Setup" at bounding box center [835, 23] width 388 height 19
click at [1025, 13] on icon "button" at bounding box center [1028, 16] width 6 height 6
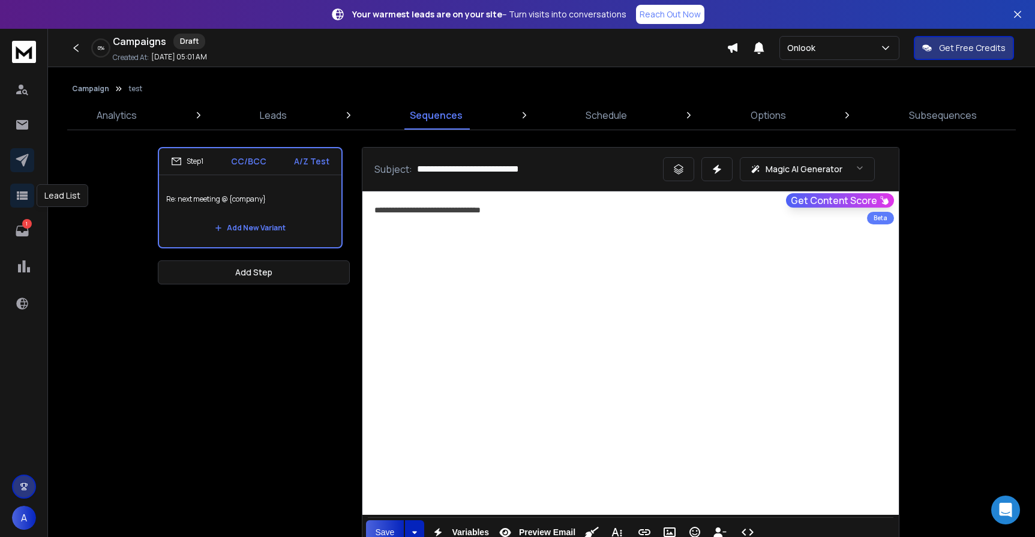
click at [23, 191] on icon at bounding box center [22, 195] width 11 height 8
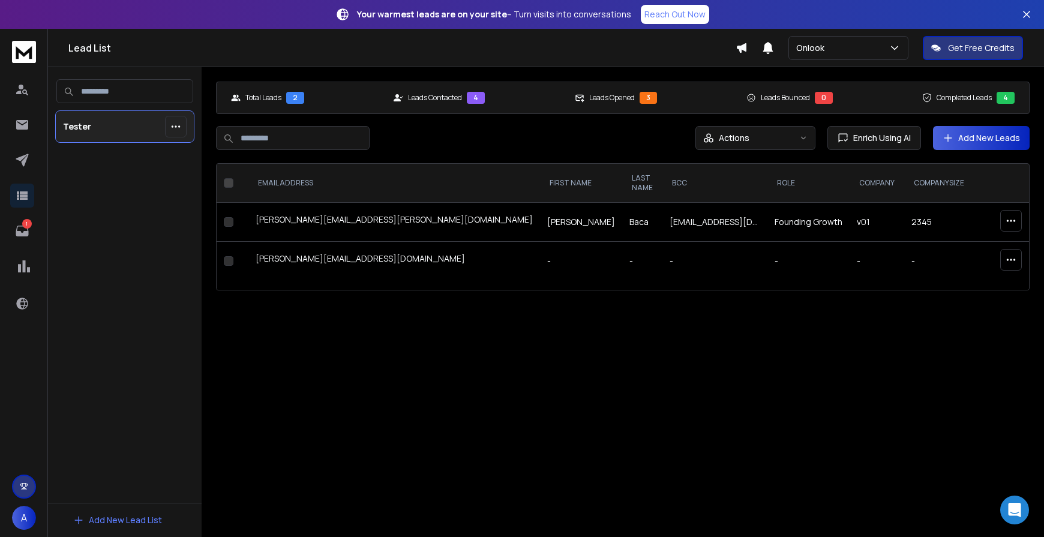
click at [599, 349] on div "Your warmest leads are on your site – Turn visits into conversations Reach Out …" at bounding box center [522, 268] width 1044 height 537
click at [662, 220] on td "[EMAIL_ADDRESS][DOMAIN_NAME]" at bounding box center [714, 222] width 105 height 39
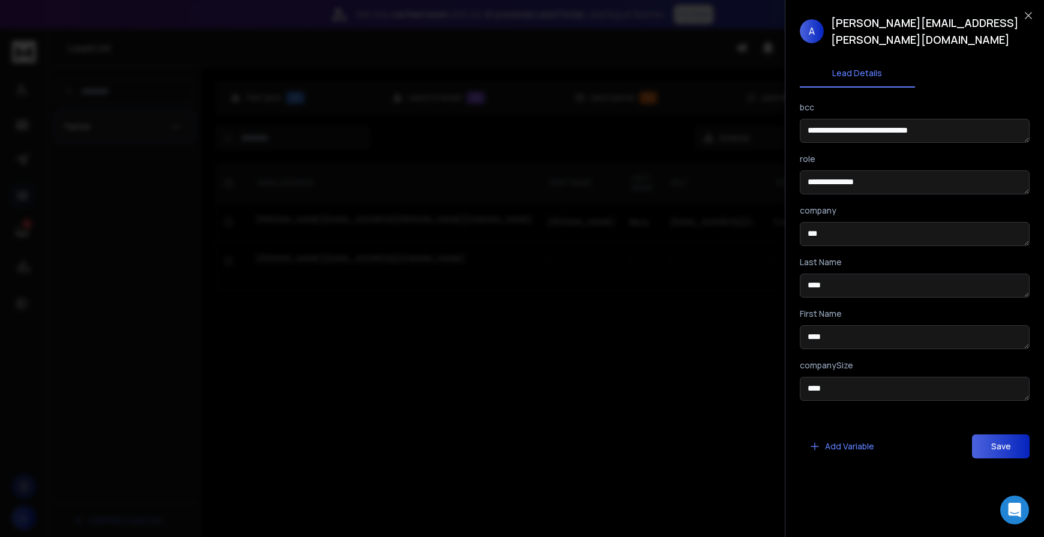
click at [933, 129] on textarea "**********" at bounding box center [914, 131] width 230 height 24
click at [560, 422] on div at bounding box center [522, 268] width 1044 height 537
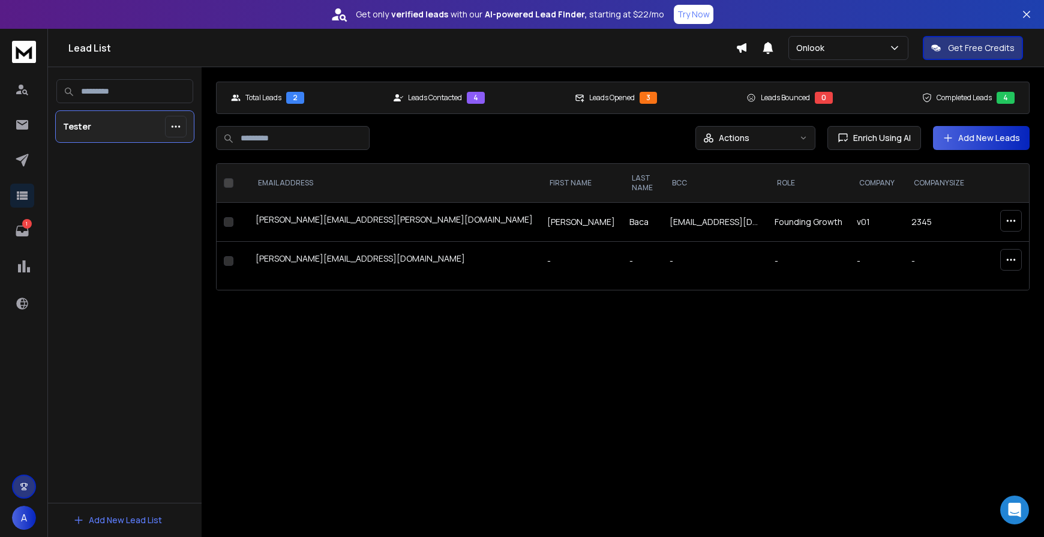
click at [622, 250] on td "-" at bounding box center [642, 261] width 40 height 39
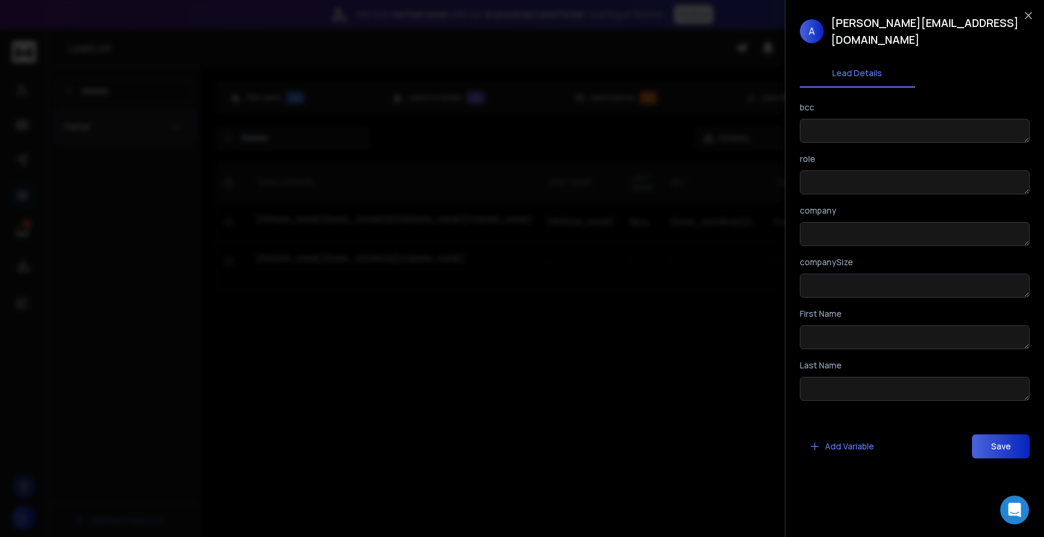
click at [853, 109] on div "bcc" at bounding box center [914, 123] width 230 height 40
click at [859, 125] on textarea at bounding box center [914, 131] width 230 height 24
paste textarea "**********"
type textarea "**********"
click at [1000, 452] on div "**********" at bounding box center [914, 280] width 230 height 369
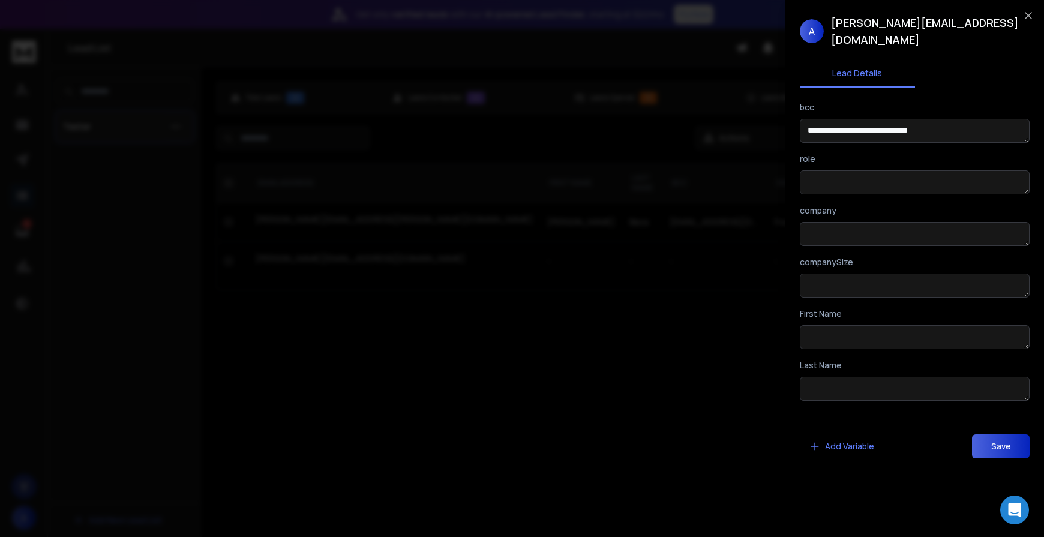
click at [1009, 439] on button "Save" at bounding box center [1001, 446] width 58 height 24
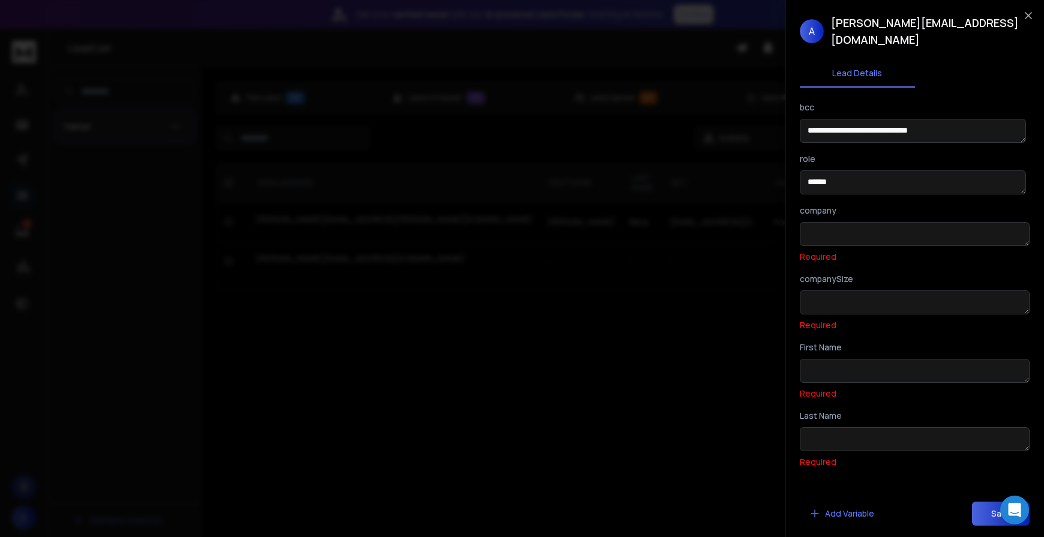
type textarea "******"
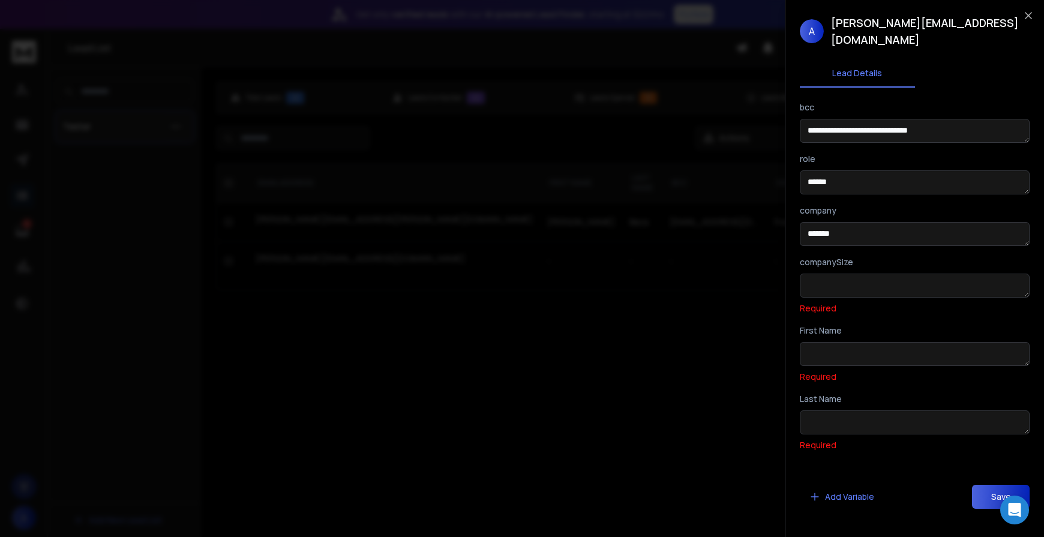
type textarea "*******"
type textarea "*"
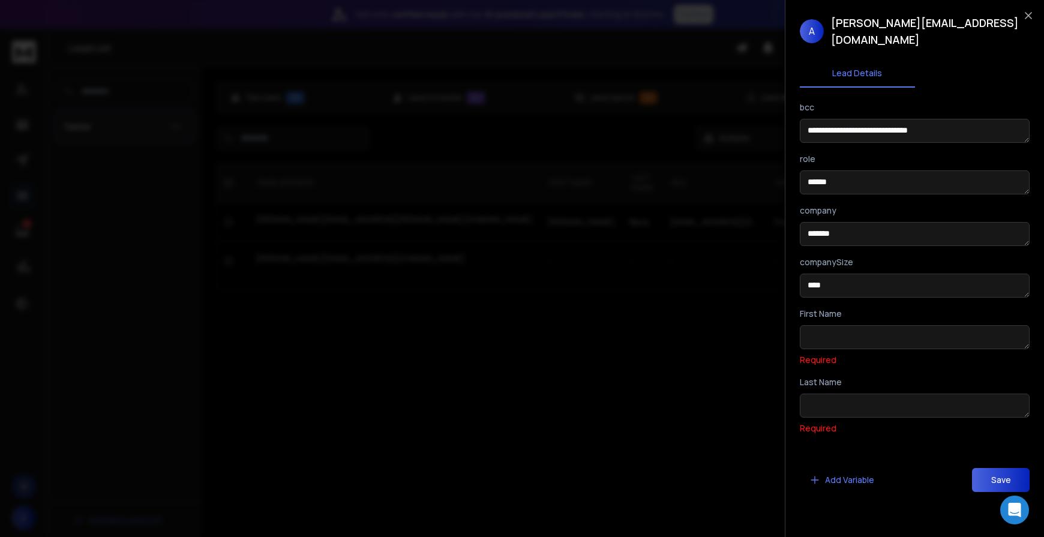
type textarea "****"
type textarea "*"
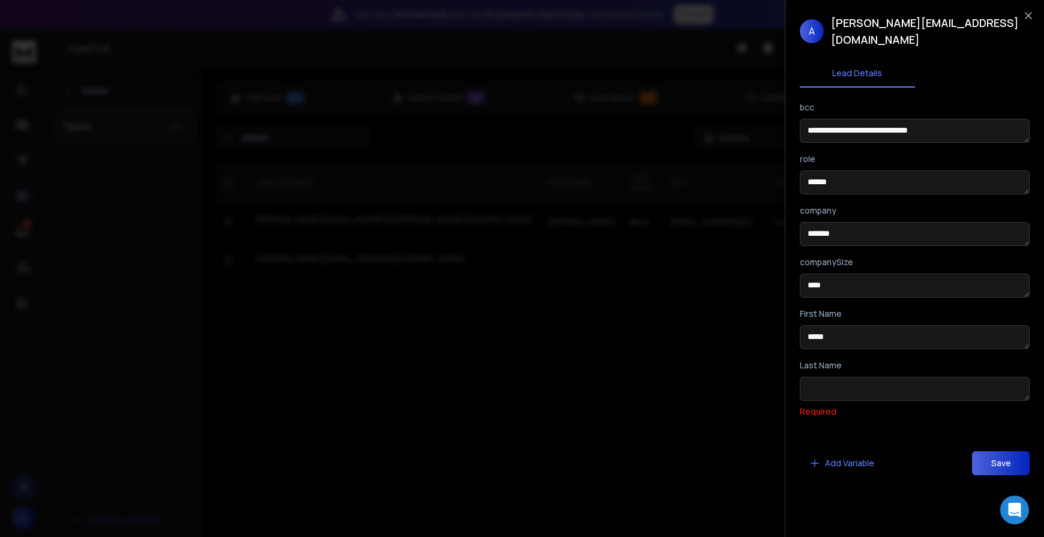
type textarea "*****"
click at [995, 437] on button "Save" at bounding box center [1001, 446] width 58 height 24
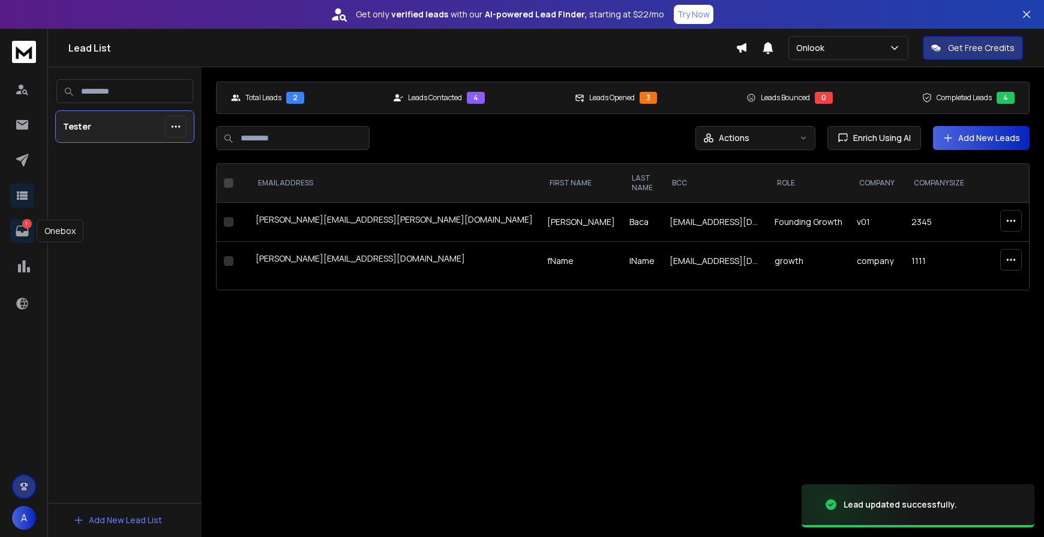
click at [19, 234] on icon at bounding box center [22, 231] width 13 height 11
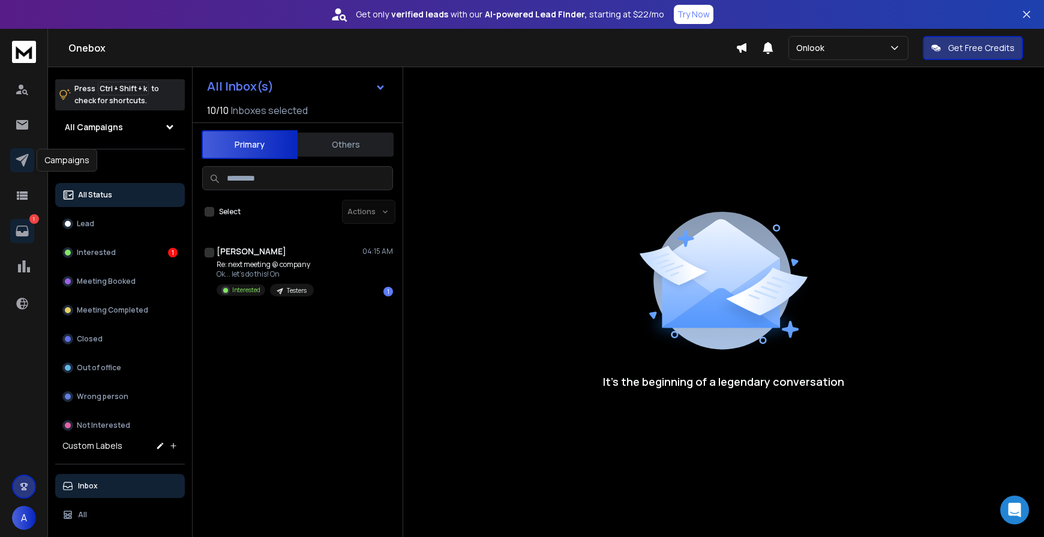
click at [22, 155] on icon at bounding box center [22, 160] width 14 height 14
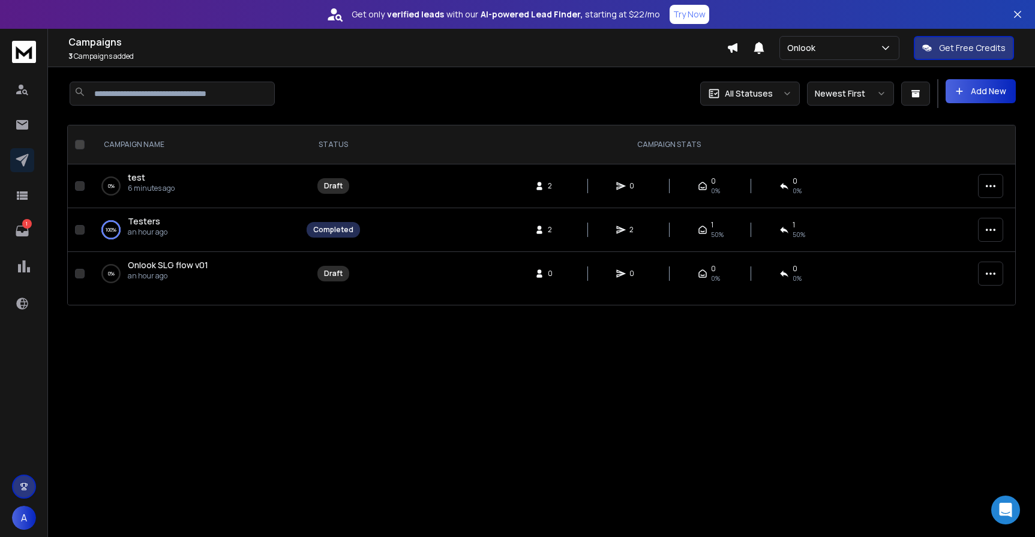
click at [988, 220] on button "button" at bounding box center [990, 230] width 25 height 24
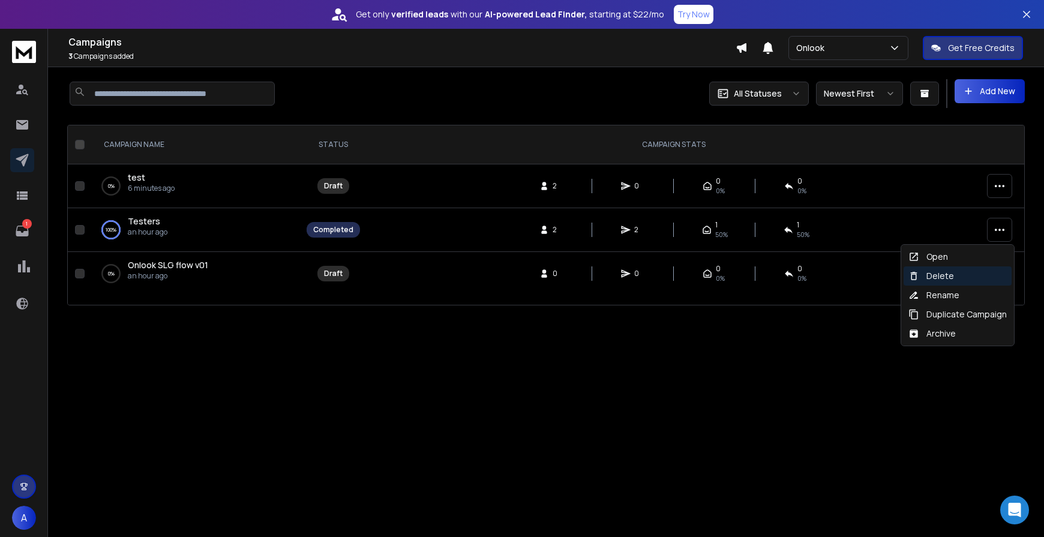
click at [962, 273] on div "Delete" at bounding box center [957, 275] width 108 height 19
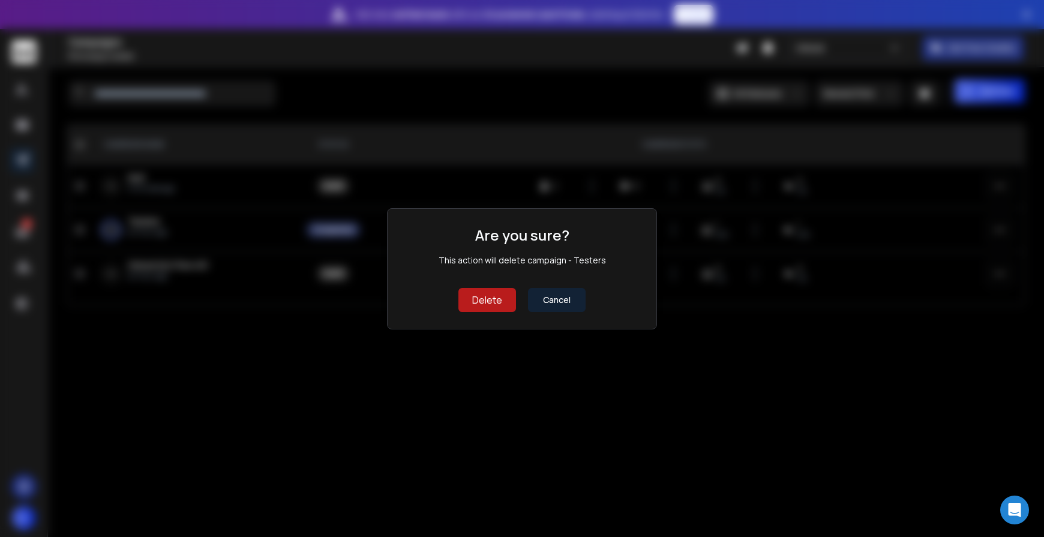
click at [485, 305] on button "Delete" at bounding box center [487, 300] width 58 height 24
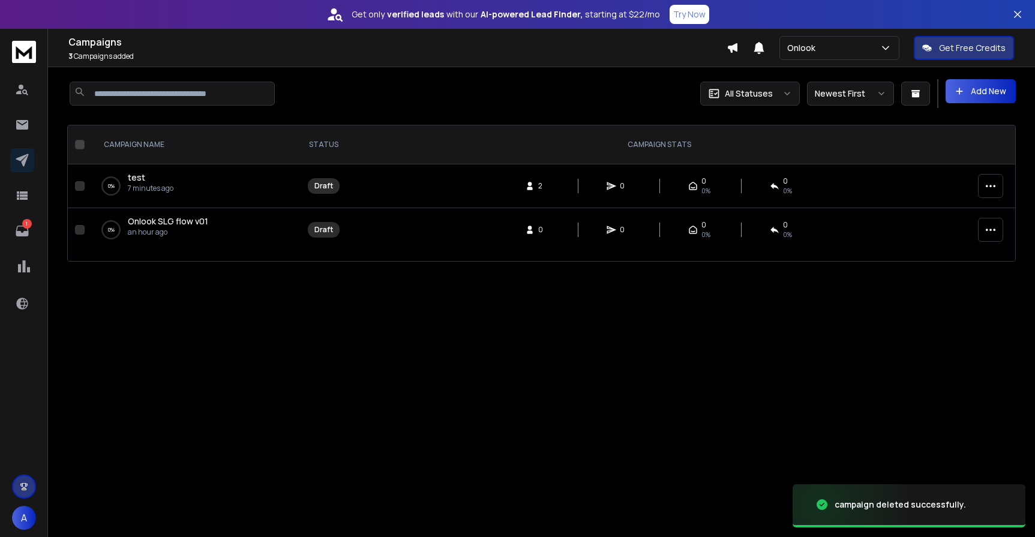
click at [140, 181] on span "test" at bounding box center [136, 177] width 17 height 11
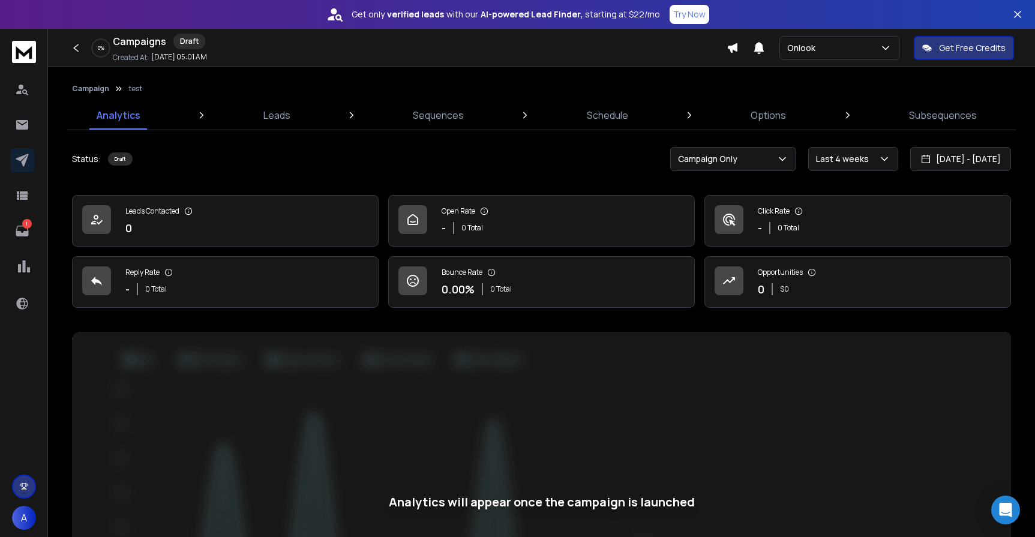
click at [252, 116] on div "Analytics Leads Sequences Schedule Options Subsequences" at bounding box center [536, 115] width 939 height 29
click at [461, 122] on link "Sequences" at bounding box center [437, 115] width 65 height 29
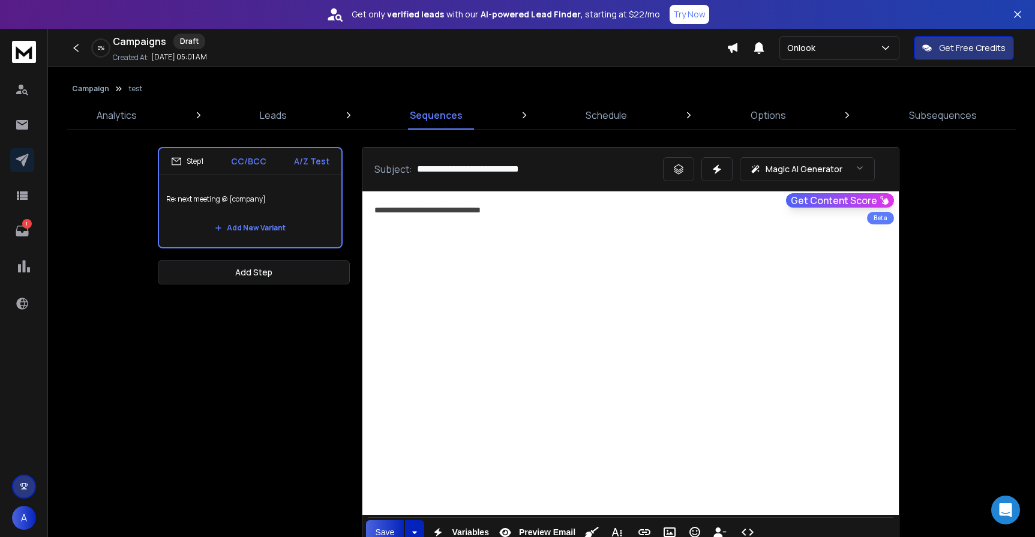
click at [245, 173] on div "Step 1 CC/BCC A/Z Test" at bounding box center [250, 161] width 182 height 27
click at [249, 165] on p "CC/BCC" at bounding box center [248, 161] width 35 height 12
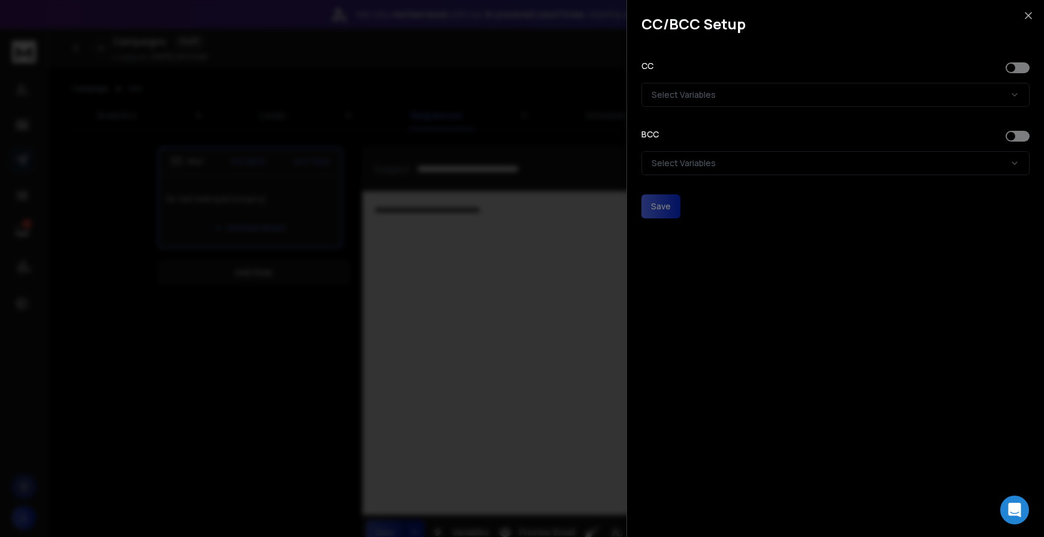
drag, startPoint x: 808, startPoint y: 178, endPoint x: 799, endPoint y: 170, distance: 11.5
click at [807, 178] on form "CC Select Variables BCC Select Variables Save" at bounding box center [835, 138] width 388 height 209
click at [762, 164] on div "Select Variables" at bounding box center [835, 163] width 388 height 24
click at [1023, 133] on button "BCC" at bounding box center [1017, 136] width 24 height 11
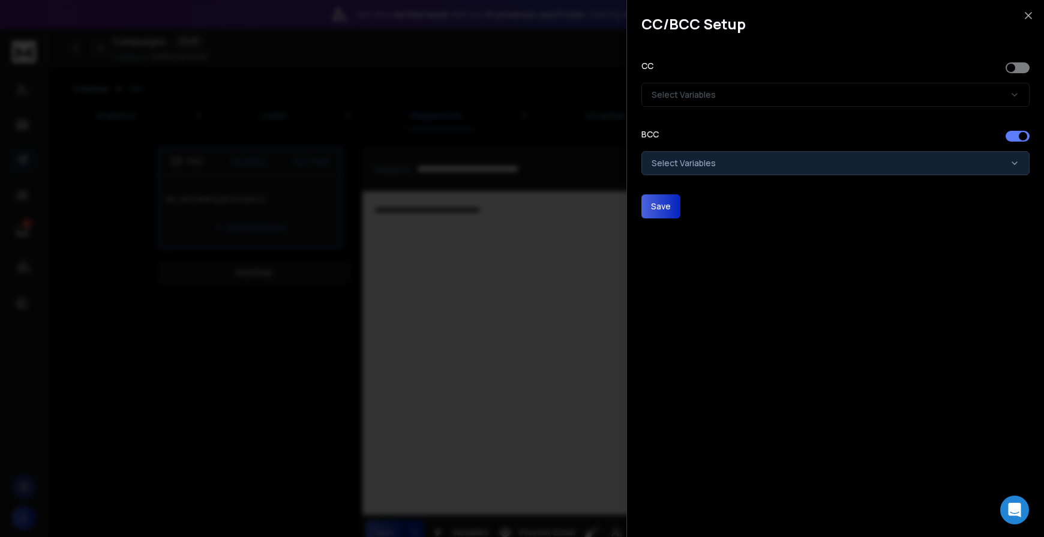
click at [873, 160] on div "Select Variables" at bounding box center [835, 163] width 382 height 12
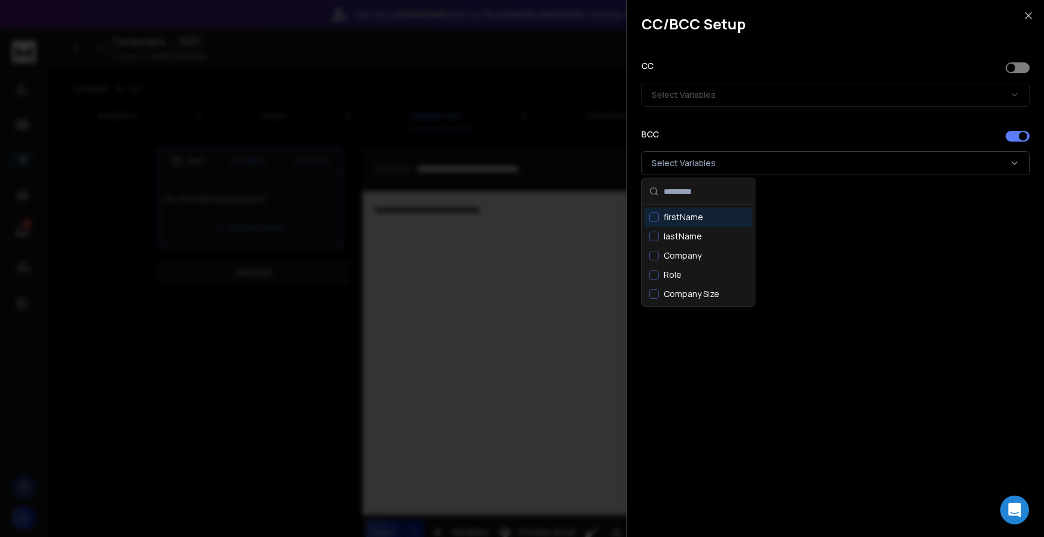
click at [721, 194] on input "text" at bounding box center [705, 191] width 84 height 26
click at [1010, 497] on div "Open Intercom Messenger" at bounding box center [1015, 510] width 32 height 32
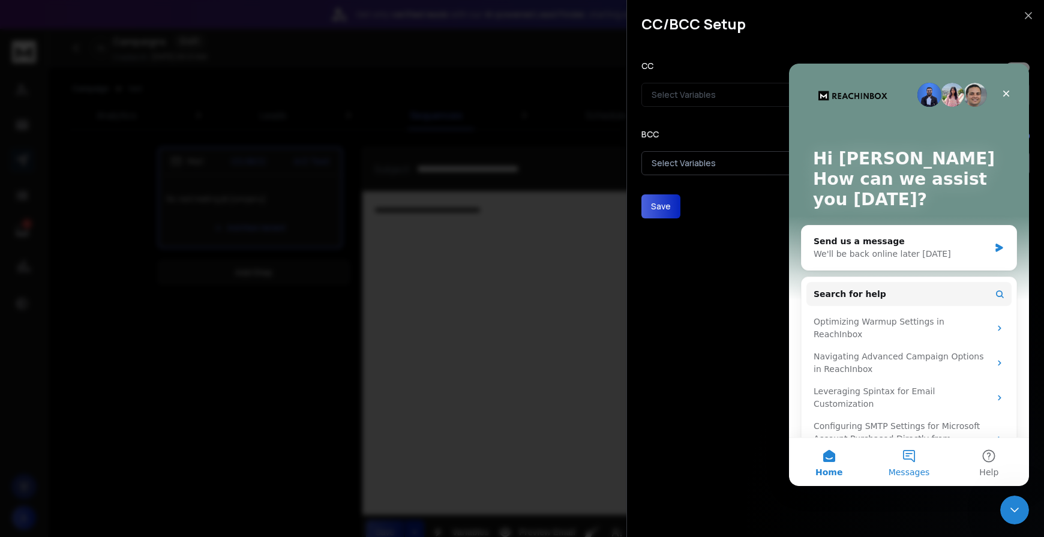
click at [925, 459] on button "Messages" at bounding box center [908, 462] width 80 height 48
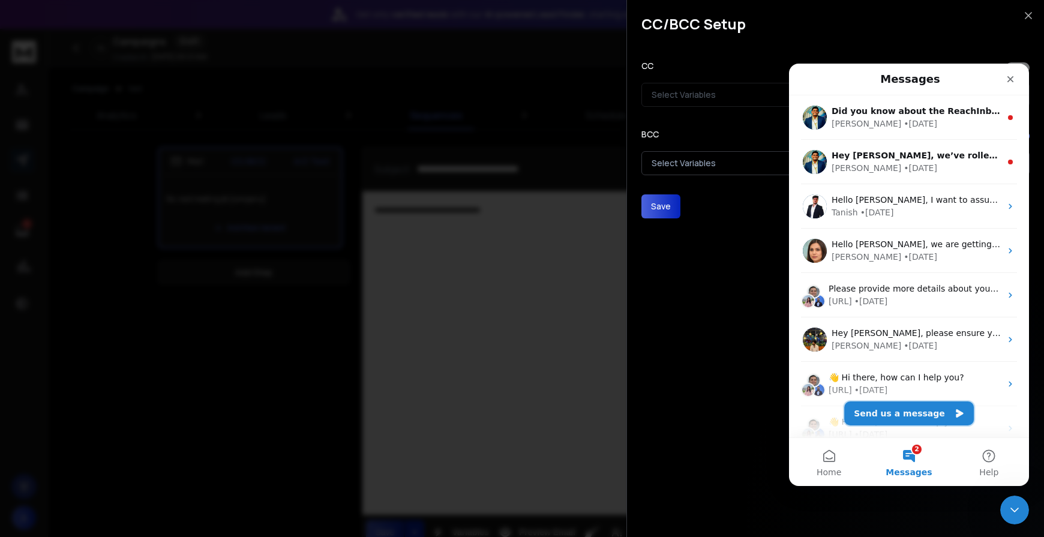
click at [917, 419] on button "Send us a message" at bounding box center [909, 413] width 130 height 24
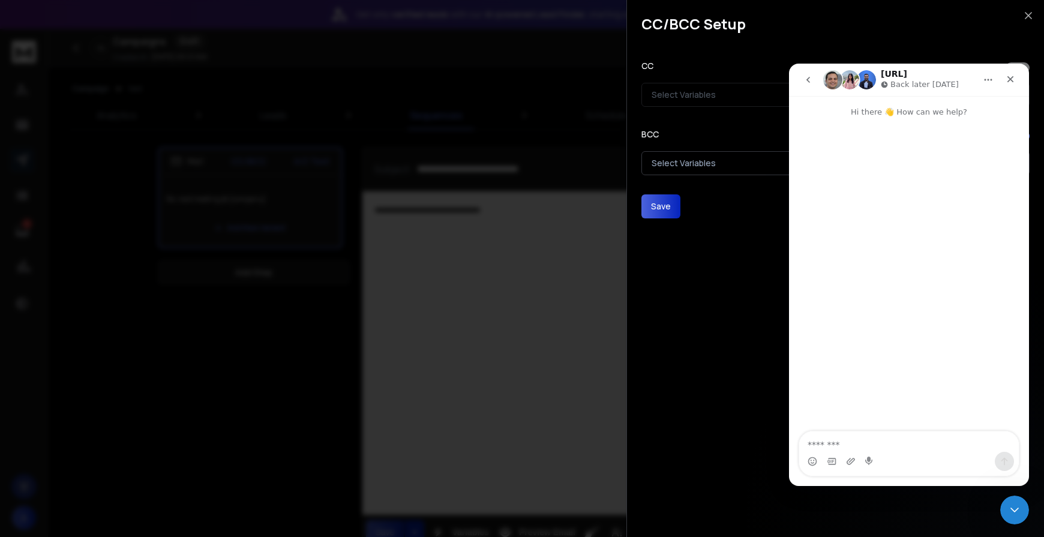
click at [898, 446] on textarea "Message…" at bounding box center [909, 441] width 220 height 20
type textarea "**********"
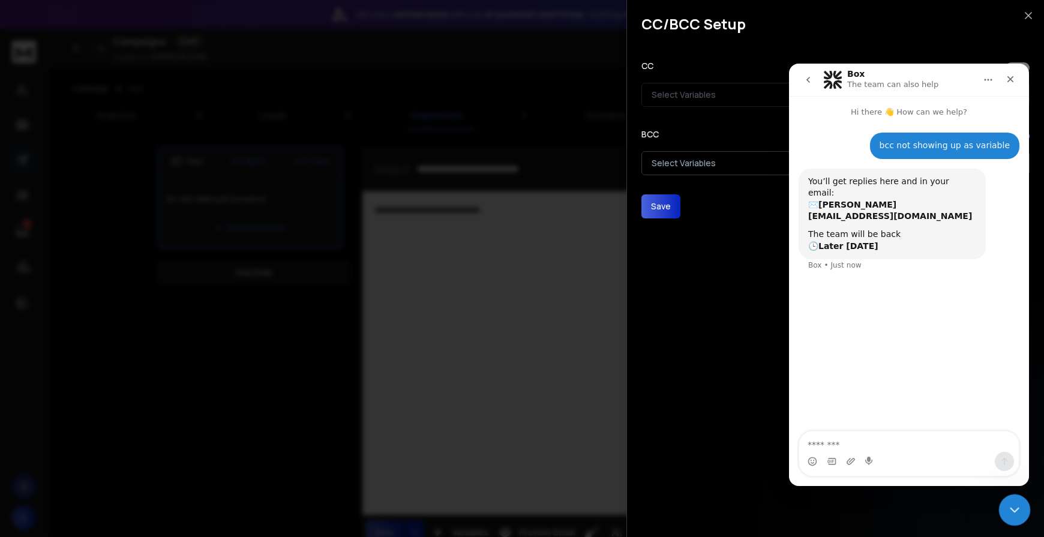
click at [1019, 509] on icon "Close Intercom Messenger" at bounding box center [1012, 508] width 14 height 14
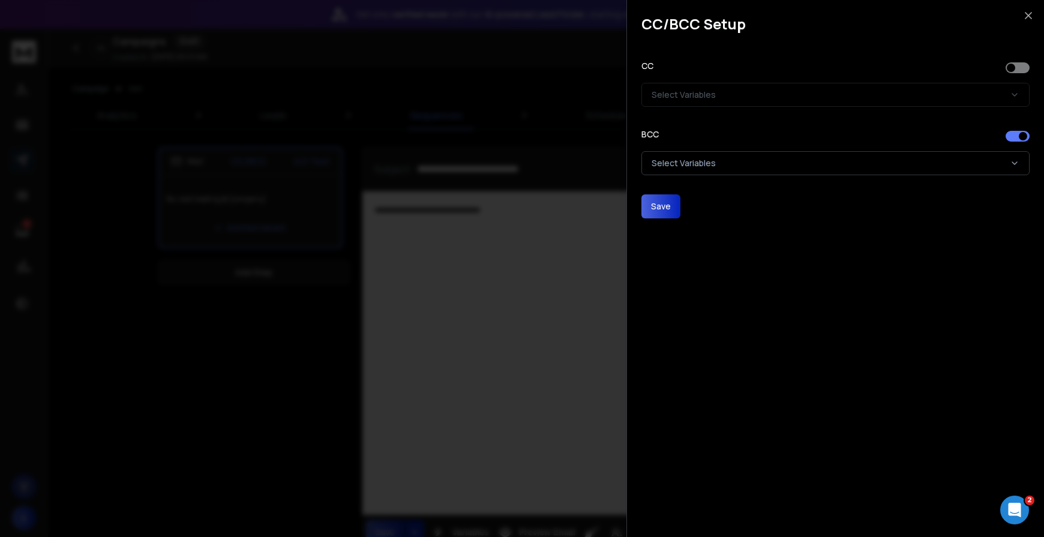
click at [1009, 71] on button "CC" at bounding box center [1017, 67] width 24 height 11
click at [823, 97] on div "Select Variables" at bounding box center [835, 95] width 382 height 12
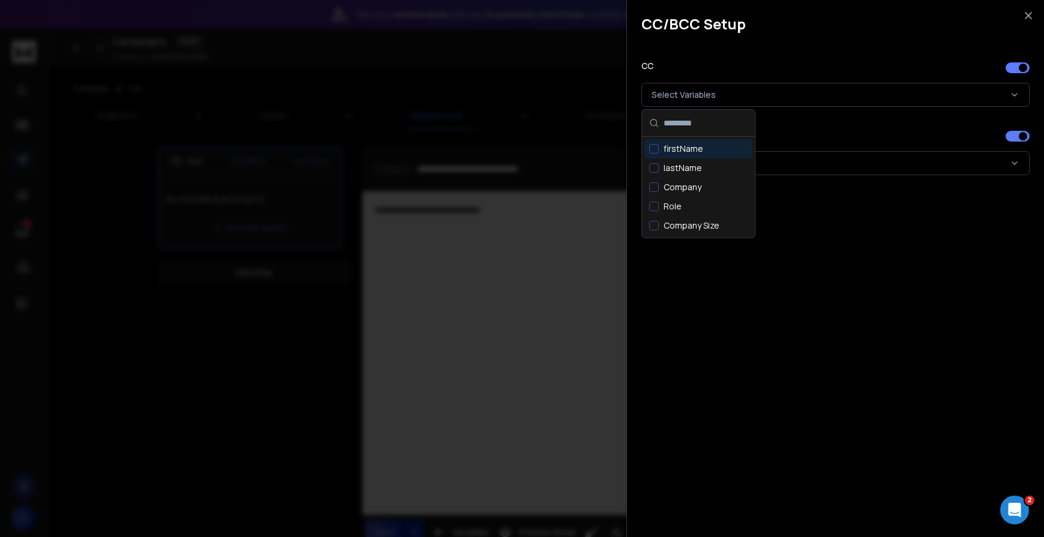
click at [823, 97] on div at bounding box center [522, 268] width 1044 height 537
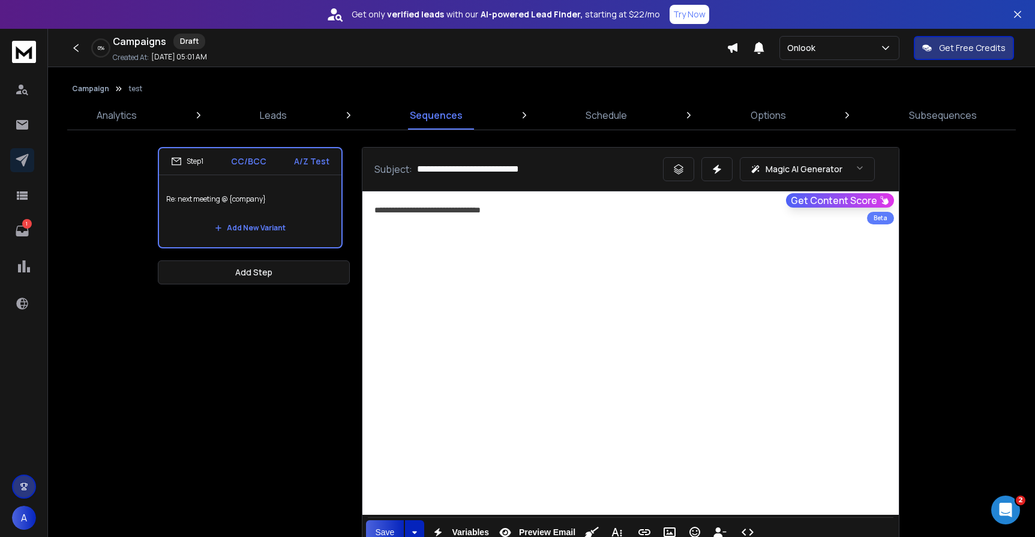
click at [642, 121] on div "Analytics Leads Sequences Schedule Options Subsequences" at bounding box center [536, 115] width 939 height 29
click at [766, 112] on p "Options" at bounding box center [767, 115] width 35 height 14
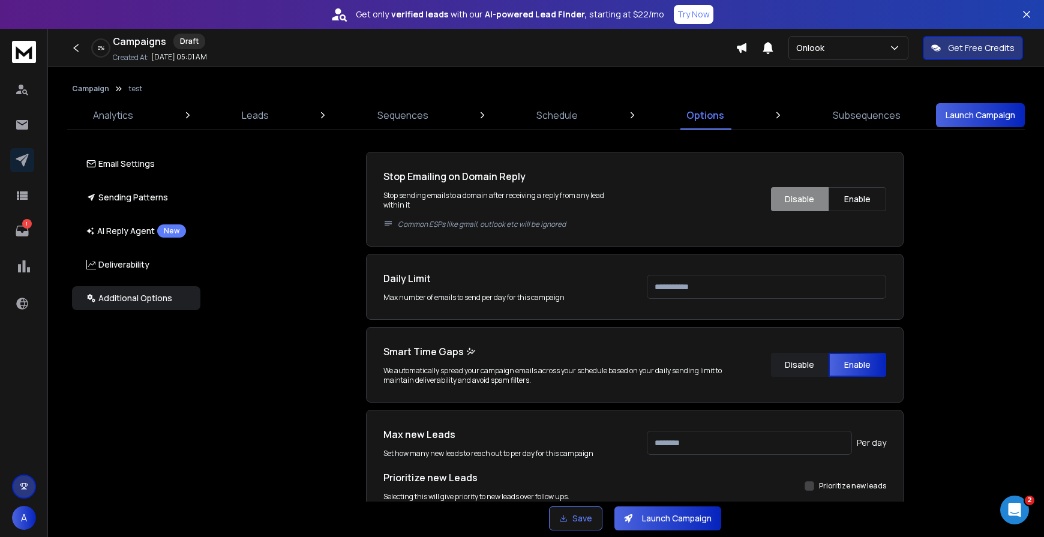
scroll to position [2428, 0]
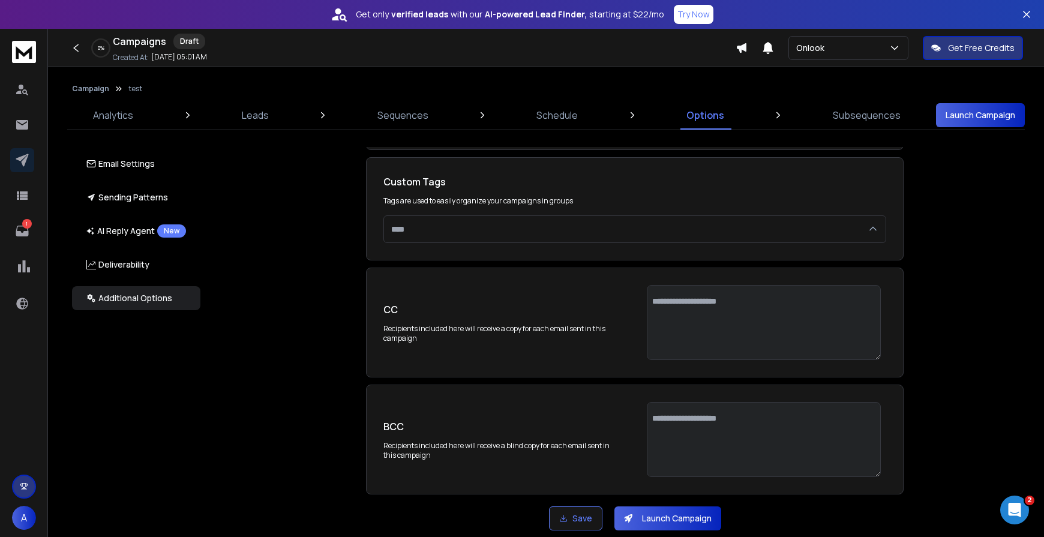
click at [780, 413] on div at bounding box center [764, 439] width 234 height 75
click at [723, 446] on input at bounding box center [694, 451] width 84 height 22
click at [668, 517] on button "Launch Campaign" at bounding box center [667, 518] width 107 height 24
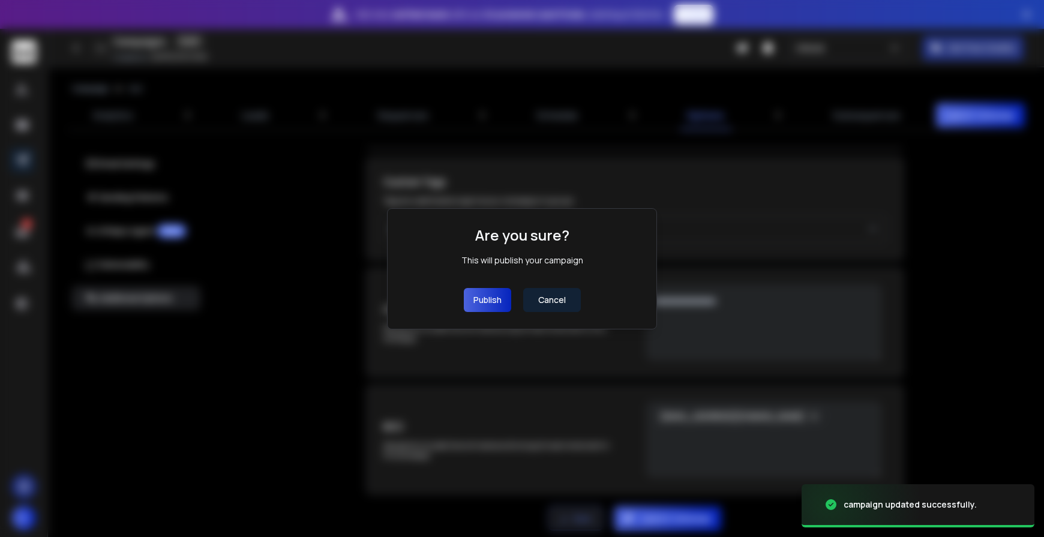
click at [495, 300] on button "Publish" at bounding box center [487, 300] width 47 height 24
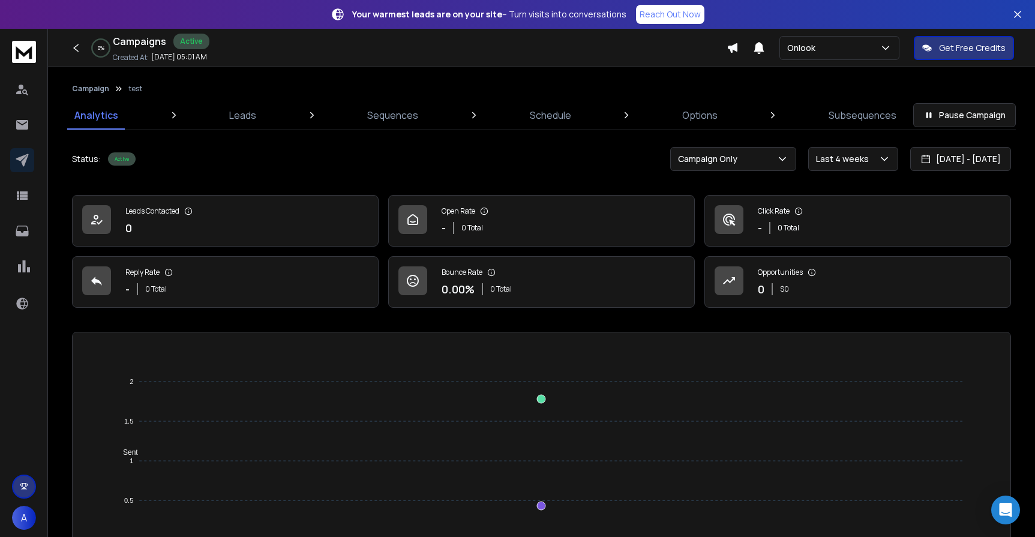
click at [25, 52] on img at bounding box center [24, 52] width 24 height 22
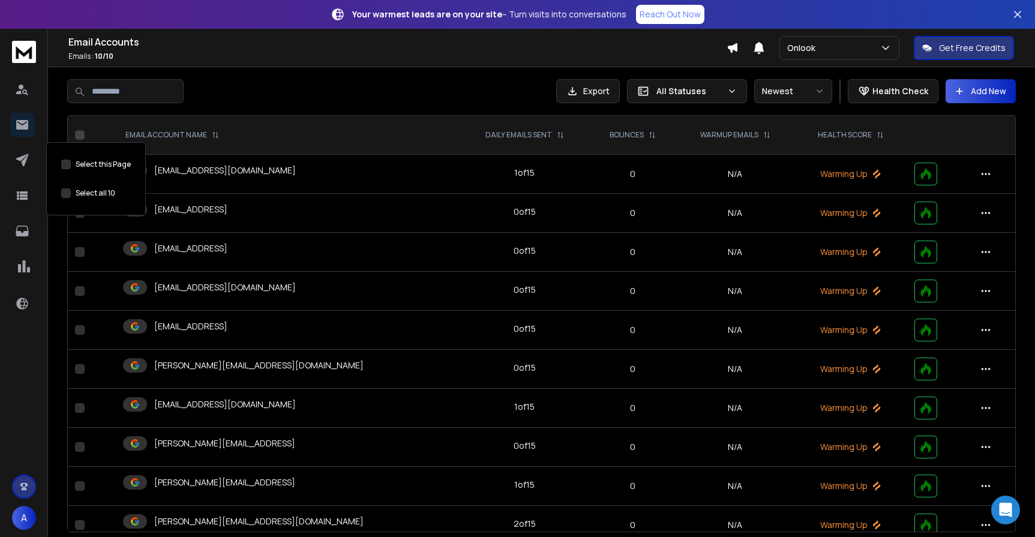
click at [79, 133] on button "Select this Page" at bounding box center [80, 135] width 10 height 10
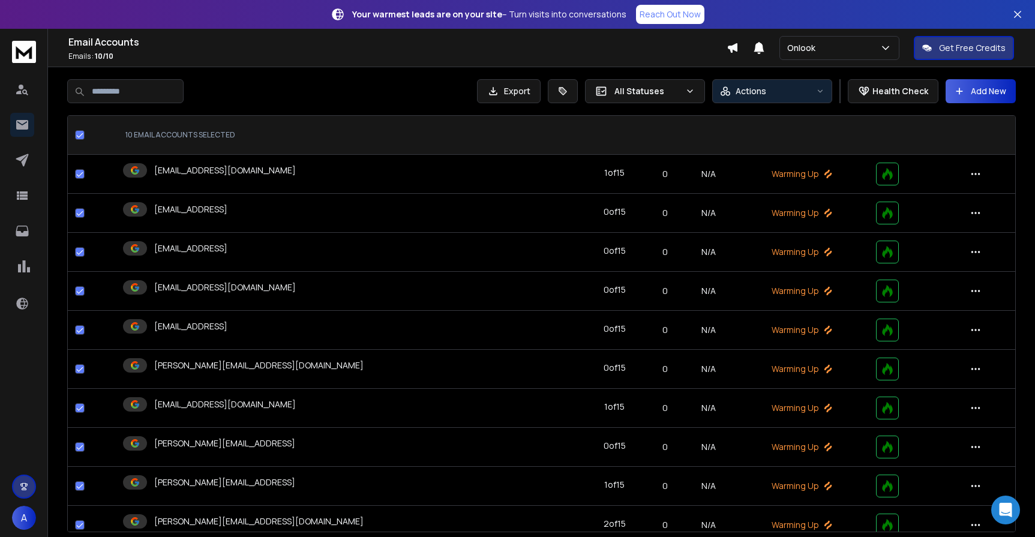
click at [787, 88] on div "Actions" at bounding box center [765, 91] width 91 height 12
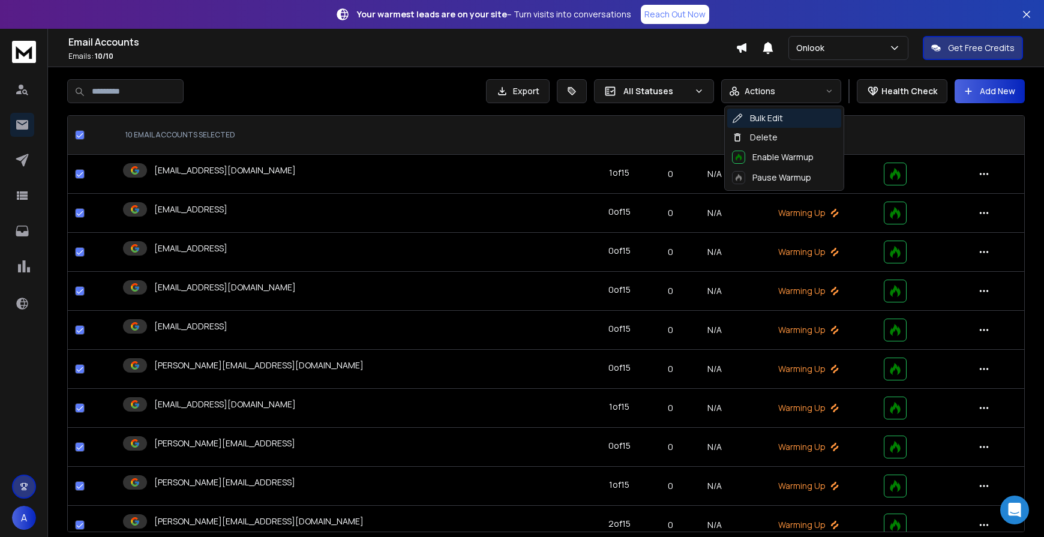
click at [775, 119] on div "Bulk Edit" at bounding box center [757, 118] width 51 height 12
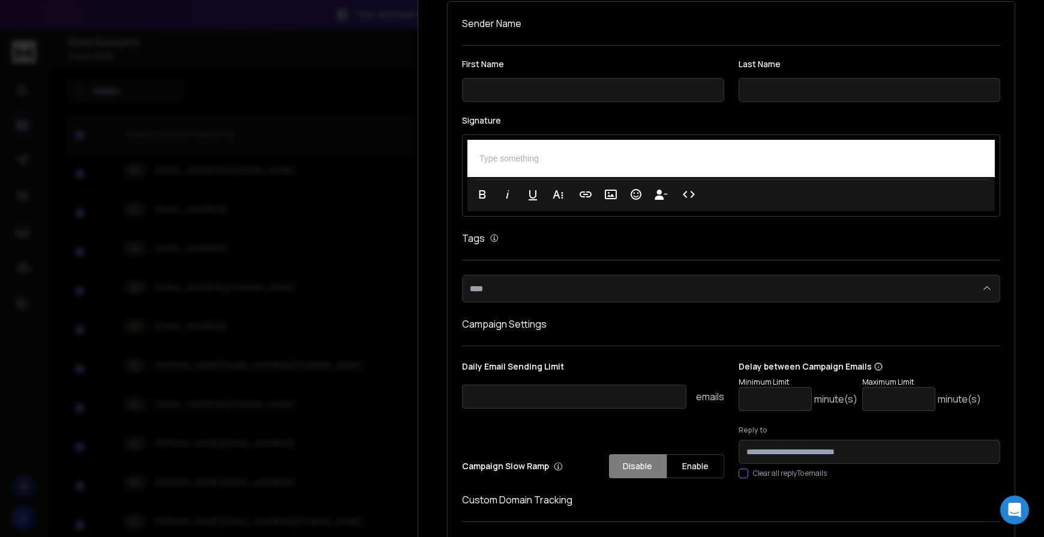
scroll to position [120, 0]
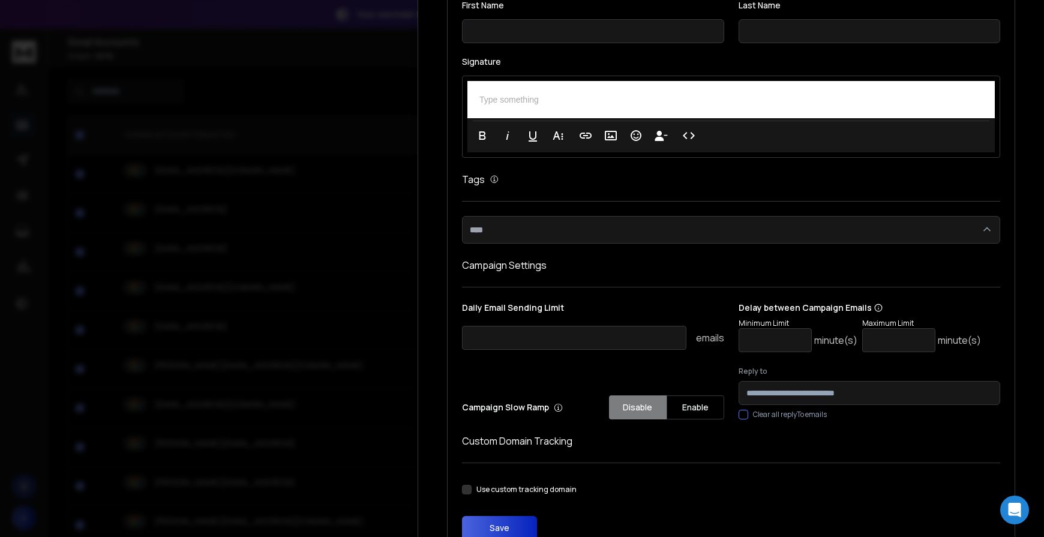
click at [837, 402] on input "text" at bounding box center [869, 393] width 262 height 24
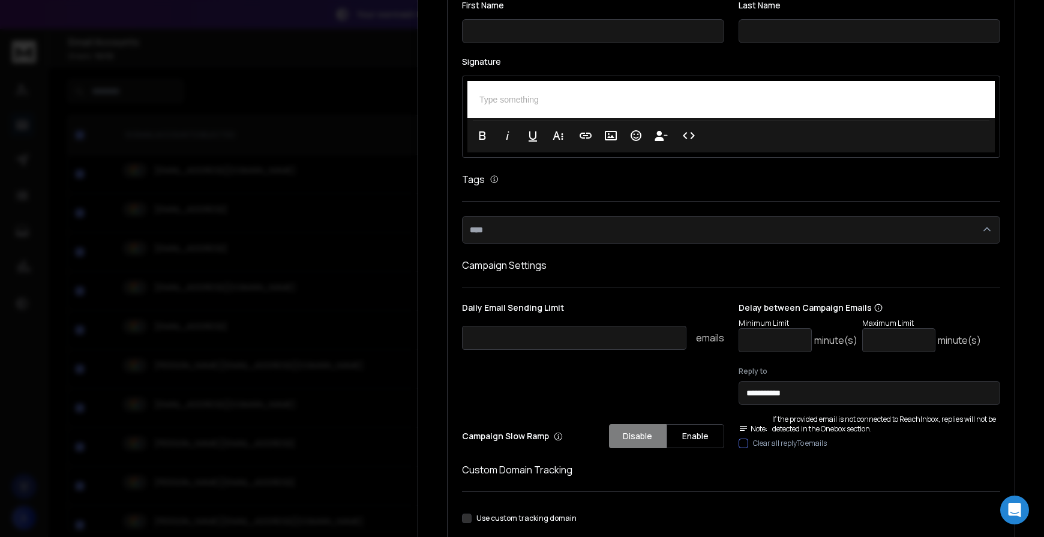
type input "**********"
type button "on"
click at [837, 404] on input "**********" at bounding box center [869, 393] width 262 height 24
type input "**********"
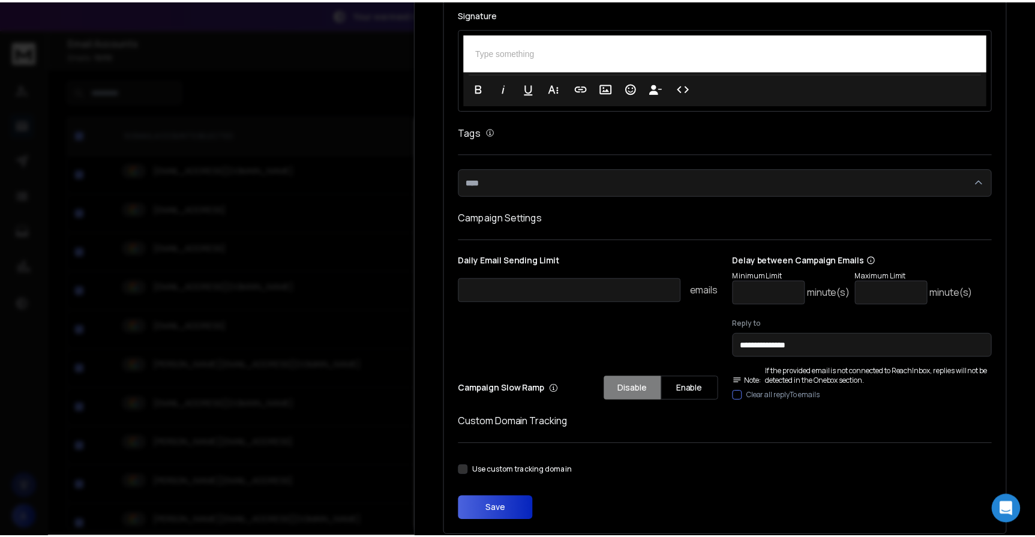
scroll to position [200, 0]
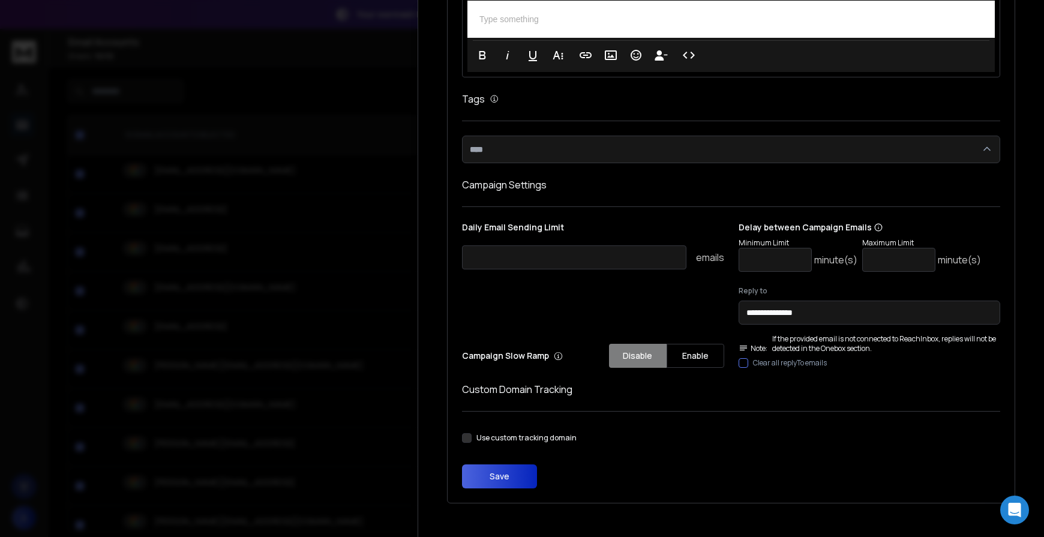
click at [498, 480] on button "Save" at bounding box center [499, 476] width 75 height 24
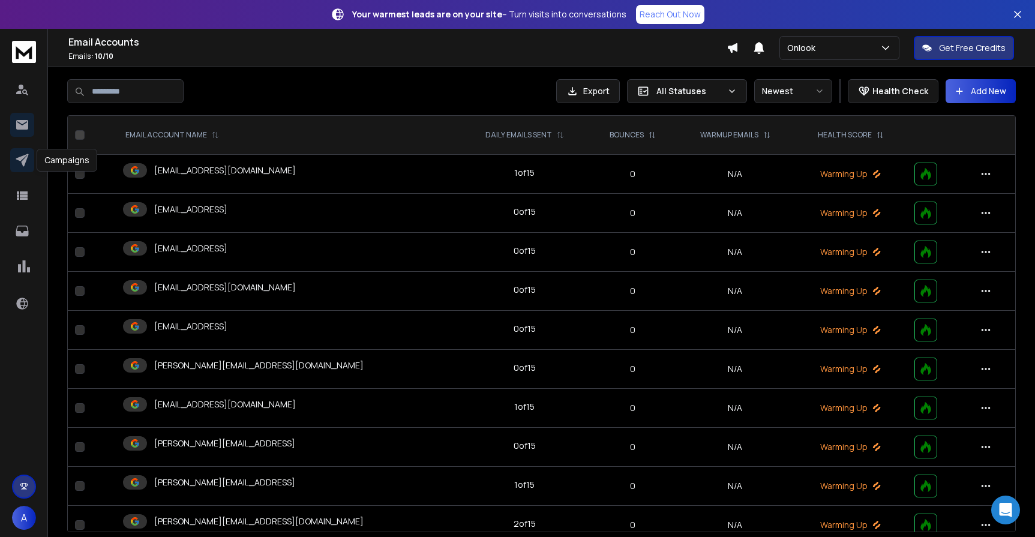
click at [15, 166] on icon at bounding box center [22, 160] width 14 height 14
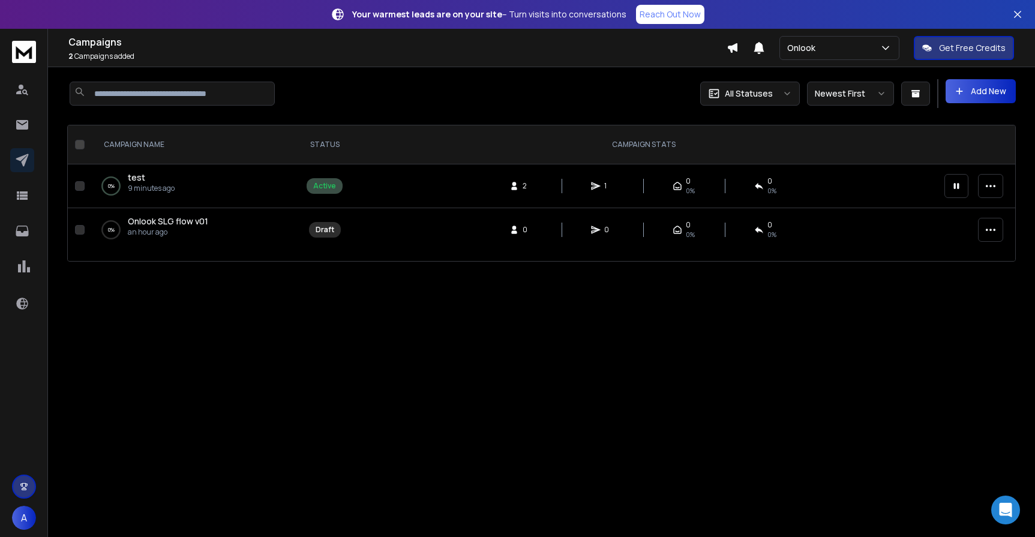
click at [145, 176] on h1 "test" at bounding box center [151, 178] width 47 height 12
click at [599, 190] on icon at bounding box center [595, 186] width 11 height 11
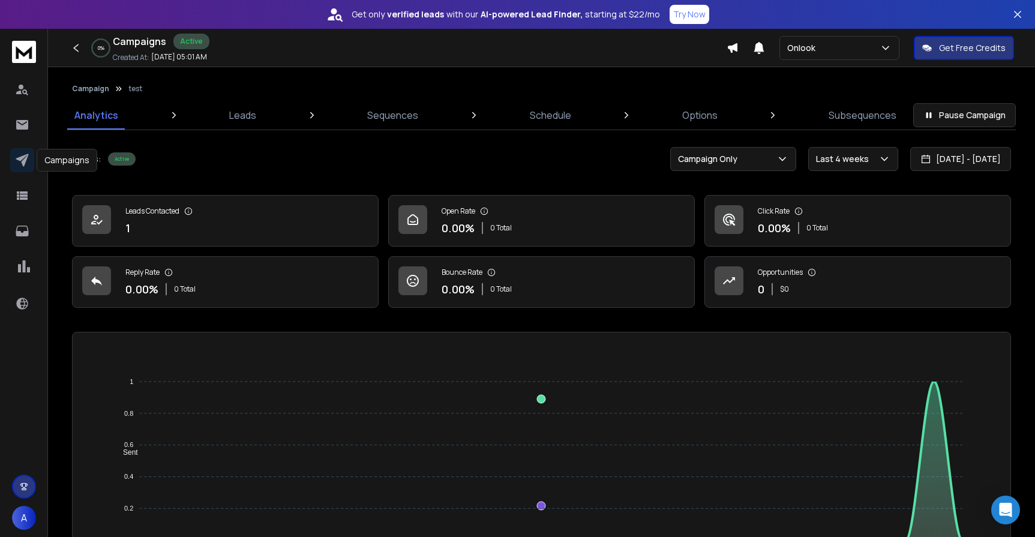
click at [4, 156] on div "A" at bounding box center [24, 285] width 48 height 513
click at [25, 157] on icon at bounding box center [22, 160] width 14 height 14
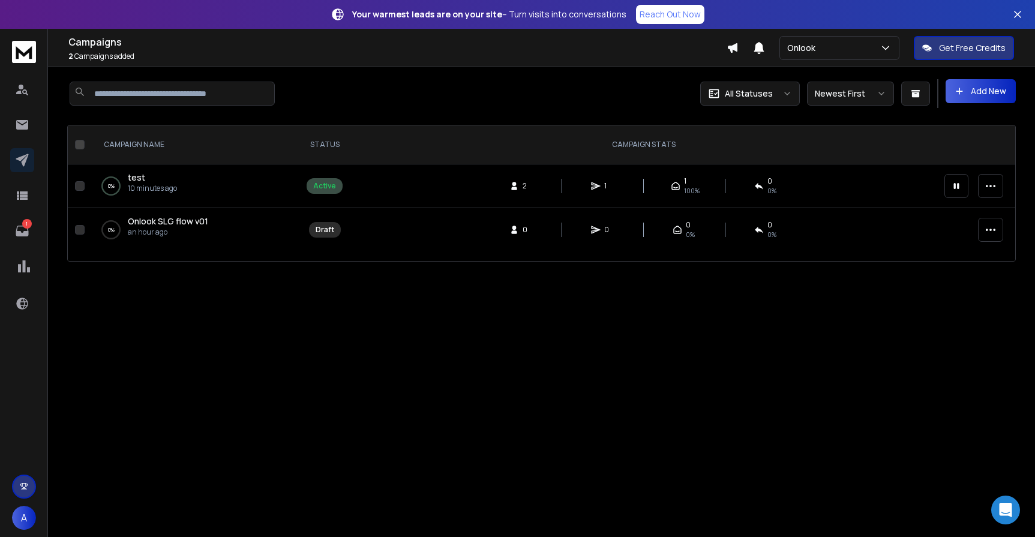
click at [986, 181] on icon "button" at bounding box center [990, 186] width 12 height 12
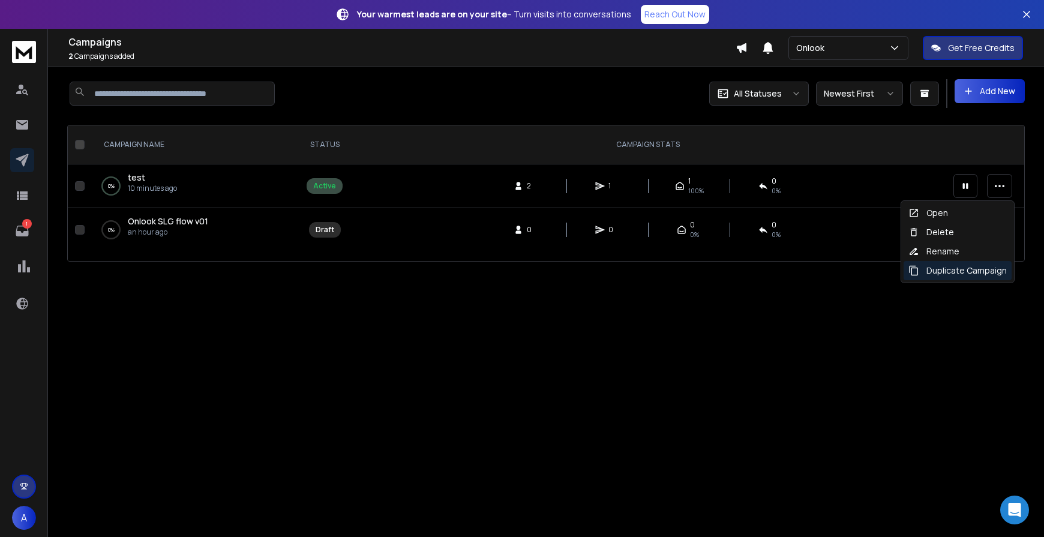
click at [974, 275] on div "Duplicate Campaign" at bounding box center [957, 270] width 98 height 12
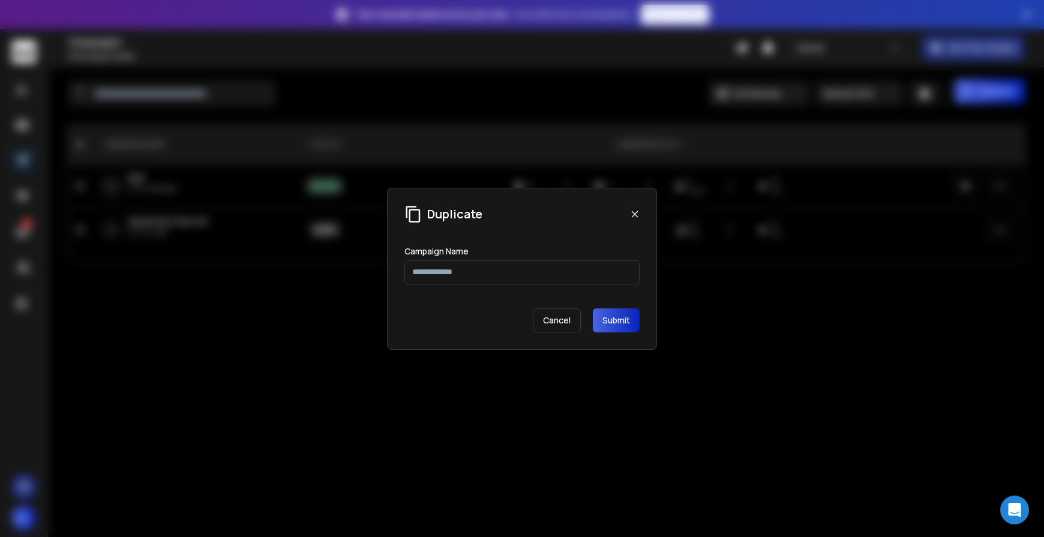
click at [569, 270] on input "text" at bounding box center [521, 272] width 235 height 24
type input "******"
click at [593, 223] on div "Duplicate" at bounding box center [521, 214] width 235 height 18
click at [626, 318] on button "Submit" at bounding box center [616, 320] width 47 height 24
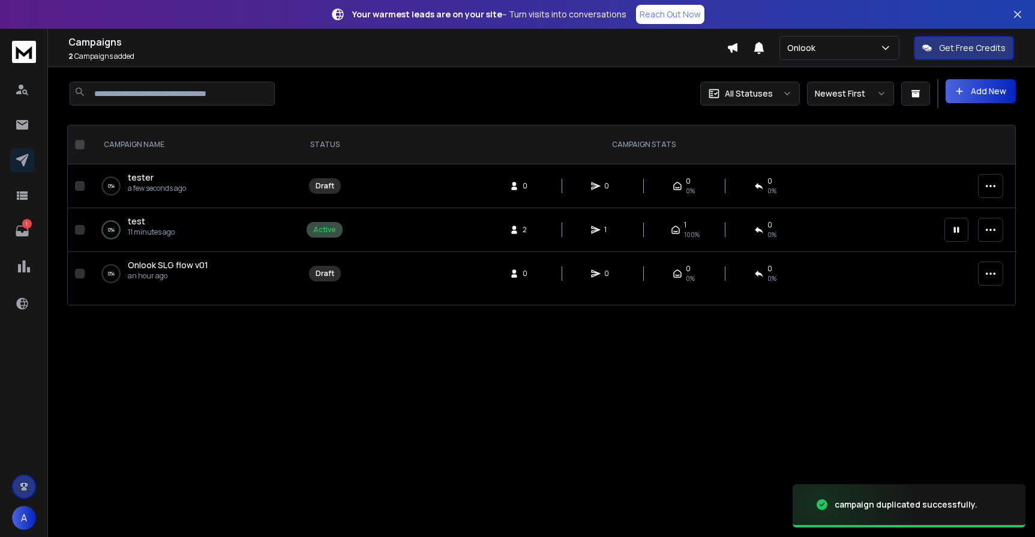
click at [996, 232] on icon "button" at bounding box center [990, 230] width 12 height 12
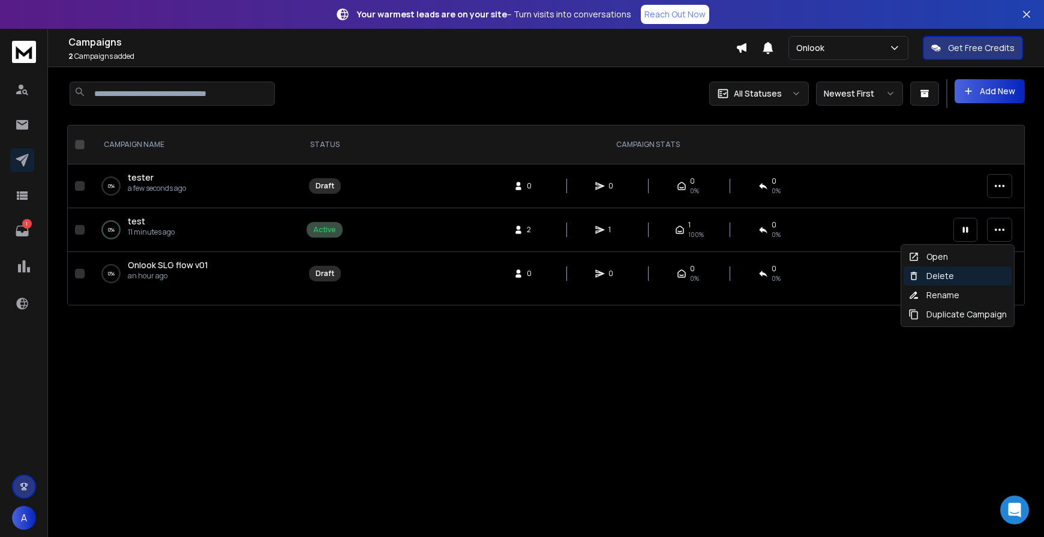
click at [958, 281] on div "Delete" at bounding box center [957, 275] width 108 height 19
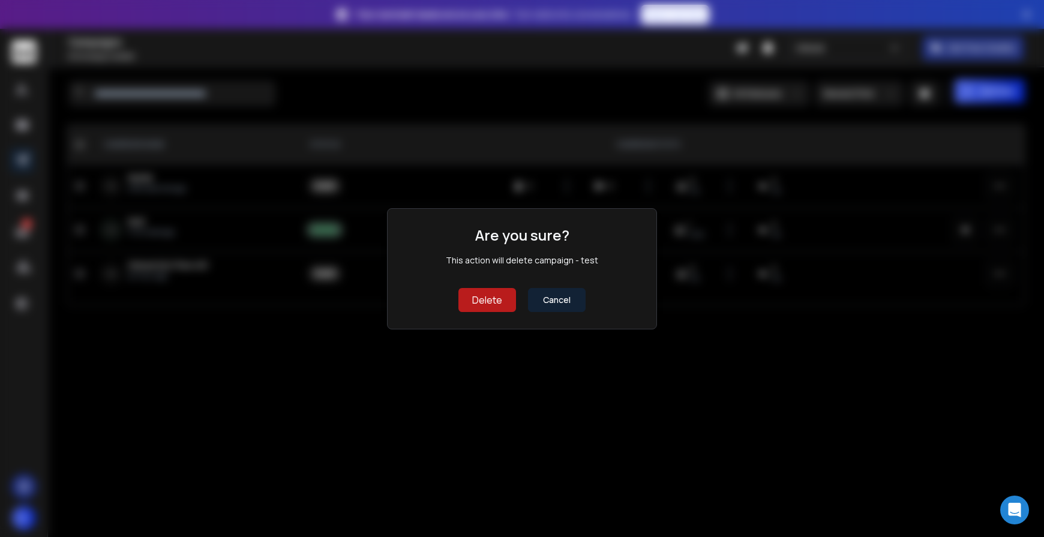
click at [492, 303] on button "Delete" at bounding box center [487, 300] width 58 height 24
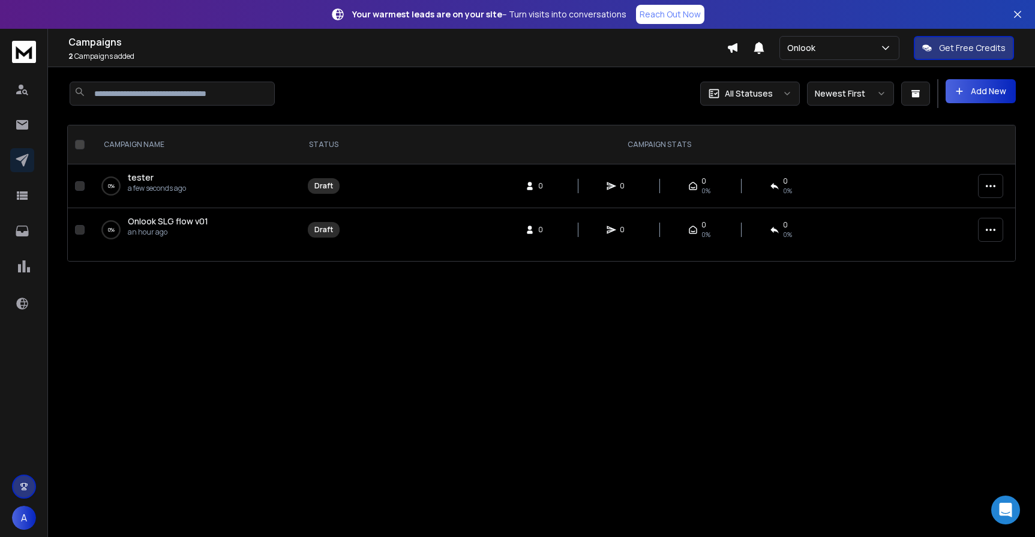
click at [203, 181] on div "0 % tester a few seconds ago" at bounding box center [194, 186] width 186 height 29
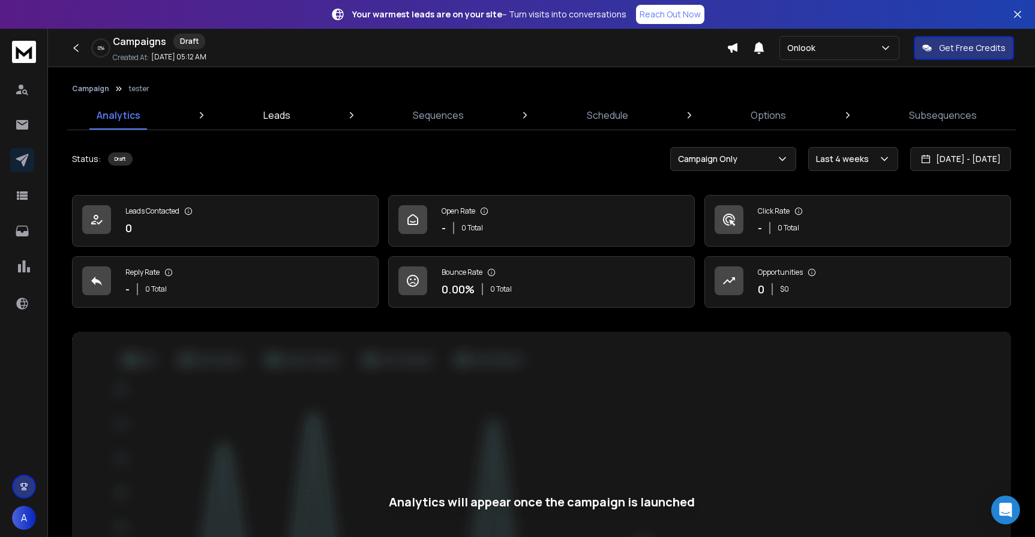
click at [275, 119] on p "Leads" at bounding box center [276, 115] width 27 height 14
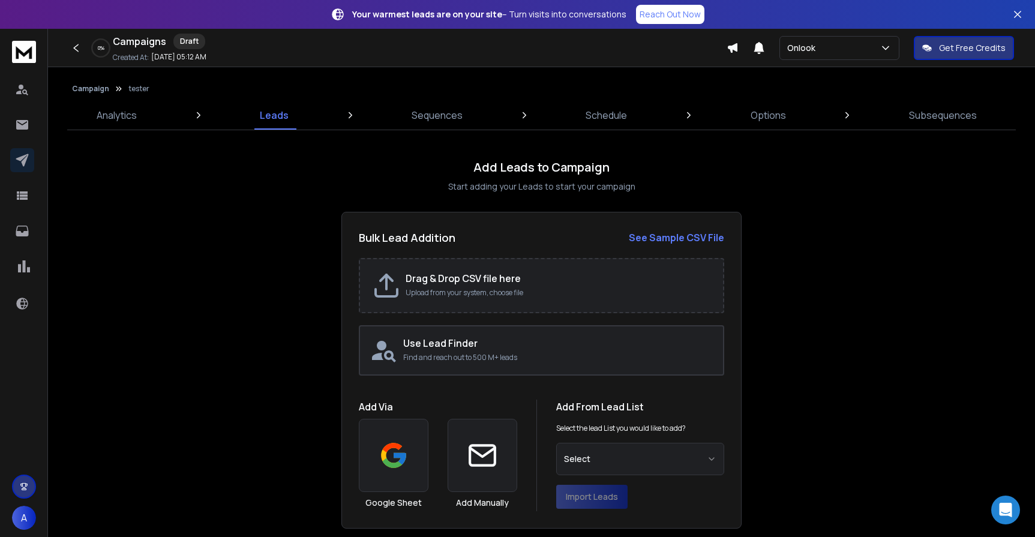
click at [687, 442] on div "Select the lead List you would like to add? Select Import Leads" at bounding box center [640, 465] width 168 height 85
click at [683, 458] on button "Select" at bounding box center [640, 459] width 168 height 32
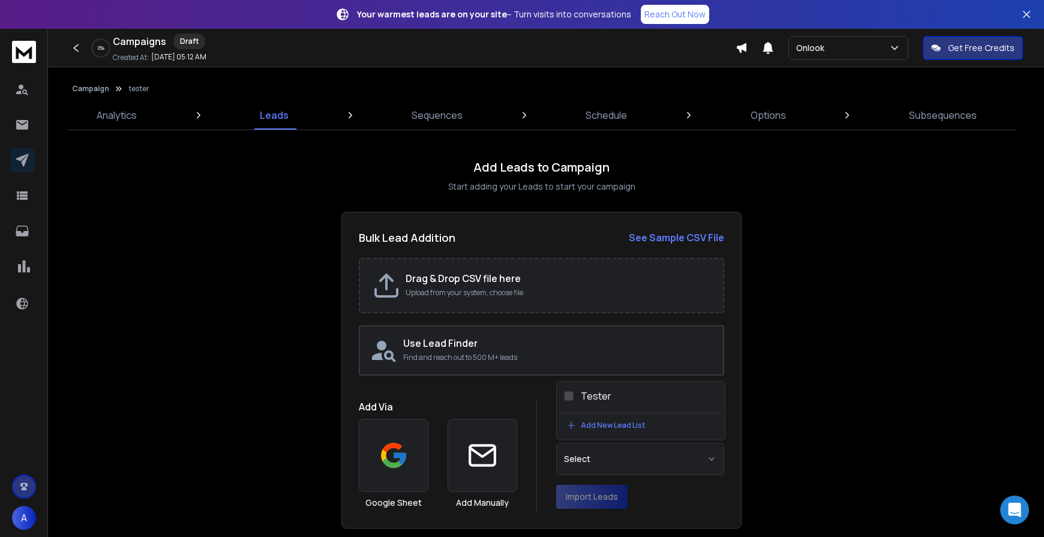
click at [594, 386] on div "Tester" at bounding box center [637, 396] width 156 height 24
drag, startPoint x: 614, startPoint y: 511, endPoint x: 612, endPoint y: 504, distance: 6.8
click at [612, 511] on div "Bulk Lead Addition See Sample CSV File Drag & Drop CSV file here Upload from yo…" at bounding box center [541, 370] width 400 height 317
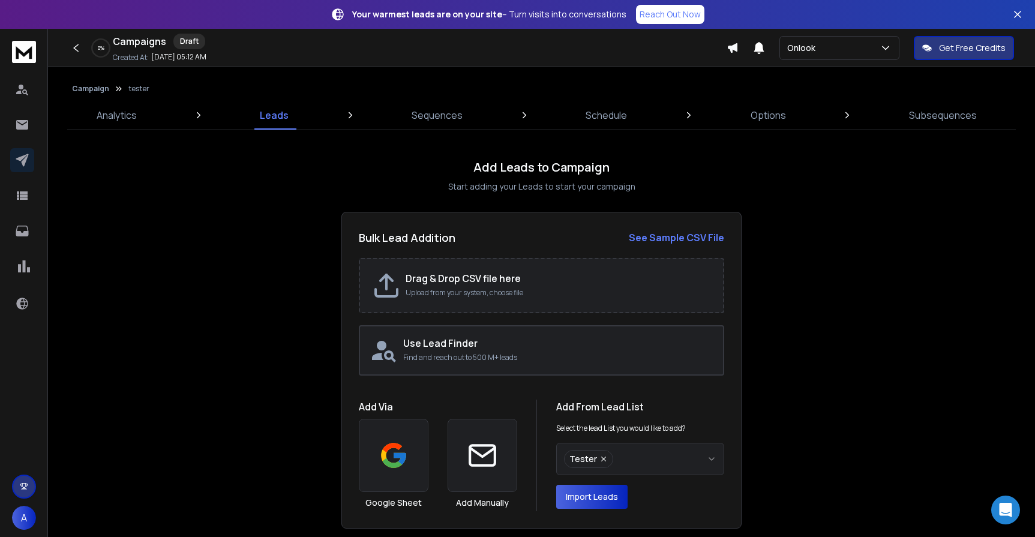
click at [612, 503] on button "Import Leads" at bounding box center [591, 497] width 71 height 24
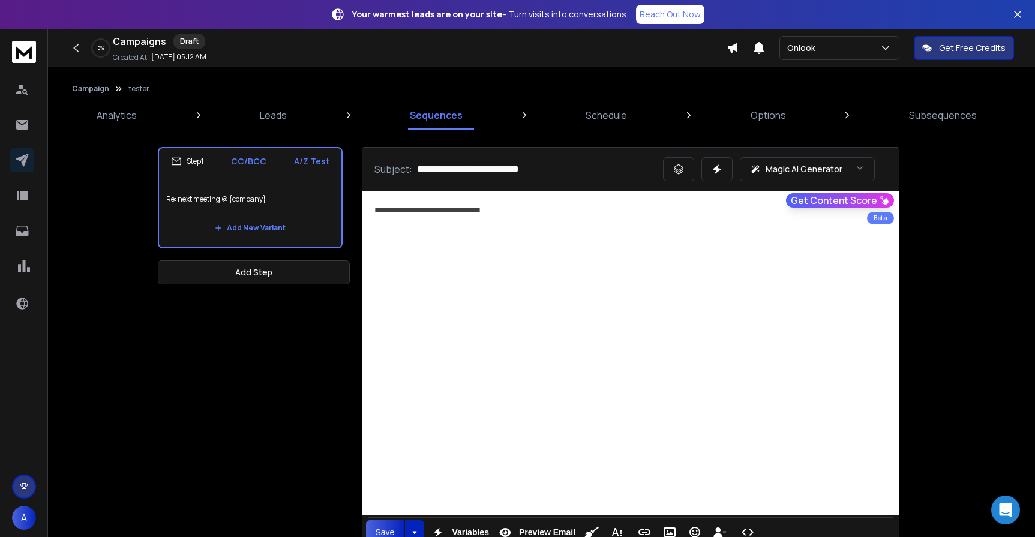
click at [251, 166] on p "CC/BCC" at bounding box center [248, 161] width 35 height 12
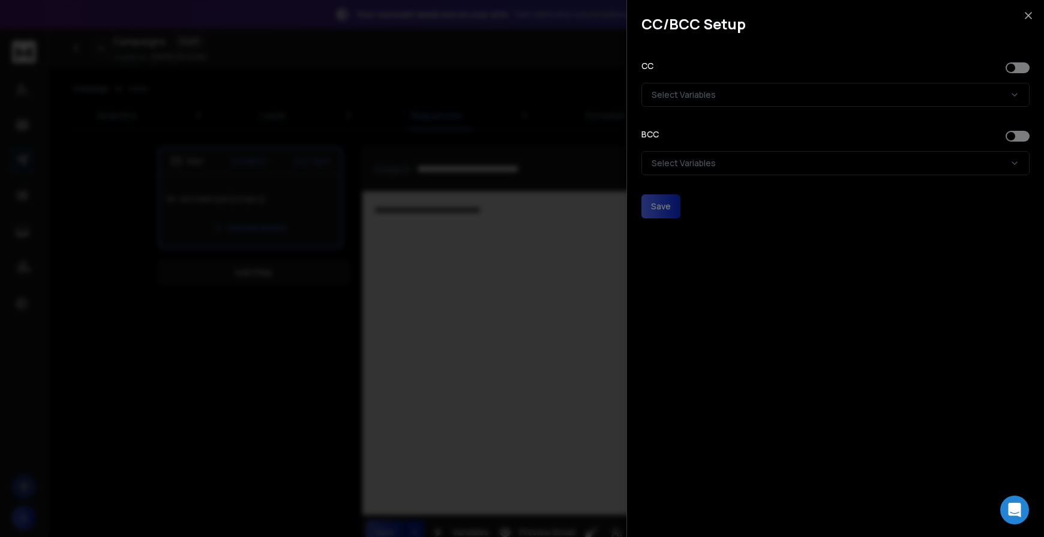
click at [844, 164] on div "Select Variables" at bounding box center [835, 163] width 388 height 24
click at [1011, 140] on button "BCC" at bounding box center [1017, 136] width 24 height 11
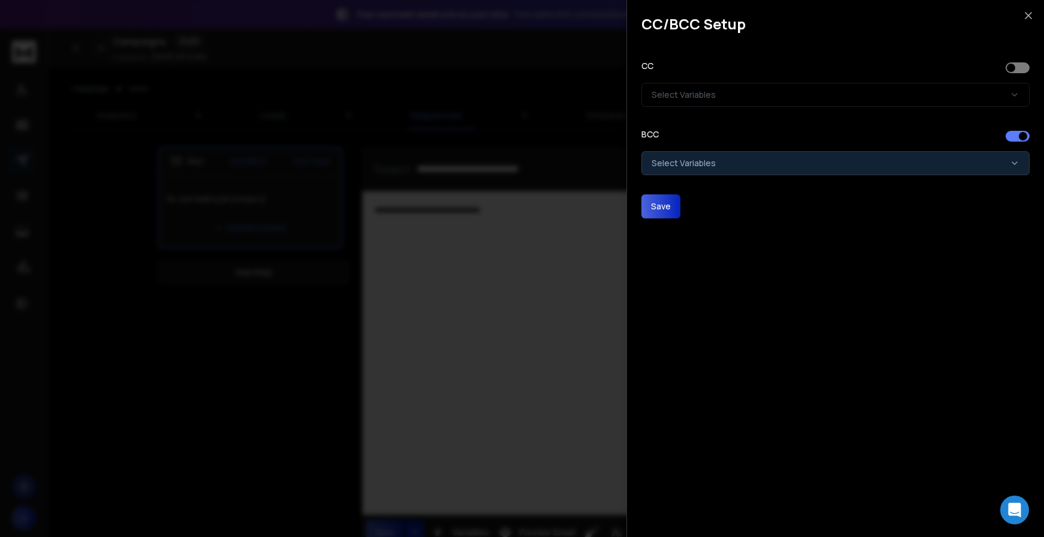
click at [908, 173] on button "Select Variables" at bounding box center [835, 163] width 388 height 24
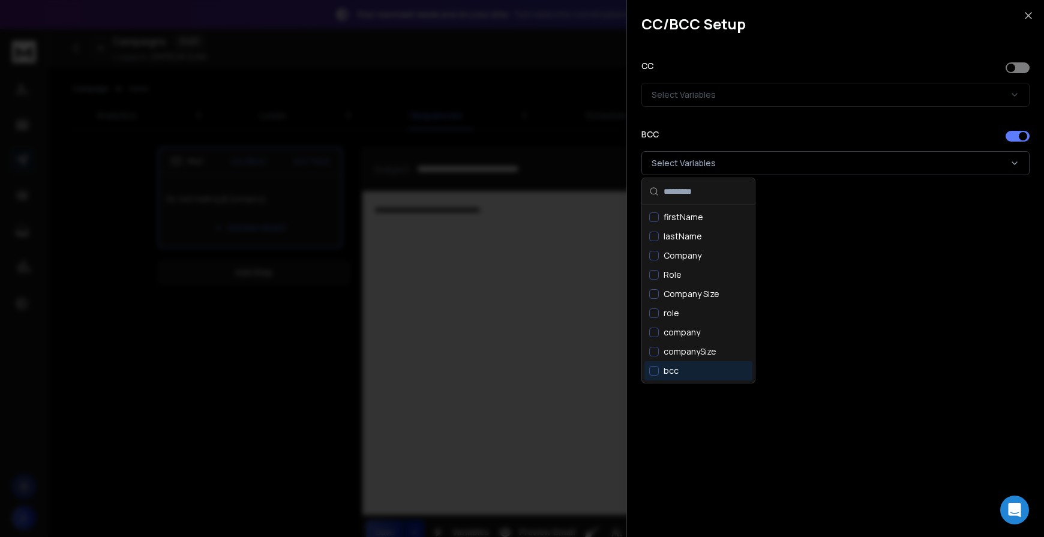
click at [670, 375] on span "bcc" at bounding box center [670, 371] width 15 height 12
click at [871, 350] on div at bounding box center [522, 268] width 1044 height 537
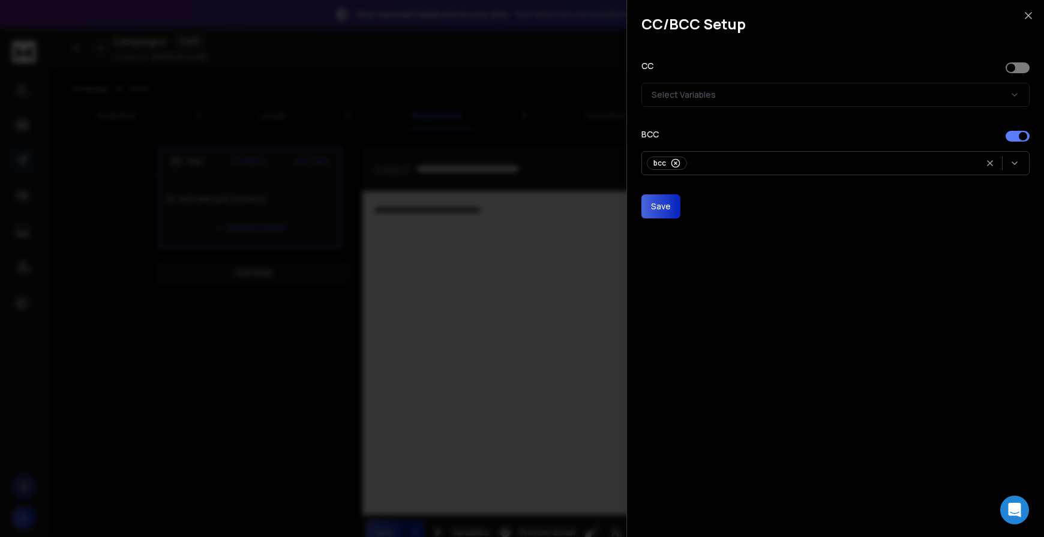
click at [683, 212] on form "CC Select Variables BCC bcc Save" at bounding box center [835, 138] width 388 height 209
click at [651, 211] on button "Save" at bounding box center [660, 206] width 39 height 24
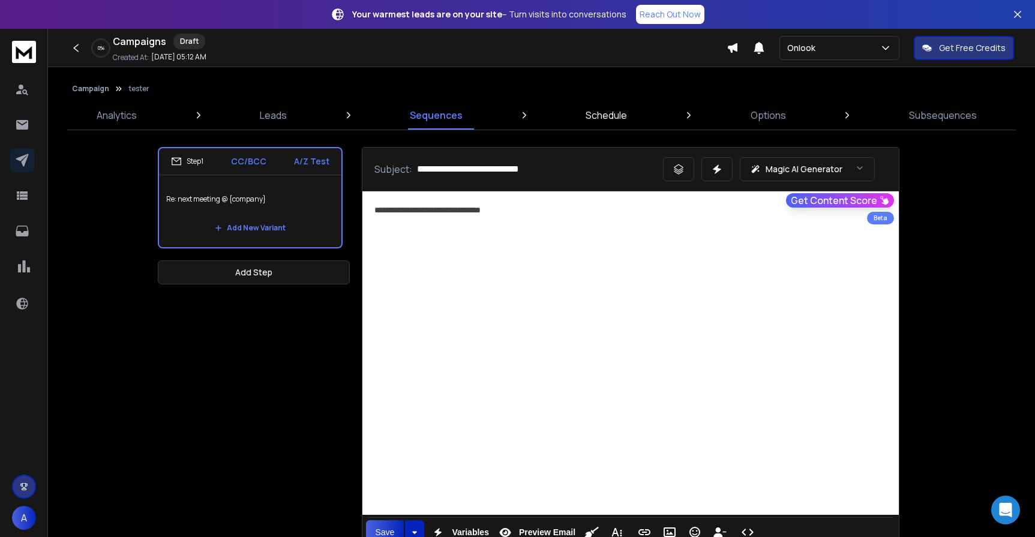
click at [598, 122] on link "Schedule" at bounding box center [606, 115] width 56 height 29
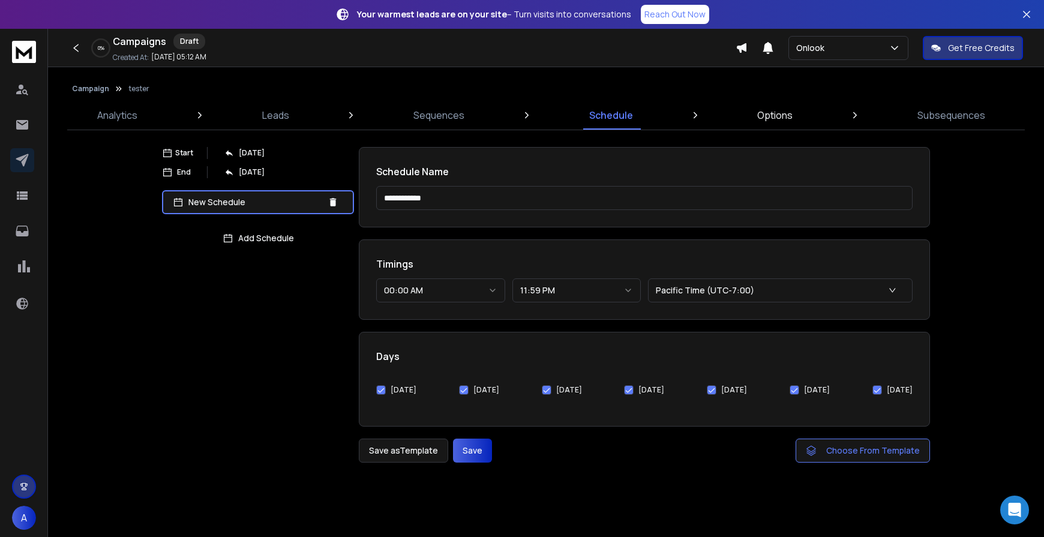
click at [768, 107] on link "Options" at bounding box center [775, 115] width 50 height 29
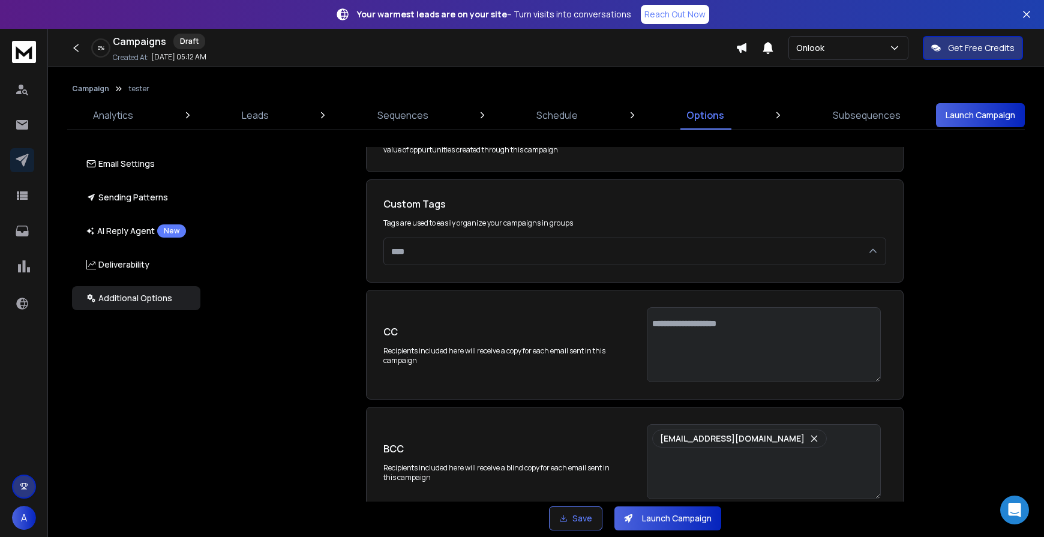
scroll to position [2428, 0]
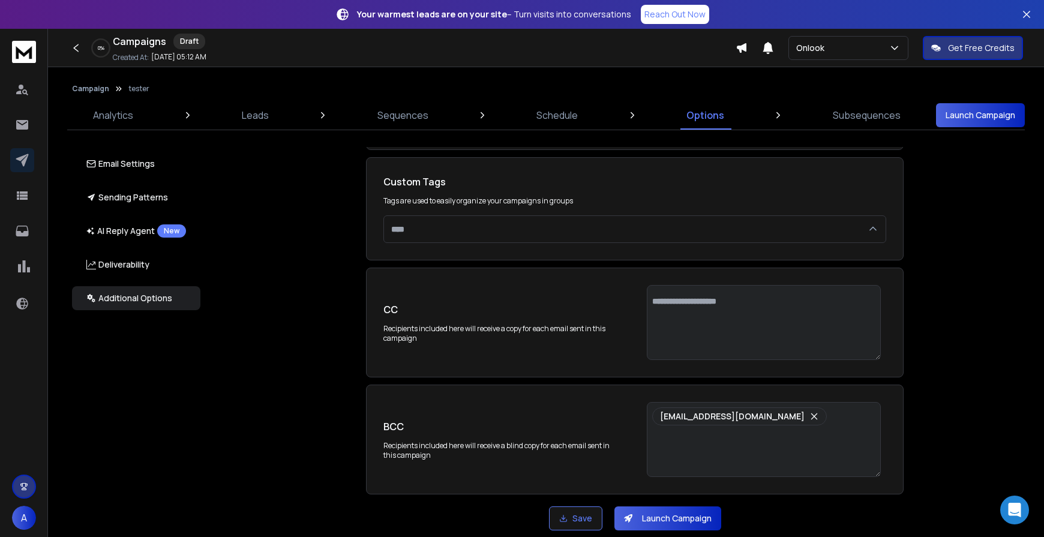
click at [675, 517] on button "Launch Campaign" at bounding box center [667, 518] width 107 height 24
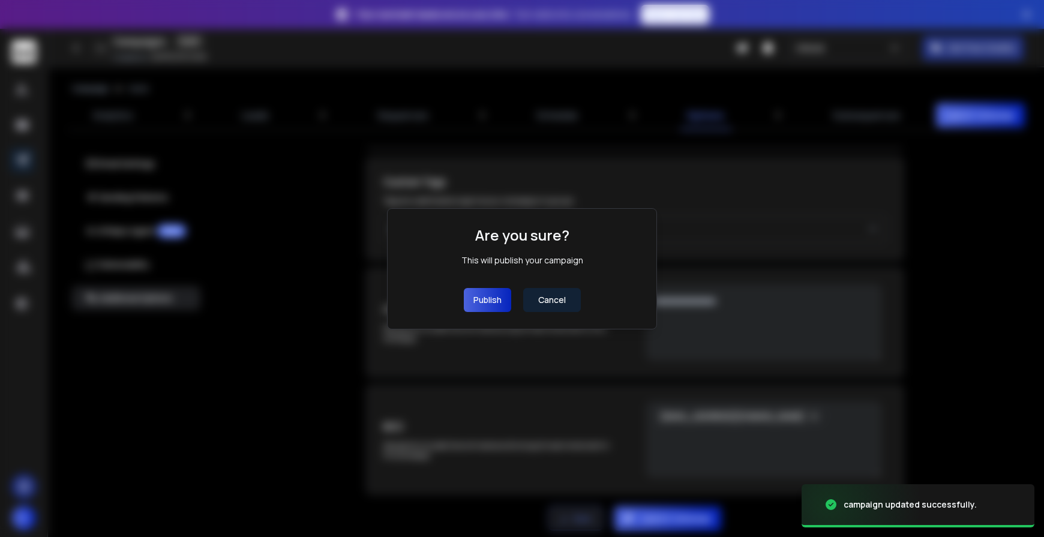
click at [498, 295] on button "Publish" at bounding box center [487, 300] width 47 height 24
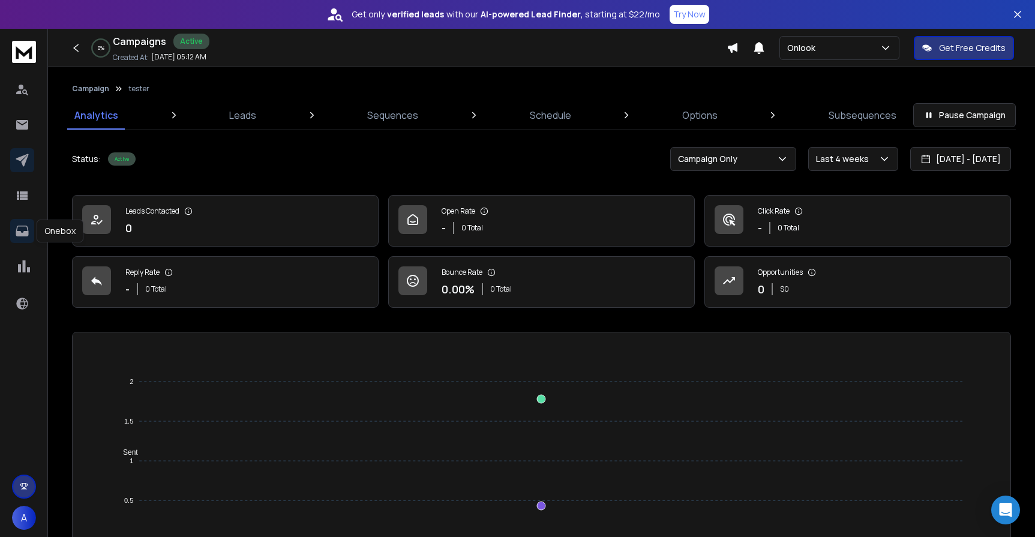
click at [16, 229] on icon at bounding box center [22, 231] width 14 height 14
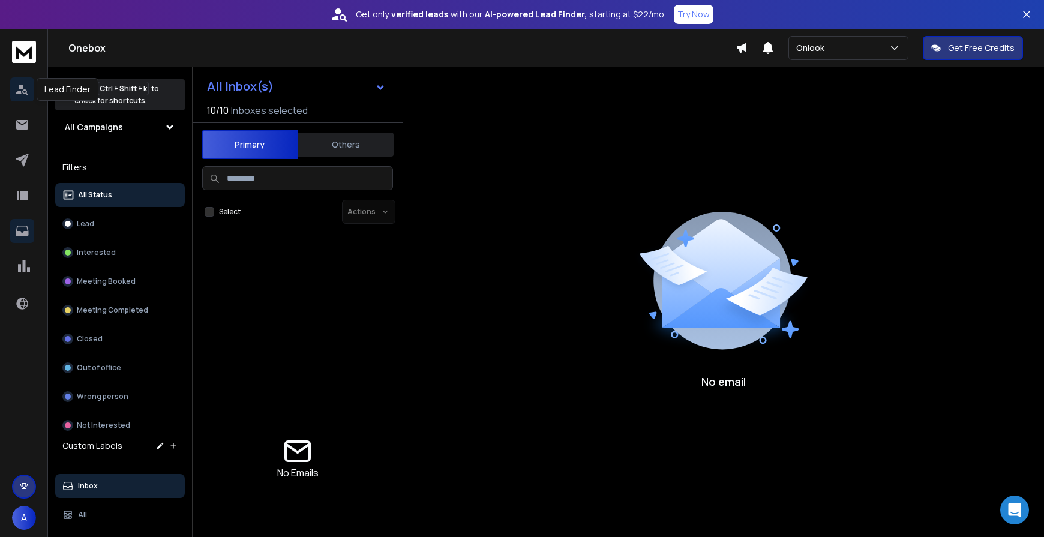
click at [29, 92] on icon at bounding box center [22, 89] width 14 height 14
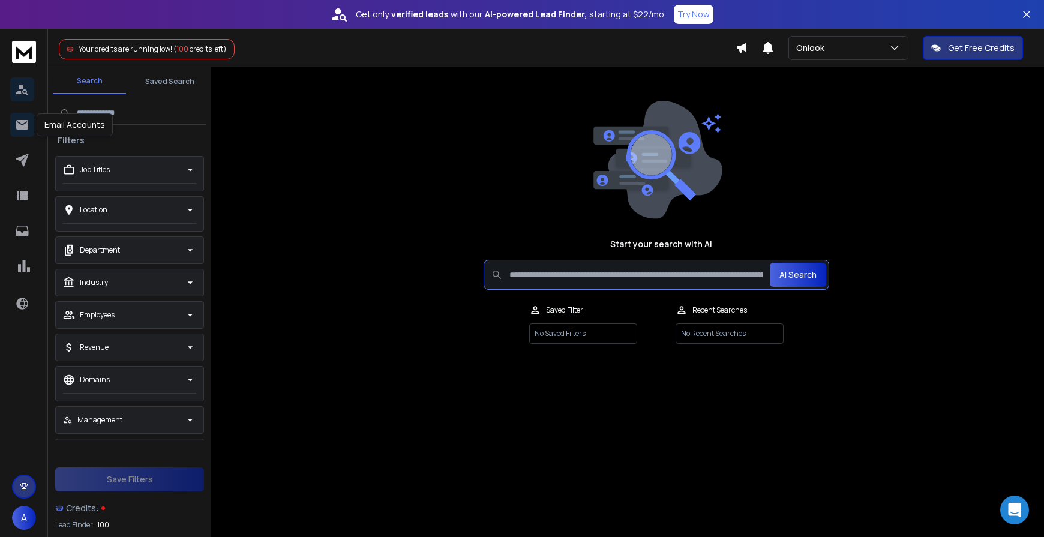
click at [20, 123] on icon at bounding box center [22, 125] width 12 height 10
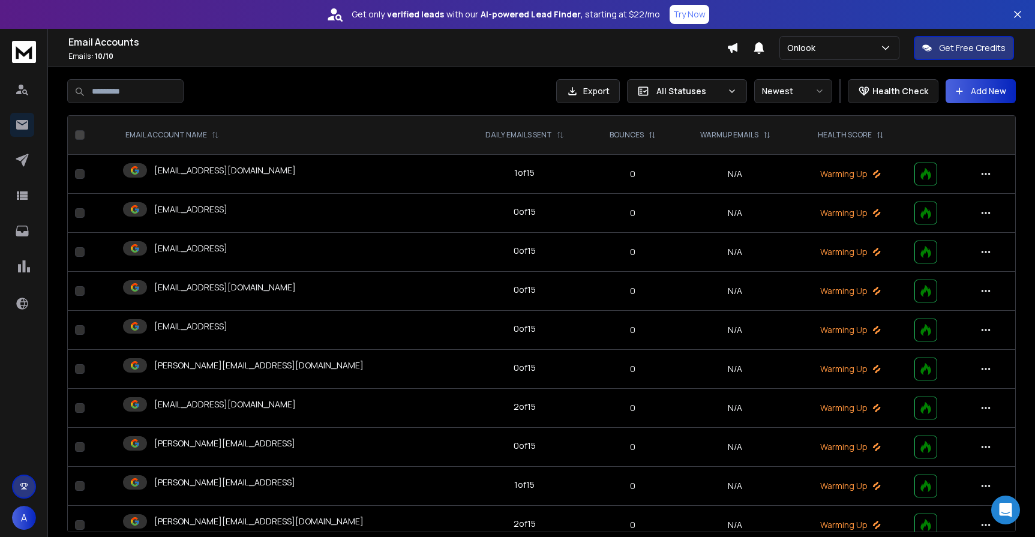
click at [254, 164] on div "[EMAIL_ADDRESS][DOMAIN_NAME]" at bounding box center [287, 170] width 329 height 14
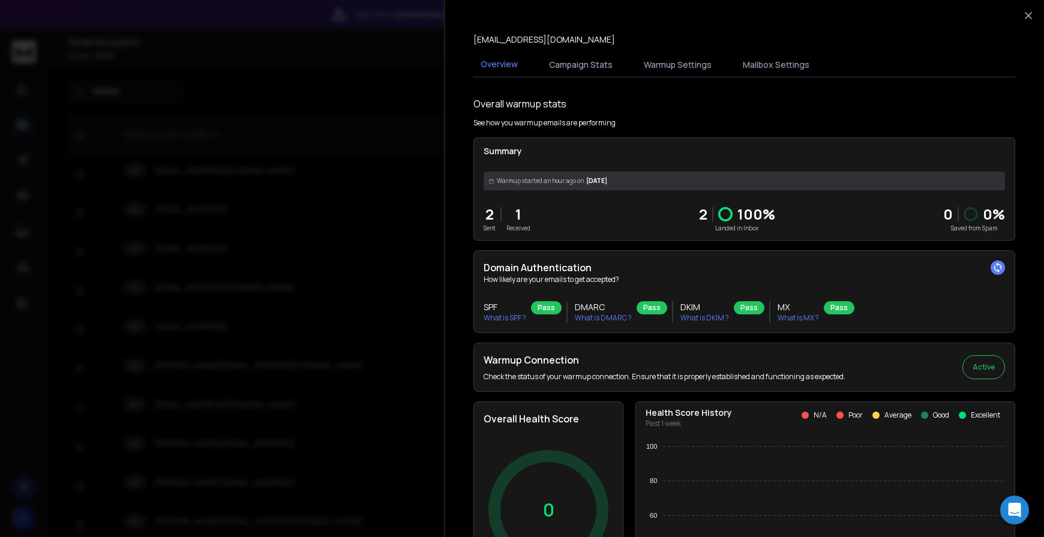
click at [585, 66] on button "Campaign Stats" at bounding box center [581, 65] width 78 height 26
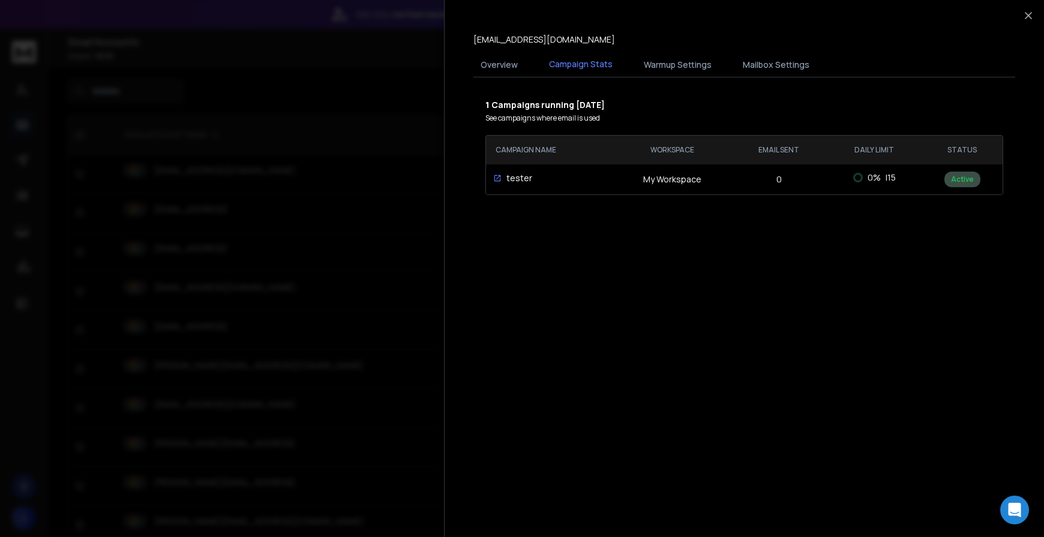
drag, startPoint x: 498, startPoint y: 53, endPoint x: 484, endPoint y: 58, distance: 15.2
click at [498, 55] on button "Overview" at bounding box center [499, 65] width 52 height 26
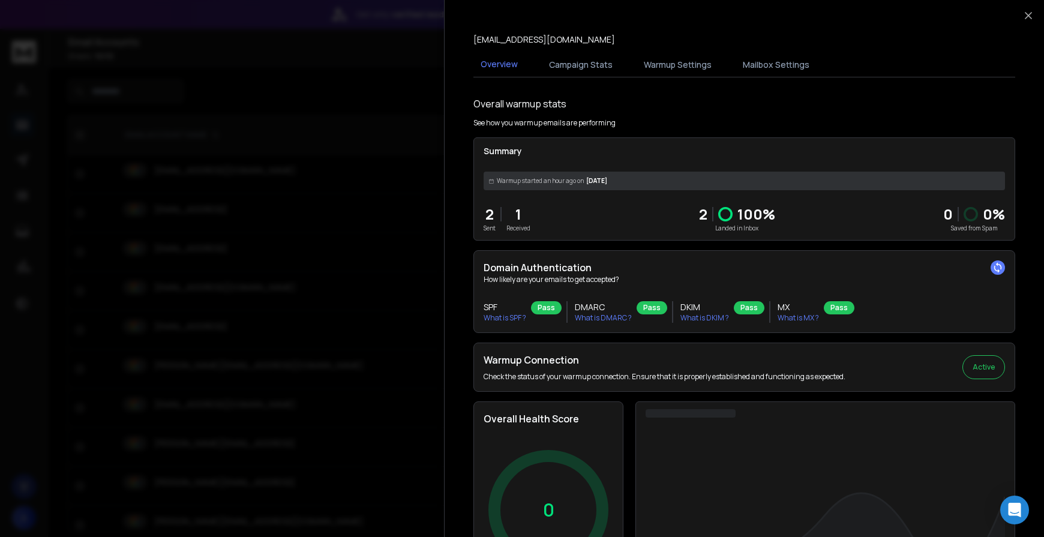
click at [241, 21] on div at bounding box center [522, 268] width 1044 height 537
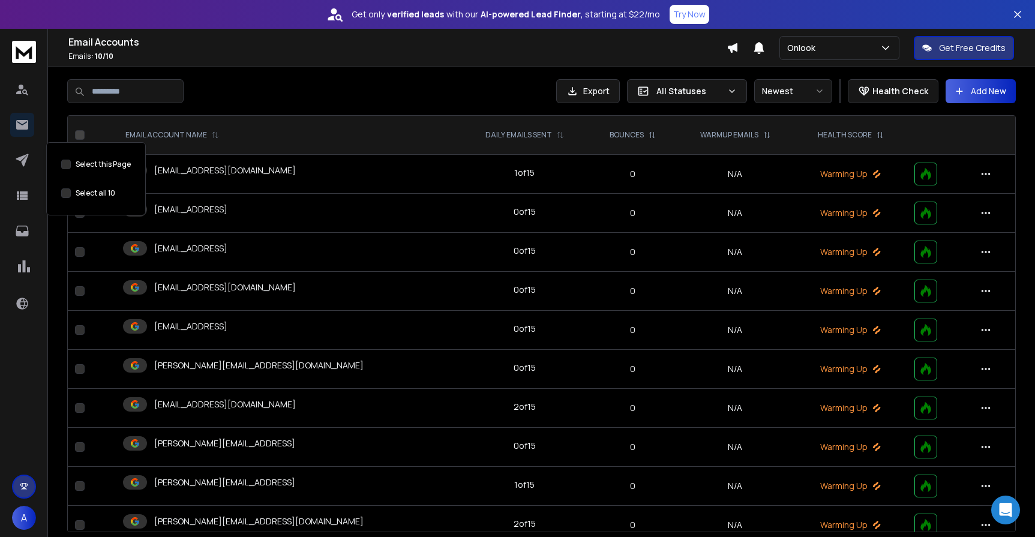
click at [80, 134] on button "Select this Page" at bounding box center [80, 135] width 10 height 10
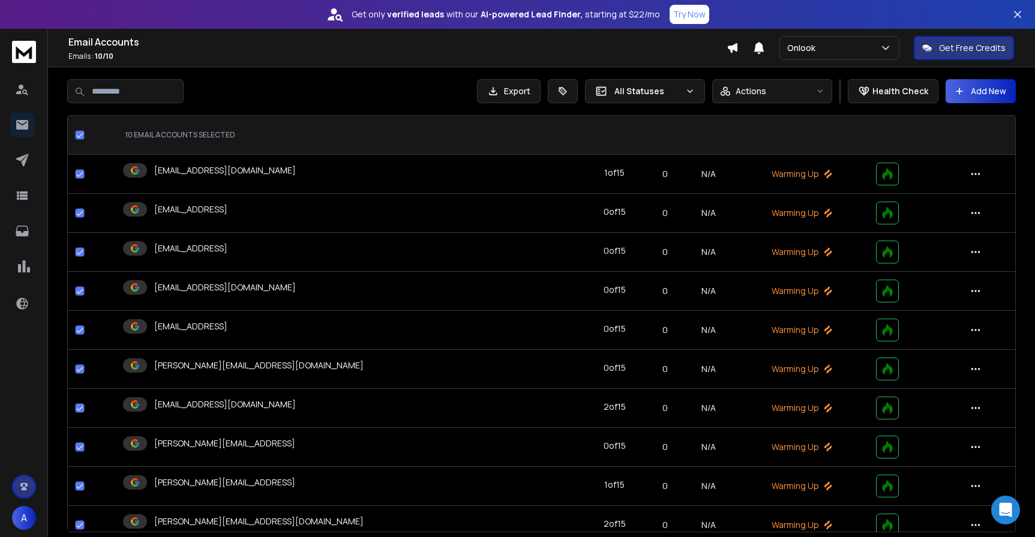
click at [968, 96] on button "Add New" at bounding box center [980, 91] width 70 height 24
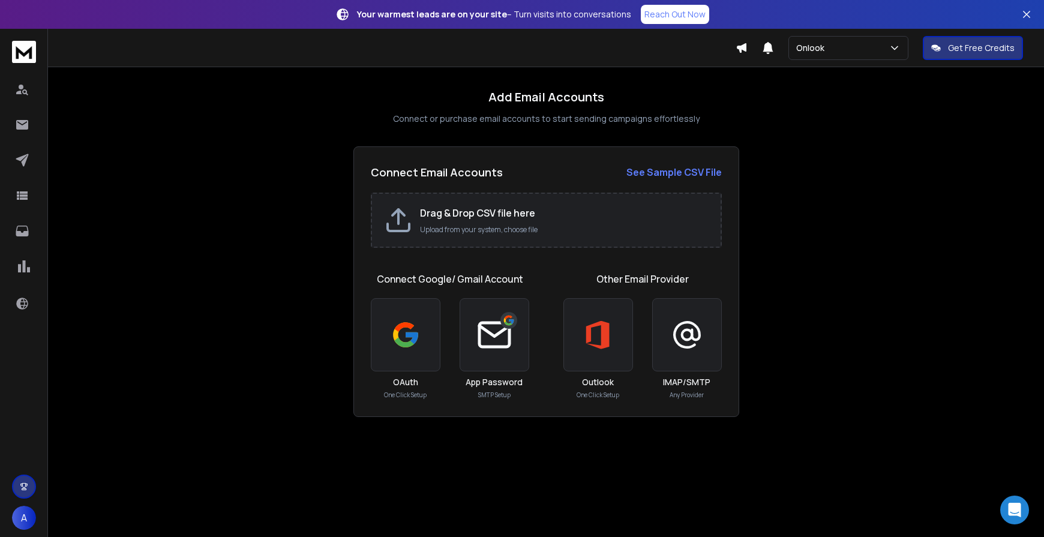
click at [632, 139] on div "Add Email Accounts Connect or purchase email accounts to start sending campaign…" at bounding box center [546, 265] width 996 height 352
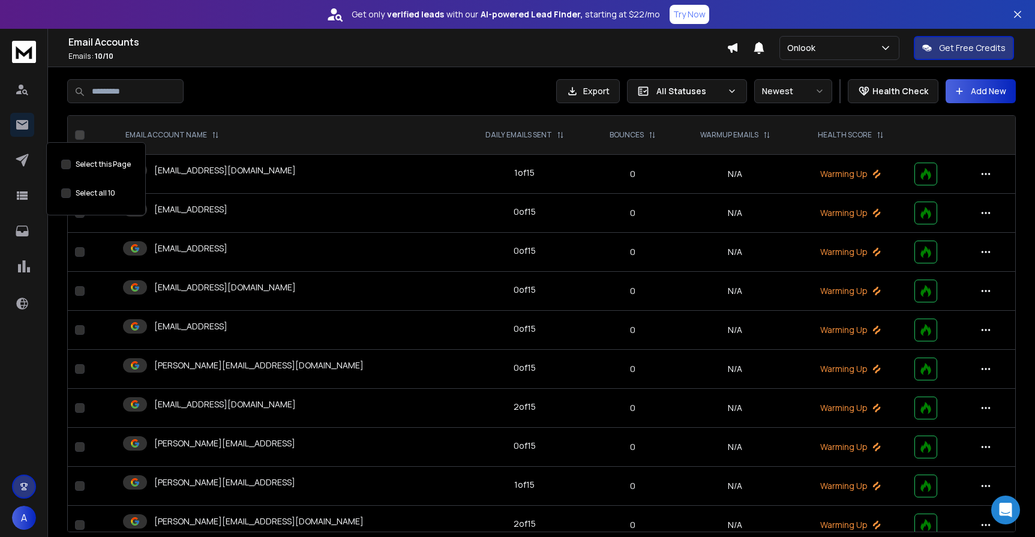
click at [74, 137] on th at bounding box center [92, 135] width 48 height 39
click at [77, 137] on button "button" at bounding box center [80, 135] width 10 height 10
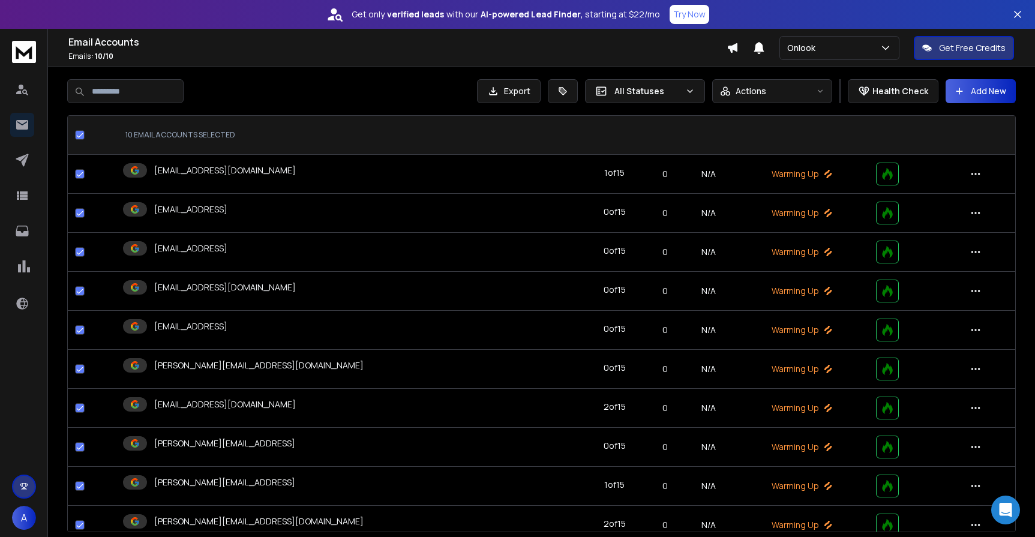
click at [669, 87] on p "All Statuses" at bounding box center [647, 91] width 66 height 12
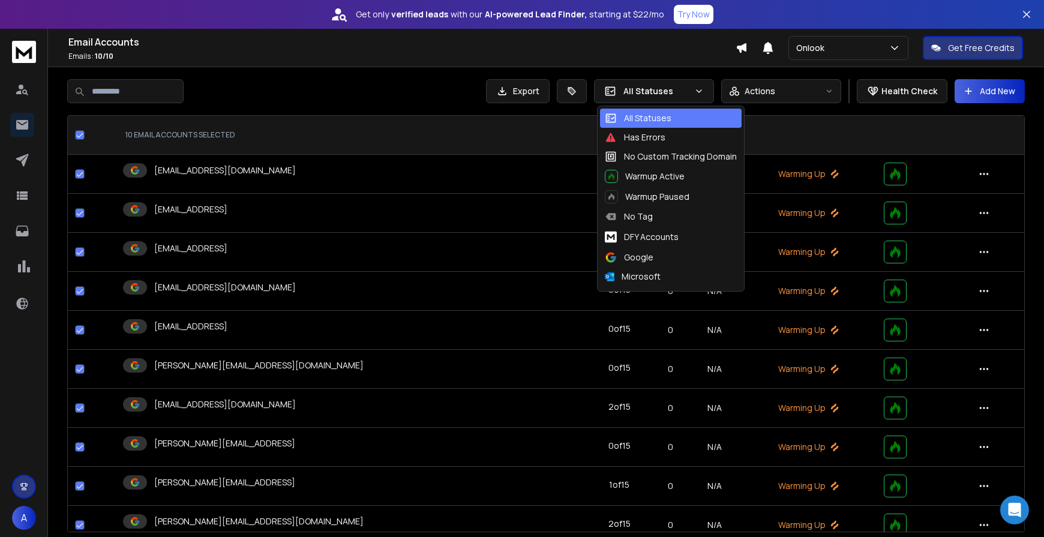
click at [669, 87] on p "All Statuses" at bounding box center [656, 91] width 66 height 12
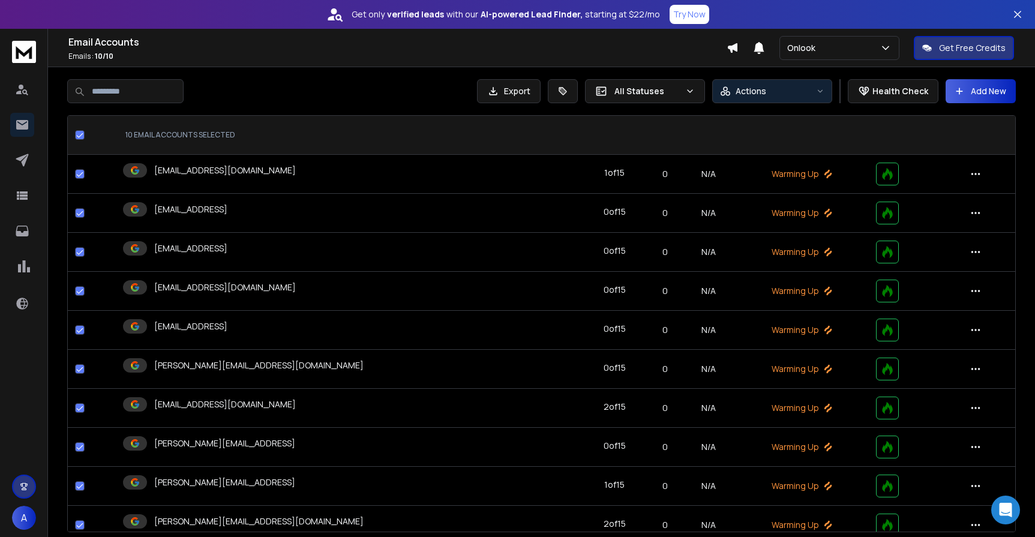
click at [779, 101] on button "Actions" at bounding box center [772, 91] width 120 height 24
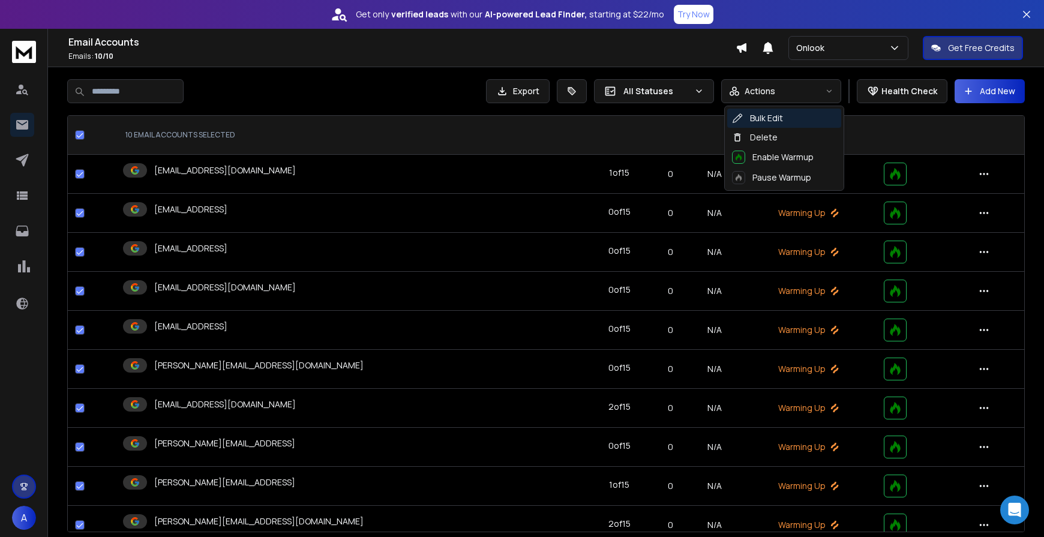
click at [770, 120] on div "Bulk Edit" at bounding box center [757, 118] width 51 height 12
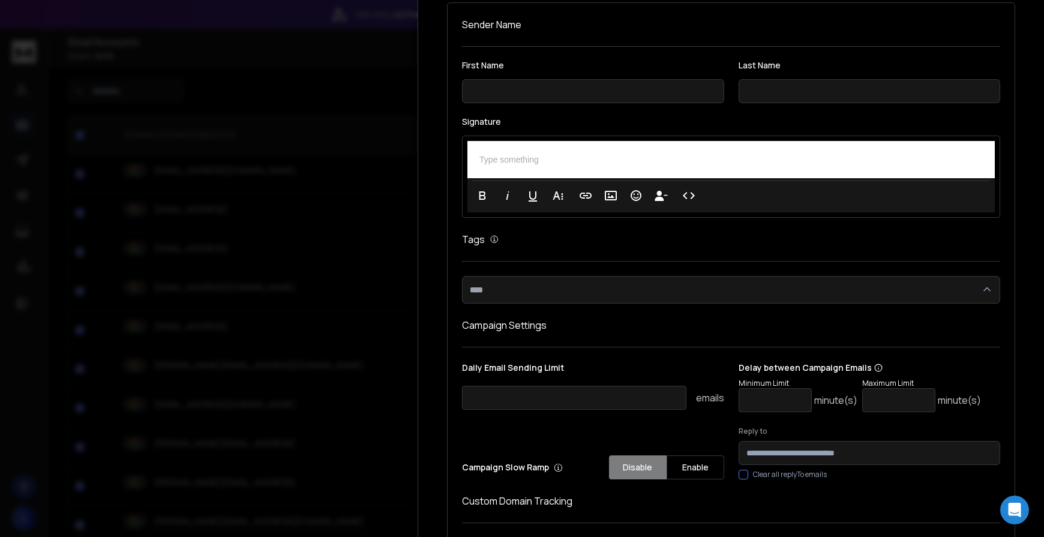
scroll to position [120, 0]
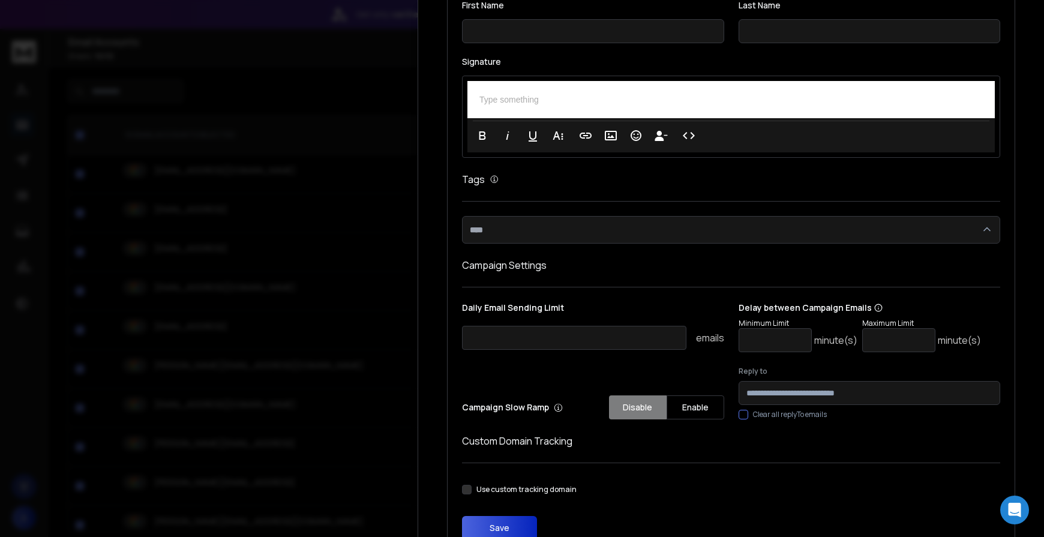
click at [816, 386] on input "text" at bounding box center [869, 393] width 262 height 24
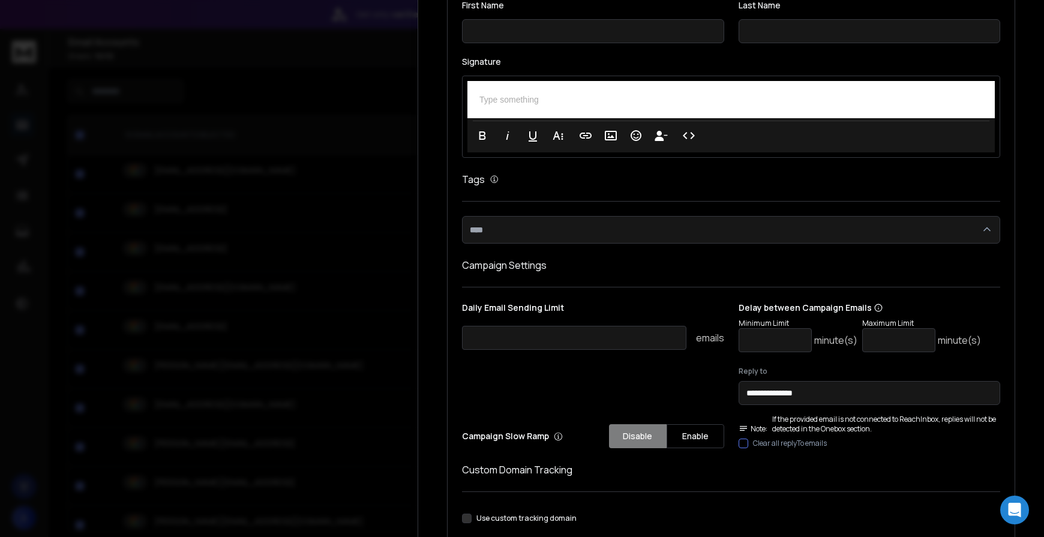
type input "**********"
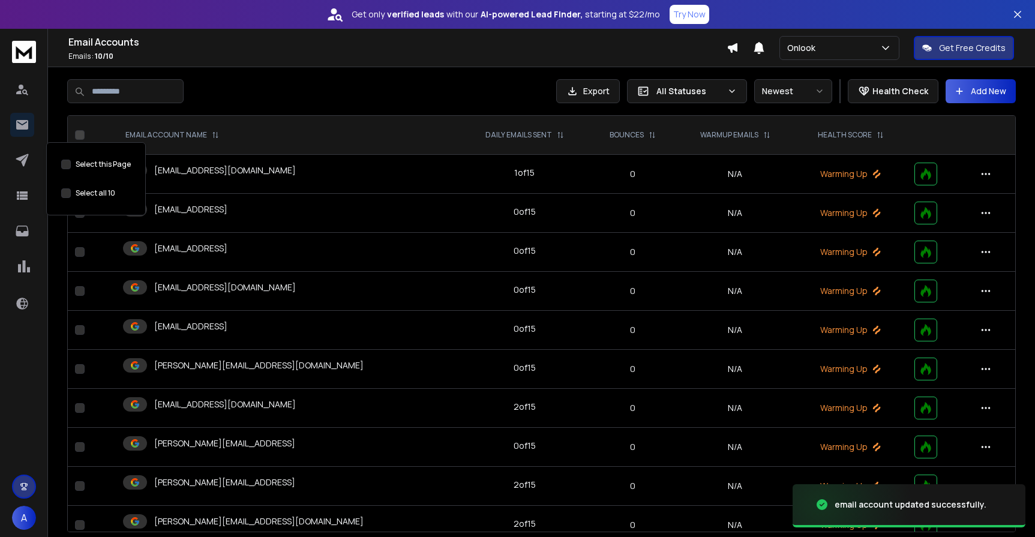
click at [81, 132] on button "Select this Page" at bounding box center [80, 135] width 10 height 10
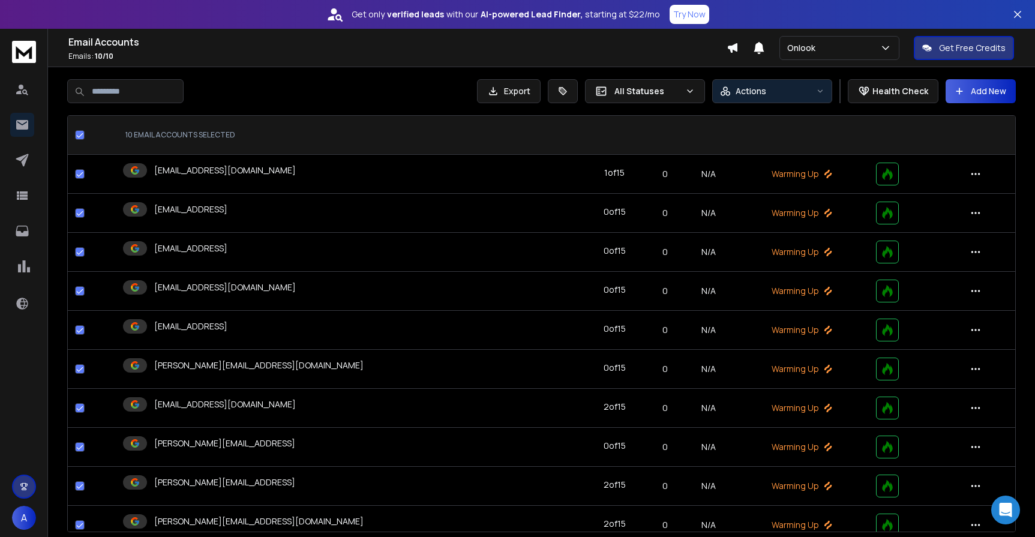
click at [783, 94] on div "Actions" at bounding box center [765, 91] width 91 height 12
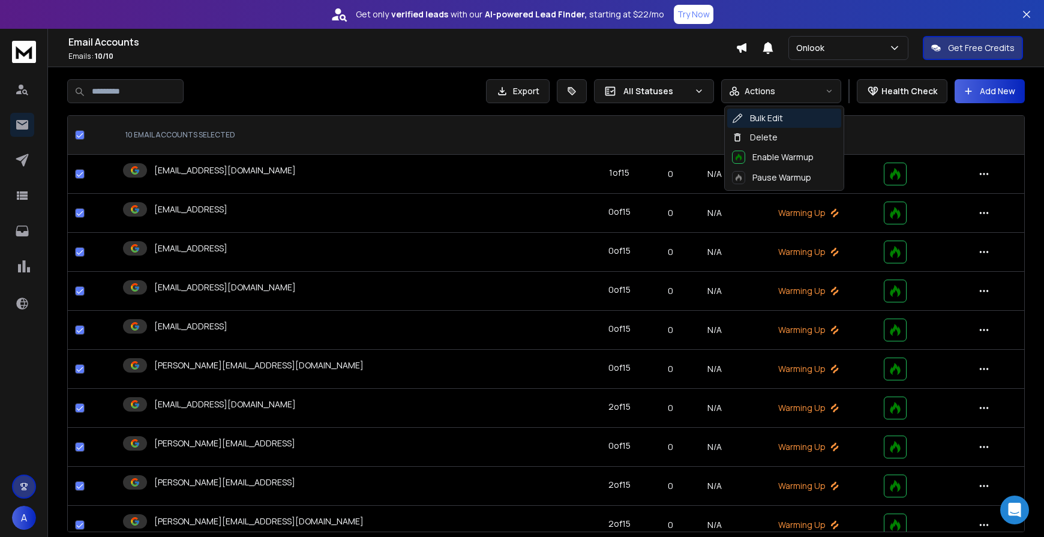
click at [763, 122] on div "Bulk Edit" at bounding box center [757, 118] width 51 height 12
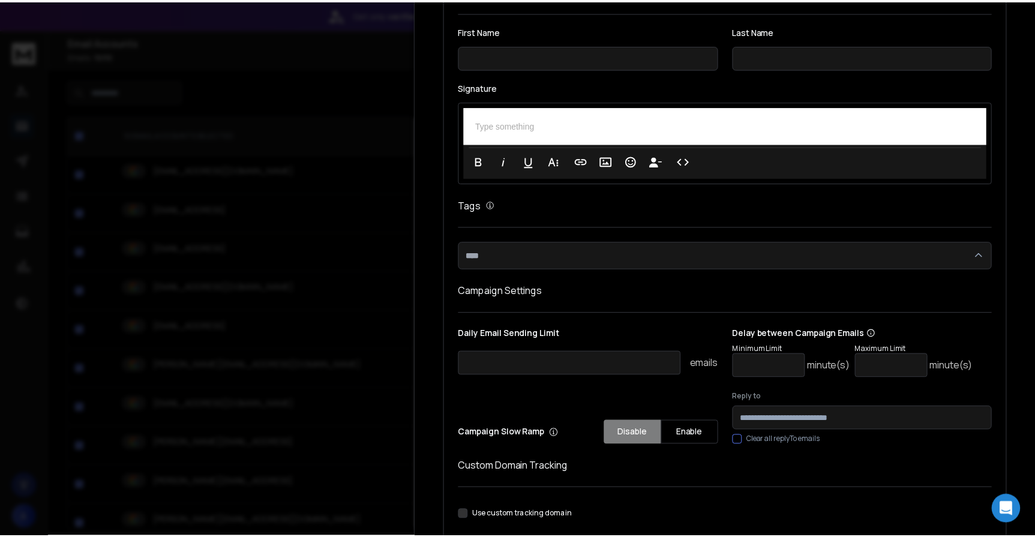
scroll to position [172, 0]
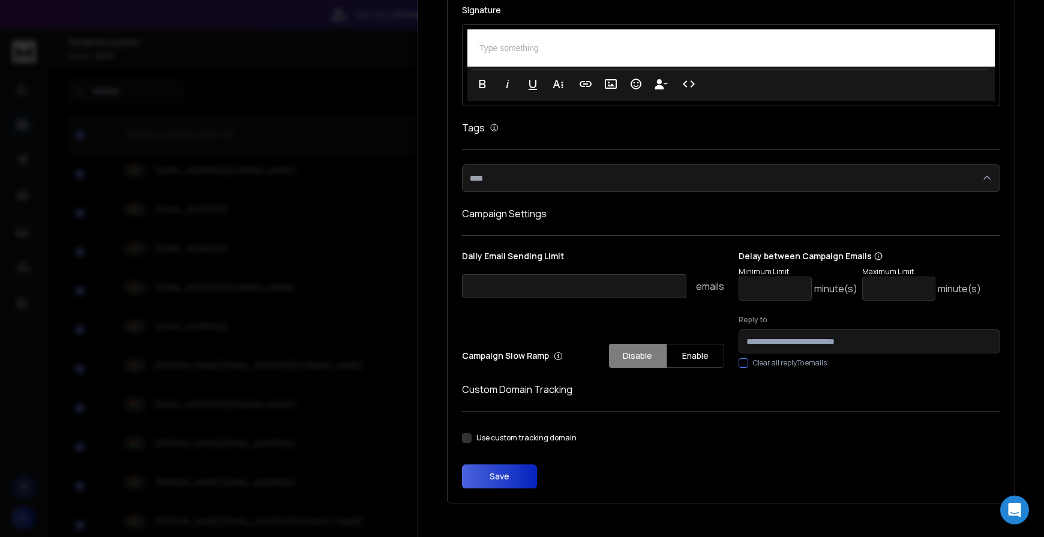
click at [814, 362] on label "Clear all replyTo emails" at bounding box center [790, 363] width 74 height 10
click at [748, 362] on button "Clear all replyTo emails" at bounding box center [743, 363] width 10 height 10
click at [824, 348] on input "text" at bounding box center [869, 341] width 262 height 24
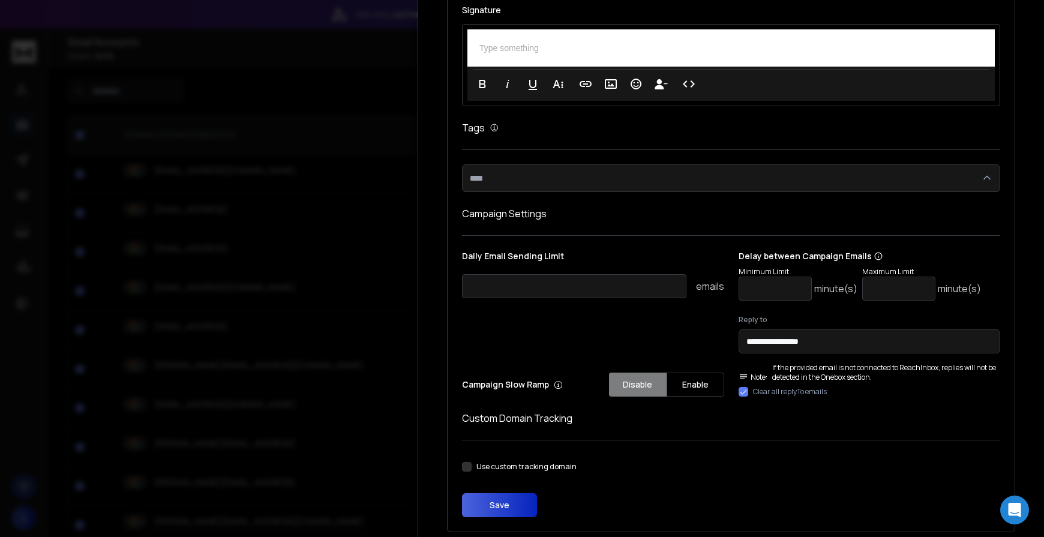
paste input "**********"
type input "**********"
click at [462, 493] on button "Save" at bounding box center [499, 505] width 75 height 24
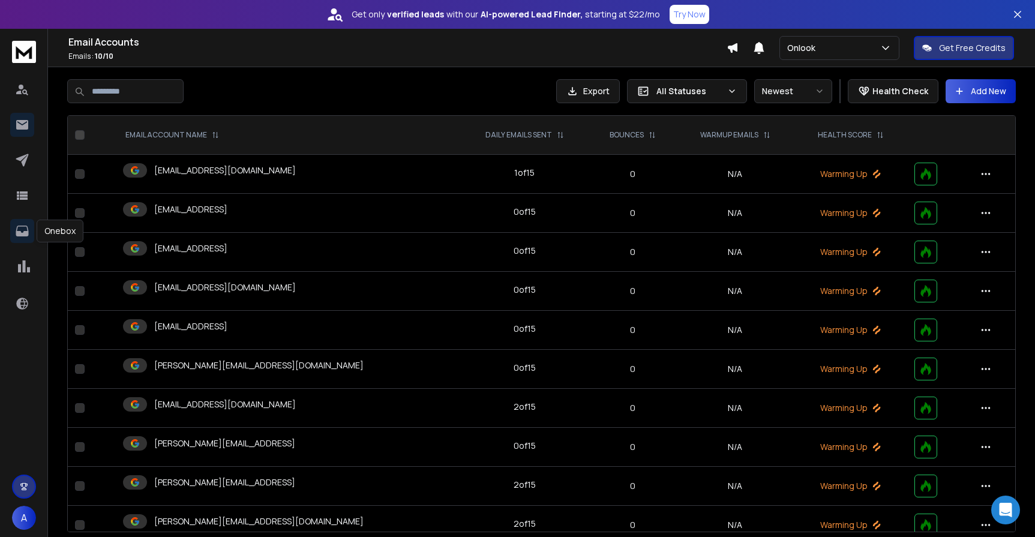
click at [26, 226] on icon at bounding box center [22, 231] width 13 height 11
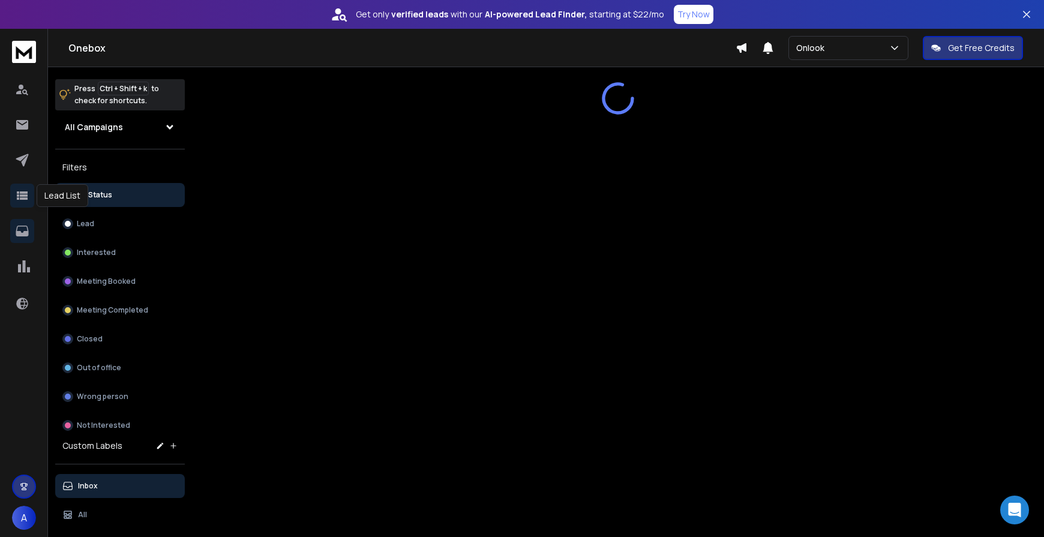
click at [20, 185] on link at bounding box center [22, 196] width 24 height 24
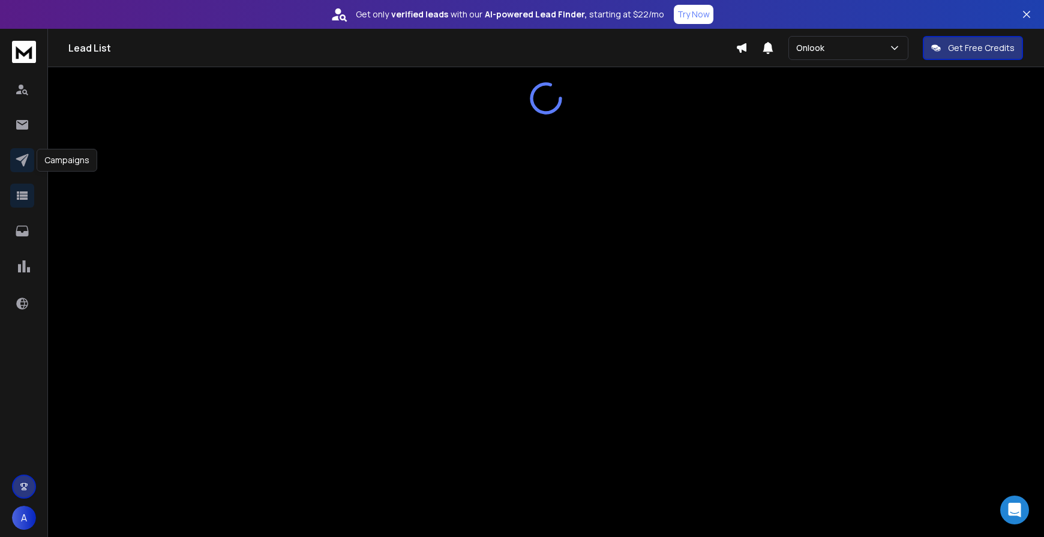
click at [15, 161] on icon at bounding box center [22, 160] width 14 height 14
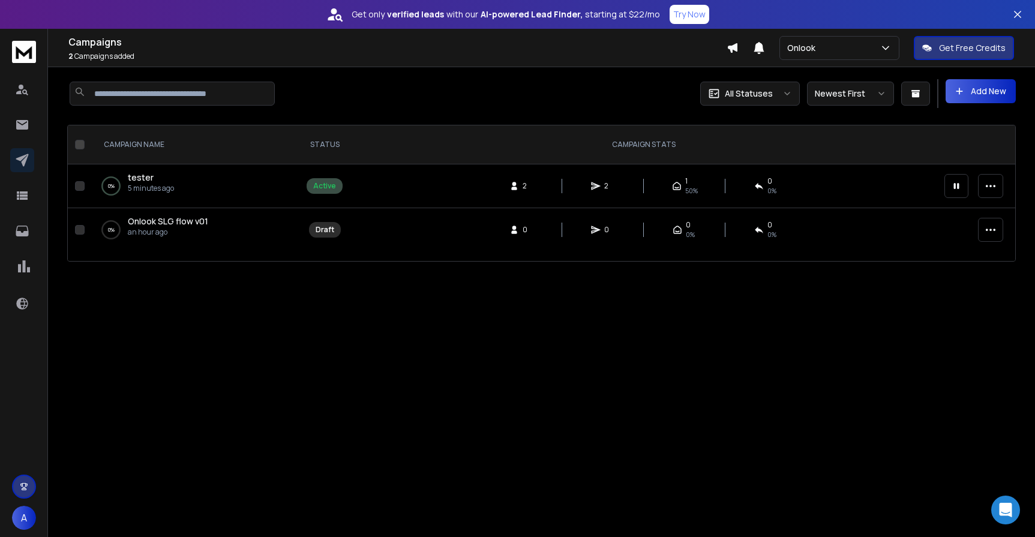
click at [994, 184] on icon "button" at bounding box center [990, 186] width 12 height 12
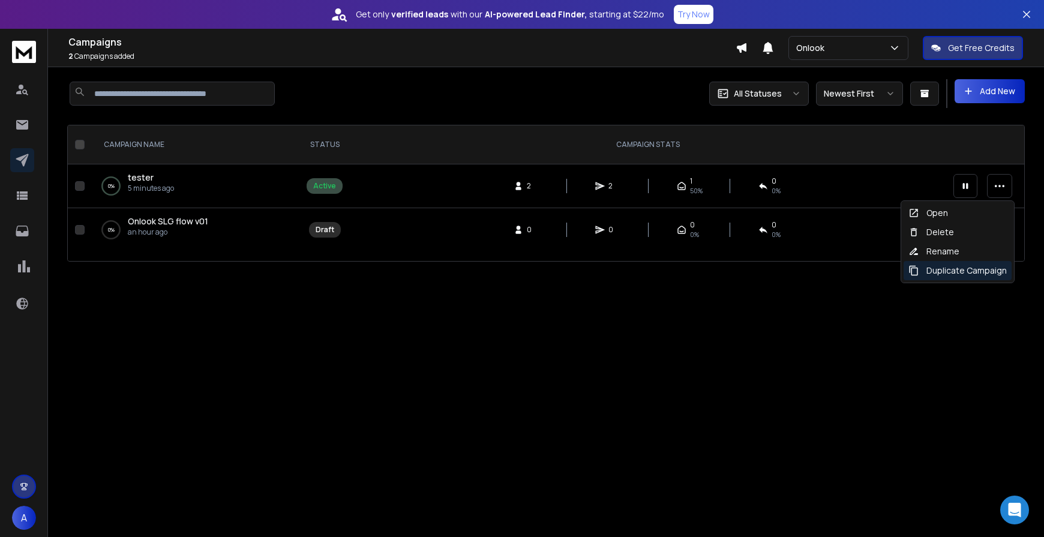
click at [971, 276] on div "Duplicate Campaign" at bounding box center [957, 270] width 108 height 19
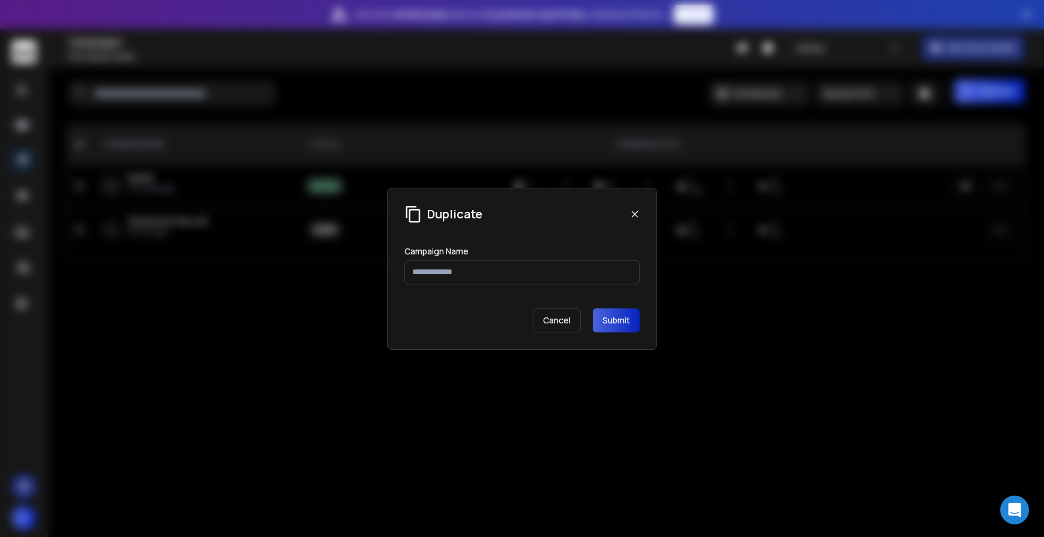
click at [444, 266] on input "text" at bounding box center [521, 272] width 235 height 24
type input "**********"
click at [626, 326] on button "Submit" at bounding box center [616, 320] width 47 height 24
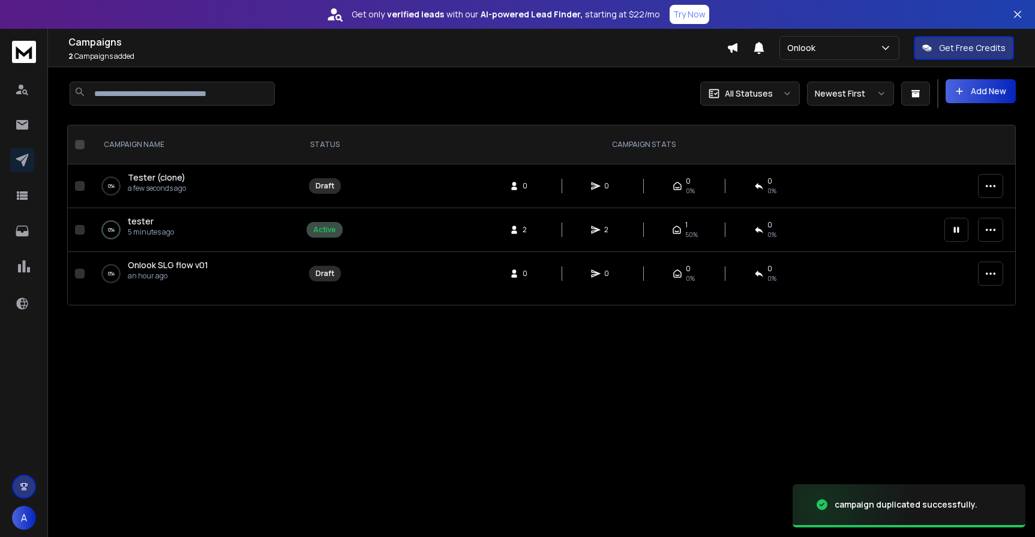
click at [983, 227] on button "button" at bounding box center [990, 230] width 25 height 24
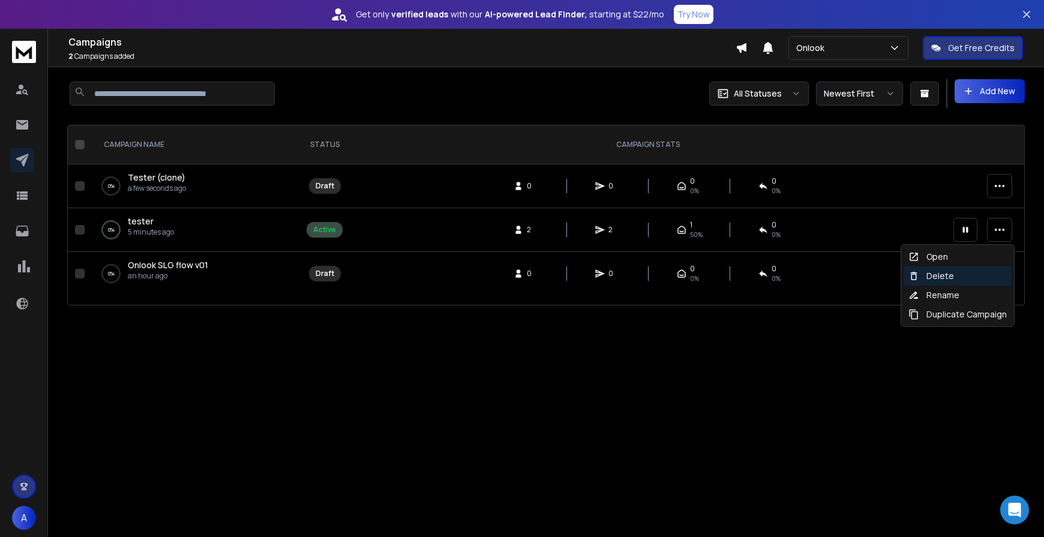
click at [966, 281] on div "Delete" at bounding box center [957, 275] width 108 height 19
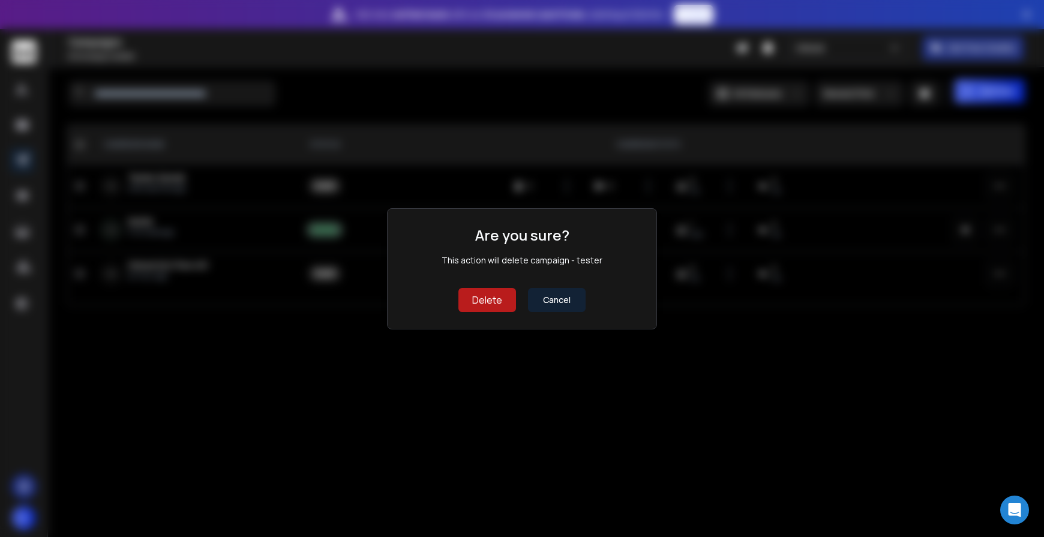
click at [507, 304] on button "Delete" at bounding box center [487, 300] width 58 height 24
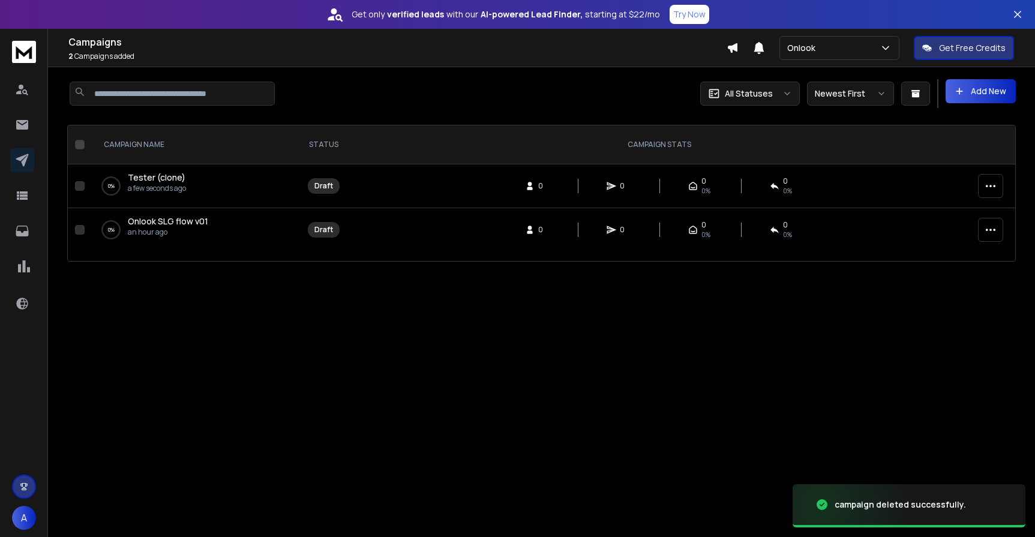
click at [996, 194] on button "button" at bounding box center [990, 186] width 25 height 24
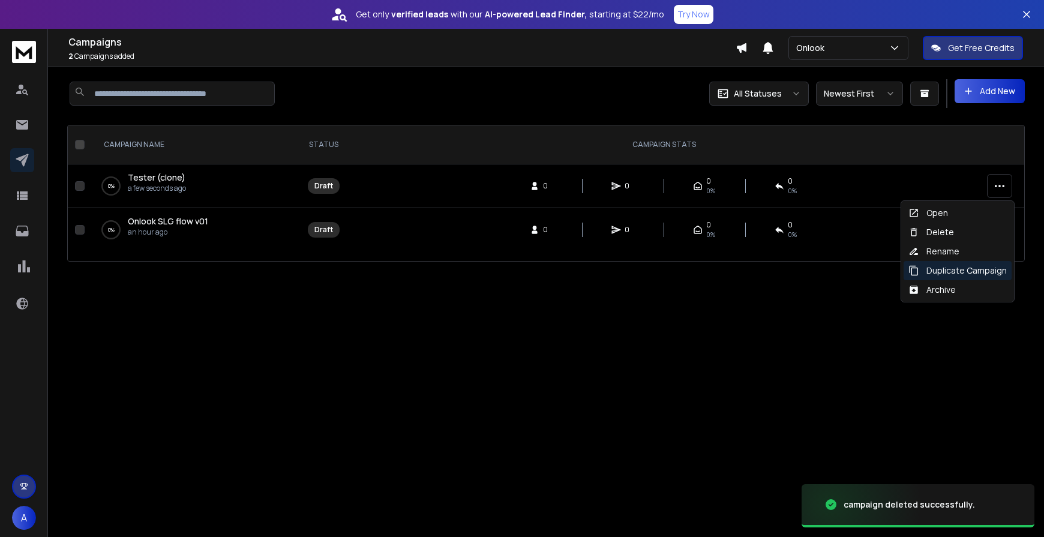
click at [943, 272] on div "Duplicate Campaign" at bounding box center [957, 270] width 98 height 12
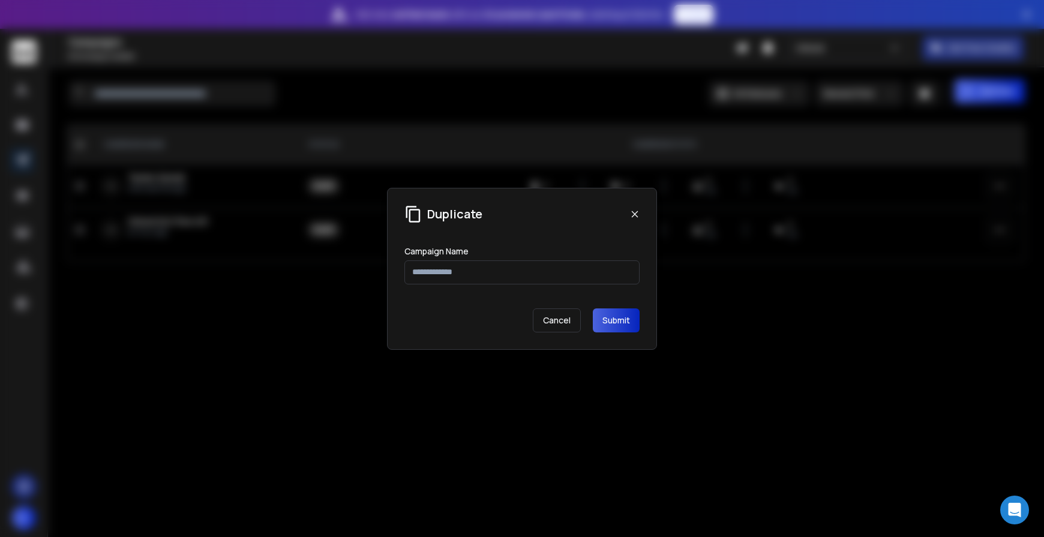
click at [451, 279] on input "text" at bounding box center [521, 272] width 235 height 24
type input "****"
click at [545, 220] on div "Duplicate" at bounding box center [521, 214] width 235 height 18
drag, startPoint x: 640, startPoint y: 324, endPoint x: 629, endPoint y: 326, distance: 11.5
click at [632, 326] on div "Duplicate Campaign Name **** Cancel Submit" at bounding box center [522, 269] width 270 height 162
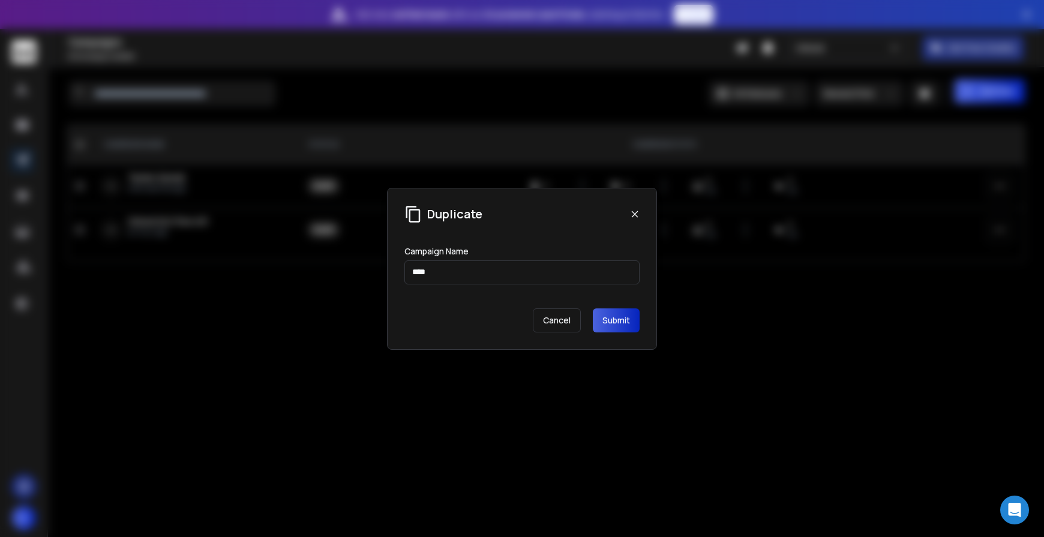
click at [621, 326] on button "Submit" at bounding box center [616, 320] width 47 height 24
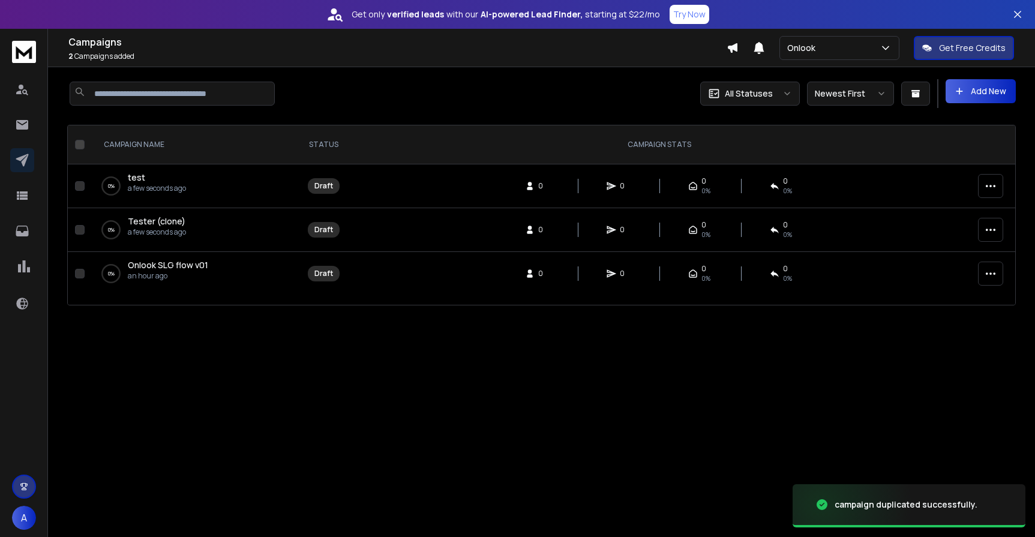
click at [140, 176] on span "test" at bounding box center [136, 177] width 17 height 11
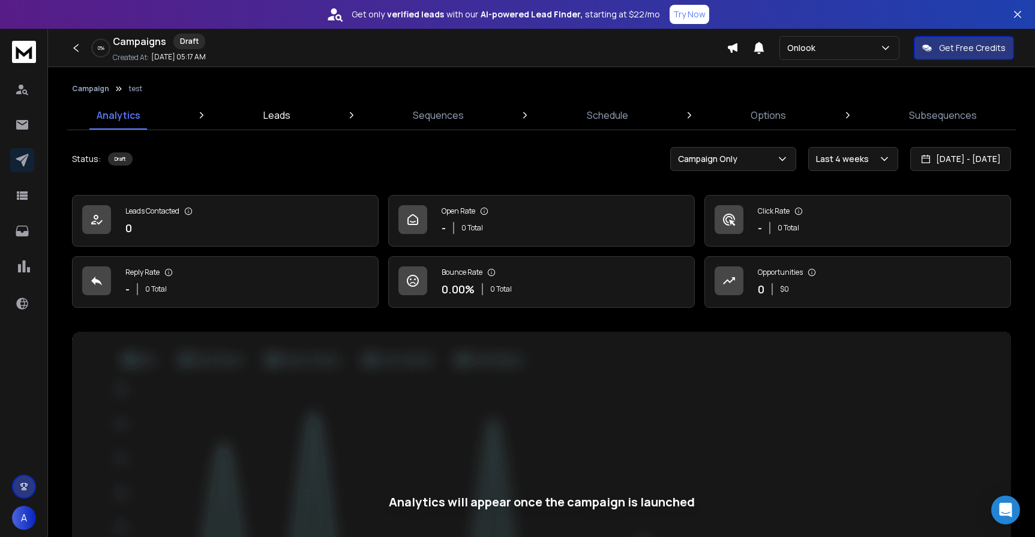
drag, startPoint x: 275, startPoint y: 121, endPoint x: 285, endPoint y: 122, distance: 10.4
click at [276, 121] on p "Leads" at bounding box center [276, 115] width 27 height 14
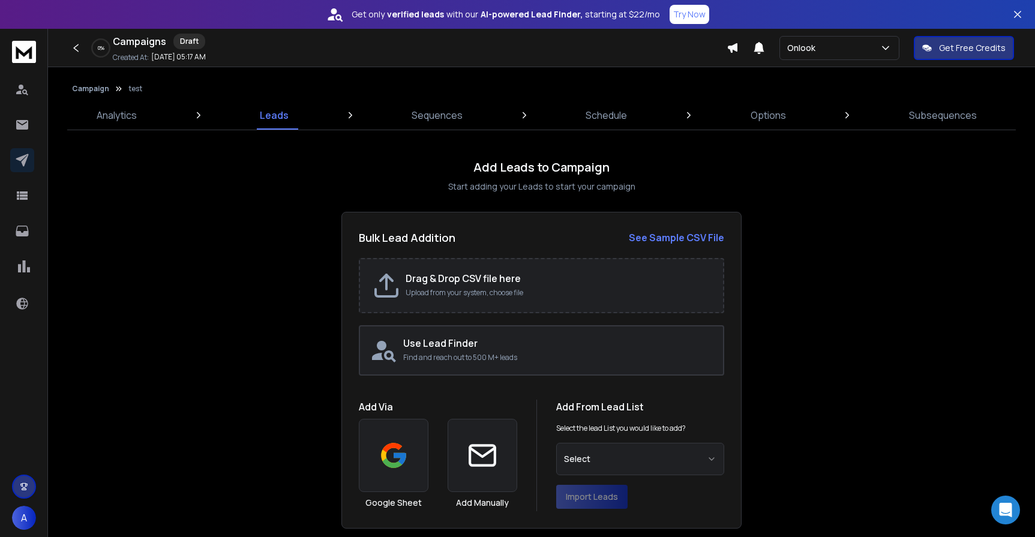
click at [674, 456] on button "Select" at bounding box center [640, 459] width 168 height 32
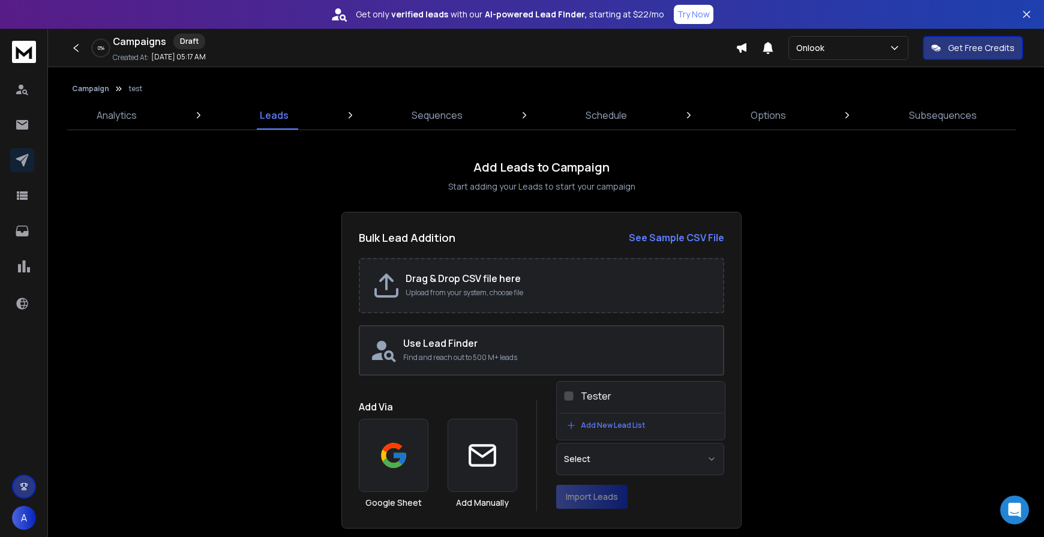
click at [623, 392] on div "Tester" at bounding box center [637, 396] width 156 height 24
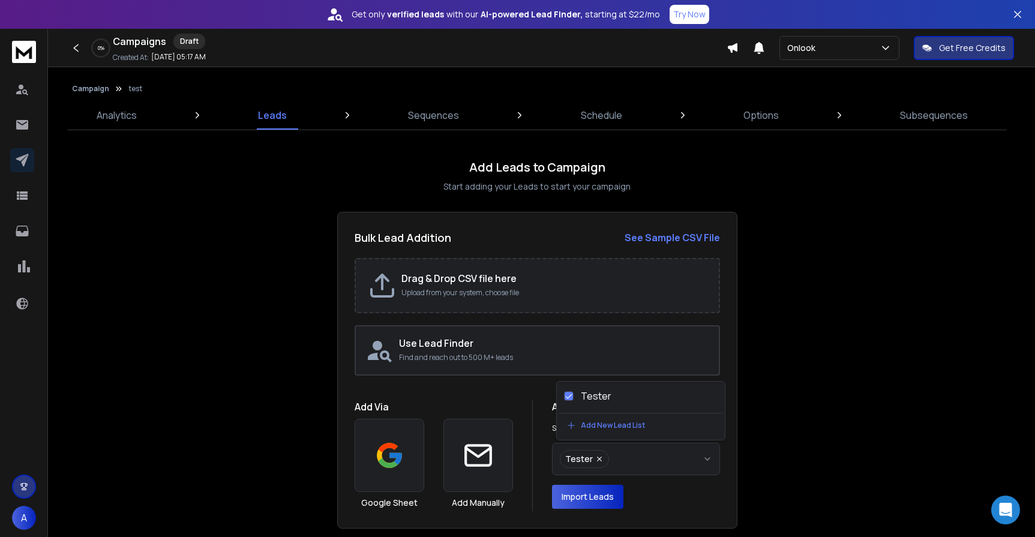
click at [614, 497] on button "Import Leads" at bounding box center [587, 497] width 71 height 24
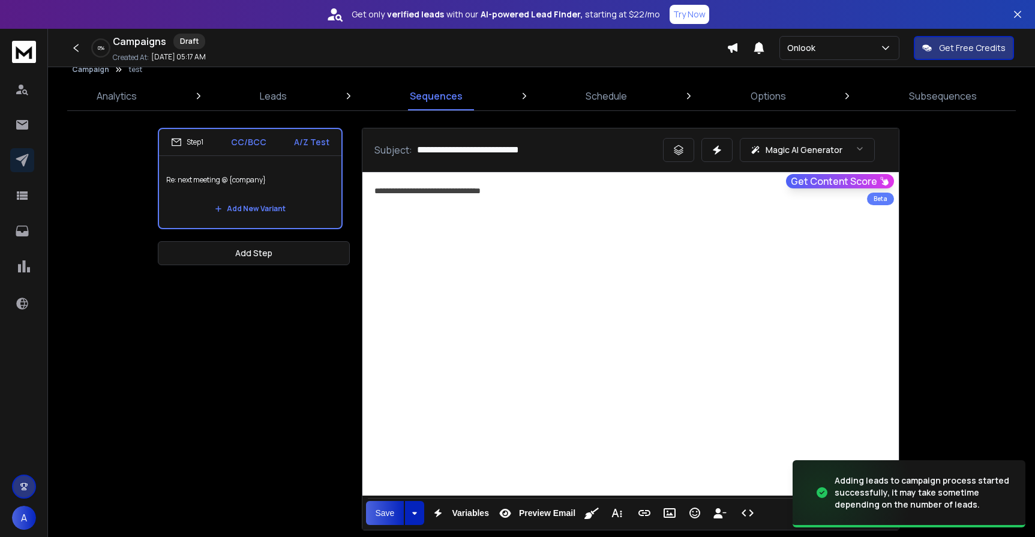
scroll to position [29, 0]
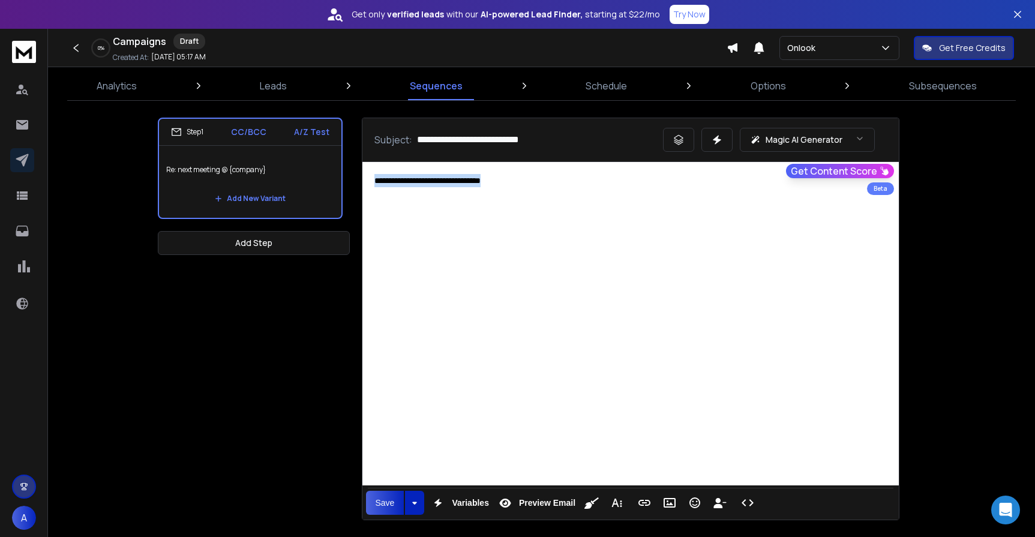
drag, startPoint x: 553, startPoint y: 185, endPoint x: 151, endPoint y: 207, distance: 403.0
click at [151, 208] on div "**********" at bounding box center [541, 319] width 948 height 412
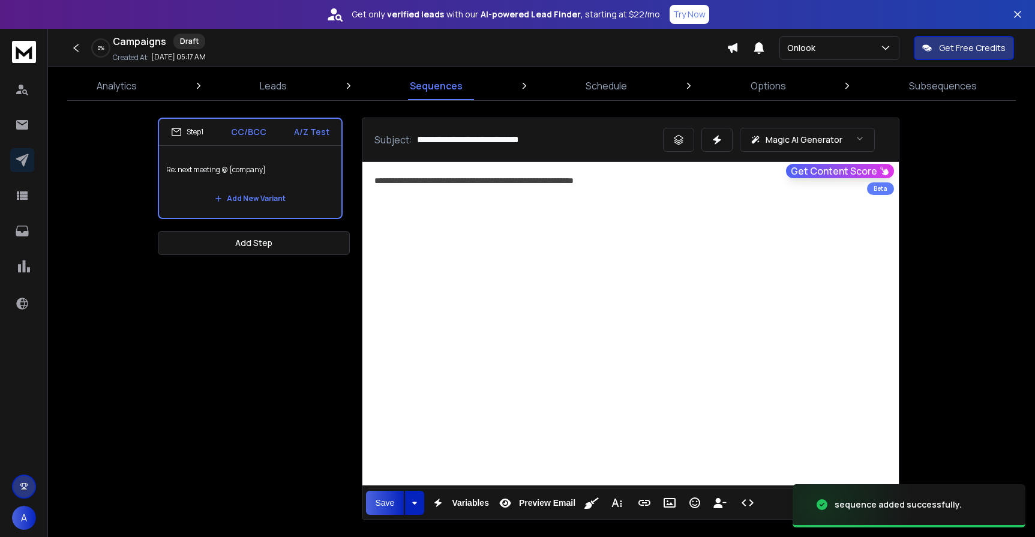
click at [261, 134] on p "CC/BCC" at bounding box center [248, 132] width 35 height 12
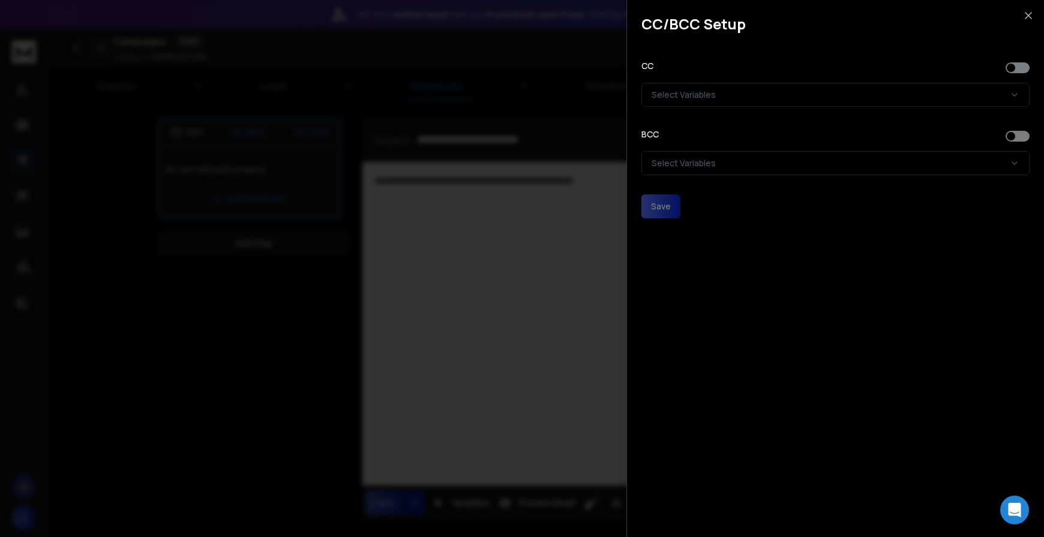
click at [1022, 135] on button "BCC" at bounding box center [1017, 136] width 24 height 11
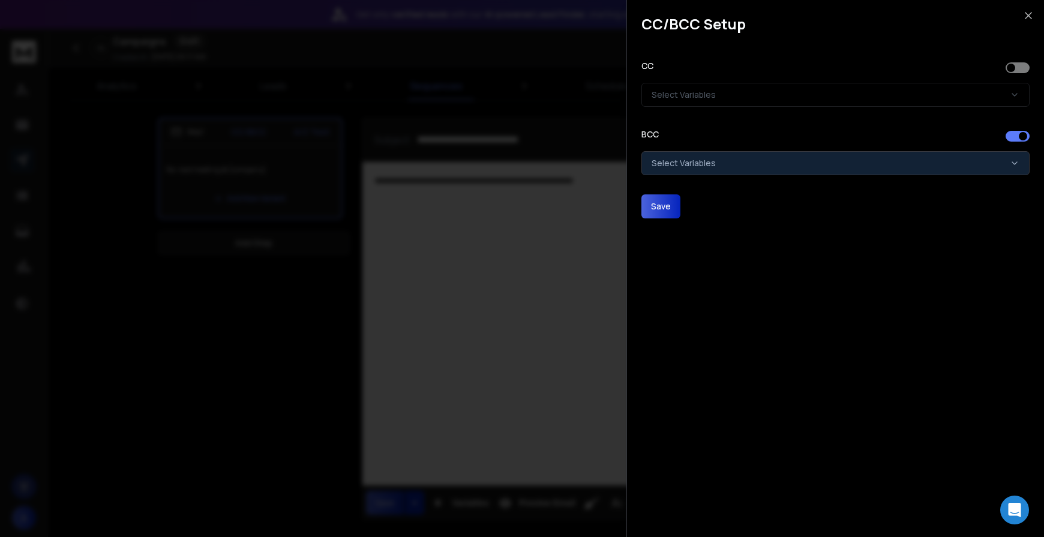
click at [895, 157] on div "Select Variables" at bounding box center [835, 163] width 382 height 12
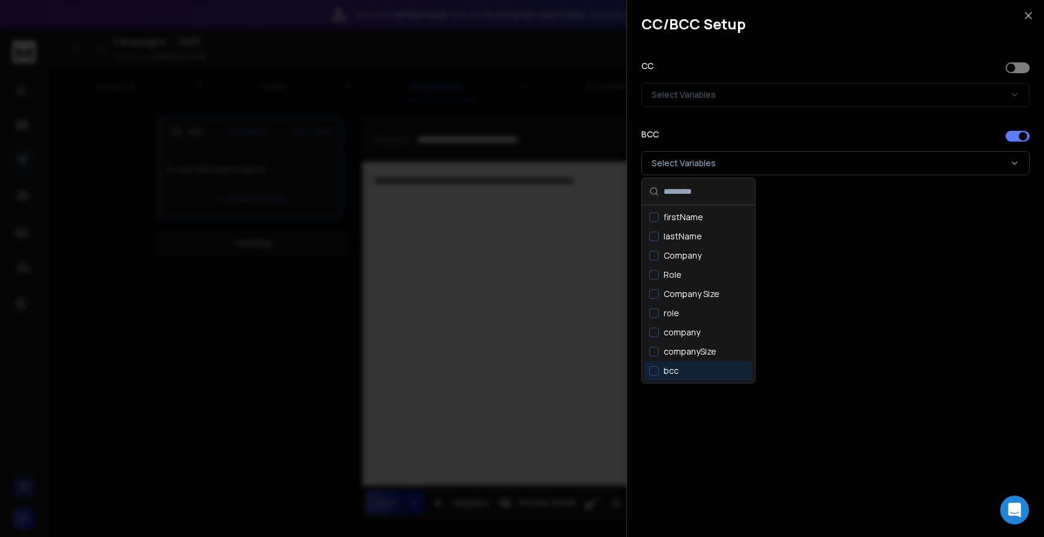
click at [698, 377] on div "bcc" at bounding box center [698, 370] width 108 height 19
click at [953, 334] on div at bounding box center [522, 268] width 1044 height 537
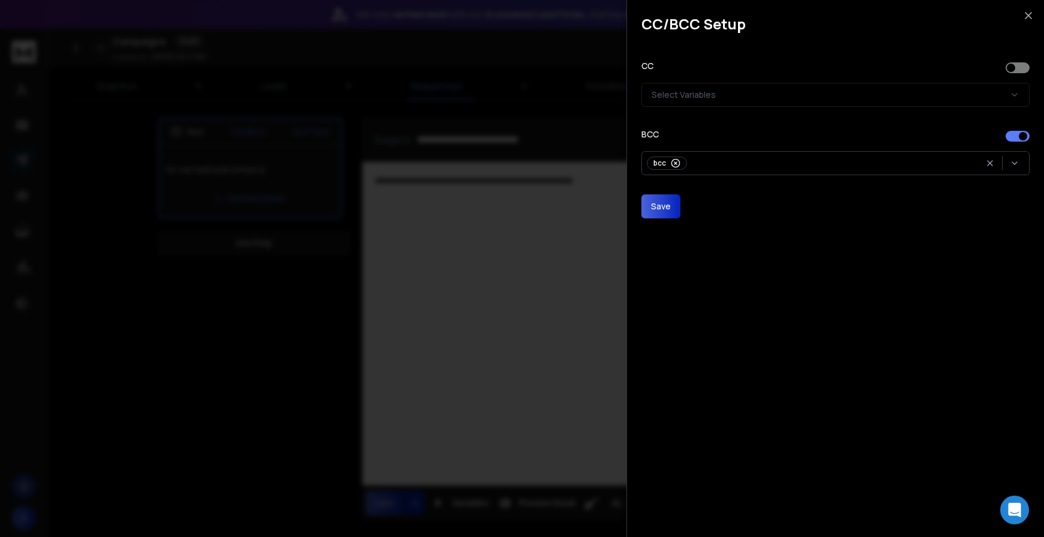
click at [665, 203] on button "Save" at bounding box center [660, 206] width 39 height 24
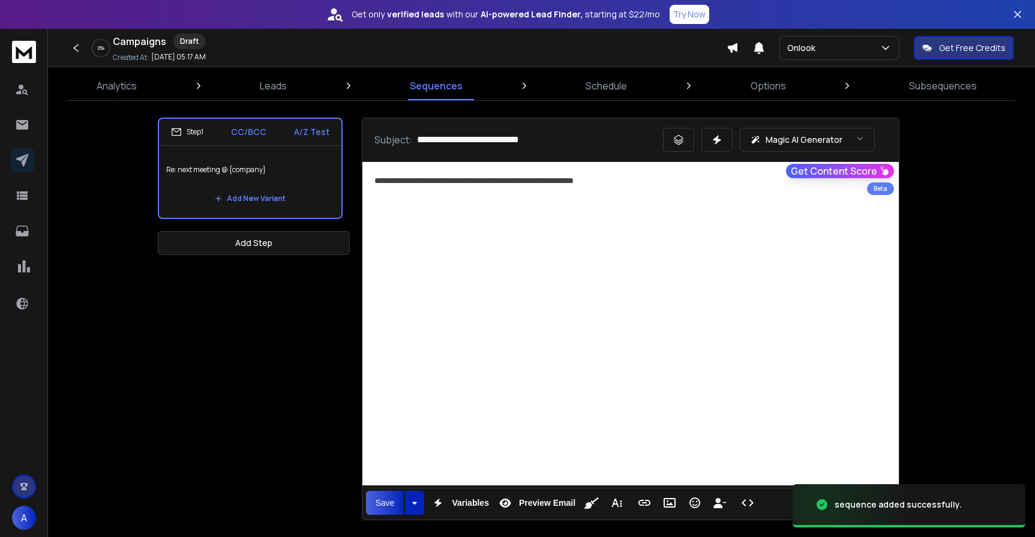
drag, startPoint x: 608, startPoint y: 91, endPoint x: 593, endPoint y: 154, distance: 65.3
click at [608, 91] on p "Schedule" at bounding box center [605, 86] width 41 height 14
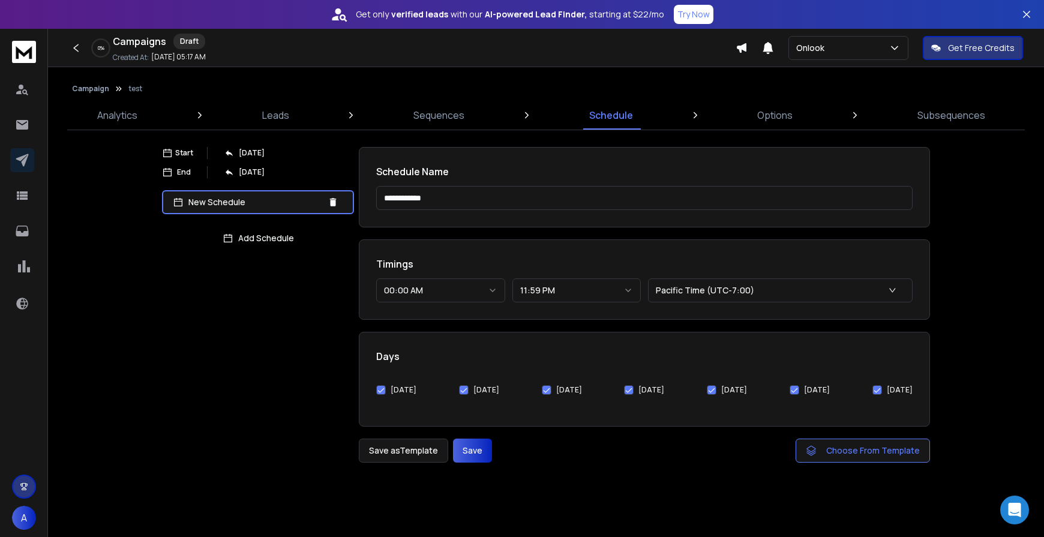
click at [473, 449] on button "Save" at bounding box center [472, 450] width 39 height 24
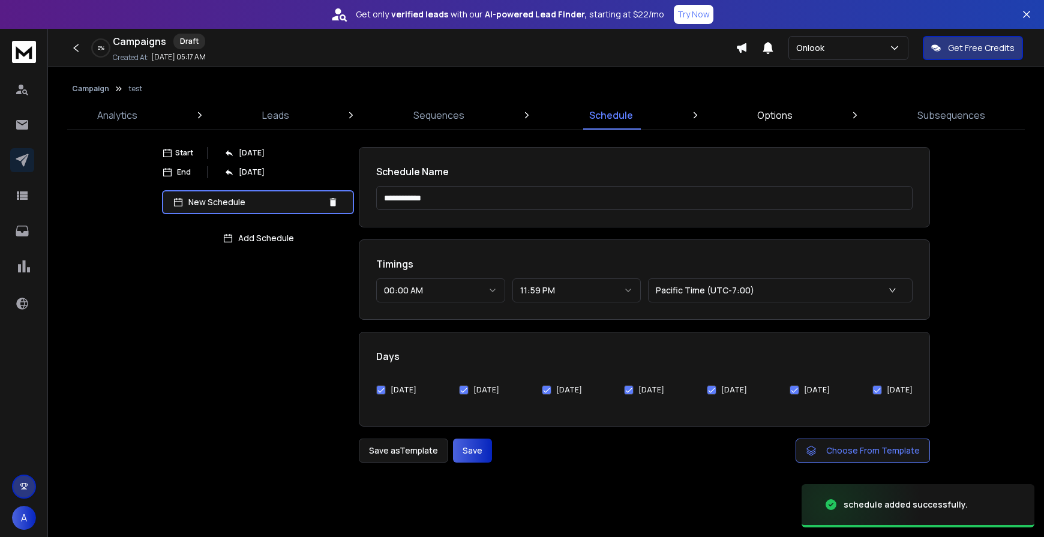
click at [783, 106] on link "Options" at bounding box center [775, 115] width 50 height 29
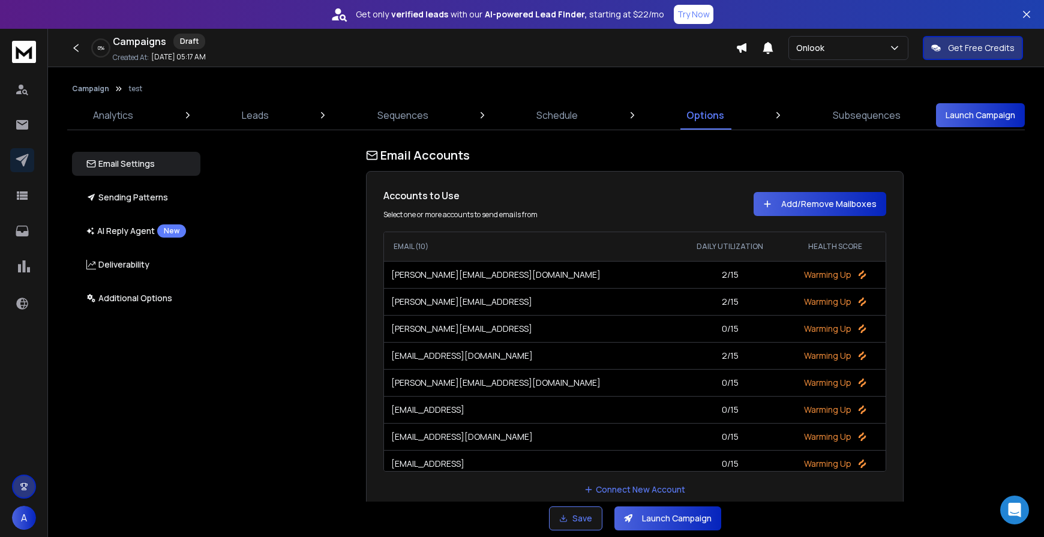
click at [984, 104] on button "Launch Campaign" at bounding box center [980, 115] width 89 height 24
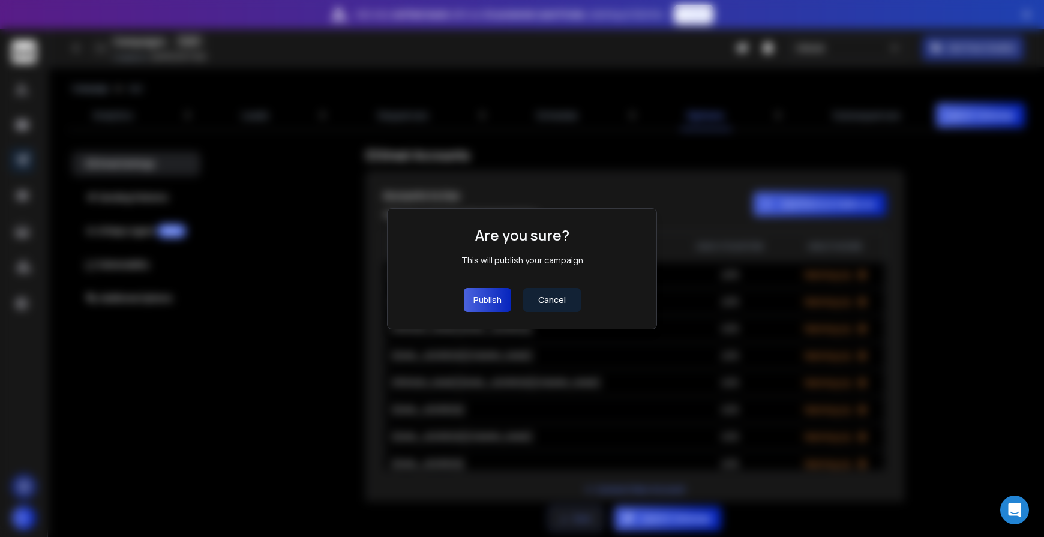
click at [488, 302] on button "Publish" at bounding box center [487, 300] width 47 height 24
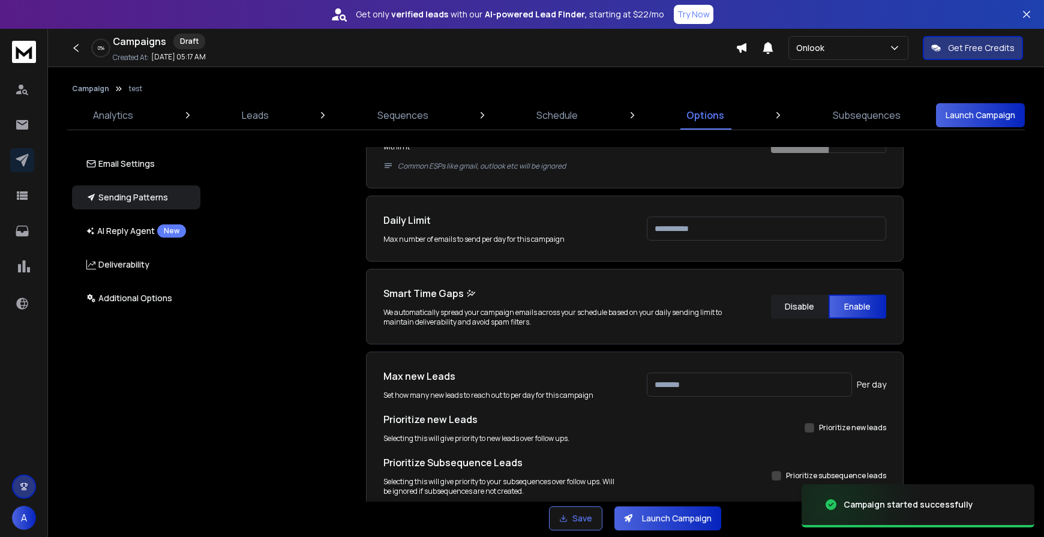
scroll to position [540, 0]
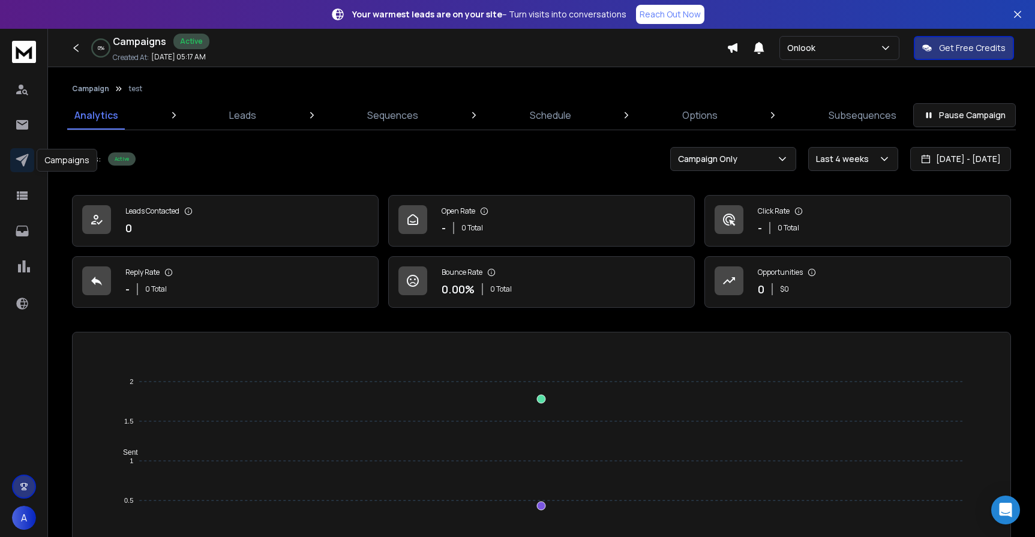
click at [26, 155] on icon at bounding box center [22, 160] width 13 height 13
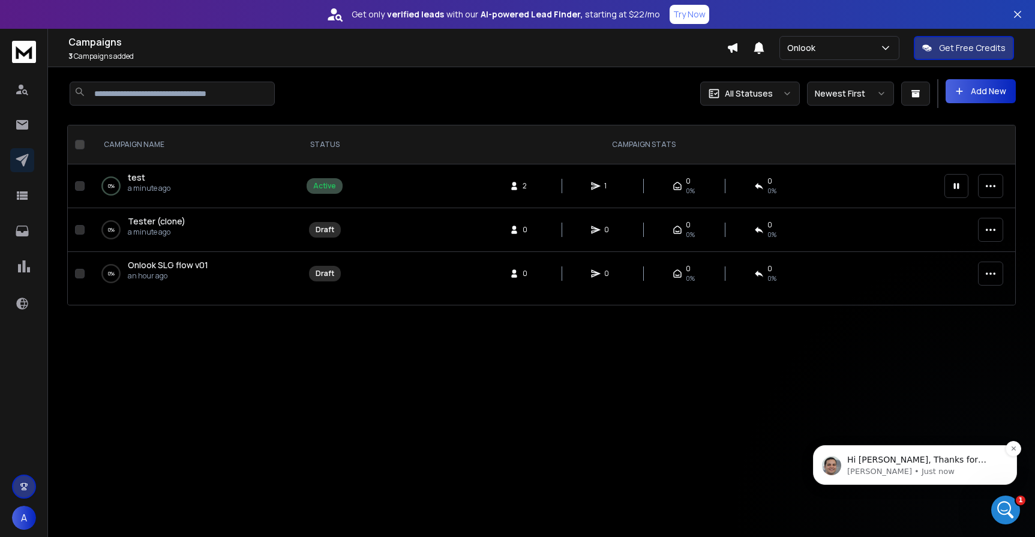
click at [922, 470] on p "[PERSON_NAME] • Just now" at bounding box center [924, 471] width 155 height 11
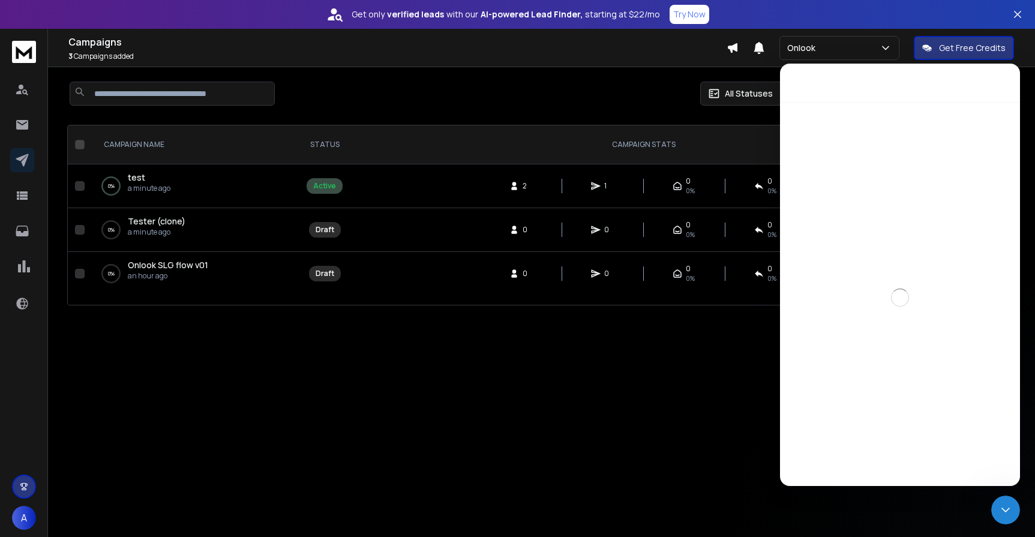
scroll to position [2, 0]
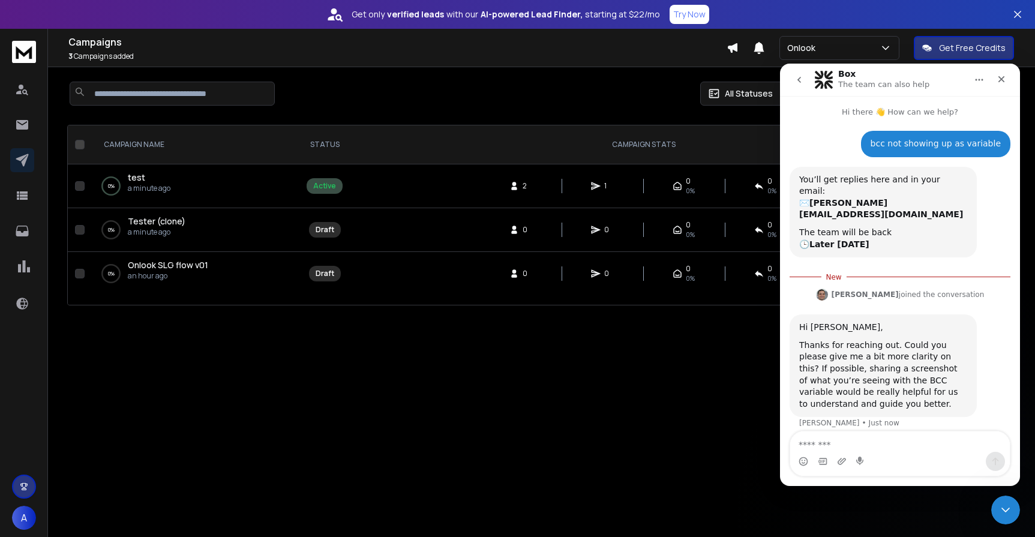
click at [894, 438] on textarea "Message…" at bounding box center [900, 441] width 220 height 20
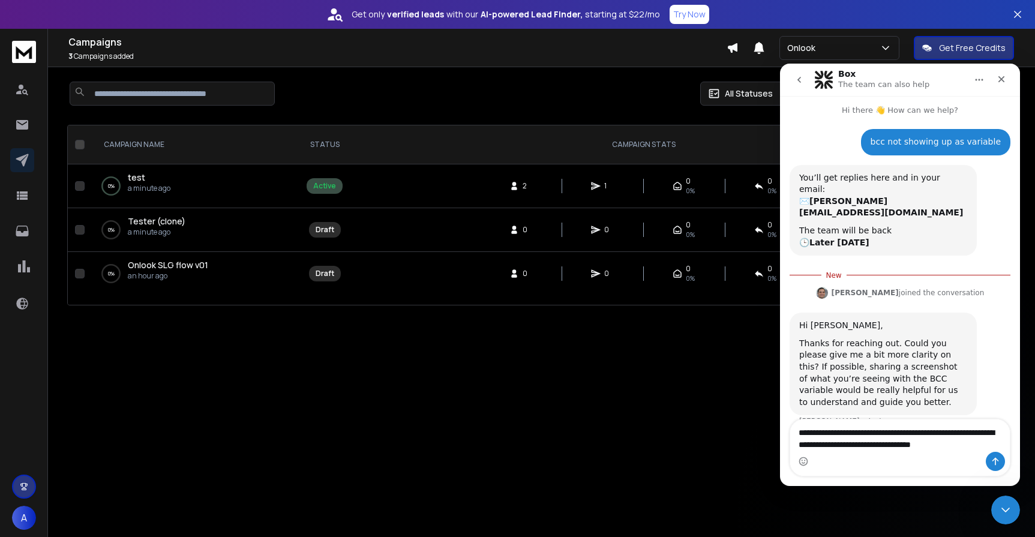
scroll to position [14, 0]
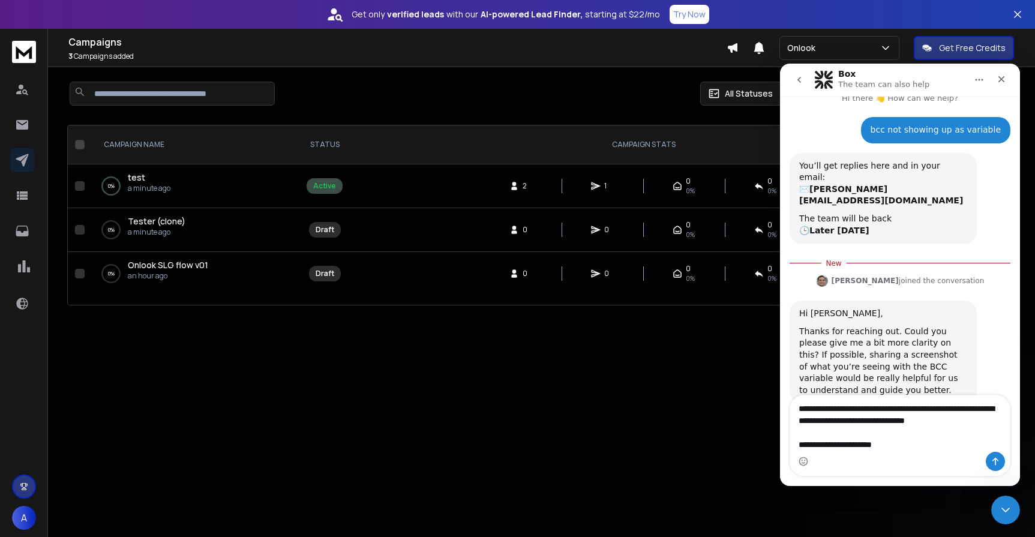
type textarea "**********"
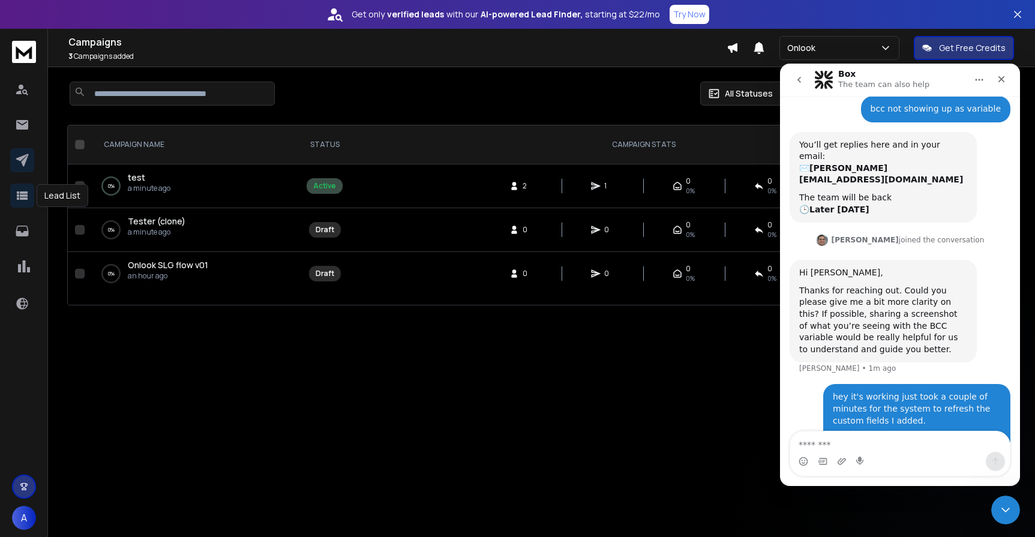
click at [20, 205] on link at bounding box center [22, 196] width 24 height 24
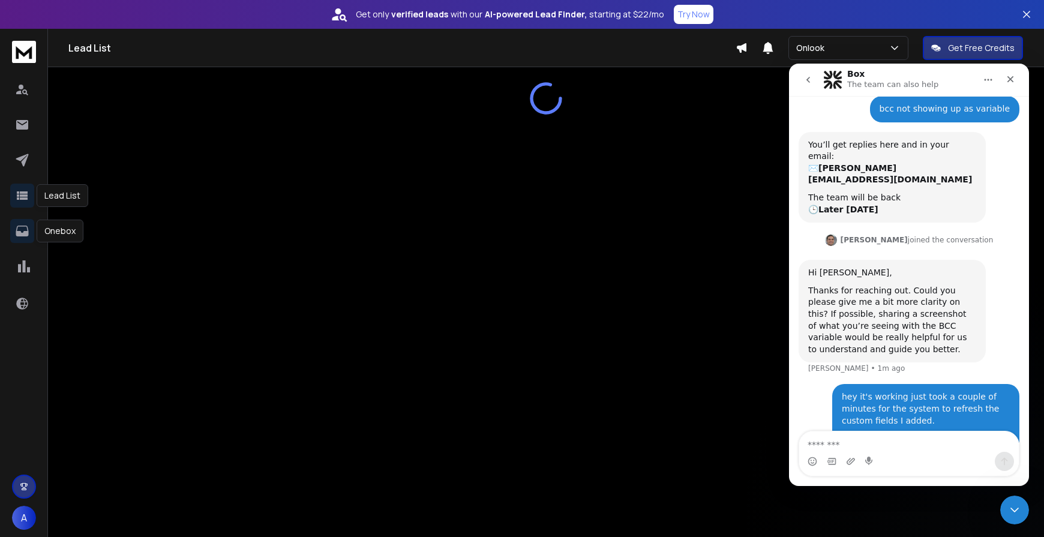
click at [26, 236] on icon at bounding box center [22, 231] width 14 height 14
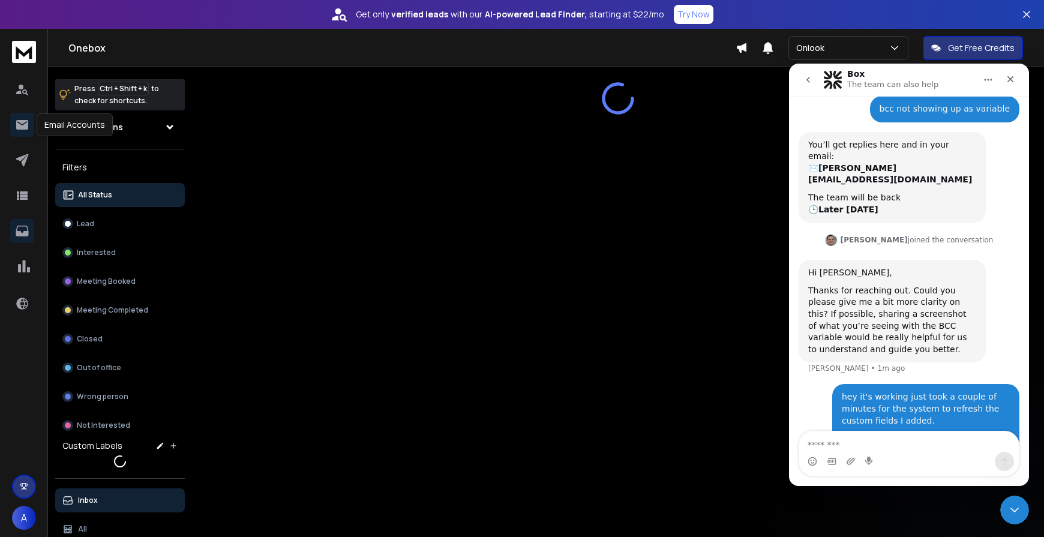
click at [19, 124] on icon at bounding box center [22, 125] width 12 height 10
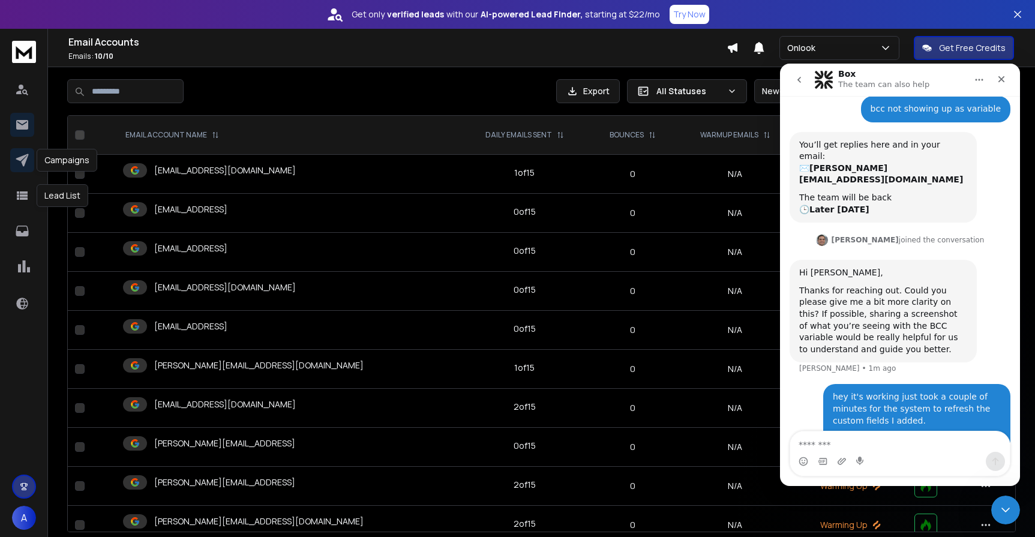
click at [17, 164] on icon at bounding box center [22, 160] width 14 height 14
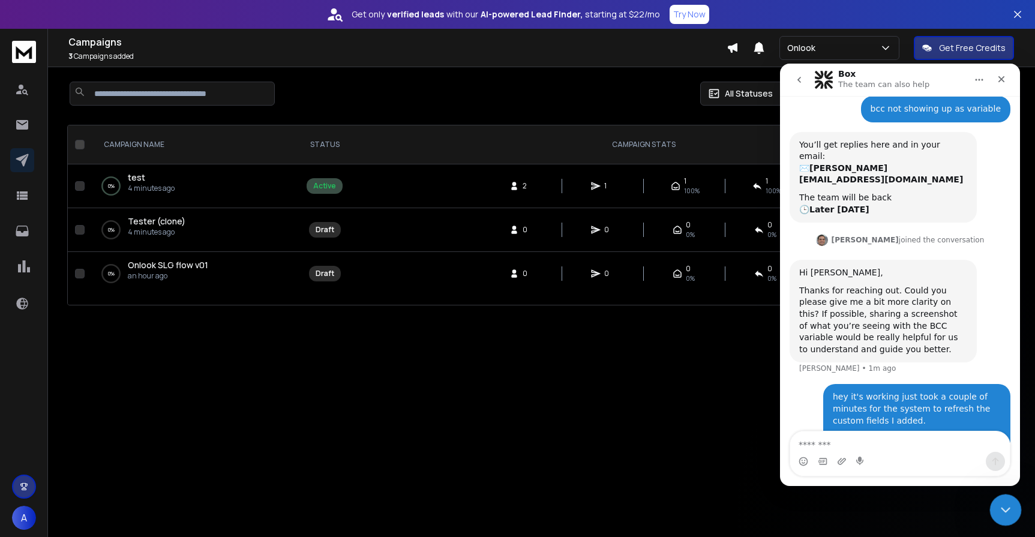
click at [1000, 495] on div "Close Intercom Messenger" at bounding box center [1003, 508] width 29 height 29
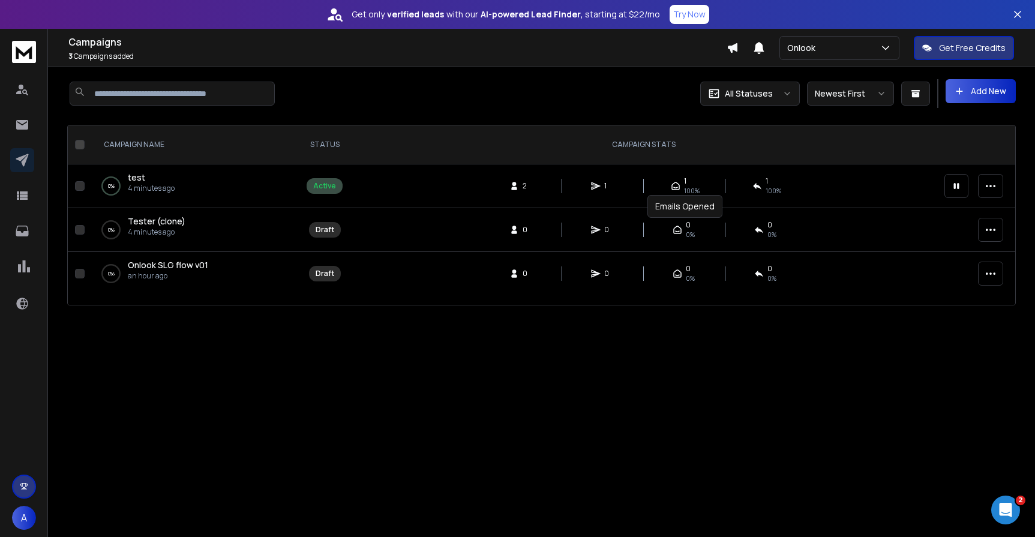
scroll to position [35, 0]
click at [28, 228] on icon at bounding box center [22, 231] width 14 height 14
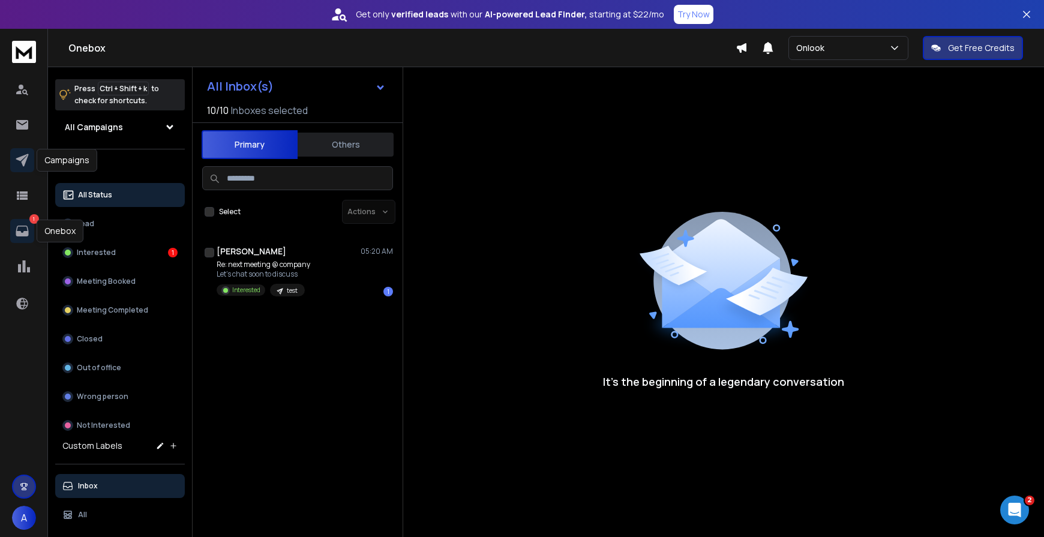
click at [23, 158] on icon at bounding box center [22, 160] width 14 height 14
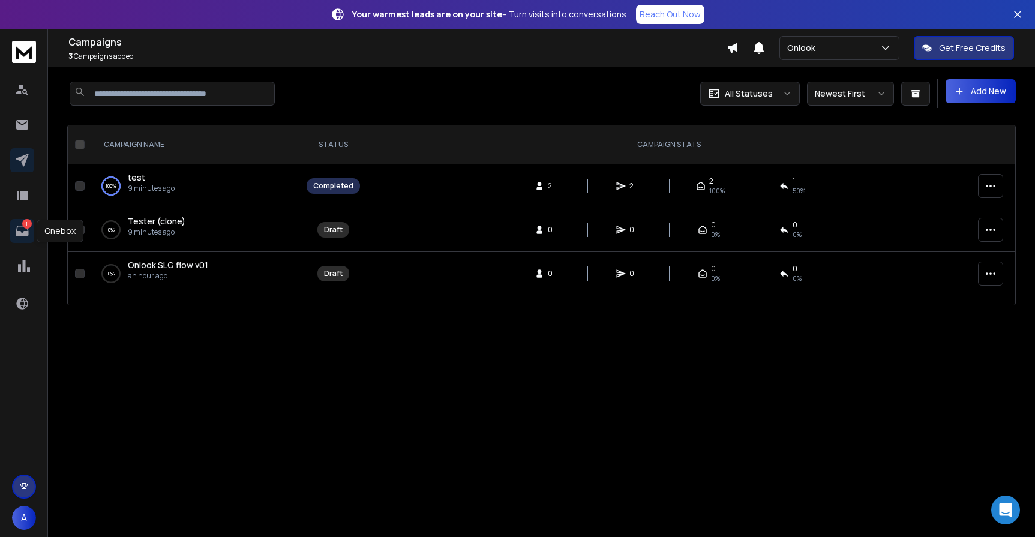
click at [28, 223] on p "1" at bounding box center [27, 224] width 10 height 10
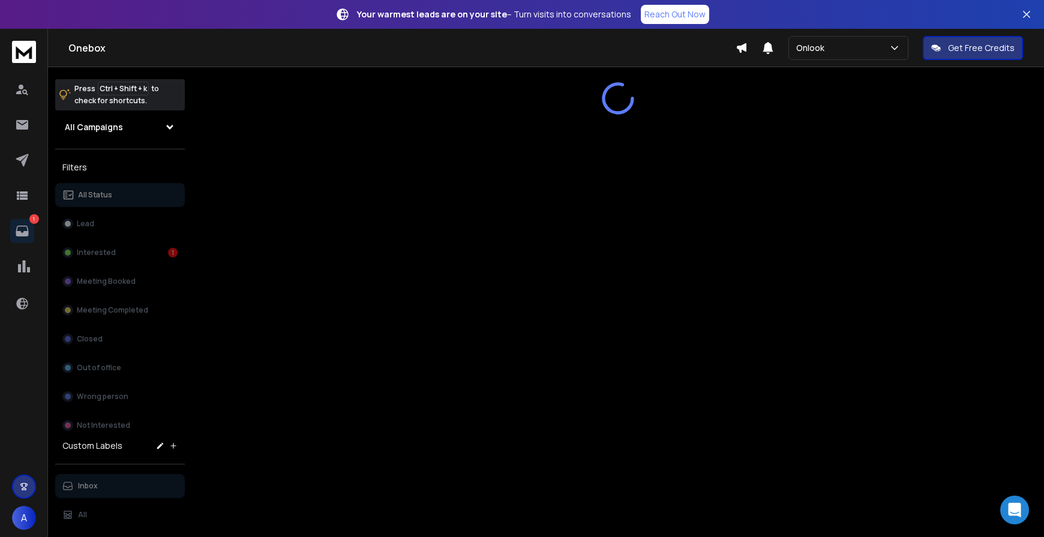
click at [105, 261] on div "All Status Lead Interested 1 Meeting Booked Meeting Completed Closed Out of off…" at bounding box center [120, 310] width 130 height 254
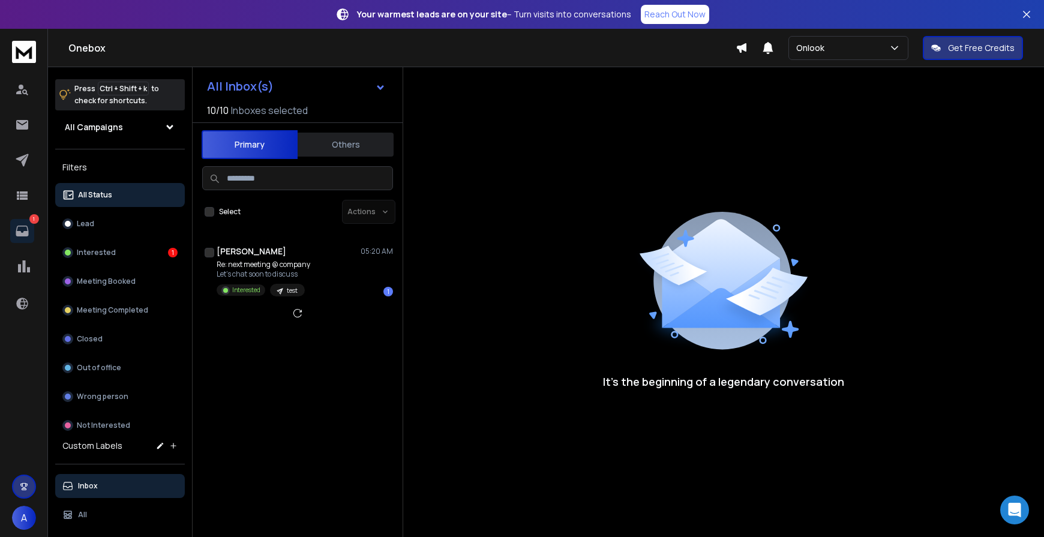
click at [105, 261] on button "Interested 1" at bounding box center [120, 252] width 130 height 24
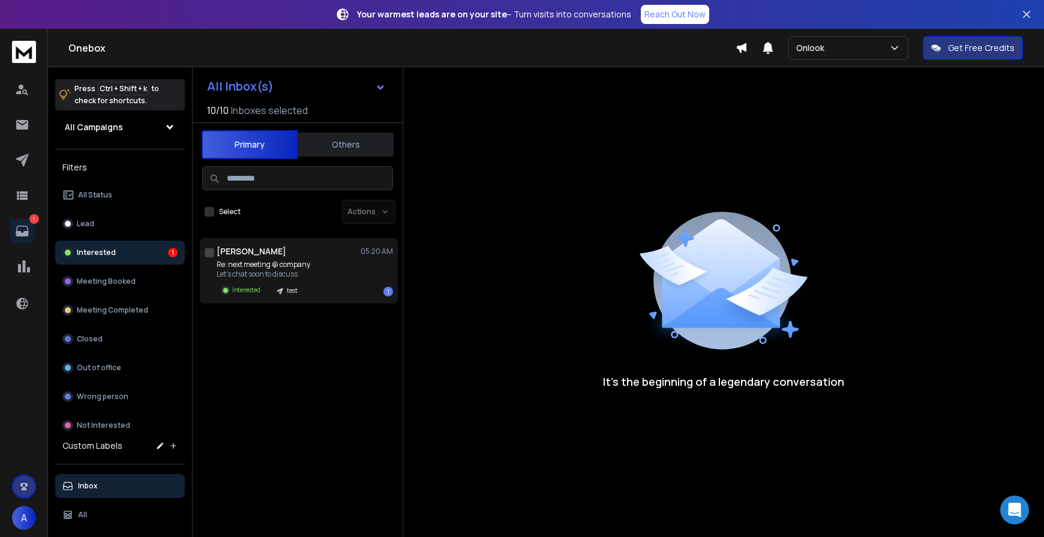
click at [211, 255] on button "button" at bounding box center [210, 253] width 10 height 10
click at [320, 281] on div "Re: next meeting @ company Let's chat soon to discuss Interested test 1" at bounding box center [305, 278] width 176 height 37
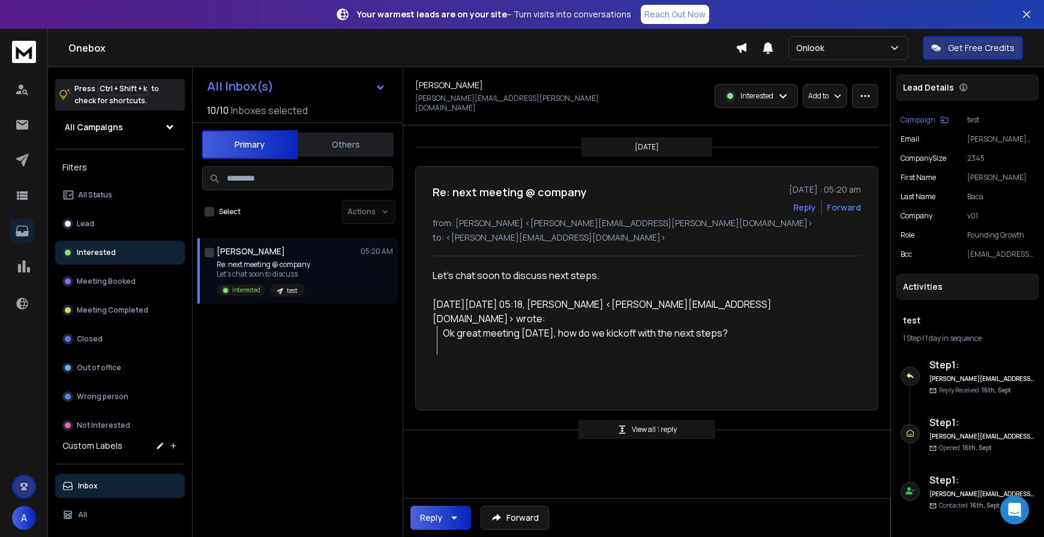
click at [436, 512] on div "Reply" at bounding box center [431, 518] width 22 height 12
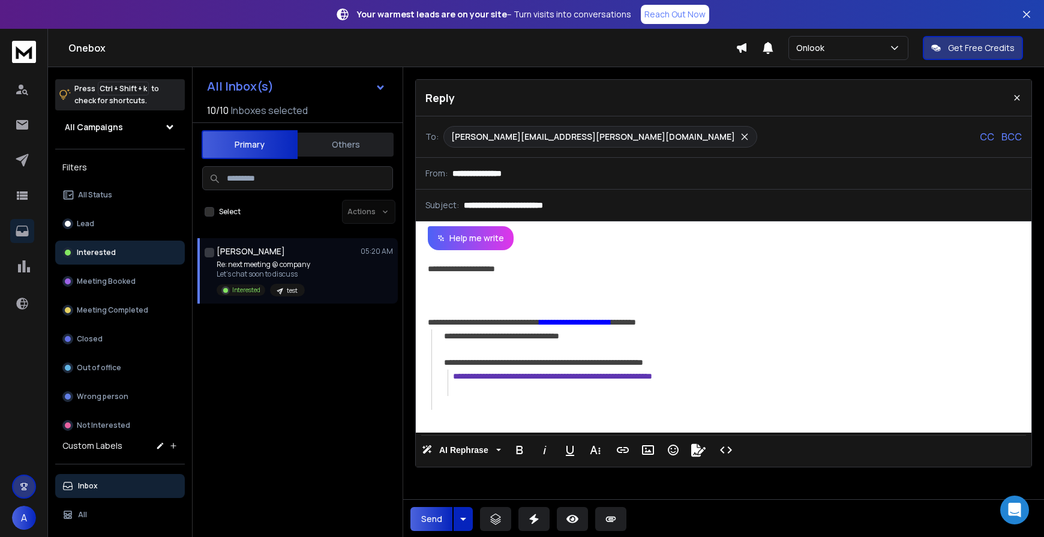
click at [434, 510] on button "Send" at bounding box center [431, 519] width 42 height 24
